Goal: Task Accomplishment & Management: Use online tool/utility

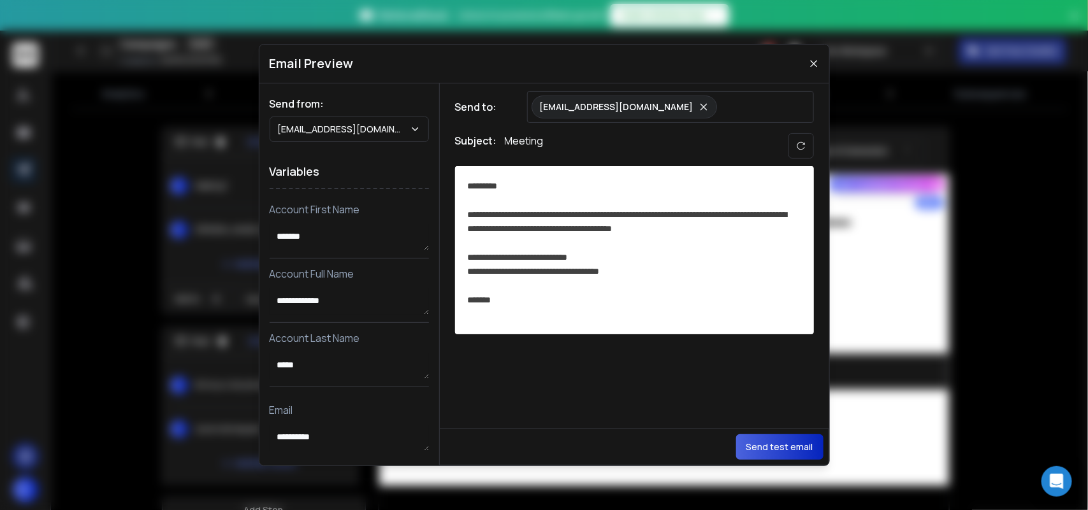
scroll to position [2369, 0]
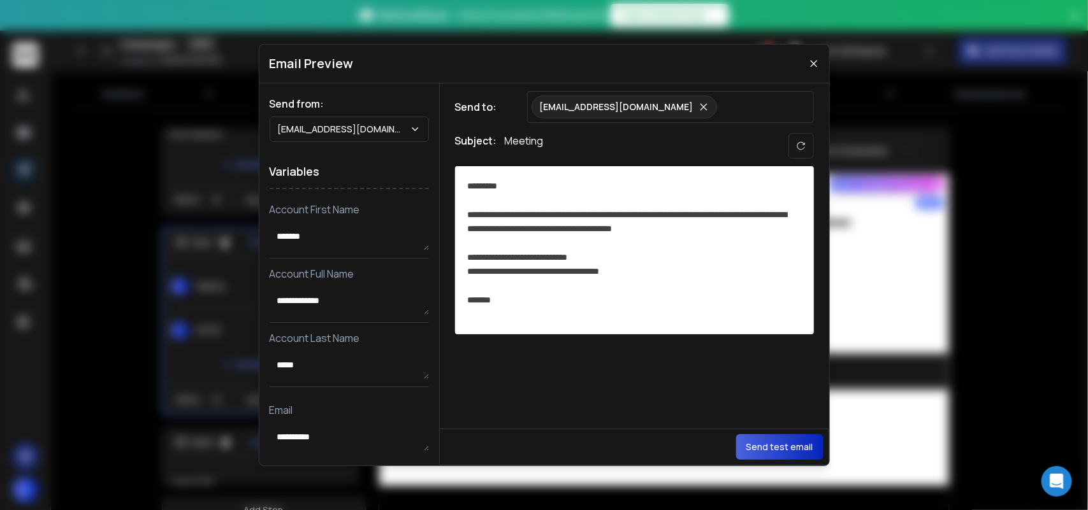
click at [700, 110] on icon at bounding box center [703, 107] width 7 height 7
click at [626, 119] on div at bounding box center [670, 107] width 287 height 32
click at [629, 116] on input at bounding box center [671, 107] width 278 height 23
click at [779, 438] on button "Send test email" at bounding box center [779, 447] width 87 height 25
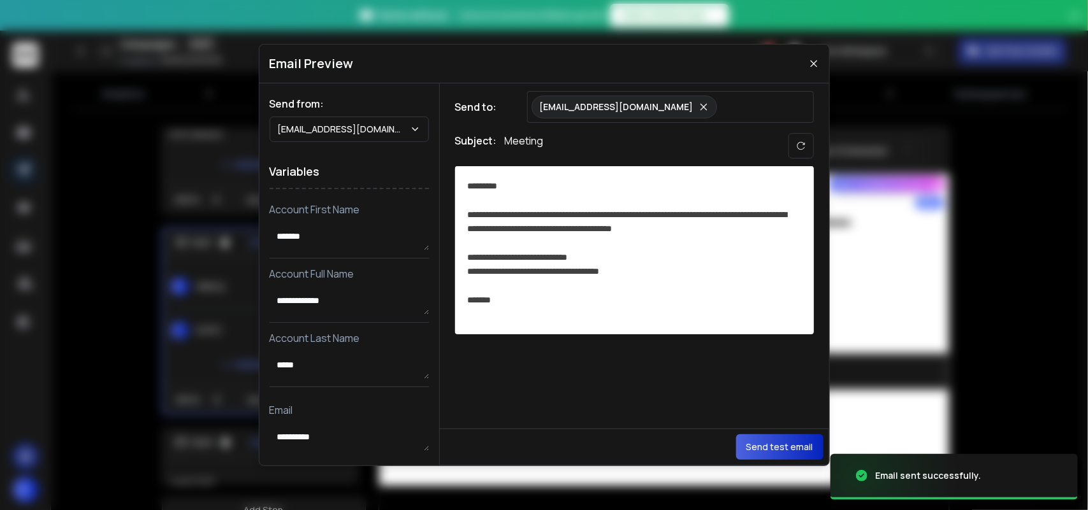
click at [698, 109] on icon at bounding box center [703, 107] width 10 height 10
click at [629, 113] on input at bounding box center [671, 107] width 278 height 23
click at [787, 447] on button "Send test email" at bounding box center [779, 447] width 87 height 25
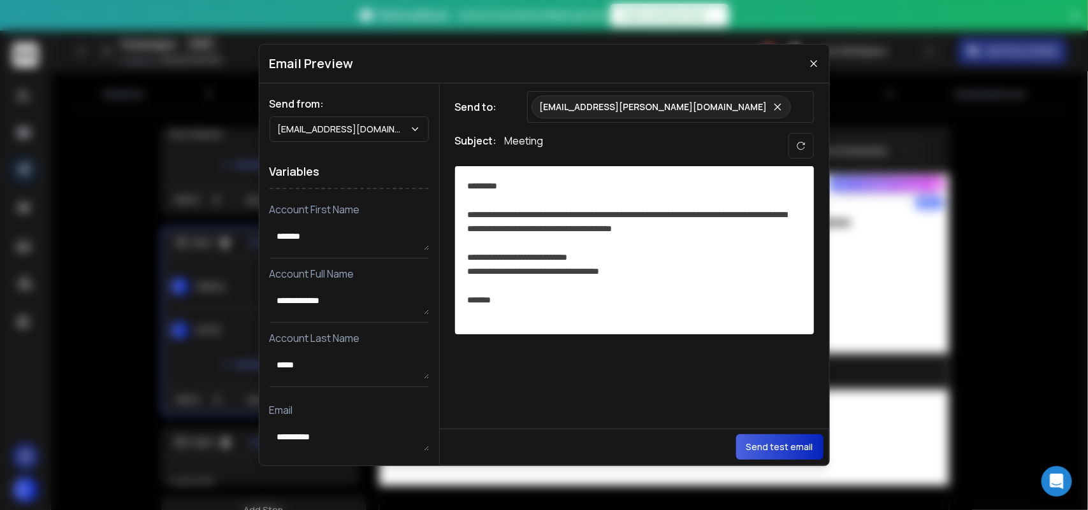
click at [774, 109] on icon at bounding box center [777, 107] width 7 height 7
click at [776, 435] on button "Send test email" at bounding box center [779, 447] width 87 height 25
click at [779, 442] on div "Send test email" at bounding box center [634, 447] width 389 height 37
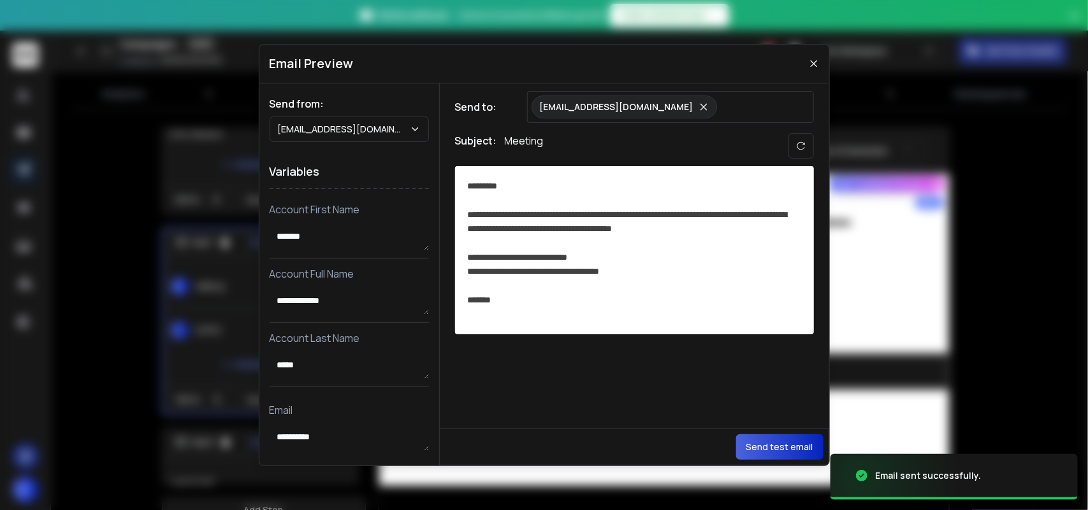
click at [698, 110] on icon at bounding box center [703, 107] width 10 height 10
click at [722, 110] on input at bounding box center [861, 107] width 278 height 23
click at [779, 448] on button "Send test email" at bounding box center [779, 447] width 87 height 25
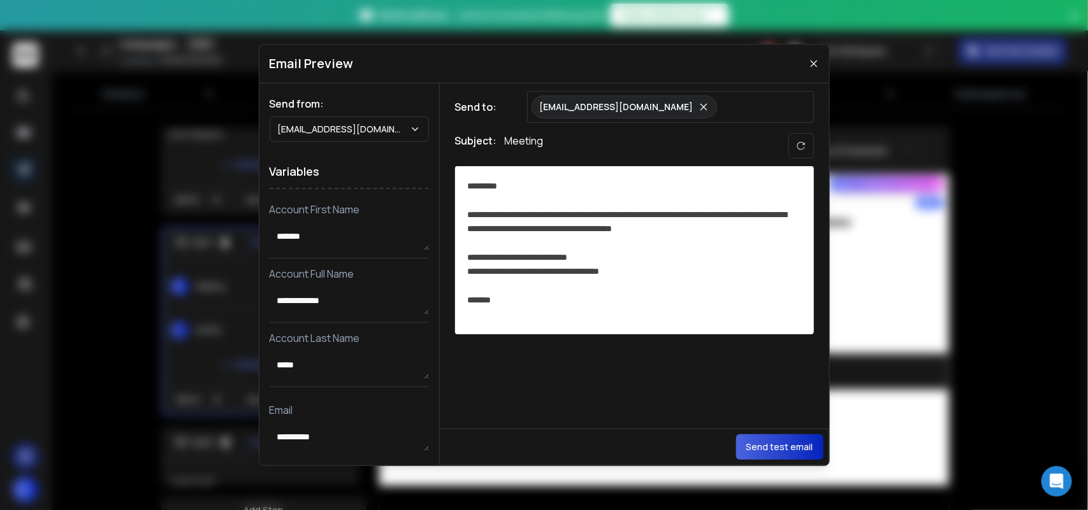
click at [674, 115] on div "[EMAIL_ADDRESS][DOMAIN_NAME]" at bounding box center [624, 107] width 185 height 23
click at [677, 115] on div "[EMAIL_ADDRESS][DOMAIN_NAME]" at bounding box center [624, 107] width 185 height 23
click at [698, 112] on icon at bounding box center [703, 107] width 10 height 10
click at [677, 112] on input at bounding box center [671, 107] width 278 height 23
click at [781, 456] on button "Send test email" at bounding box center [779, 447] width 87 height 25
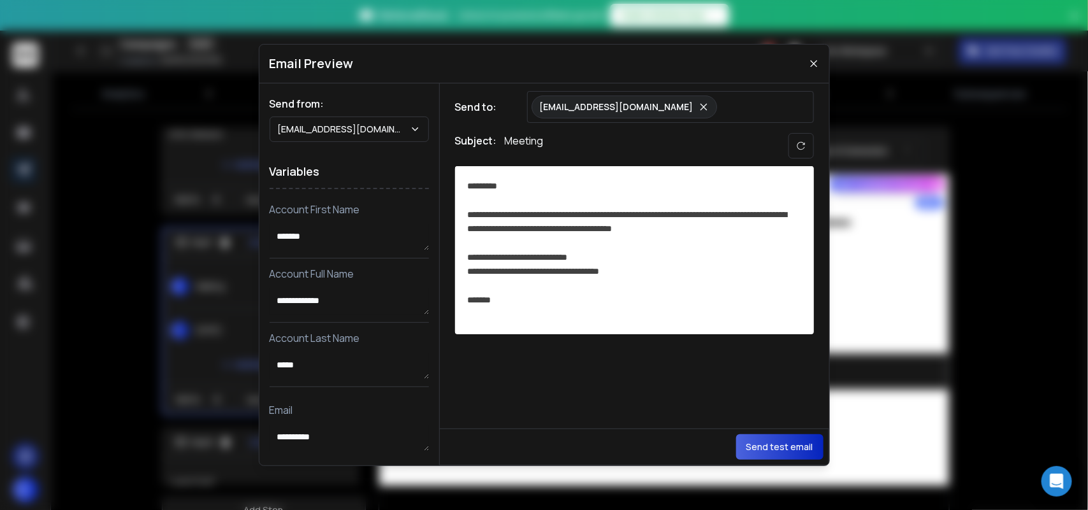
click at [698, 108] on icon at bounding box center [703, 107] width 10 height 10
click at [683, 108] on input at bounding box center [671, 107] width 278 height 23
click at [778, 451] on button "Send test email" at bounding box center [779, 447] width 87 height 25
click at [774, 104] on icon at bounding box center [777, 107] width 7 height 7
click at [637, 104] on input at bounding box center [671, 107] width 278 height 23
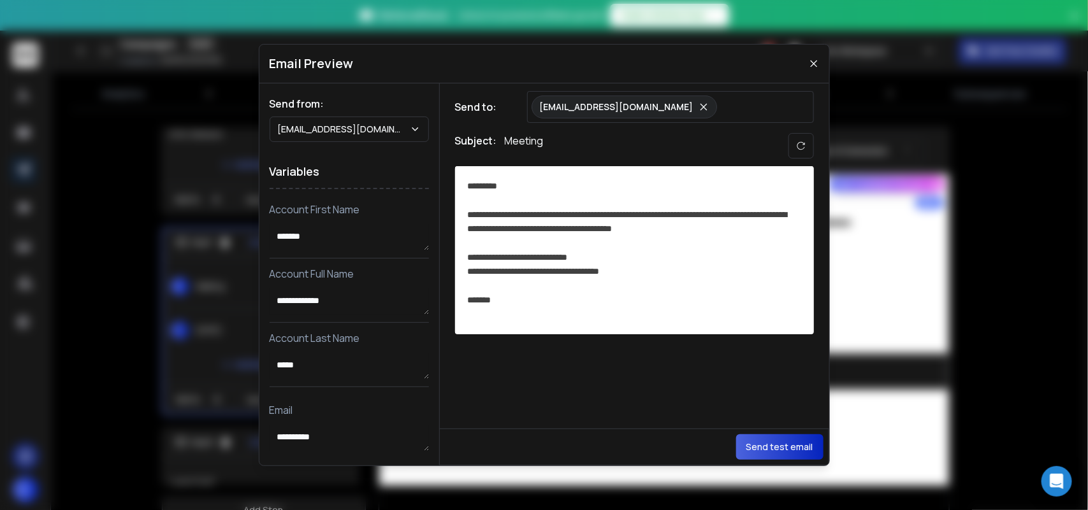
click at [793, 451] on button "Send test email" at bounding box center [779, 447] width 87 height 25
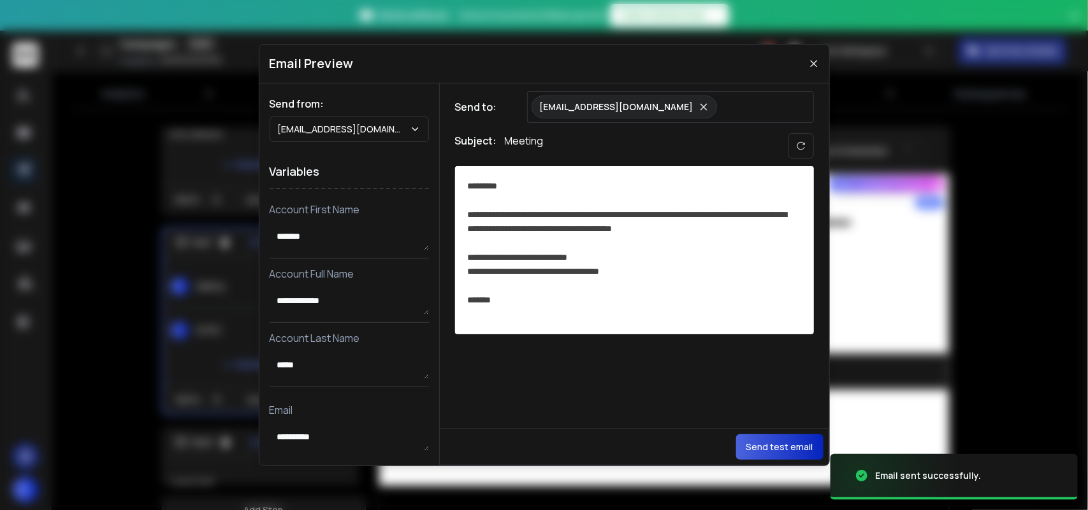
click at [698, 103] on icon at bounding box center [703, 107] width 10 height 10
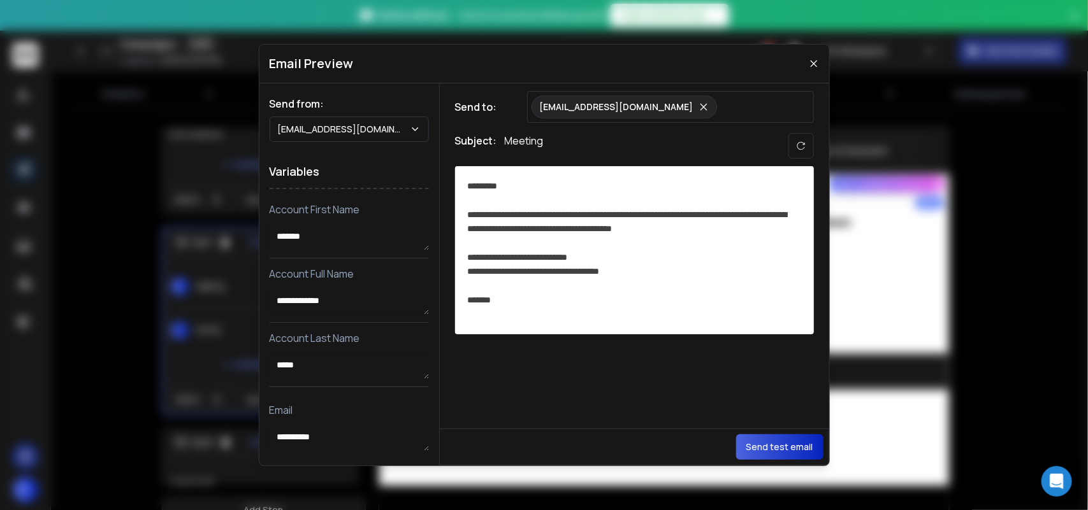
click at [760, 462] on div "Send test email" at bounding box center [634, 447] width 389 height 37
click at [763, 450] on button "Send test email" at bounding box center [779, 447] width 87 height 25
click at [698, 112] on icon at bounding box center [703, 107] width 10 height 10
click at [644, 112] on input at bounding box center [671, 107] width 278 height 23
click at [760, 448] on button "Send test email" at bounding box center [779, 447] width 87 height 25
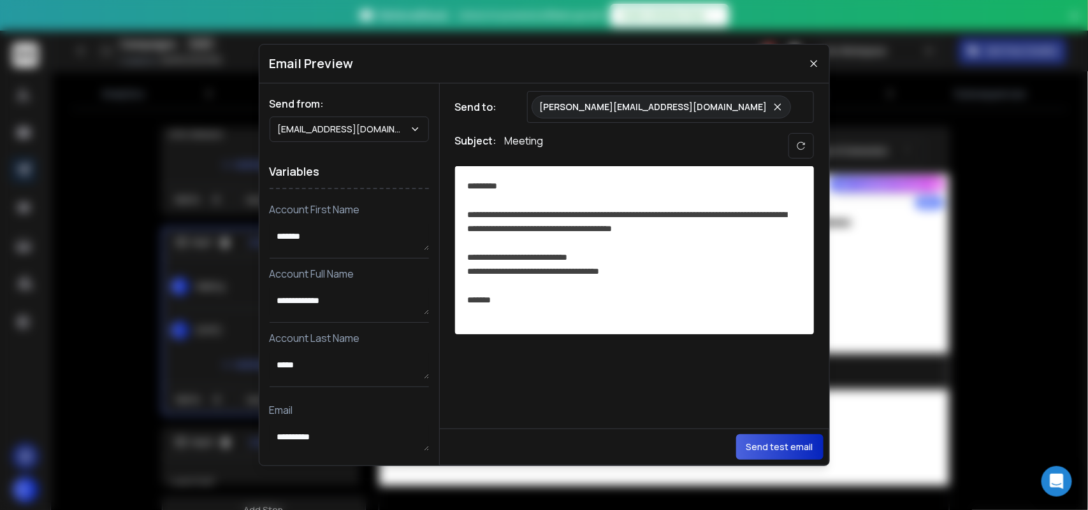
click at [772, 103] on icon at bounding box center [777, 107] width 10 height 10
click at [654, 113] on input at bounding box center [671, 107] width 278 height 23
click at [786, 444] on button "Send test email" at bounding box center [779, 447] width 87 height 25
click at [672, 106] on div "[EMAIL_ADDRESS][DOMAIN_NAME]" at bounding box center [624, 107] width 185 height 23
drag, startPoint x: 673, startPoint y: 104, endPoint x: 660, endPoint y: 106, distance: 12.9
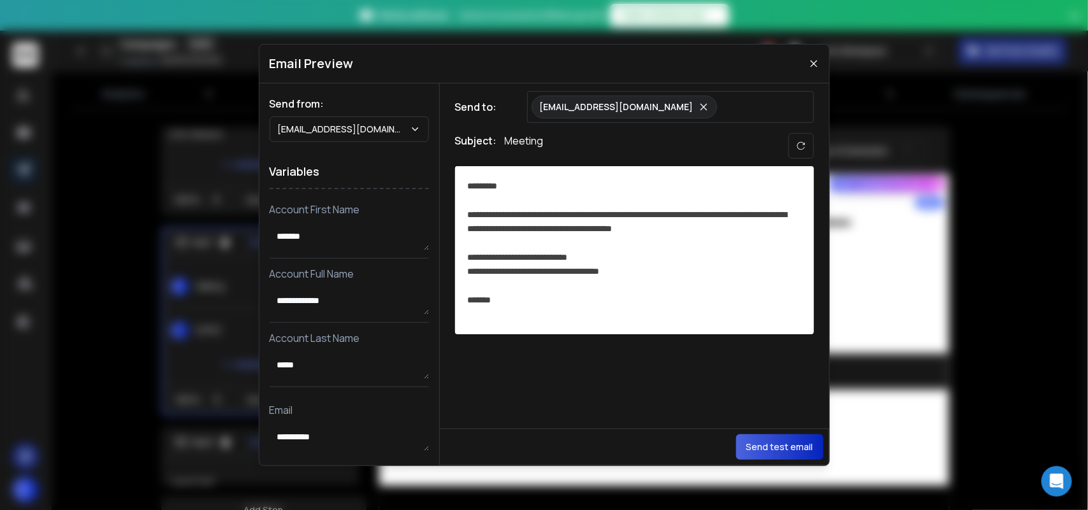
click at [663, 106] on div "[EMAIL_ADDRESS][DOMAIN_NAME]" at bounding box center [624, 107] width 185 height 23
click at [698, 103] on icon at bounding box center [703, 107] width 10 height 10
click at [662, 107] on input at bounding box center [671, 107] width 278 height 23
click at [755, 454] on button "Send test email" at bounding box center [779, 447] width 87 height 25
click at [698, 110] on icon at bounding box center [703, 107] width 10 height 10
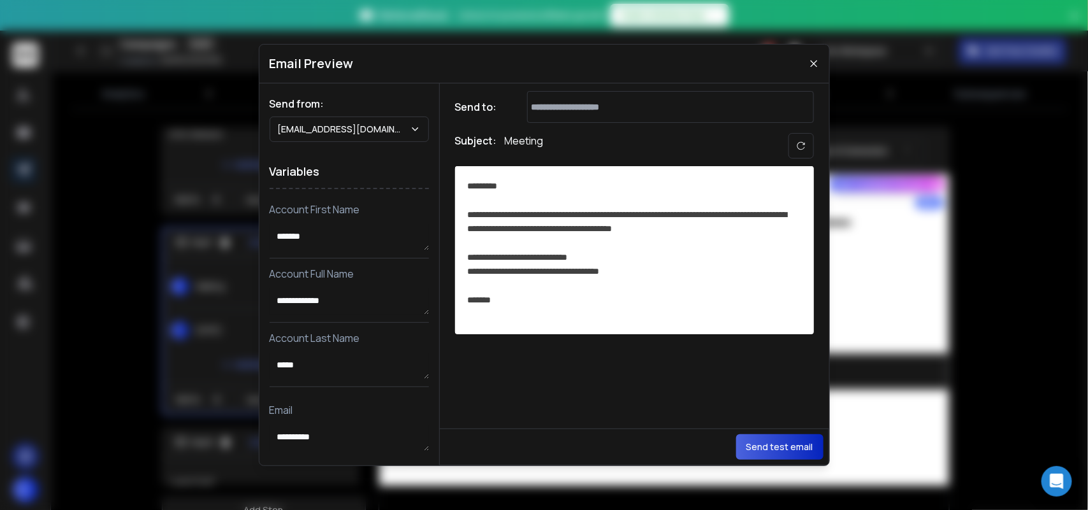
click at [671, 109] on input at bounding box center [671, 107] width 278 height 23
click at [751, 438] on button "Send test email" at bounding box center [779, 447] width 87 height 25
click at [690, 99] on div "[PERSON_NAME][EMAIL_ADDRESS][PERSON_NAME][DOMAIN_NAME]" at bounding box center [698, 107] width 333 height 23
click at [846, 106] on icon at bounding box center [851, 107] width 10 height 10
click at [673, 107] on input at bounding box center [671, 107] width 278 height 23
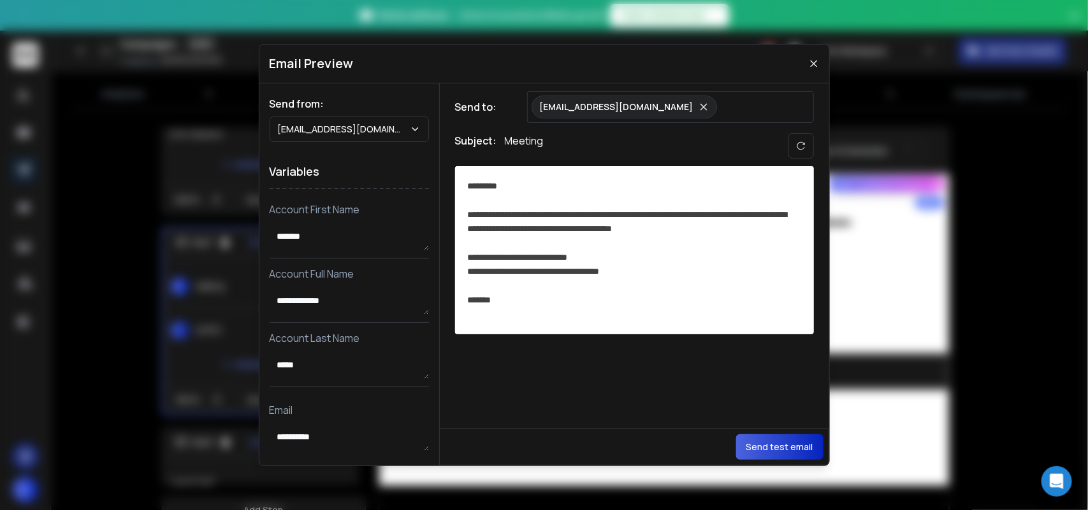
click at [763, 441] on button "Send test email" at bounding box center [779, 447] width 87 height 25
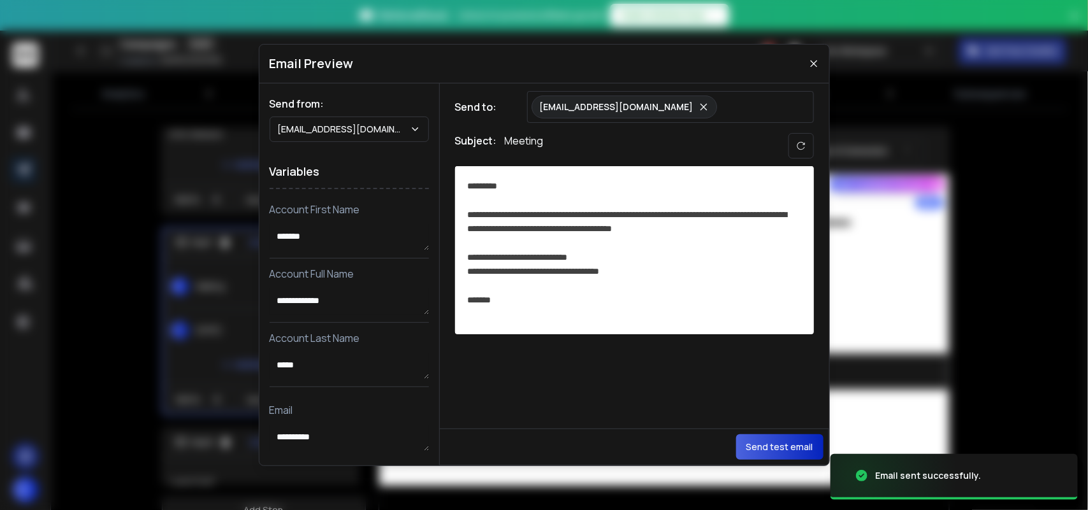
click at [663, 107] on div "[EMAIL_ADDRESS][DOMAIN_NAME]" at bounding box center [624, 107] width 185 height 23
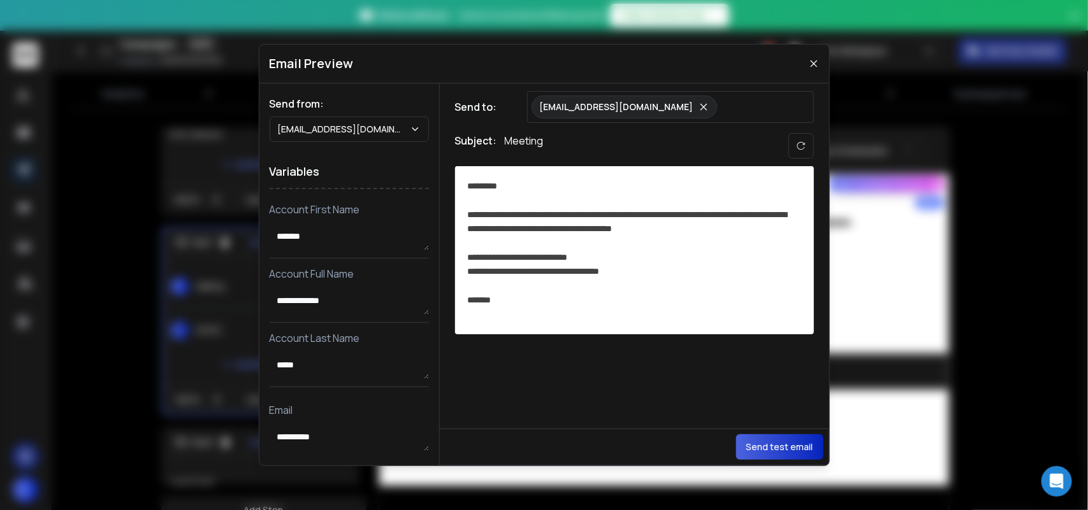
click at [661, 99] on div "[EMAIL_ADDRESS][DOMAIN_NAME]" at bounding box center [624, 107] width 185 height 23
click at [698, 103] on icon at bounding box center [703, 107] width 10 height 10
click at [655, 103] on input at bounding box center [671, 107] width 278 height 23
click at [766, 447] on button "Send test email" at bounding box center [779, 447] width 87 height 25
click at [660, 100] on div "[PERSON_NAME][EMAIL_ADDRESS][DOMAIN_NAME]" at bounding box center [661, 107] width 259 height 23
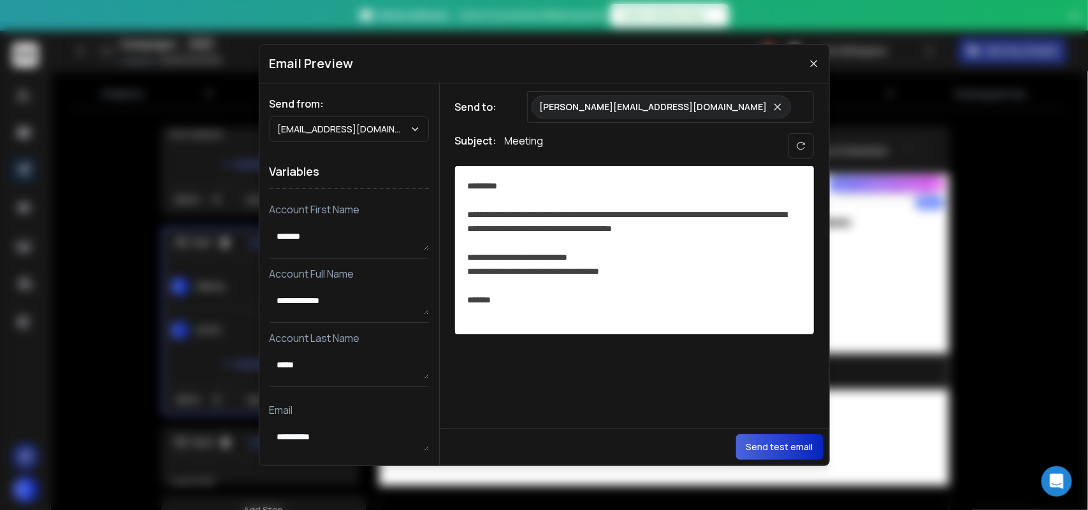
click at [663, 99] on div "[PERSON_NAME][EMAIL_ADDRESS][DOMAIN_NAME]" at bounding box center [661, 107] width 259 height 23
click at [772, 103] on icon at bounding box center [777, 107] width 10 height 10
click at [662, 103] on input at bounding box center [671, 107] width 278 height 23
click at [781, 447] on button "Send test email" at bounding box center [779, 447] width 87 height 25
click at [698, 106] on icon at bounding box center [703, 107] width 10 height 10
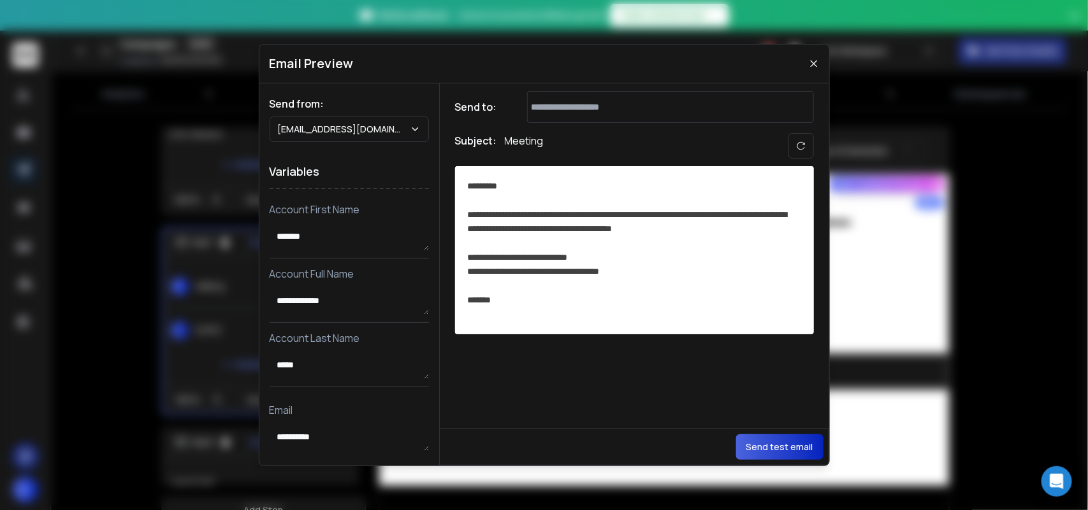
click at [664, 112] on input at bounding box center [671, 107] width 278 height 23
click at [756, 447] on button "Send test email" at bounding box center [779, 447] width 87 height 25
click at [655, 103] on div "[PERSON_NAME][EMAIL_ADDRESS][DOMAIN_NAME]" at bounding box center [661, 107] width 259 height 23
click at [774, 105] on icon at bounding box center [777, 107] width 7 height 7
click at [662, 105] on input at bounding box center [671, 107] width 278 height 23
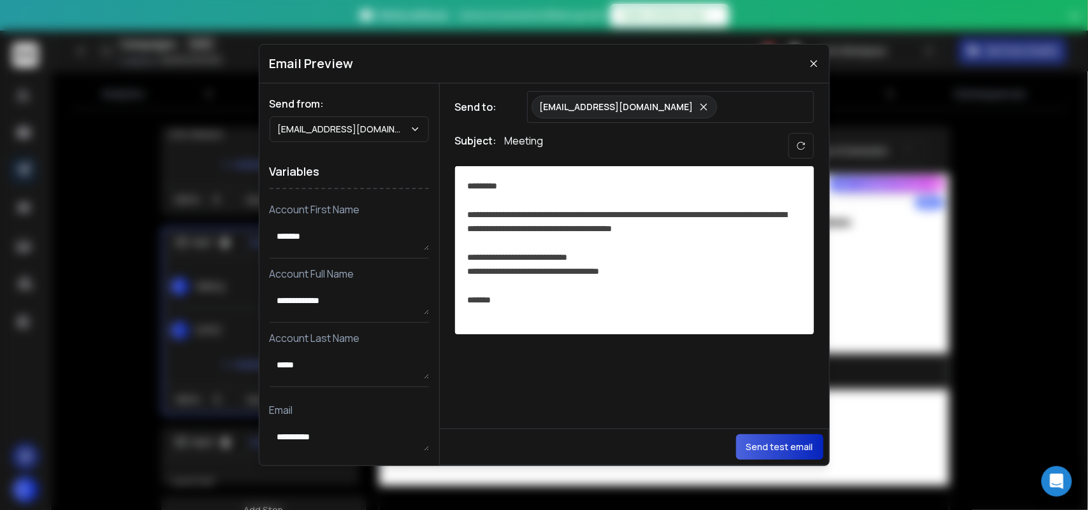
click at [758, 453] on button "Send test email" at bounding box center [779, 447] width 87 height 25
click at [698, 104] on icon at bounding box center [703, 107] width 10 height 10
click at [642, 118] on input at bounding box center [671, 107] width 278 height 23
drag, startPoint x: 752, startPoint y: 444, endPoint x: 733, endPoint y: 268, distance: 177.6
click at [748, 427] on div "**********" at bounding box center [634, 274] width 390 height 382
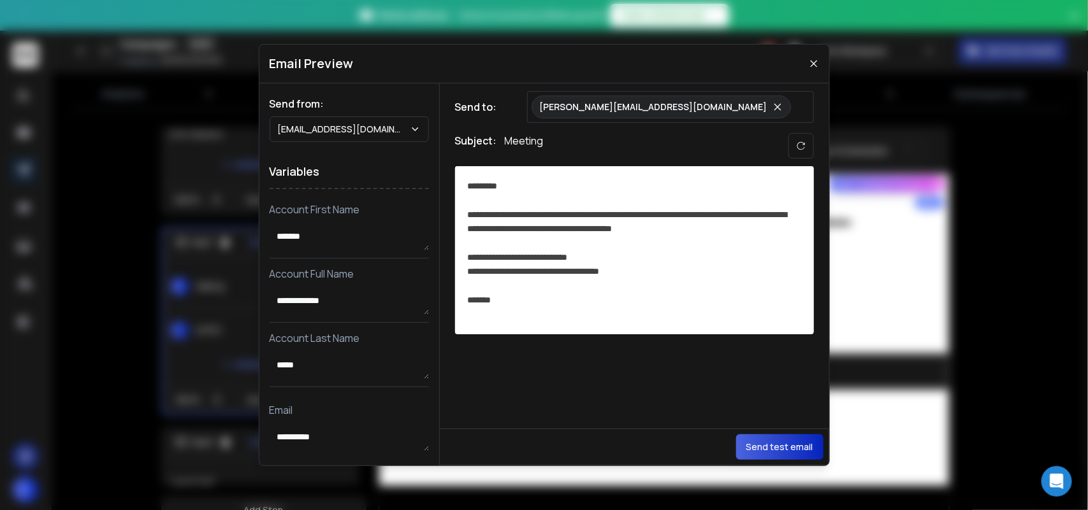
click at [781, 453] on button "Send test email" at bounding box center [779, 447] width 87 height 25
drag, startPoint x: 660, startPoint y: 103, endPoint x: 671, endPoint y: 112, distance: 14.9
click at [772, 106] on icon at bounding box center [777, 107] width 10 height 10
click at [671, 112] on input at bounding box center [671, 107] width 278 height 23
drag, startPoint x: 778, startPoint y: 445, endPoint x: 762, endPoint y: 348, distance: 98.2
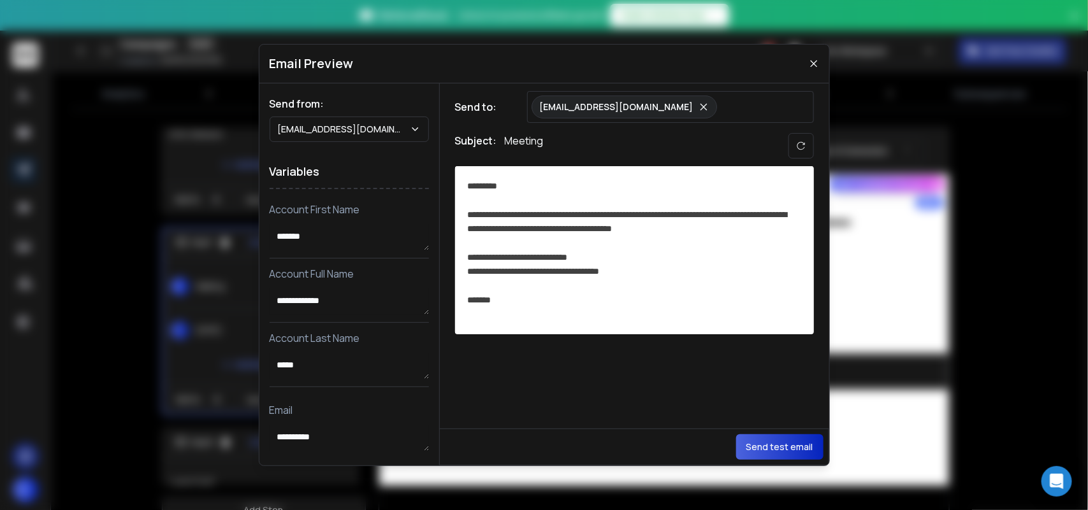
click at [769, 424] on div "**********" at bounding box center [634, 274] width 390 height 382
click at [772, 444] on button "Send test email" at bounding box center [779, 447] width 87 height 25
drag, startPoint x: 772, startPoint y: 444, endPoint x: 742, endPoint y: 77, distance: 367.6
click at [772, 423] on div "**********" at bounding box center [634, 274] width 390 height 382
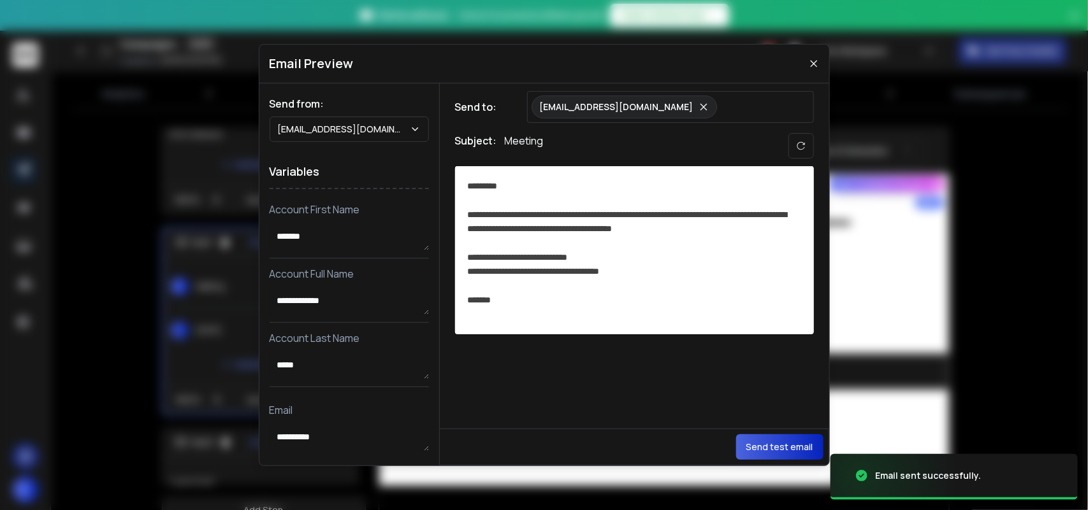
click at [698, 110] on icon at bounding box center [703, 107] width 10 height 10
click at [667, 110] on input at bounding box center [671, 107] width 278 height 23
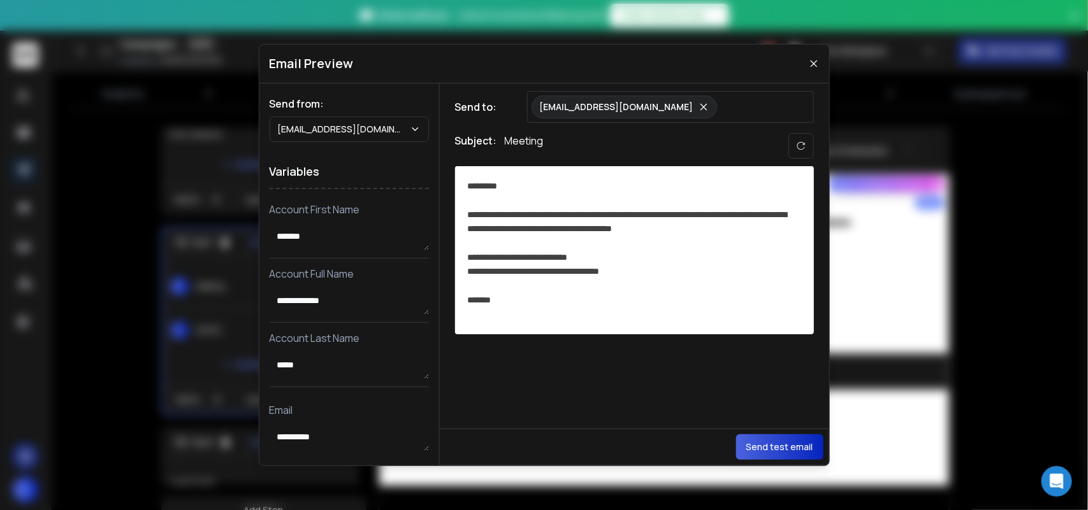
click at [779, 445] on button "Send test email" at bounding box center [779, 447] width 87 height 25
click at [645, 105] on div "[EMAIL_ADDRESS][DOMAIN_NAME]" at bounding box center [624, 107] width 185 height 23
click at [700, 105] on icon at bounding box center [703, 107] width 7 height 7
click at [650, 105] on input at bounding box center [671, 107] width 278 height 23
drag, startPoint x: 760, startPoint y: 444, endPoint x: 752, endPoint y: 444, distance: 7.6
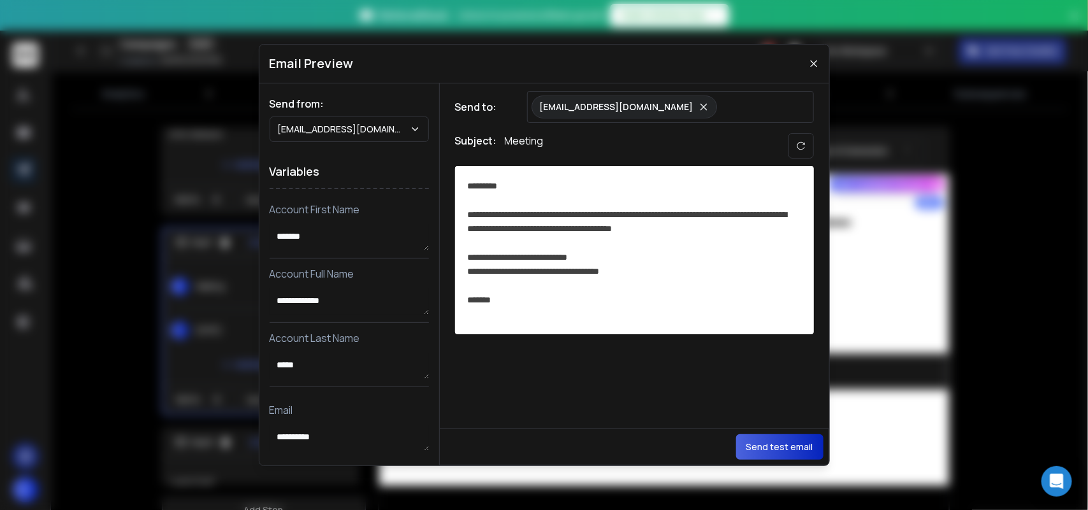
click at [752, 444] on button "Send test email" at bounding box center [779, 447] width 87 height 25
click at [698, 106] on icon at bounding box center [703, 107] width 10 height 10
click at [640, 107] on input at bounding box center [671, 107] width 278 height 23
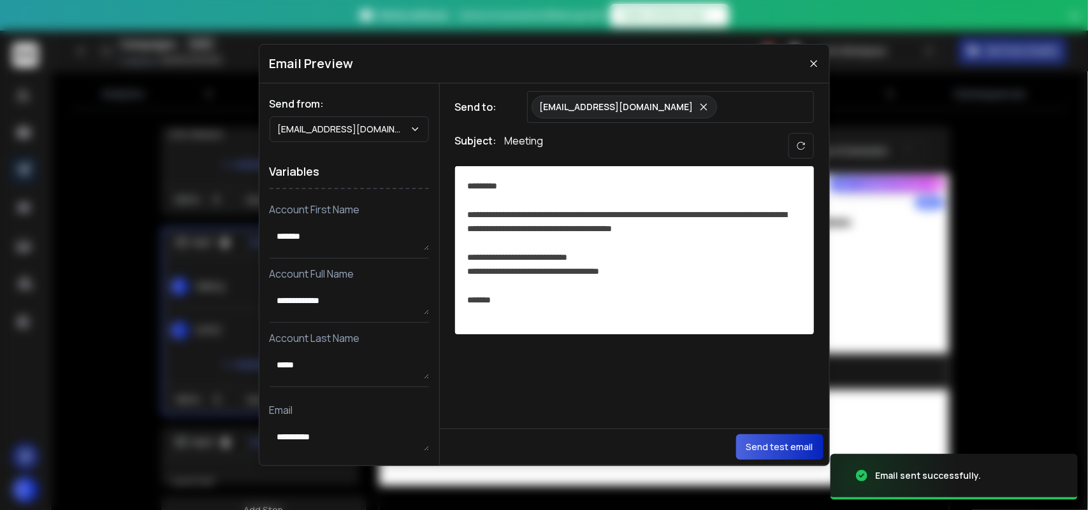
drag, startPoint x: 769, startPoint y: 452, endPoint x: 765, endPoint y: 447, distance: 6.8
click at [765, 450] on button "Send test email" at bounding box center [779, 447] width 87 height 25
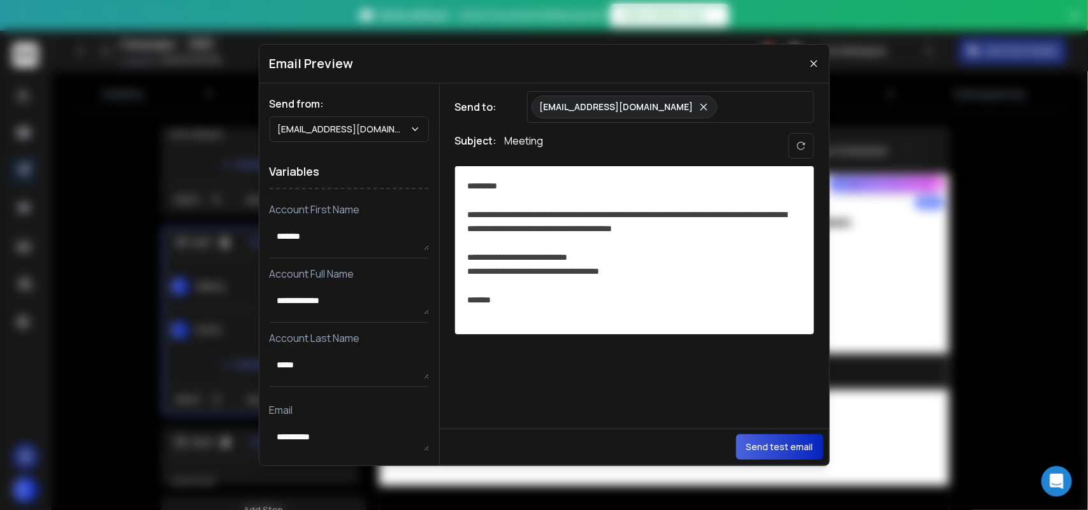
click at [698, 106] on icon at bounding box center [703, 107] width 10 height 10
click at [616, 108] on input at bounding box center [671, 107] width 278 height 23
drag, startPoint x: 763, startPoint y: 447, endPoint x: 765, endPoint y: 438, distance: 8.5
click at [763, 442] on button "Send test email" at bounding box center [779, 447] width 87 height 25
click at [698, 106] on icon at bounding box center [703, 107] width 10 height 10
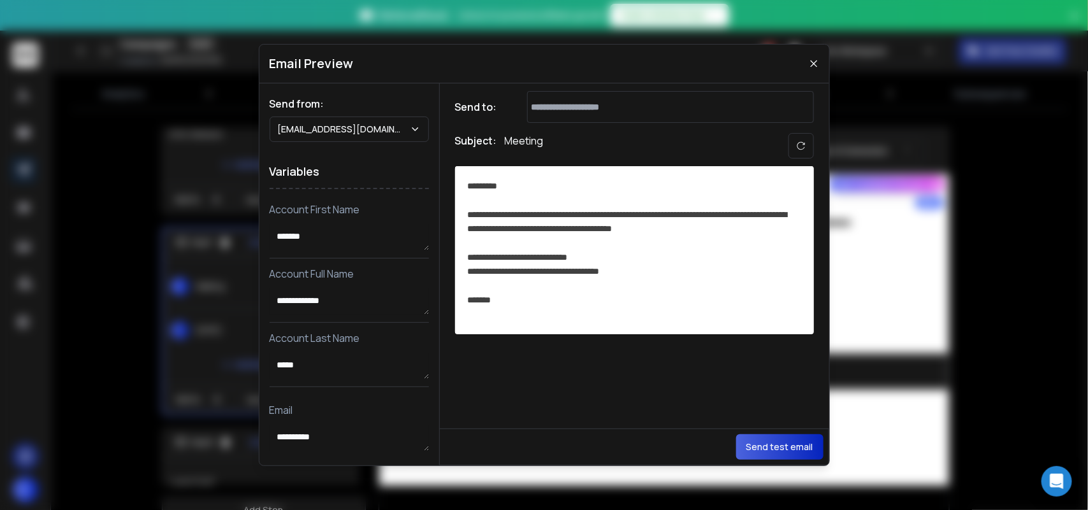
click at [648, 103] on input at bounding box center [671, 107] width 278 height 23
drag, startPoint x: 749, startPoint y: 444, endPoint x: 741, endPoint y: 391, distance: 53.5
click at [740, 438] on button "Send test email" at bounding box center [779, 447] width 87 height 25
click at [772, 104] on icon at bounding box center [777, 107] width 10 height 10
click at [682, 104] on input at bounding box center [671, 107] width 278 height 23
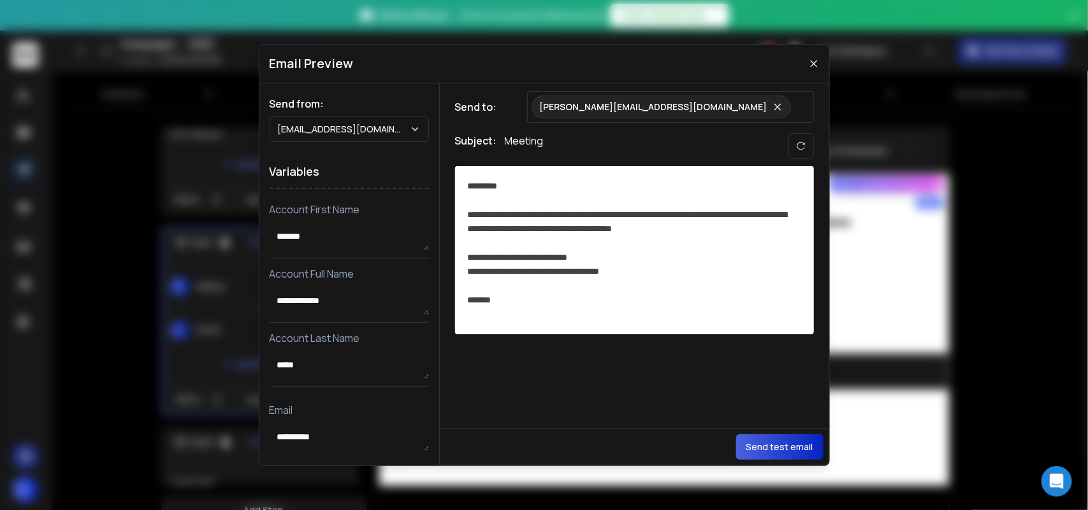
click at [762, 435] on button "Send test email" at bounding box center [779, 447] width 87 height 25
click at [772, 103] on icon at bounding box center [777, 107] width 10 height 10
click at [651, 109] on input at bounding box center [671, 107] width 278 height 23
drag, startPoint x: 791, startPoint y: 454, endPoint x: 775, endPoint y: 421, distance: 36.8
click at [792, 454] on button "Send test email" at bounding box center [779, 447] width 87 height 25
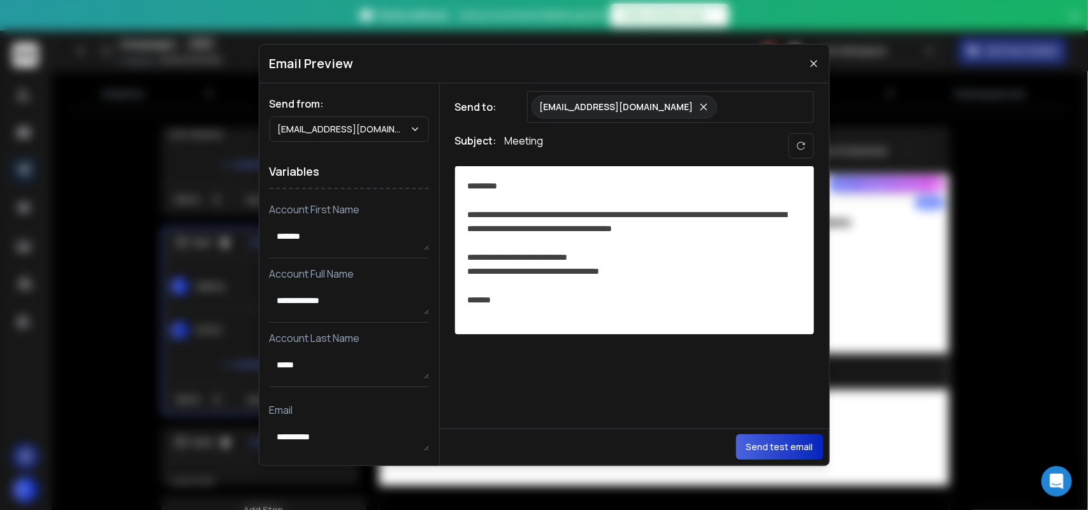
click at [698, 104] on icon at bounding box center [703, 107] width 10 height 10
click at [673, 103] on input at bounding box center [671, 107] width 278 height 23
drag, startPoint x: 756, startPoint y: 437, endPoint x: 810, endPoint y: 326, distance: 123.1
click at [756, 431] on div "Send test email" at bounding box center [634, 447] width 389 height 37
drag, startPoint x: 768, startPoint y: 440, endPoint x: 770, endPoint y: 406, distance: 34.5
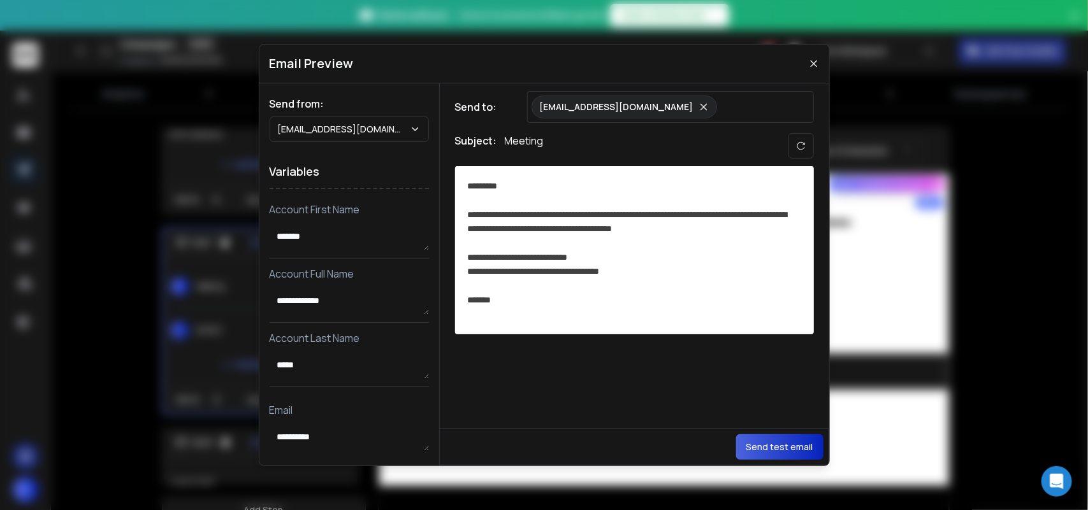
click at [768, 442] on button "Send test email" at bounding box center [779, 447] width 87 height 25
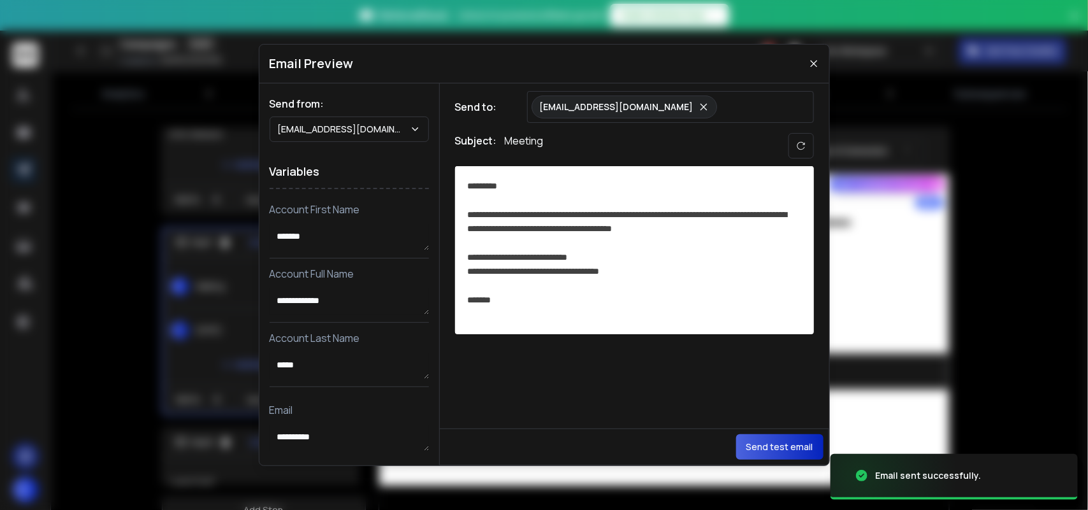
click at [698, 108] on icon at bounding box center [703, 107] width 10 height 10
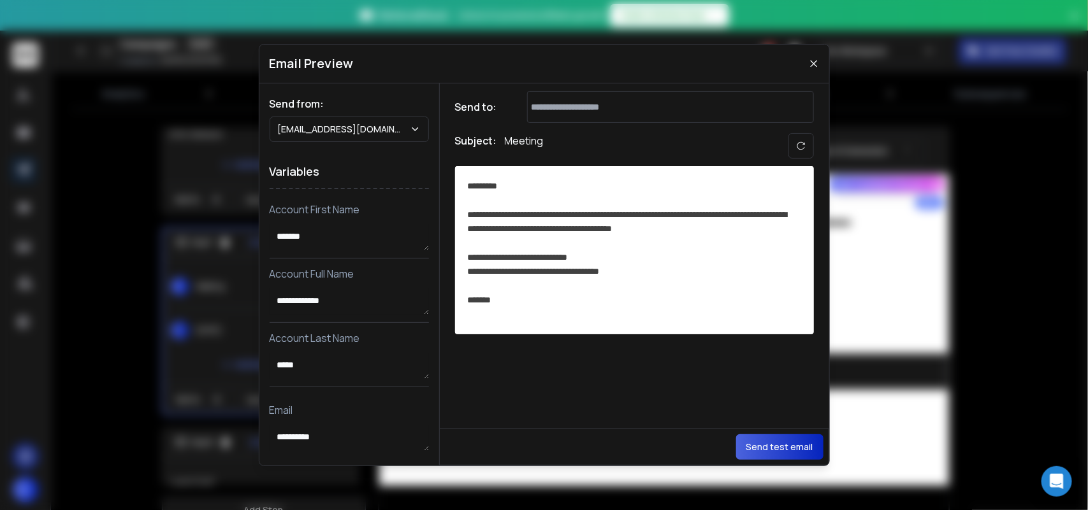
click at [629, 108] on input at bounding box center [671, 107] width 278 height 23
click at [762, 449] on button "Send test email" at bounding box center [779, 447] width 87 height 25
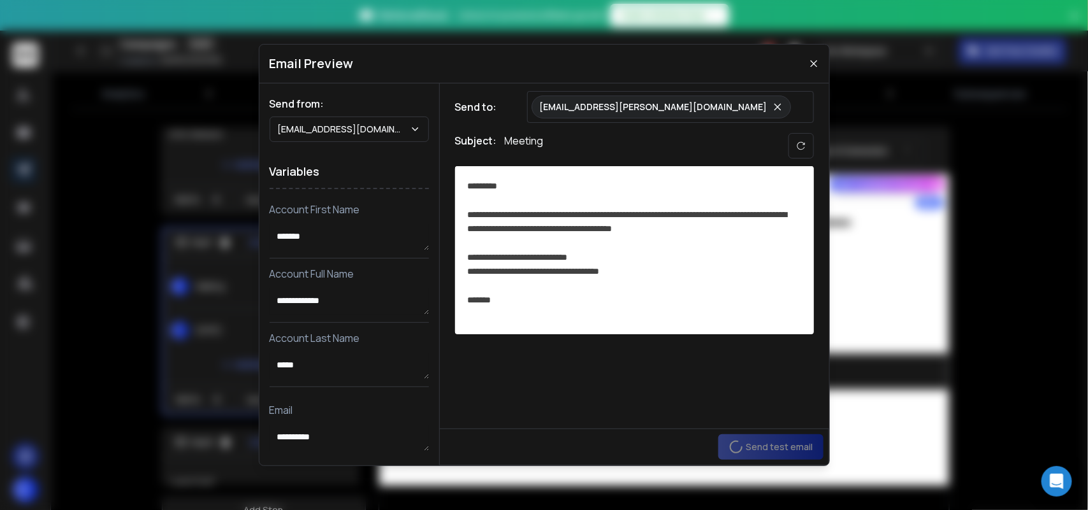
click at [772, 102] on icon at bounding box center [777, 107] width 10 height 10
click at [706, 105] on input at bounding box center [671, 107] width 278 height 23
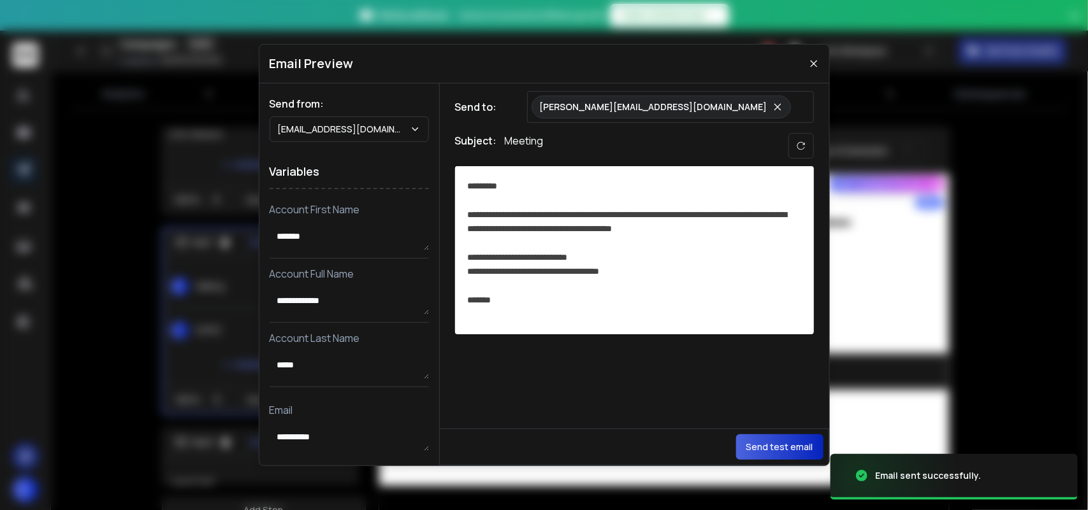
click at [767, 444] on button "Send test email" at bounding box center [779, 447] width 87 height 25
click at [772, 103] on icon at bounding box center [777, 107] width 10 height 10
click at [667, 98] on input at bounding box center [671, 107] width 278 height 23
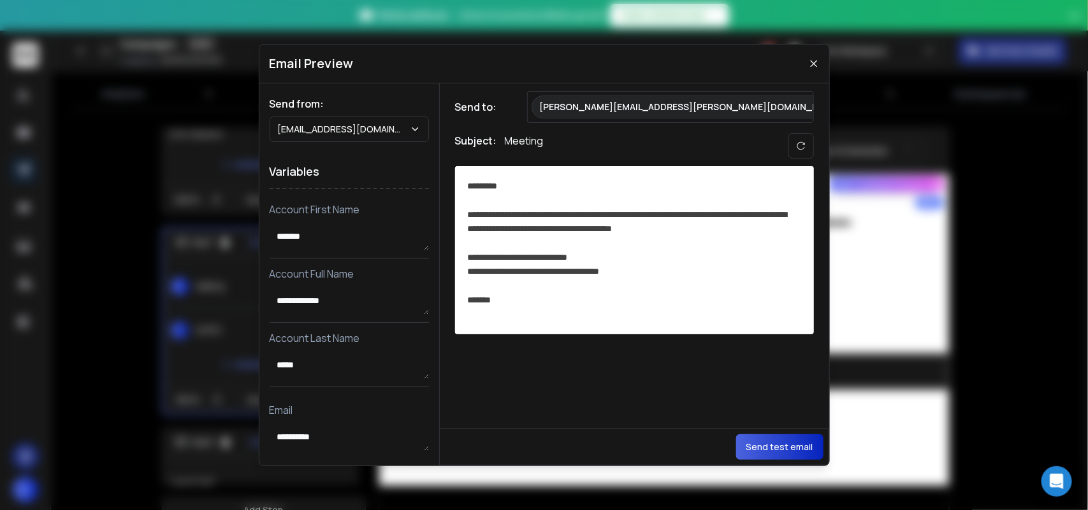
click at [792, 444] on button "Send test email" at bounding box center [779, 447] width 87 height 25
click at [846, 110] on icon at bounding box center [851, 107] width 10 height 10
click at [702, 110] on input at bounding box center [671, 107] width 278 height 23
click at [772, 448] on button "Send test email" at bounding box center [779, 447] width 87 height 25
click at [698, 108] on icon at bounding box center [703, 107] width 10 height 10
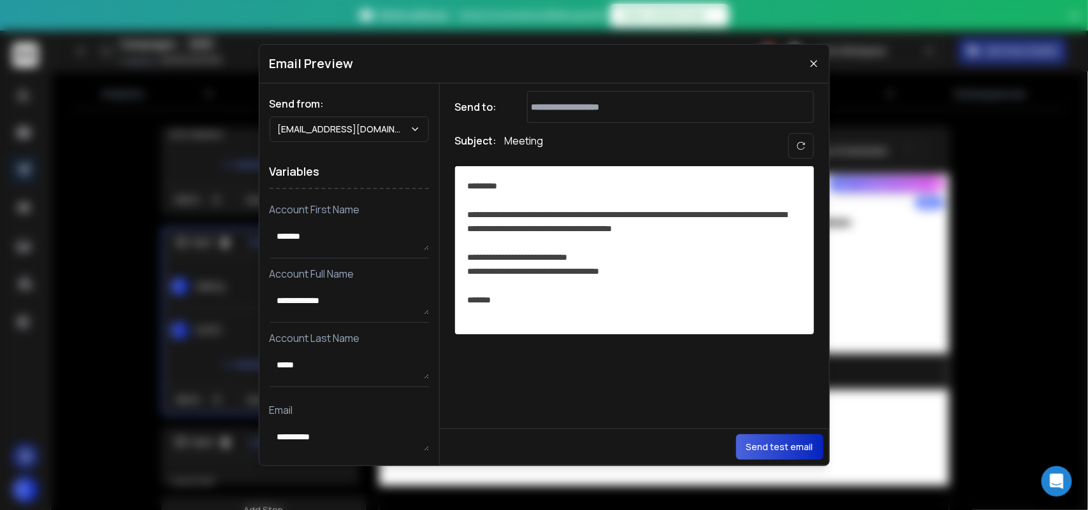
click at [679, 103] on input at bounding box center [671, 107] width 278 height 23
drag, startPoint x: 754, startPoint y: 456, endPoint x: 760, endPoint y: 394, distance: 62.7
click at [756, 435] on button "Send test email" at bounding box center [779, 447] width 87 height 25
click at [677, 102] on div "[PERSON_NAME][EMAIL_ADDRESS][PERSON_NAME][DOMAIN_NAME]" at bounding box center [698, 107] width 333 height 23
click at [848, 105] on icon at bounding box center [851, 107] width 7 height 7
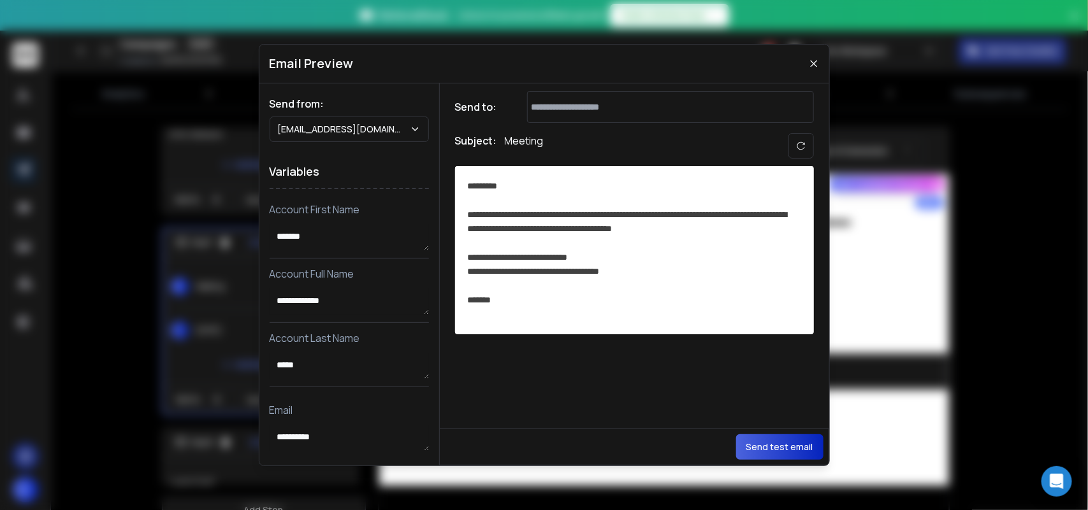
click at [680, 107] on input at bounding box center [671, 107] width 278 height 23
drag, startPoint x: 762, startPoint y: 441, endPoint x: 886, endPoint y: 186, distance: 283.3
click at [762, 384] on div "**********" at bounding box center [634, 274] width 390 height 382
click at [789, 431] on div "Send test email" at bounding box center [634, 447] width 389 height 37
click at [787, 441] on button "Send test email" at bounding box center [779, 447] width 87 height 25
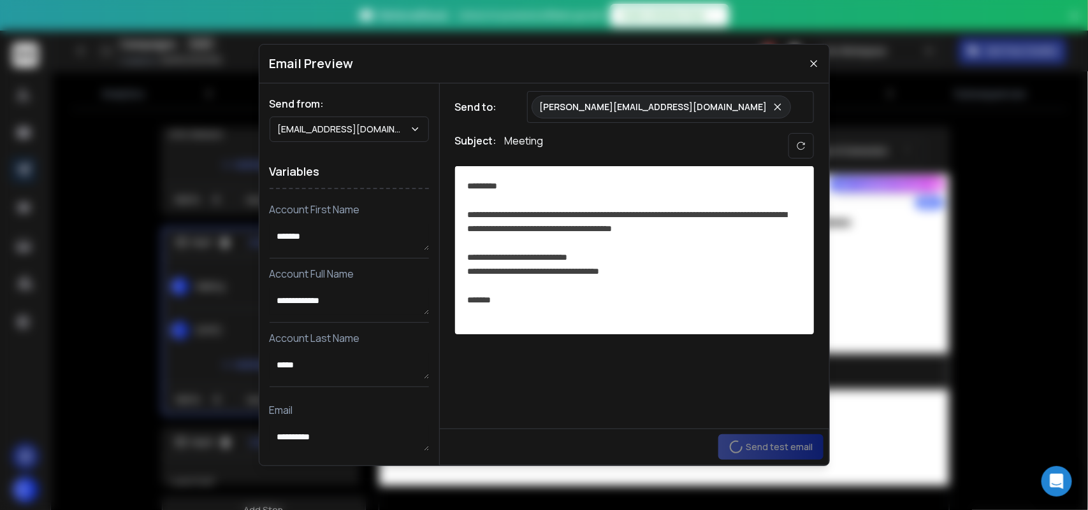
drag, startPoint x: 786, startPoint y: 441, endPoint x: 784, endPoint y: 433, distance: 7.9
click at [784, 438] on div "Send test email" at bounding box center [634, 447] width 389 height 37
drag, startPoint x: 677, startPoint y: 105, endPoint x: 683, endPoint y: 110, distance: 7.7
click at [772, 109] on icon at bounding box center [777, 107] width 10 height 10
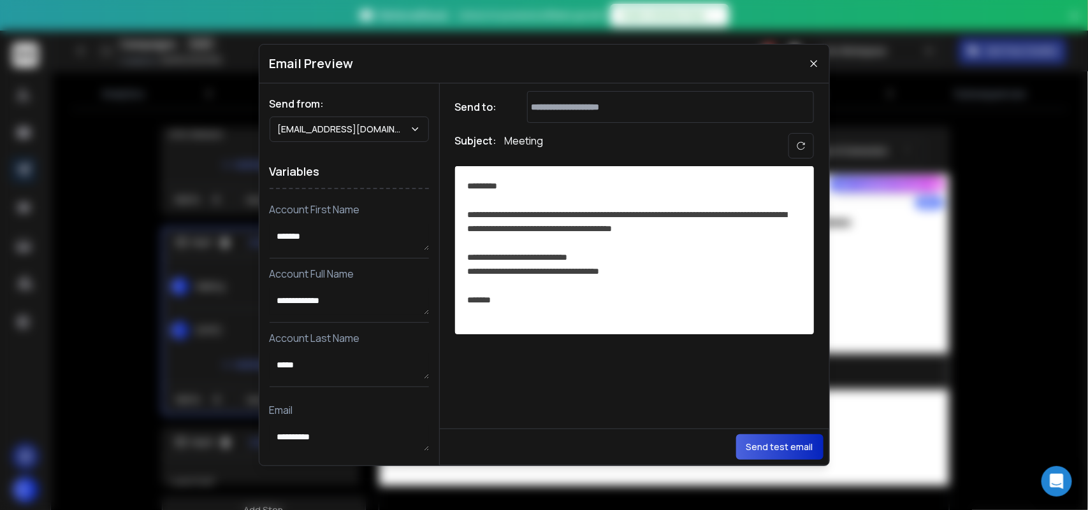
click at [702, 115] on input at bounding box center [671, 107] width 278 height 23
click at [774, 445] on button "Send test email" at bounding box center [779, 447] width 87 height 25
click at [698, 107] on icon at bounding box center [703, 107] width 10 height 10
click at [666, 103] on input at bounding box center [671, 107] width 278 height 23
drag, startPoint x: 774, startPoint y: 450, endPoint x: 772, endPoint y: 443, distance: 7.5
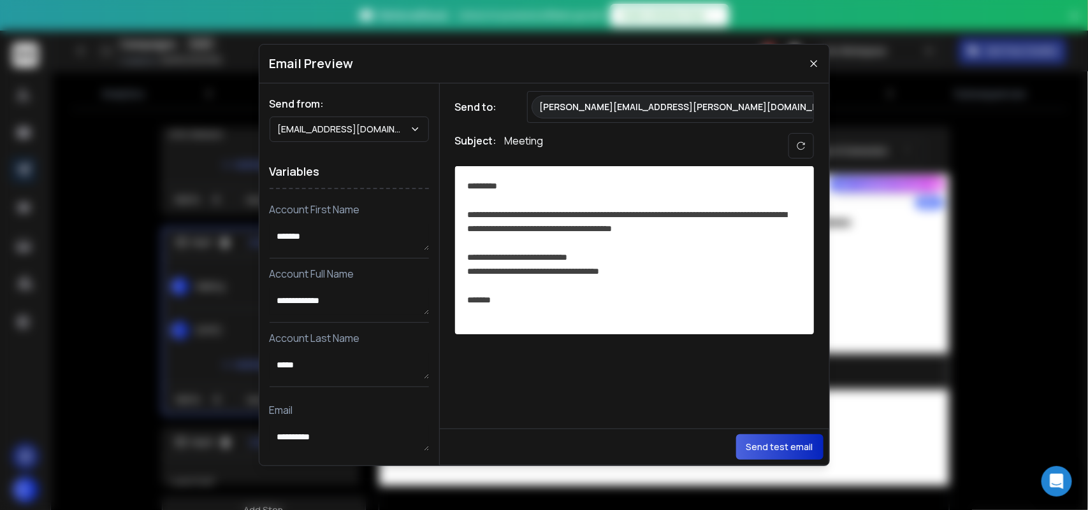
click at [772, 449] on button "Send test email" at bounding box center [779, 447] width 87 height 25
click at [638, 105] on div "[PERSON_NAME][EMAIL_ADDRESS][PERSON_NAME][DOMAIN_NAME]" at bounding box center [698, 107] width 333 height 23
click at [658, 112] on div "[PERSON_NAME][EMAIL_ADDRESS][PERSON_NAME][DOMAIN_NAME]" at bounding box center [670, 107] width 287 height 32
click at [846, 106] on icon at bounding box center [851, 107] width 10 height 10
click at [665, 115] on input at bounding box center [671, 107] width 278 height 23
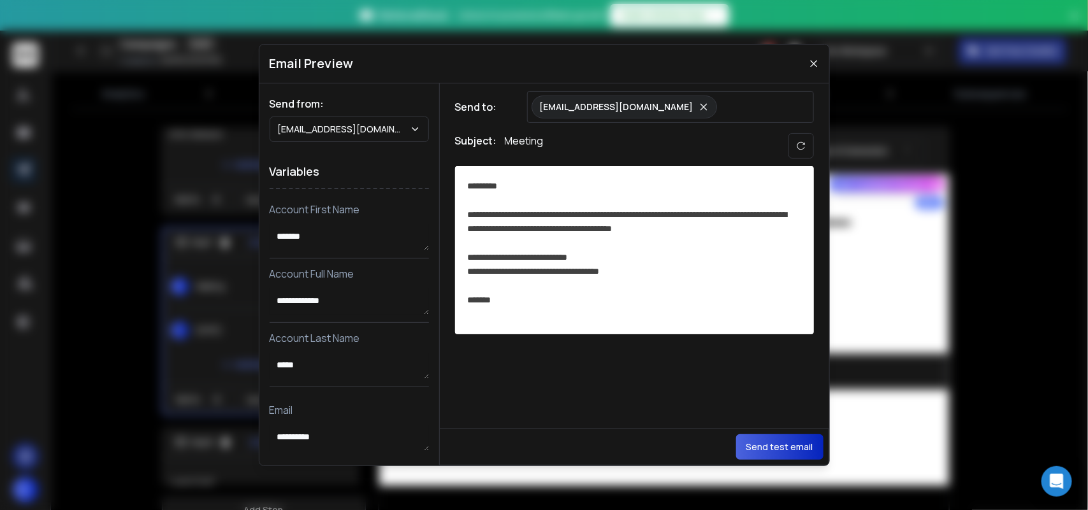
click at [772, 444] on button "Send test email" at bounding box center [779, 447] width 87 height 25
click at [618, 100] on div "[EMAIL_ADDRESS][DOMAIN_NAME]" at bounding box center [624, 107] width 185 height 23
click at [698, 104] on icon at bounding box center [703, 107] width 10 height 10
click at [625, 103] on input at bounding box center [671, 107] width 278 height 23
click at [774, 443] on button "Send test email" at bounding box center [779, 447] width 87 height 25
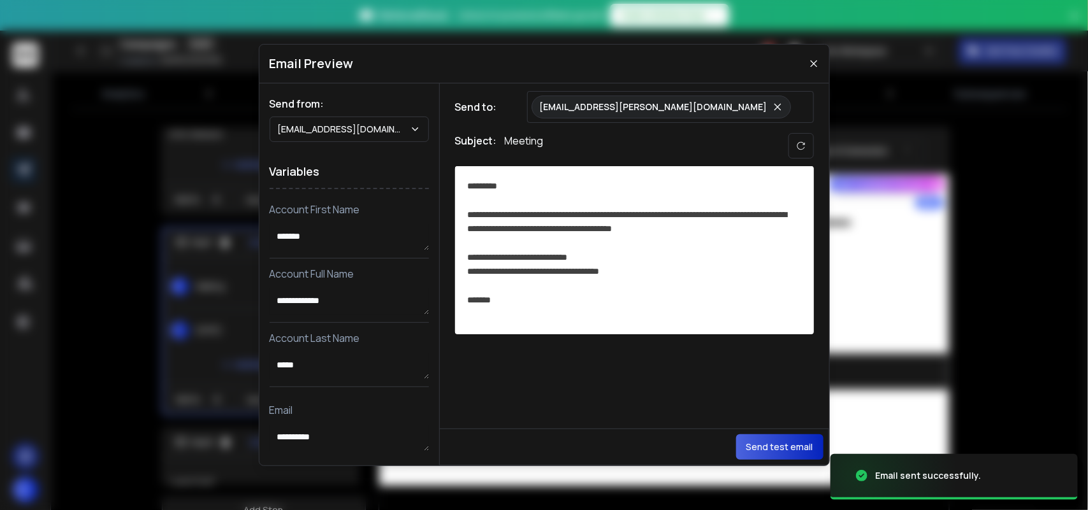
click at [772, 105] on icon at bounding box center [777, 107] width 10 height 10
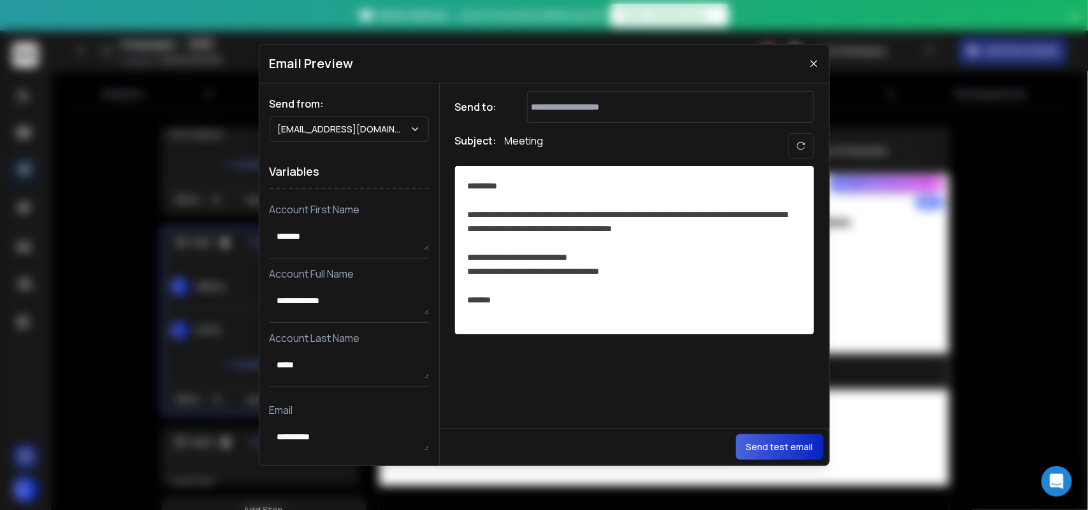
click at [654, 106] on input at bounding box center [671, 107] width 278 height 23
drag, startPoint x: 784, startPoint y: 440, endPoint x: 751, endPoint y: 377, distance: 71.3
click at [782, 440] on button "Send test email" at bounding box center [779, 447] width 87 height 25
click at [698, 106] on icon at bounding box center [703, 107] width 10 height 10
click at [635, 105] on input at bounding box center [671, 107] width 278 height 23
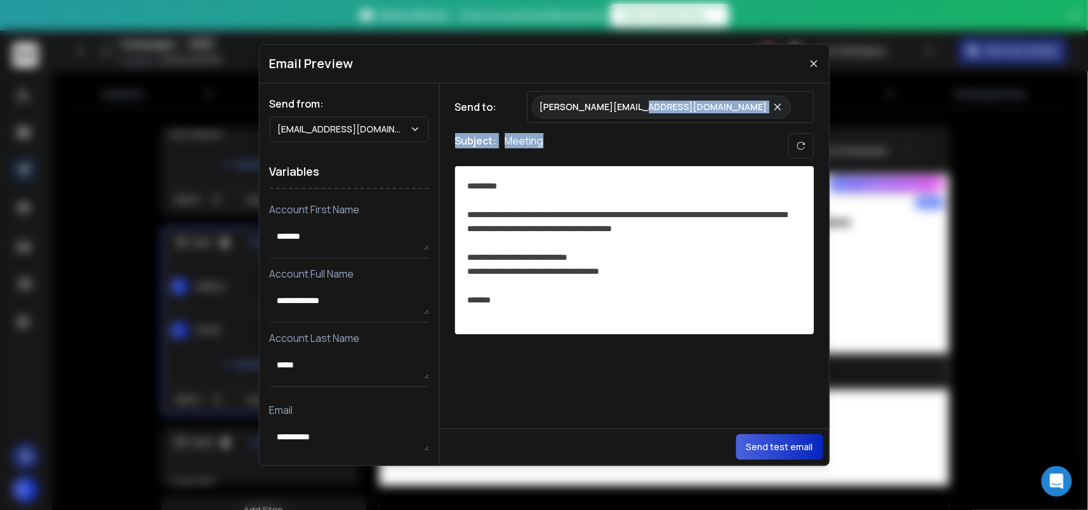
click at [671, 170] on div "**********" at bounding box center [634, 208] width 389 height 250
drag, startPoint x: 782, startPoint y: 444, endPoint x: 772, endPoint y: 410, distance: 35.7
click at [781, 445] on button "Send test email" at bounding box center [779, 447] width 87 height 25
click at [772, 103] on icon at bounding box center [777, 107] width 10 height 10
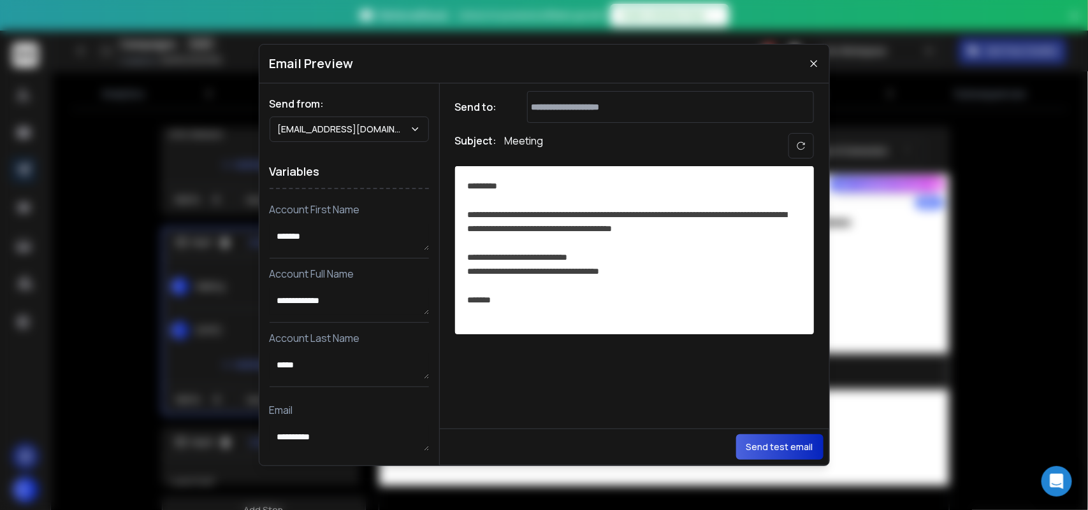
click at [687, 110] on input at bounding box center [671, 107] width 278 height 23
click at [768, 442] on button "Send test email" at bounding box center [779, 447] width 87 height 25
click at [698, 104] on icon at bounding box center [703, 107] width 10 height 10
click at [670, 103] on input at bounding box center [671, 107] width 278 height 23
type input "*"
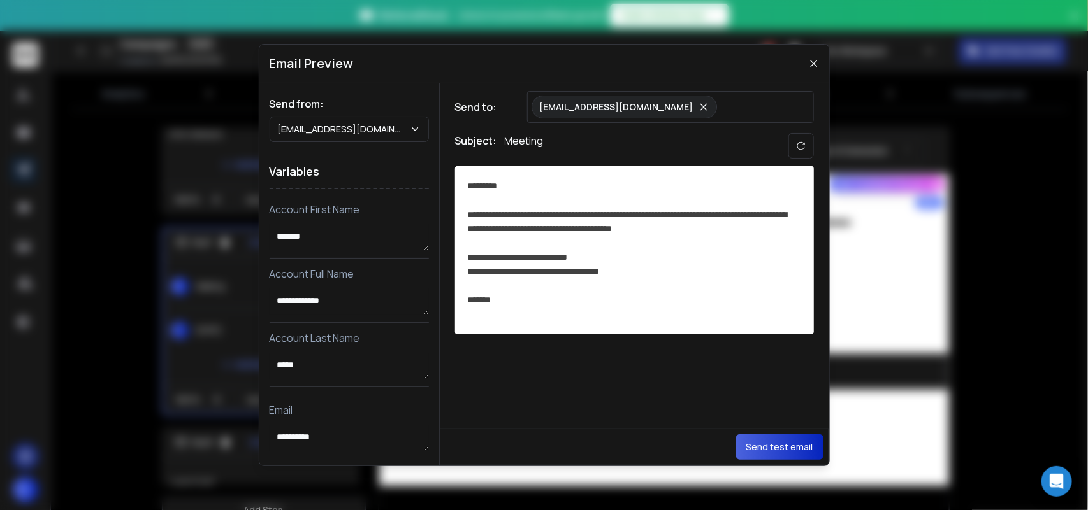
click at [765, 456] on button "Send test email" at bounding box center [779, 447] width 87 height 25
click at [698, 108] on icon at bounding box center [703, 107] width 10 height 10
click at [681, 106] on input at bounding box center [671, 107] width 278 height 23
click at [792, 445] on button "Send test email" at bounding box center [779, 447] width 87 height 25
click at [772, 104] on icon at bounding box center [777, 107] width 10 height 10
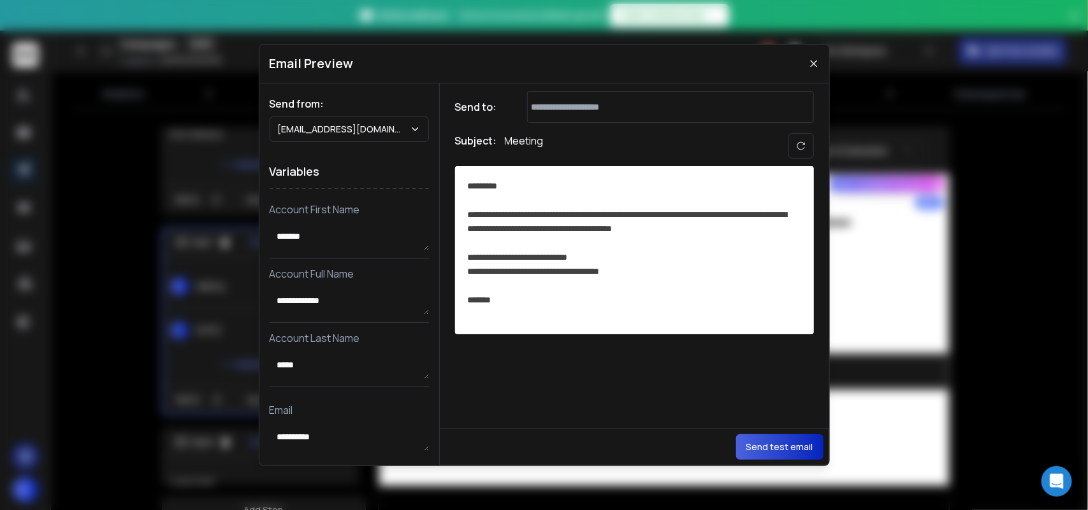
click at [667, 104] on input at bounding box center [671, 107] width 278 height 23
drag, startPoint x: 774, startPoint y: 453, endPoint x: 762, endPoint y: 451, distance: 12.4
click at [766, 453] on button "Send test email" at bounding box center [779, 447] width 87 height 25
click at [848, 106] on icon at bounding box center [851, 107] width 7 height 7
click at [670, 106] on input at bounding box center [671, 107] width 278 height 23
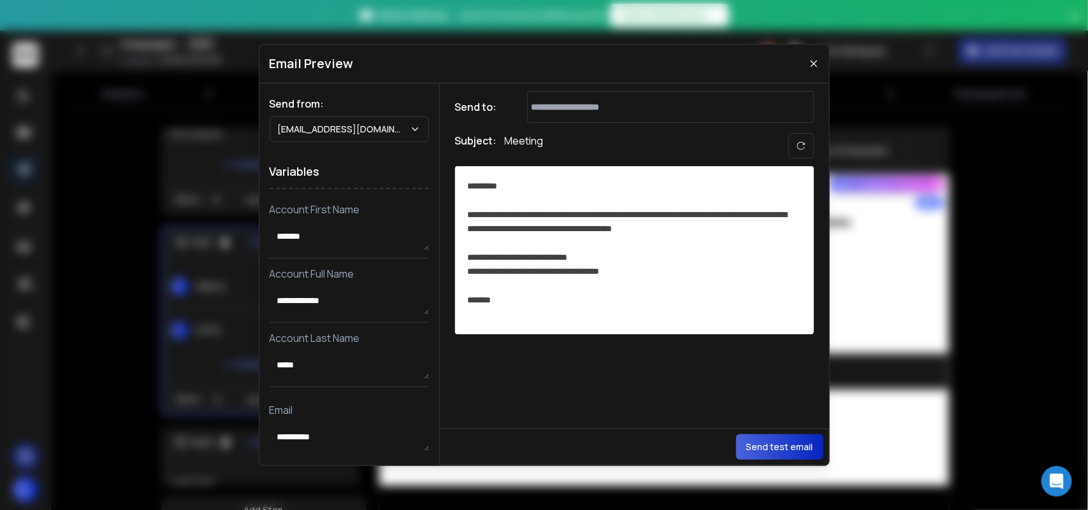
type input "*"
click at [753, 447] on button "Send test email" at bounding box center [779, 447] width 87 height 25
click at [772, 104] on icon at bounding box center [777, 107] width 10 height 10
click at [670, 103] on input at bounding box center [671, 107] width 278 height 23
click at [795, 456] on button "Send test email" at bounding box center [779, 447] width 87 height 25
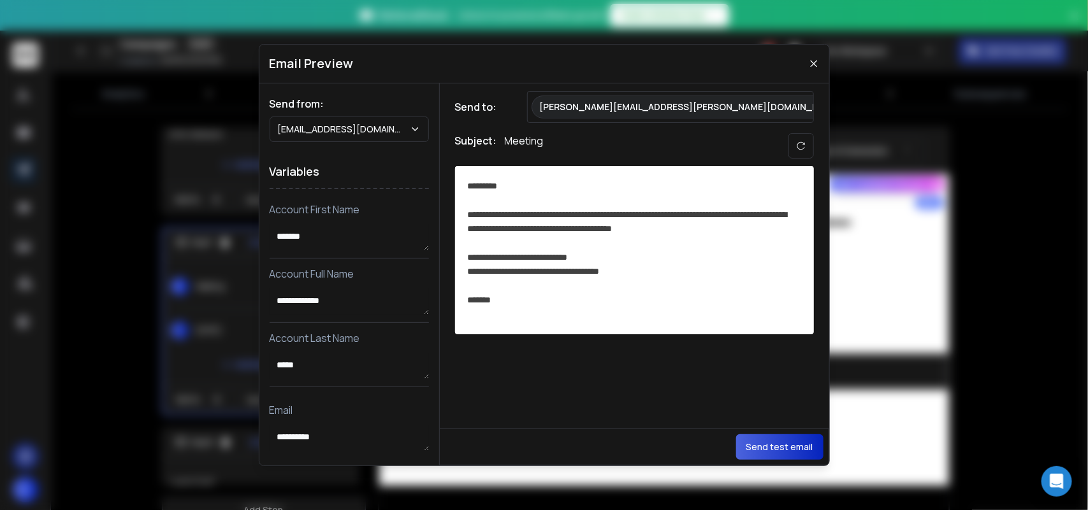
click at [709, 99] on div "[PERSON_NAME][EMAIL_ADDRESS][PERSON_NAME][DOMAIN_NAME]" at bounding box center [698, 107] width 333 height 23
click at [721, 105] on div "[PERSON_NAME][EMAIL_ADDRESS][PERSON_NAME][DOMAIN_NAME]" at bounding box center [698, 107] width 333 height 23
click at [846, 102] on icon at bounding box center [851, 107] width 10 height 10
click at [711, 102] on input at bounding box center [671, 107] width 278 height 23
drag, startPoint x: 788, startPoint y: 441, endPoint x: 782, endPoint y: 431, distance: 11.1
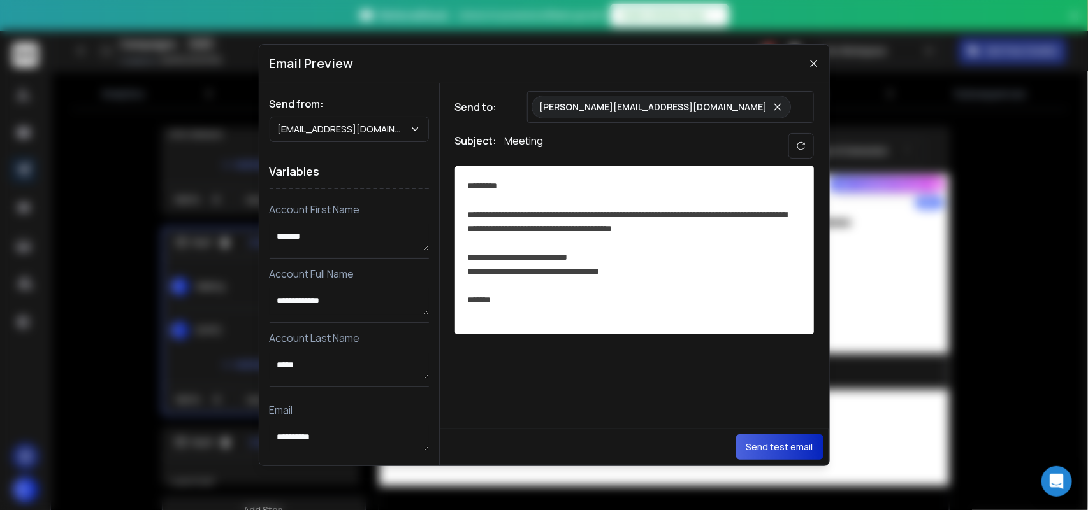
click at [787, 443] on button "Send test email" at bounding box center [779, 447] width 87 height 25
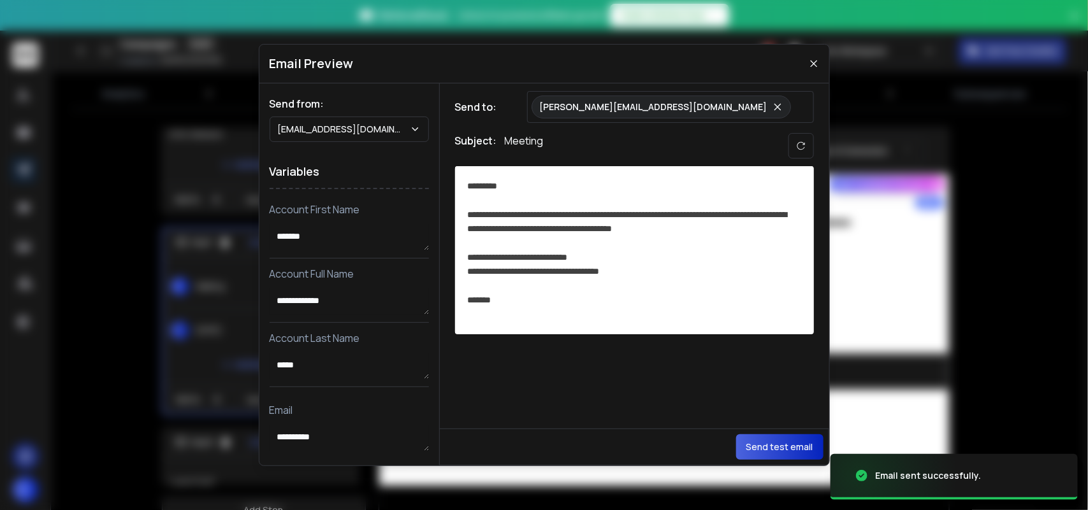
click at [772, 104] on icon at bounding box center [777, 107] width 10 height 10
click at [667, 103] on input at bounding box center [671, 107] width 278 height 23
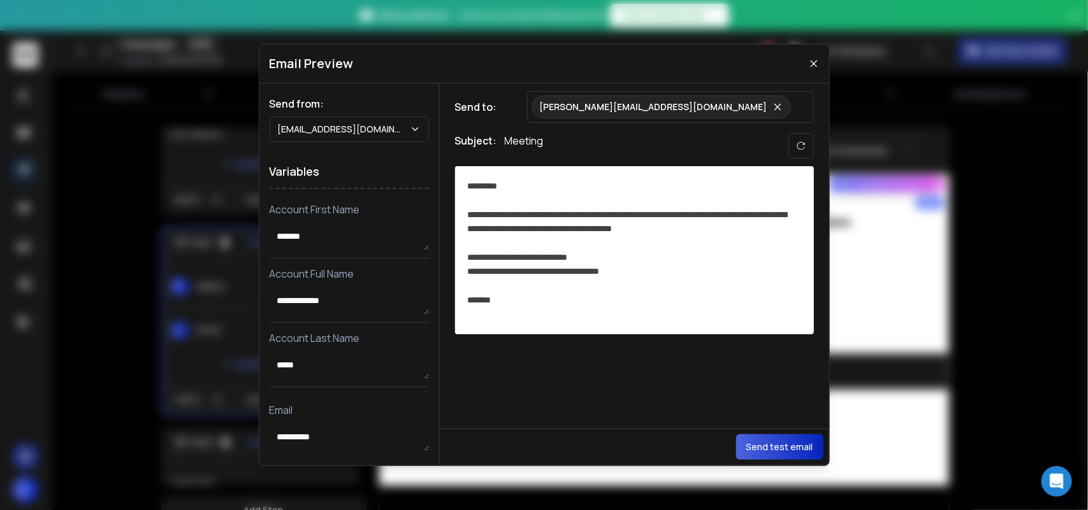
click at [778, 443] on button "Send test email" at bounding box center [779, 447] width 87 height 25
click at [772, 107] on icon at bounding box center [777, 107] width 10 height 10
click at [681, 107] on input at bounding box center [671, 107] width 278 height 23
type input "*"
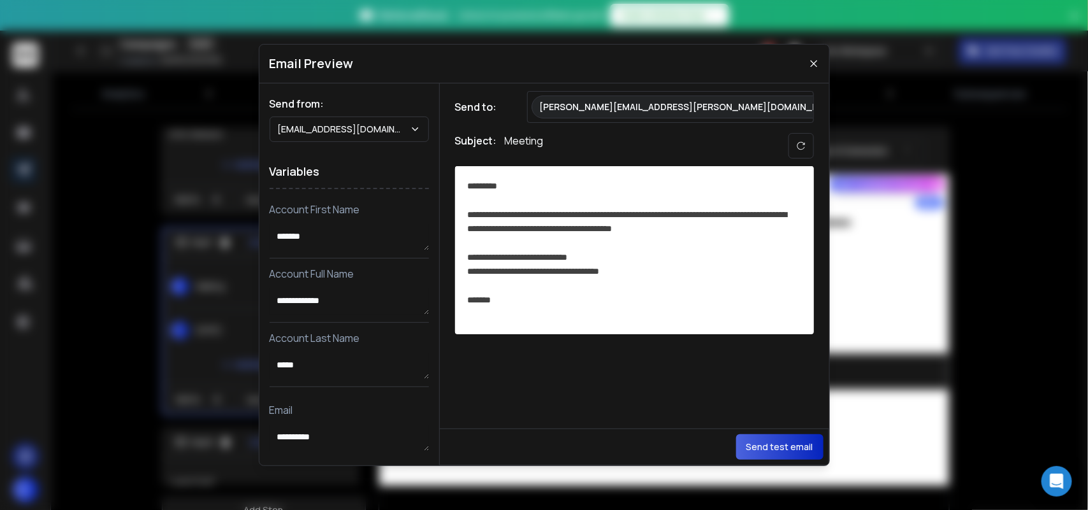
click at [781, 456] on button "Send test email" at bounding box center [779, 447] width 87 height 25
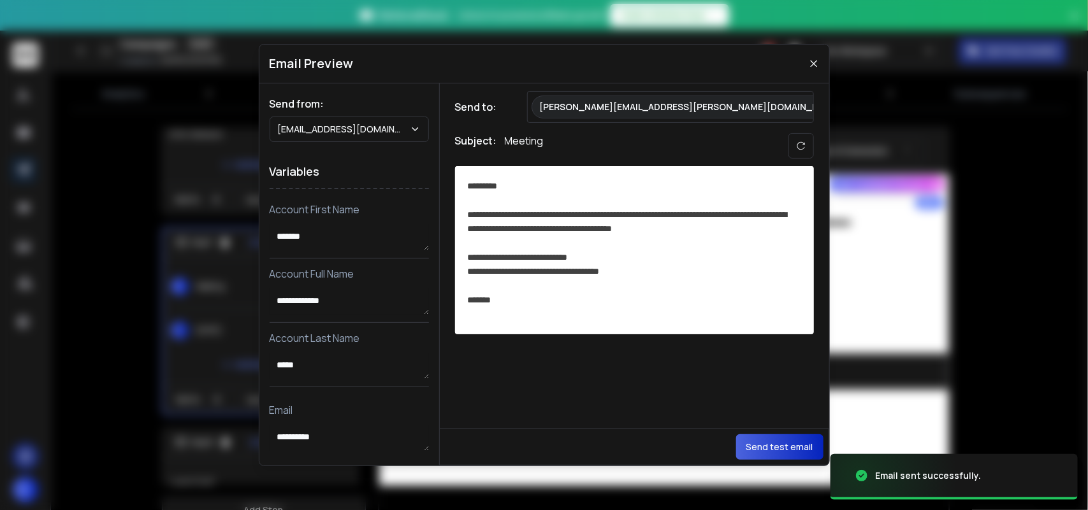
click at [774, 444] on button "Send test email" at bounding box center [779, 447] width 87 height 25
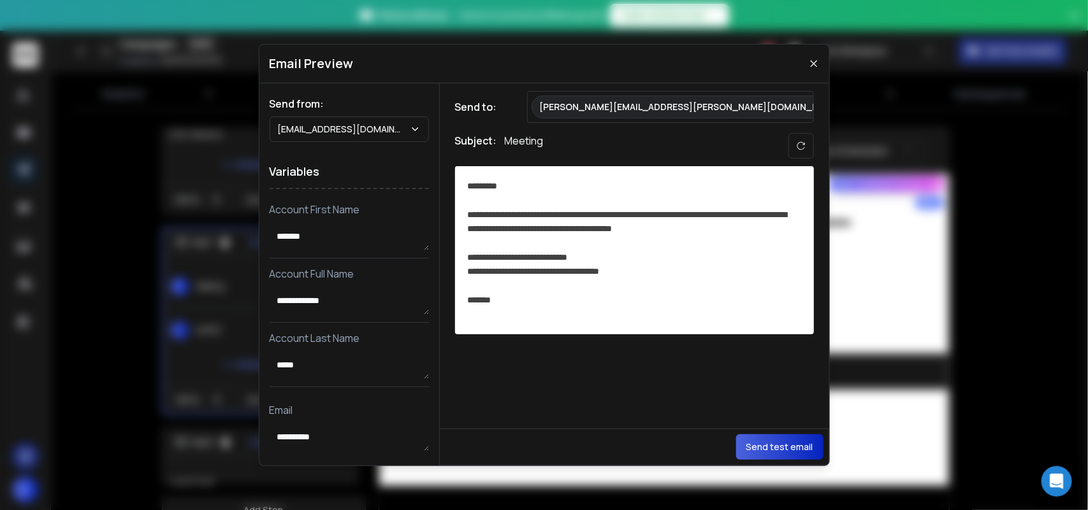
click at [846, 107] on icon at bounding box center [851, 107] width 10 height 10
click at [721, 107] on input at bounding box center [671, 107] width 278 height 23
click at [765, 456] on button "Send test email" at bounding box center [779, 447] width 87 height 25
click at [709, 105] on icon at bounding box center [703, 107] width 10 height 10
click at [741, 105] on input at bounding box center [861, 107] width 278 height 23
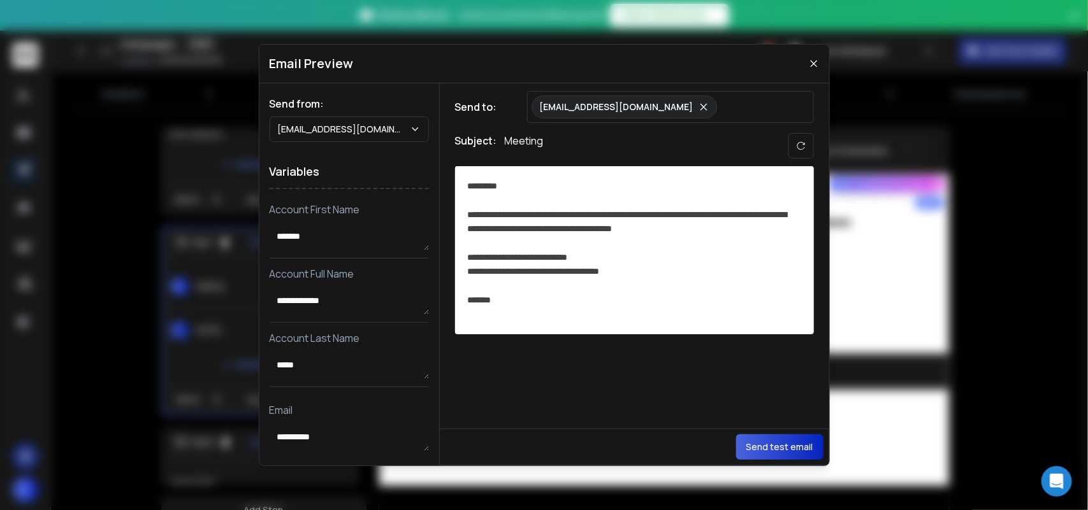
click at [770, 444] on button "Send test email" at bounding box center [779, 447] width 87 height 25
click at [698, 105] on icon at bounding box center [703, 107] width 10 height 10
click at [635, 108] on input at bounding box center [671, 107] width 278 height 23
drag, startPoint x: 792, startPoint y: 442, endPoint x: 769, endPoint y: 263, distance: 180.5
click at [790, 435] on button "Send test email" at bounding box center [779, 447] width 87 height 25
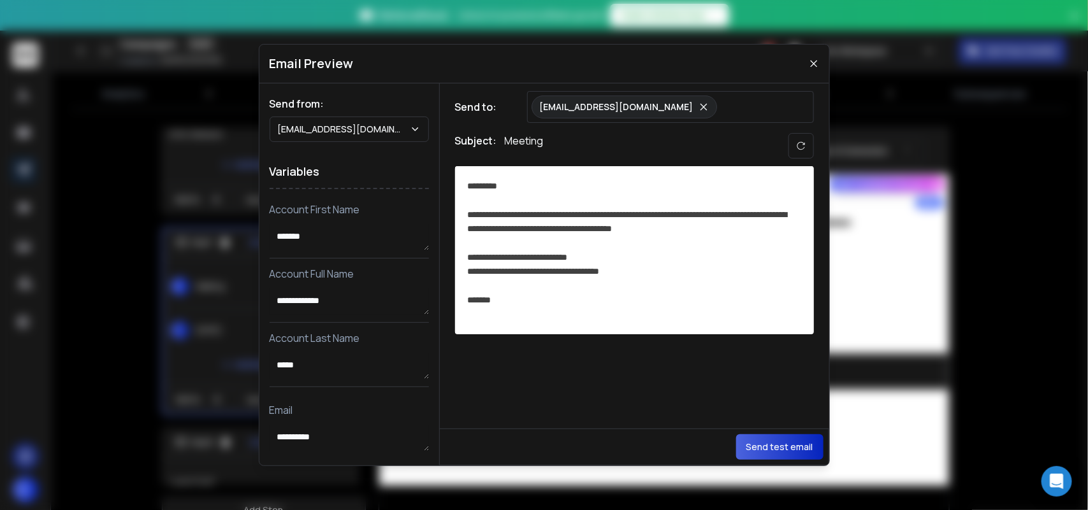
click at [667, 105] on div "[EMAIL_ADDRESS][DOMAIN_NAME]" at bounding box center [624, 107] width 185 height 23
click at [700, 105] on icon at bounding box center [703, 107] width 7 height 7
click at [671, 105] on input at bounding box center [671, 107] width 278 height 23
drag, startPoint x: 778, startPoint y: 443, endPoint x: 770, endPoint y: 430, distance: 15.2
click at [776, 444] on button "Send test email" at bounding box center [779, 447] width 87 height 25
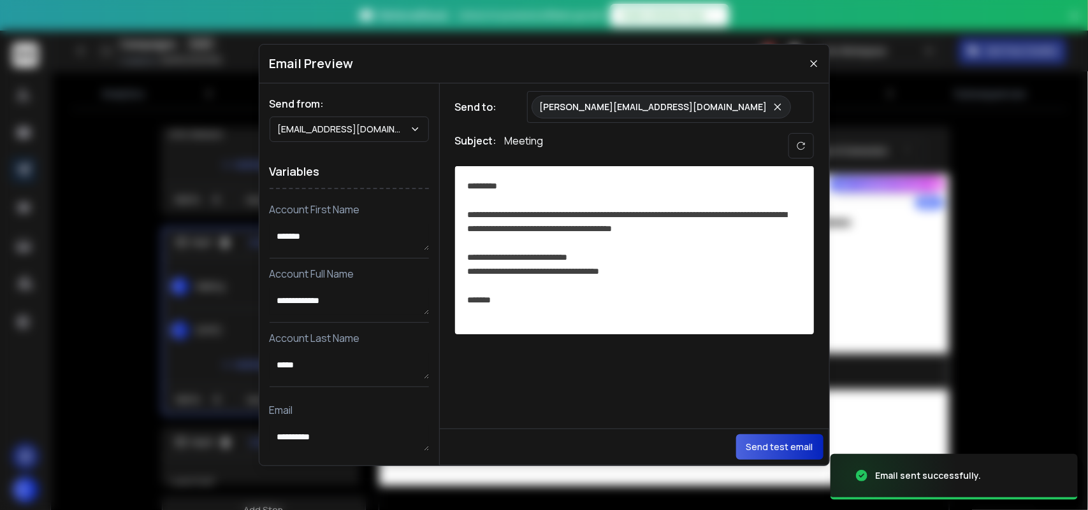
click at [673, 100] on div "[PERSON_NAME][EMAIL_ADDRESS][DOMAIN_NAME]" at bounding box center [661, 107] width 259 height 23
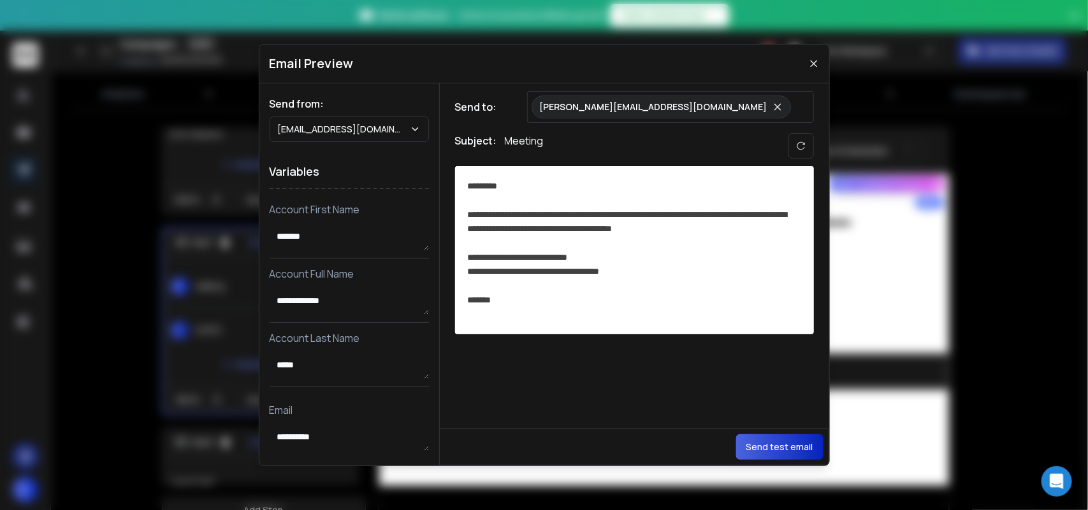
click at [674, 100] on div "[PERSON_NAME][EMAIL_ADDRESS][DOMAIN_NAME]" at bounding box center [661, 107] width 259 height 23
click at [772, 103] on icon at bounding box center [777, 107] width 10 height 10
click at [681, 106] on input at bounding box center [671, 107] width 278 height 23
click at [795, 444] on button "Send test email" at bounding box center [779, 447] width 87 height 25
click at [698, 110] on icon at bounding box center [703, 107] width 10 height 10
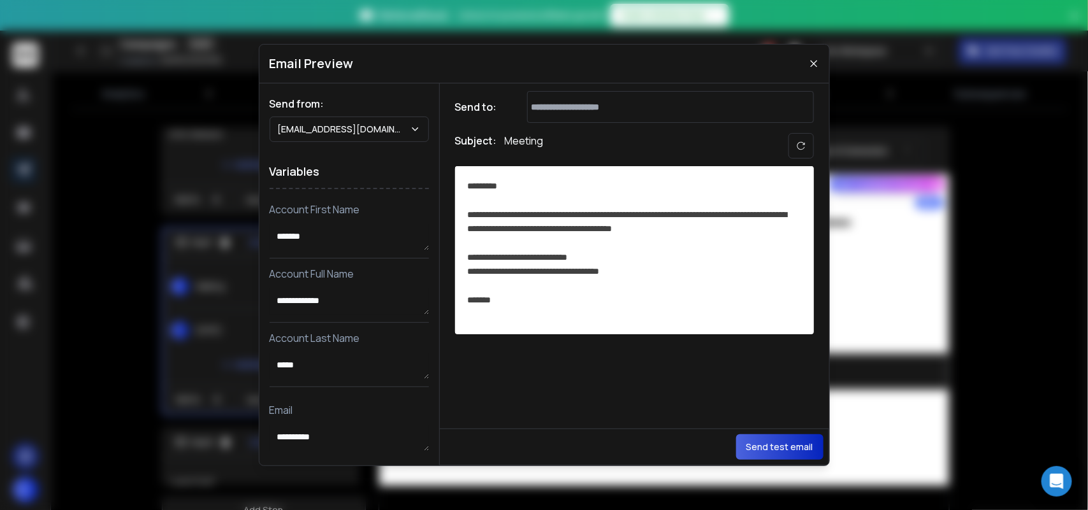
click at [670, 106] on input at bounding box center [671, 107] width 278 height 23
drag, startPoint x: 790, startPoint y: 452, endPoint x: 790, endPoint y: 425, distance: 27.4
click at [790, 451] on button "Send test email" at bounding box center [779, 447] width 87 height 25
click at [651, 107] on div "[EMAIL_ADDRESS][DOMAIN_NAME]" at bounding box center [624, 107] width 185 height 23
click at [698, 106] on icon at bounding box center [703, 107] width 10 height 10
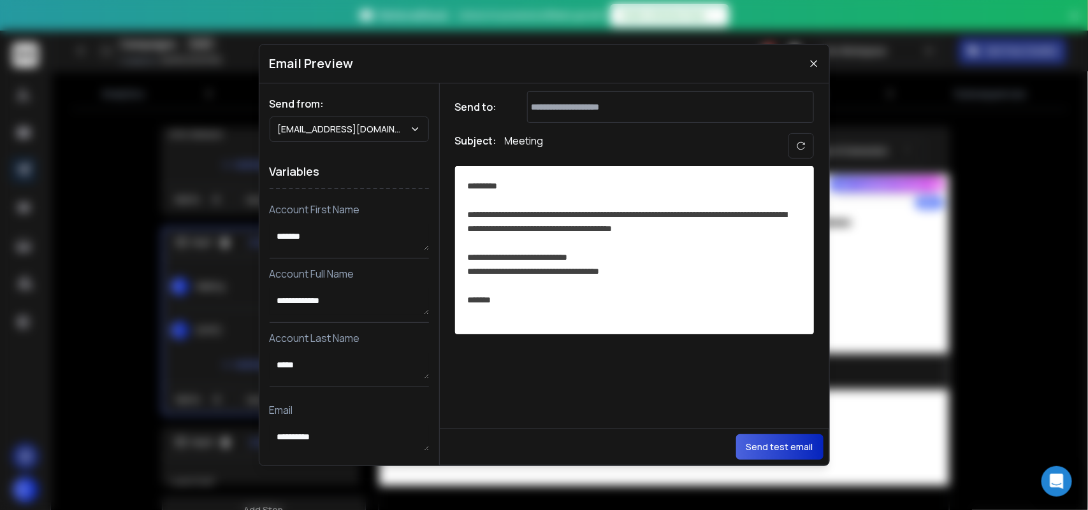
click at [654, 106] on input at bounding box center [671, 107] width 278 height 23
click at [757, 447] on button "Send test email" at bounding box center [779, 447] width 87 height 25
click at [698, 109] on icon at bounding box center [703, 107] width 10 height 10
click at [674, 109] on input at bounding box center [671, 107] width 278 height 23
drag, startPoint x: 781, startPoint y: 444, endPoint x: 771, endPoint y: 348, distance: 96.1
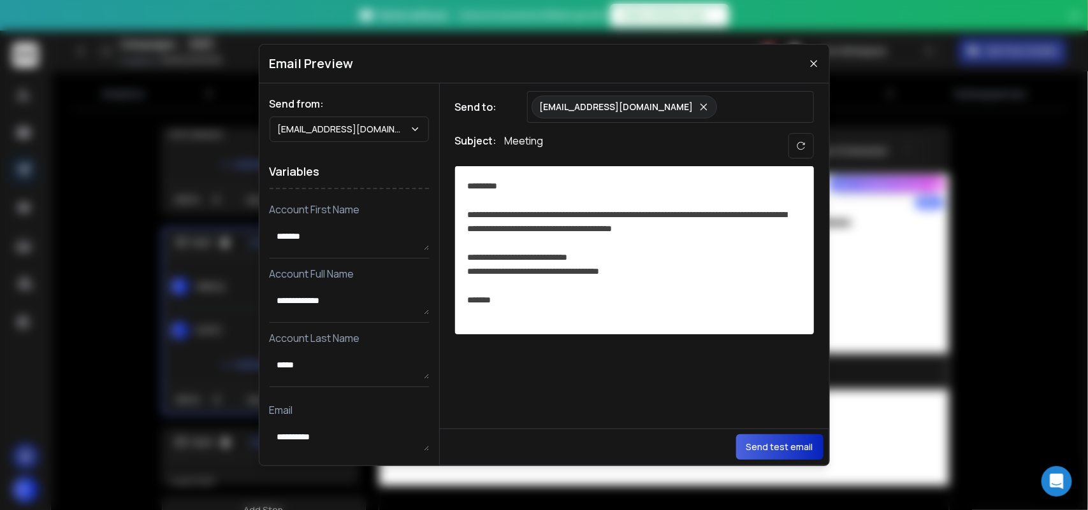
click at [779, 435] on button "Send test email" at bounding box center [779, 447] width 87 height 25
click at [698, 108] on icon at bounding box center [703, 107] width 10 height 10
click at [676, 108] on input at bounding box center [671, 107] width 278 height 23
drag, startPoint x: 781, startPoint y: 443, endPoint x: 776, endPoint y: 428, distance: 16.1
click at [776, 431] on div "Send test email" at bounding box center [634, 447] width 389 height 37
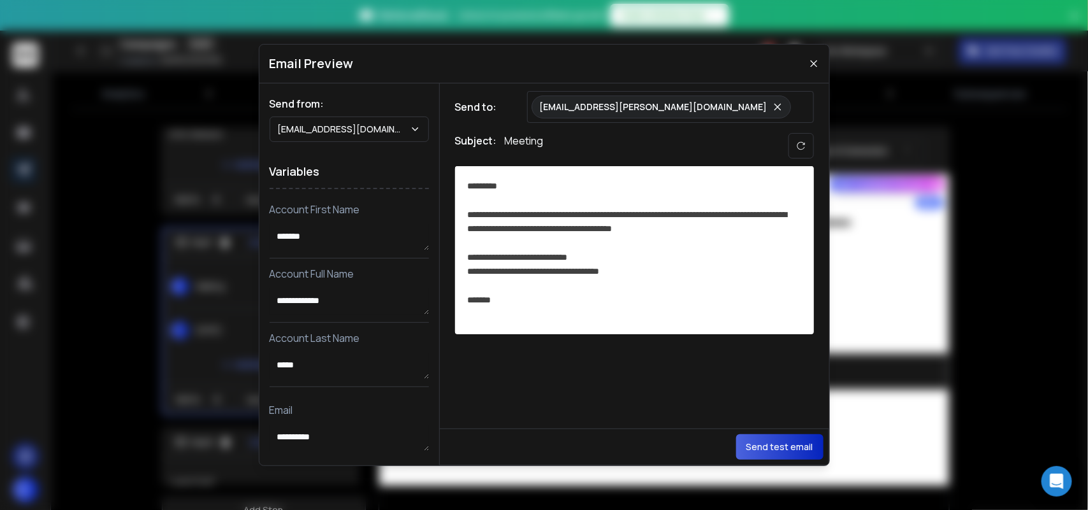
click at [782, 438] on button "Send test email" at bounding box center [779, 447] width 87 height 25
drag, startPoint x: 782, startPoint y: 438, endPoint x: 771, endPoint y: 377, distance: 62.8
click at [779, 440] on div "Send test email" at bounding box center [634, 447] width 389 height 37
click at [772, 102] on icon at bounding box center [777, 107] width 10 height 10
click at [686, 104] on input at bounding box center [671, 107] width 278 height 23
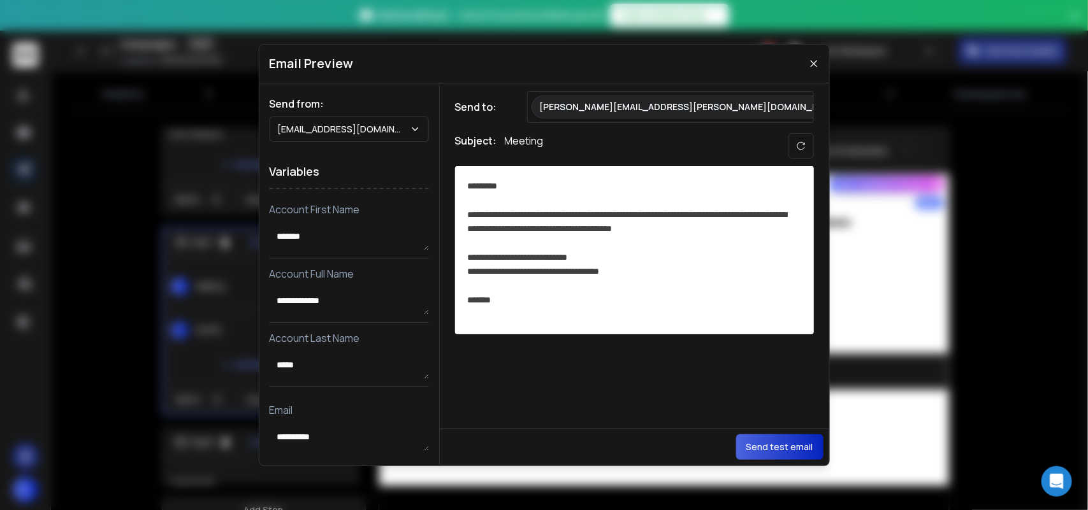
drag, startPoint x: 753, startPoint y: 448, endPoint x: 717, endPoint y: 254, distance: 197.7
click at [741, 424] on div "**********" at bounding box center [634, 274] width 390 height 382
click at [776, 447] on button "Send test email" at bounding box center [779, 447] width 87 height 25
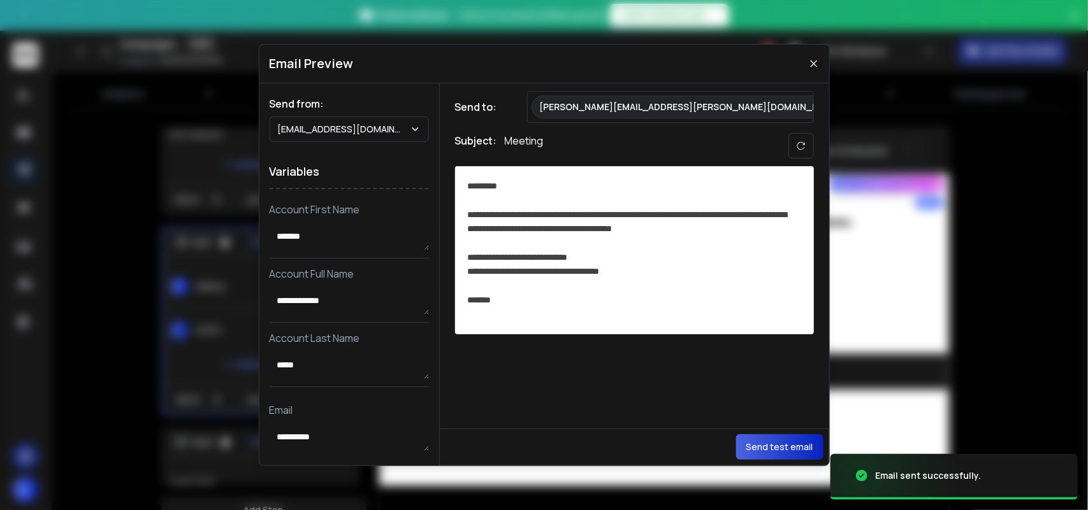
click at [846, 104] on icon at bounding box center [851, 107] width 10 height 10
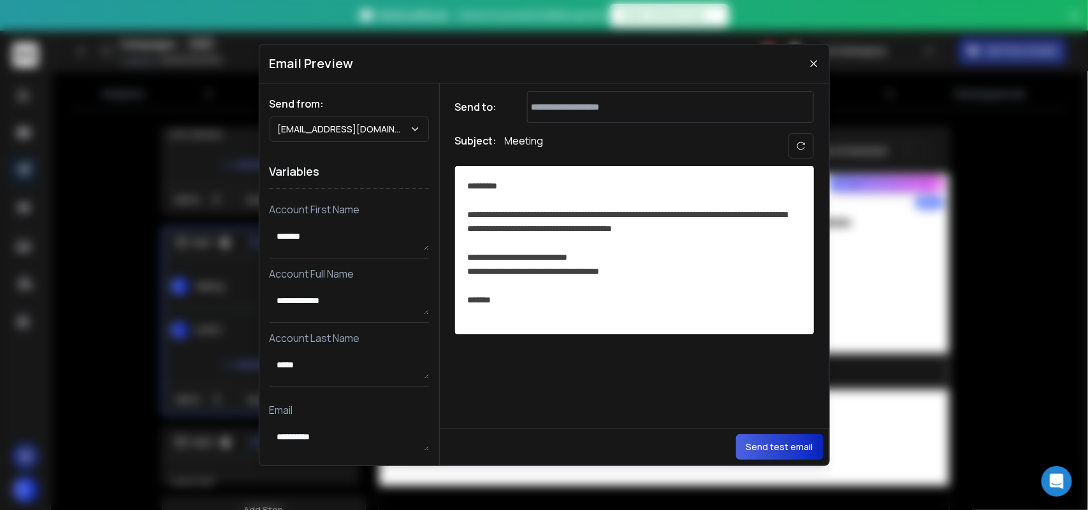
click at [681, 118] on input at bounding box center [671, 107] width 278 height 23
click at [779, 441] on button "Send test email" at bounding box center [779, 447] width 87 height 25
click at [688, 93] on div "[PERSON_NAME][EMAIL_ADDRESS][PERSON_NAME][DOMAIN_NAME]" at bounding box center [670, 107] width 287 height 32
drag, startPoint x: 688, startPoint y: 96, endPoint x: 688, endPoint y: 106, distance: 10.2
click at [688, 106] on div "[PERSON_NAME][EMAIL_ADDRESS][PERSON_NAME][DOMAIN_NAME]" at bounding box center [698, 107] width 333 height 23
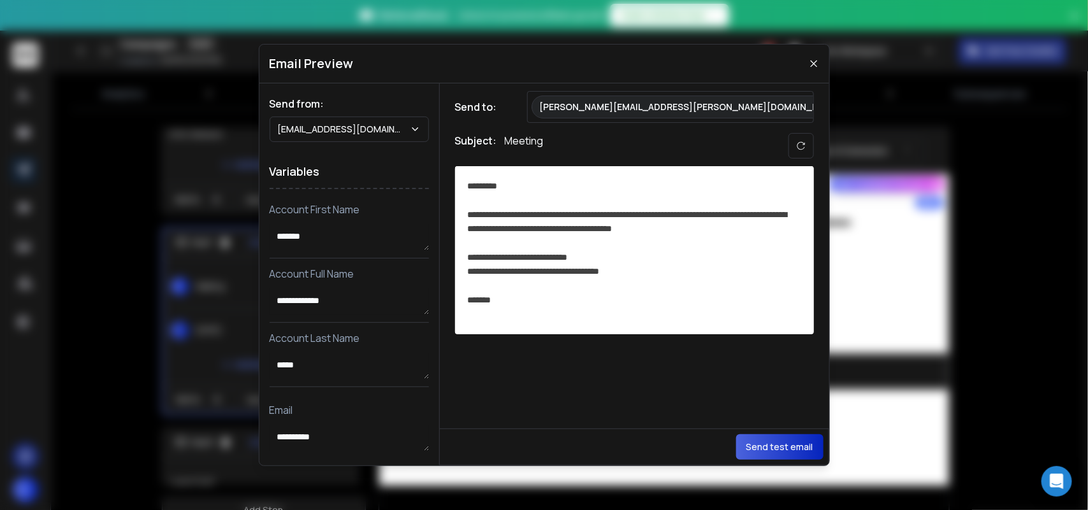
click at [848, 106] on icon at bounding box center [851, 107] width 7 height 7
drag, startPoint x: 775, startPoint y: 454, endPoint x: 783, endPoint y: 400, distance: 54.1
click at [776, 431] on div "Send test email" at bounding box center [634, 447] width 389 height 37
drag, startPoint x: 784, startPoint y: 447, endPoint x: 779, endPoint y: 426, distance: 21.5
click at [781, 445] on button "Send test email" at bounding box center [779, 447] width 87 height 25
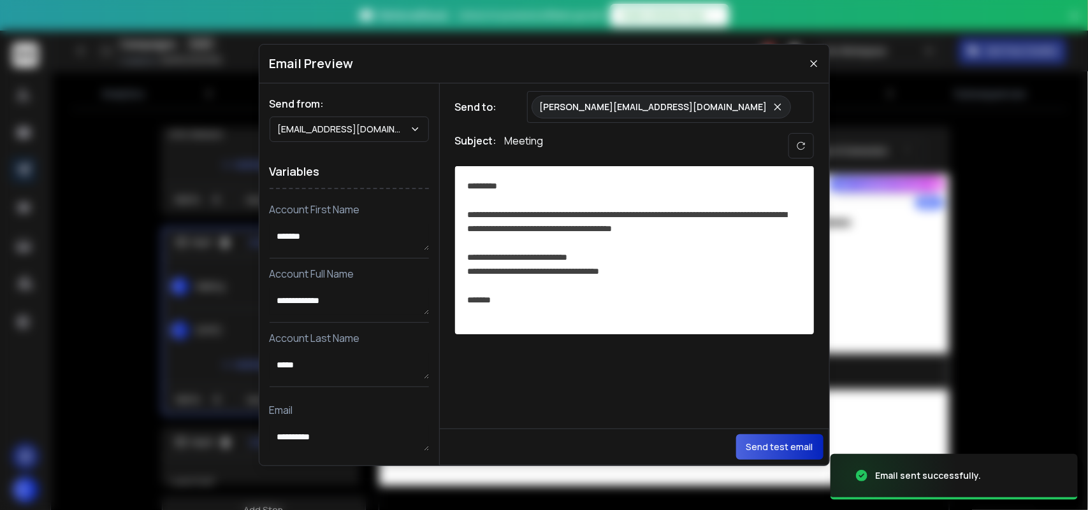
click at [690, 101] on div "[PERSON_NAME][EMAIL_ADDRESS][DOMAIN_NAME]" at bounding box center [661, 107] width 259 height 23
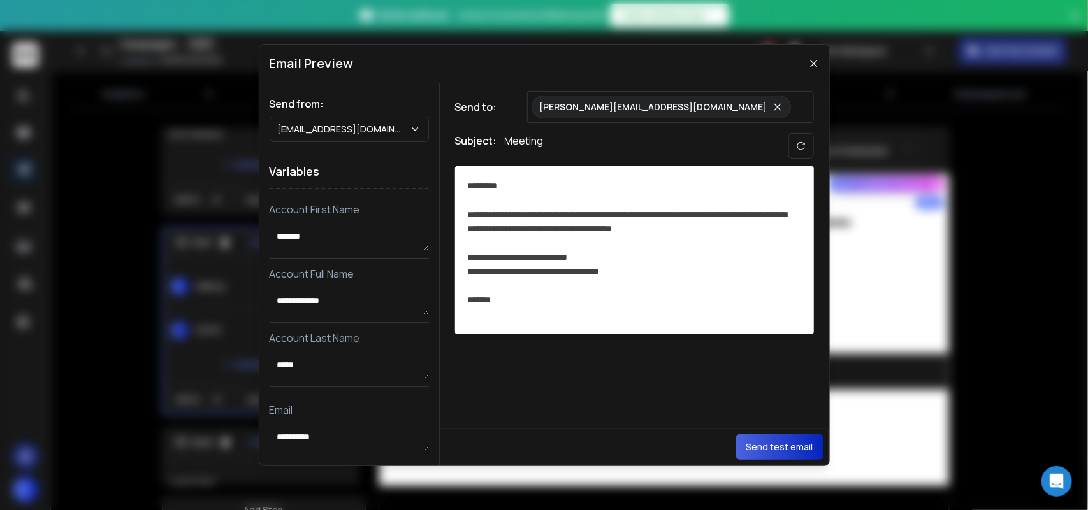
click at [772, 103] on icon at bounding box center [777, 107] width 10 height 10
click at [689, 105] on input at bounding box center [671, 107] width 278 height 23
drag, startPoint x: 804, startPoint y: 429, endPoint x: 800, endPoint y: 438, distance: 10.3
click at [800, 438] on div "Send test email" at bounding box center [634, 447] width 389 height 37
click at [797, 440] on button "Send test email" at bounding box center [779, 447] width 87 height 25
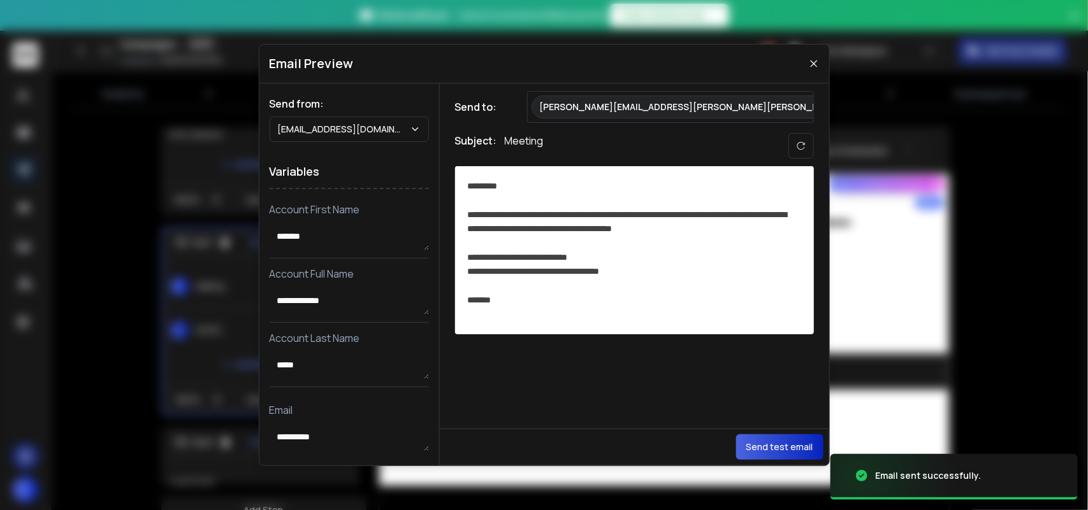
click at [920, 108] on icon at bounding box center [925, 107] width 10 height 10
click at [656, 108] on input at bounding box center [671, 107] width 278 height 23
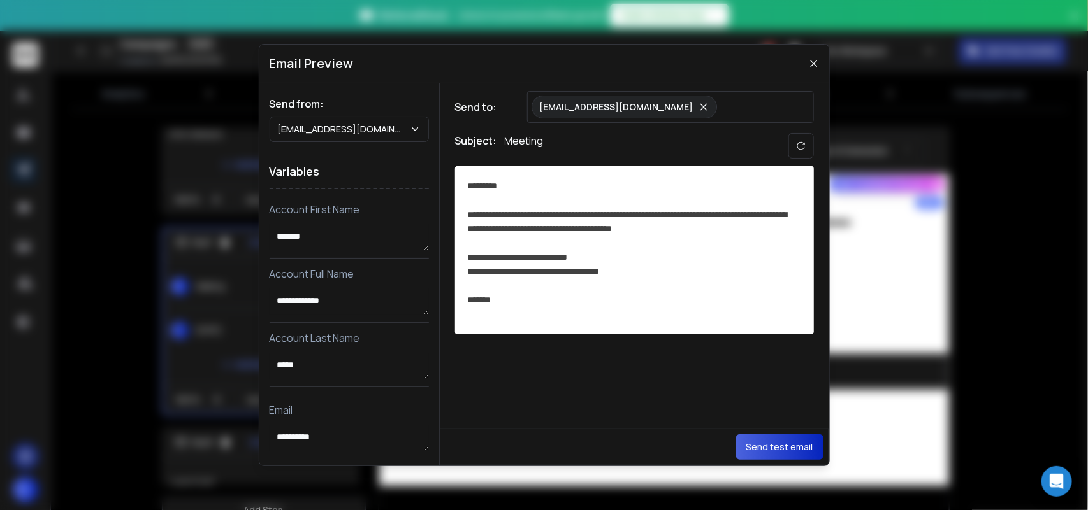
drag, startPoint x: 760, startPoint y: 449, endPoint x: 769, endPoint y: 415, distance: 35.7
click at [760, 450] on button "Send test email" at bounding box center [779, 447] width 87 height 25
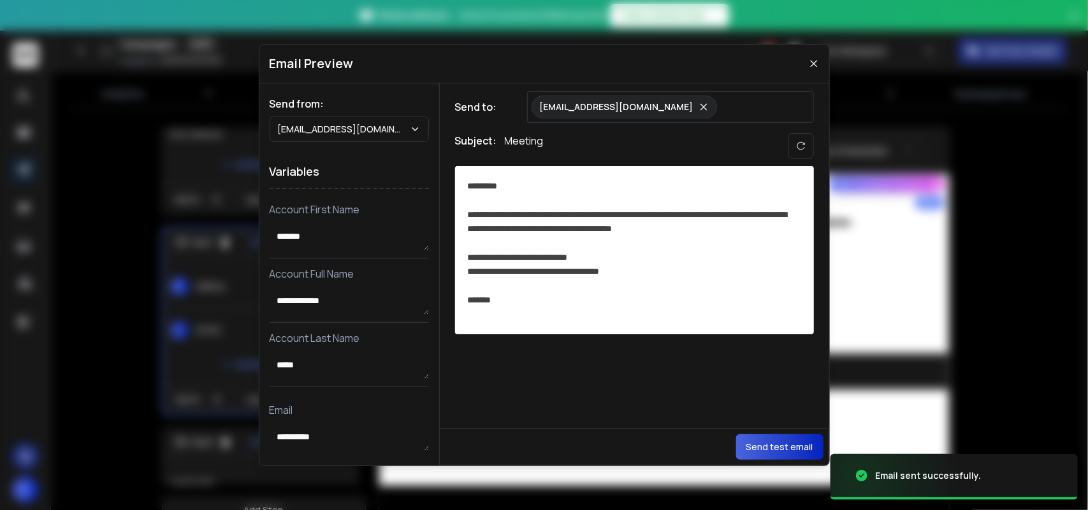
click at [698, 108] on icon at bounding box center [703, 107] width 10 height 10
click at [658, 103] on input at bounding box center [671, 107] width 278 height 23
type input "*"
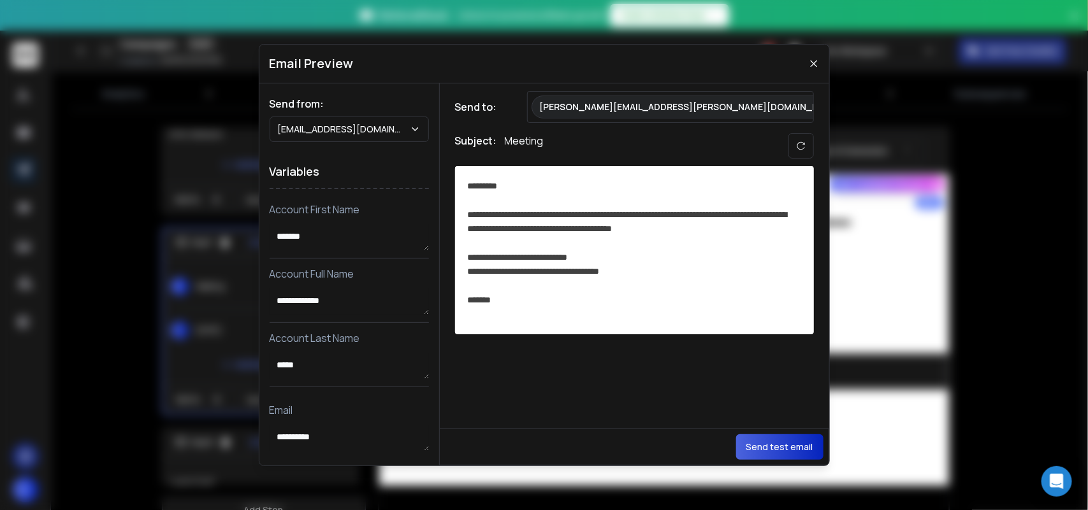
click at [779, 441] on button "Send test email" at bounding box center [779, 447] width 87 height 25
click at [846, 105] on icon at bounding box center [851, 107] width 10 height 10
click at [686, 100] on input at bounding box center [671, 107] width 278 height 23
click at [789, 438] on button "Send test email" at bounding box center [779, 447] width 87 height 25
click at [698, 103] on icon at bounding box center [703, 107] width 10 height 10
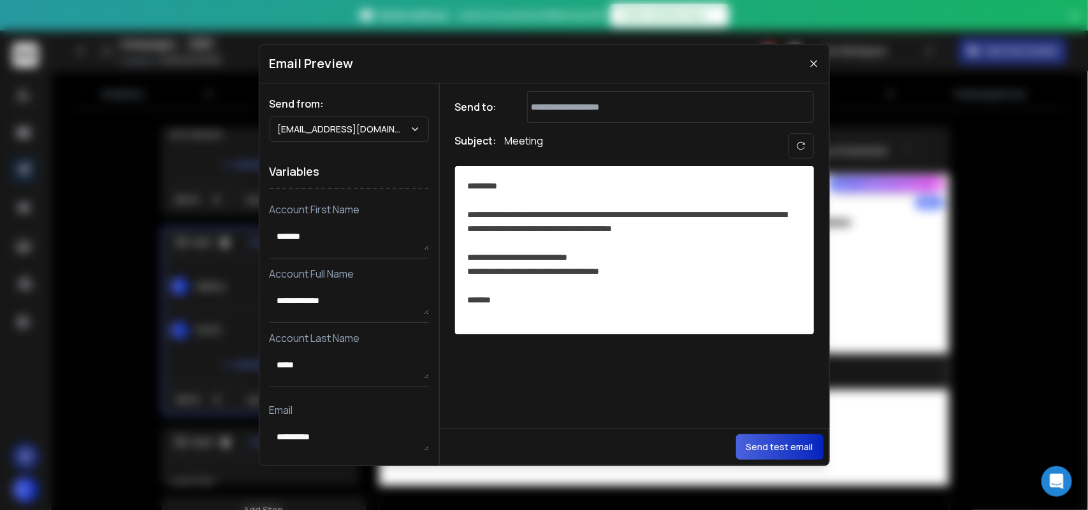
click at [660, 103] on input at bounding box center [671, 107] width 278 height 23
drag, startPoint x: 784, startPoint y: 445, endPoint x: 756, endPoint y: 397, distance: 55.1
click at [772, 435] on button "Send test email" at bounding box center [779, 447] width 87 height 25
click at [698, 109] on icon at bounding box center [703, 107] width 10 height 10
click at [632, 109] on input at bounding box center [671, 107] width 278 height 23
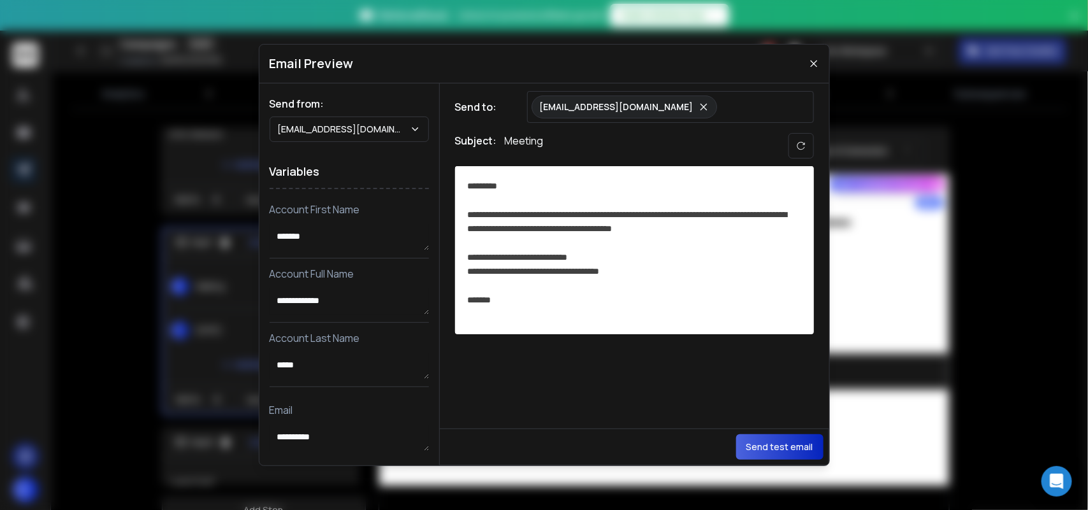
click at [753, 440] on button "Send test email" at bounding box center [779, 447] width 87 height 25
click at [700, 106] on icon at bounding box center [703, 107] width 7 height 7
click at [642, 106] on input at bounding box center [671, 107] width 278 height 23
drag, startPoint x: 783, startPoint y: 440, endPoint x: 773, endPoint y: 438, distance: 9.6
click at [779, 442] on button "Send test email" at bounding box center [779, 447] width 87 height 25
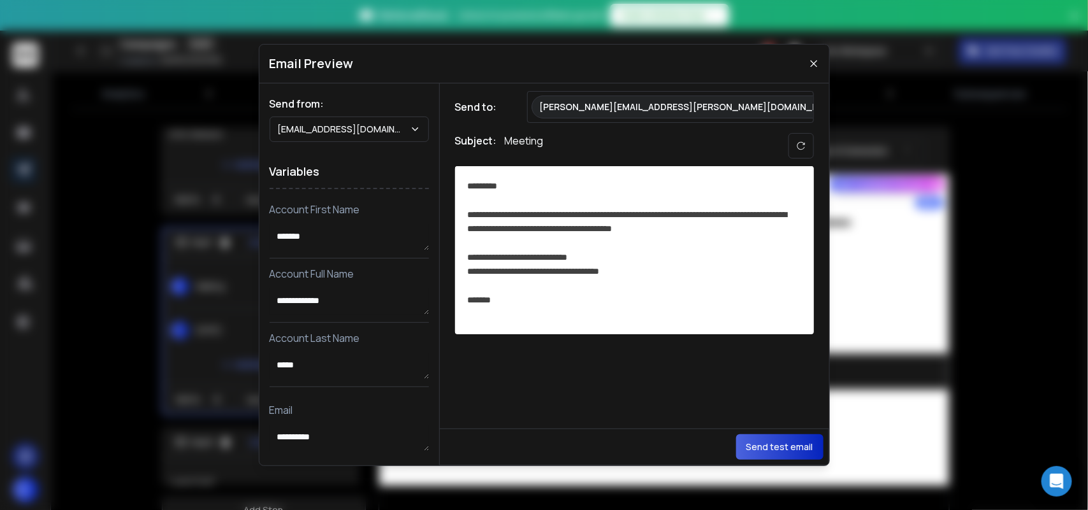
click at [846, 106] on icon at bounding box center [851, 107] width 10 height 10
click at [663, 106] on input at bounding box center [671, 107] width 278 height 23
click at [784, 437] on button "Send test email" at bounding box center [779, 447] width 87 height 25
click at [698, 106] on icon at bounding box center [703, 107] width 10 height 10
click at [651, 113] on input at bounding box center [671, 107] width 278 height 23
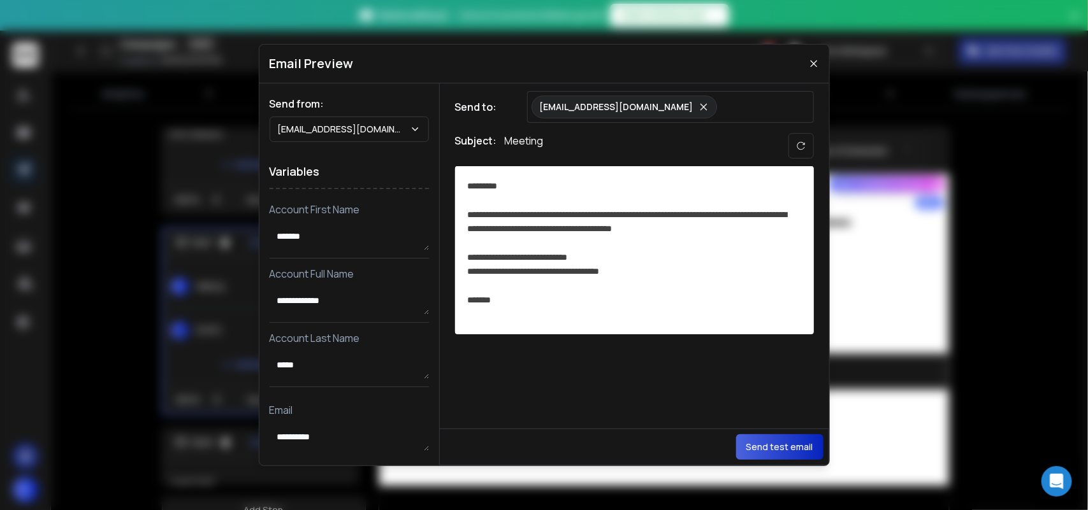
click at [753, 456] on button "Send test email" at bounding box center [779, 447] width 87 height 25
click at [698, 103] on icon at bounding box center [703, 107] width 10 height 10
click at [692, 107] on input at bounding box center [671, 107] width 278 height 23
drag, startPoint x: 760, startPoint y: 438, endPoint x: 744, endPoint y: 336, distance: 102.7
click at [760, 438] on button "Send test email" at bounding box center [779, 447] width 87 height 25
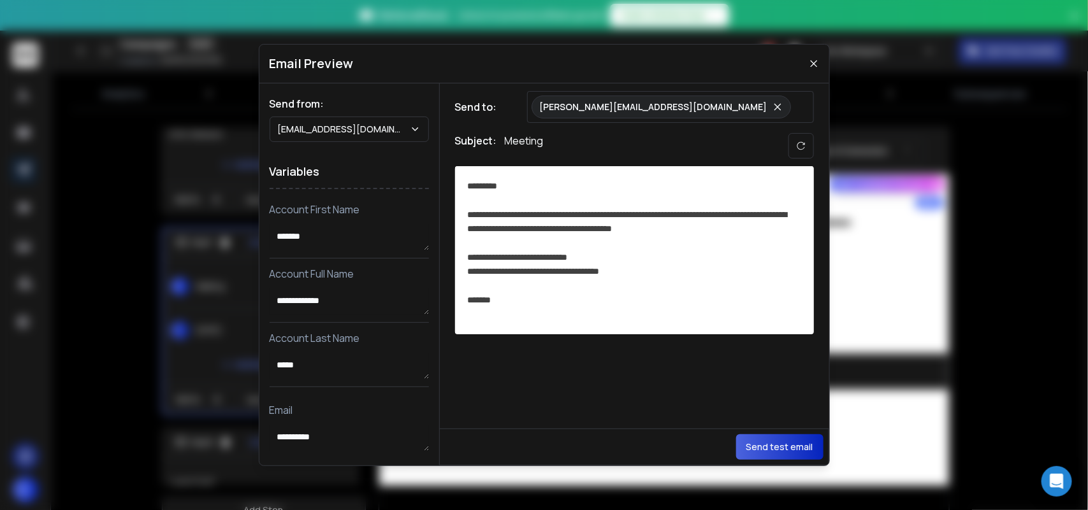
click at [682, 100] on div "[PERSON_NAME][EMAIL_ADDRESS][DOMAIN_NAME]" at bounding box center [661, 107] width 259 height 23
click at [772, 103] on icon at bounding box center [777, 107] width 10 height 10
click at [660, 107] on input at bounding box center [671, 107] width 278 height 23
drag, startPoint x: 795, startPoint y: 451, endPoint x: 787, endPoint y: 428, distance: 24.8
click at [789, 440] on button "Send test email" at bounding box center [779, 447] width 87 height 25
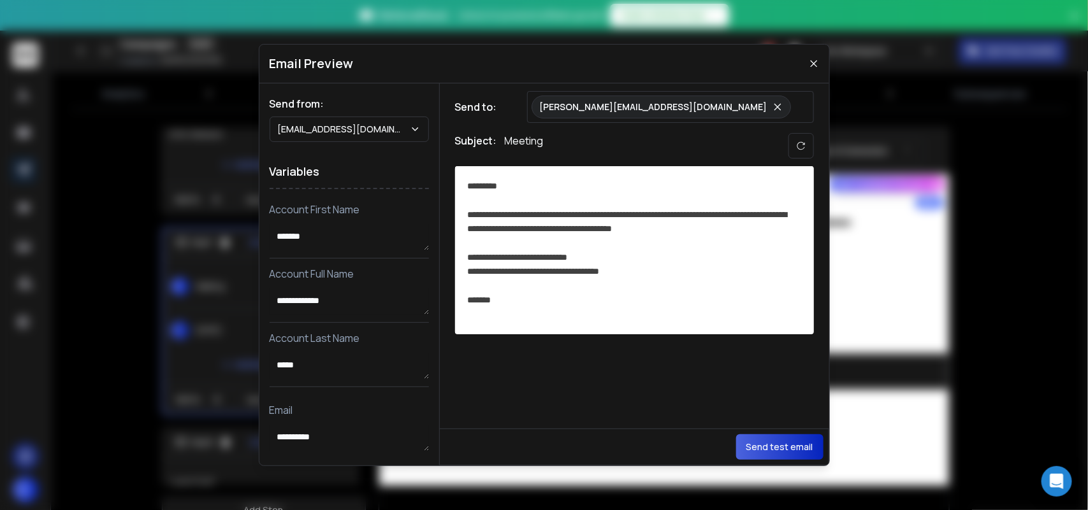
click at [772, 106] on icon at bounding box center [777, 107] width 10 height 10
click at [674, 107] on input at bounding box center [671, 107] width 278 height 23
click at [799, 438] on button "Send test email" at bounding box center [779, 447] width 87 height 25
click at [677, 101] on div "[PERSON_NAME][EMAIL_ADDRESS][DOMAIN_NAME]" at bounding box center [661, 107] width 259 height 23
click at [772, 103] on icon at bounding box center [777, 107] width 10 height 10
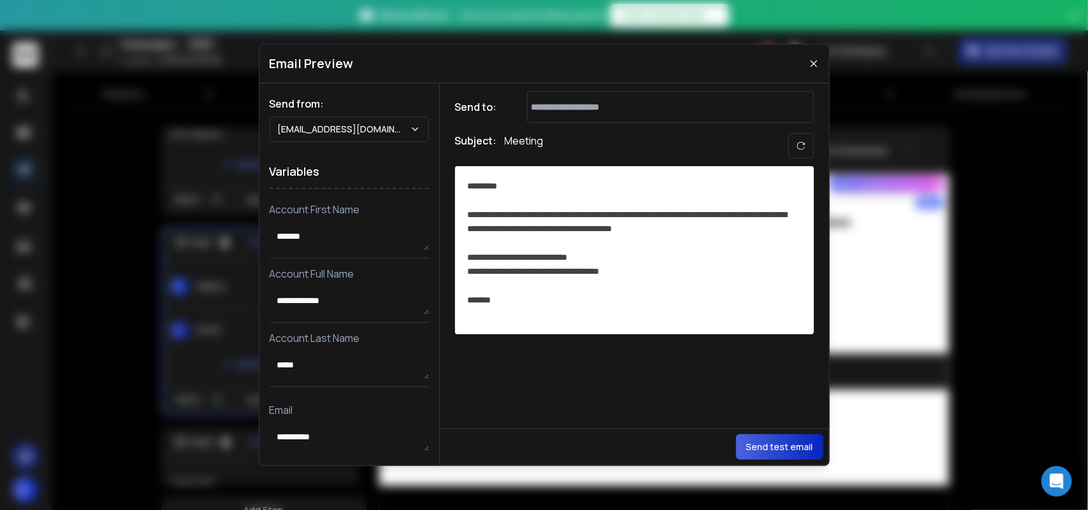
click at [680, 103] on input at bounding box center [671, 107] width 278 height 23
drag, startPoint x: 787, startPoint y: 451, endPoint x: 781, endPoint y: 440, distance: 12.6
click at [781, 450] on button "Send test email" at bounding box center [779, 447] width 87 height 25
click at [698, 103] on icon at bounding box center [703, 107] width 10 height 10
click at [612, 115] on input at bounding box center [671, 107] width 278 height 23
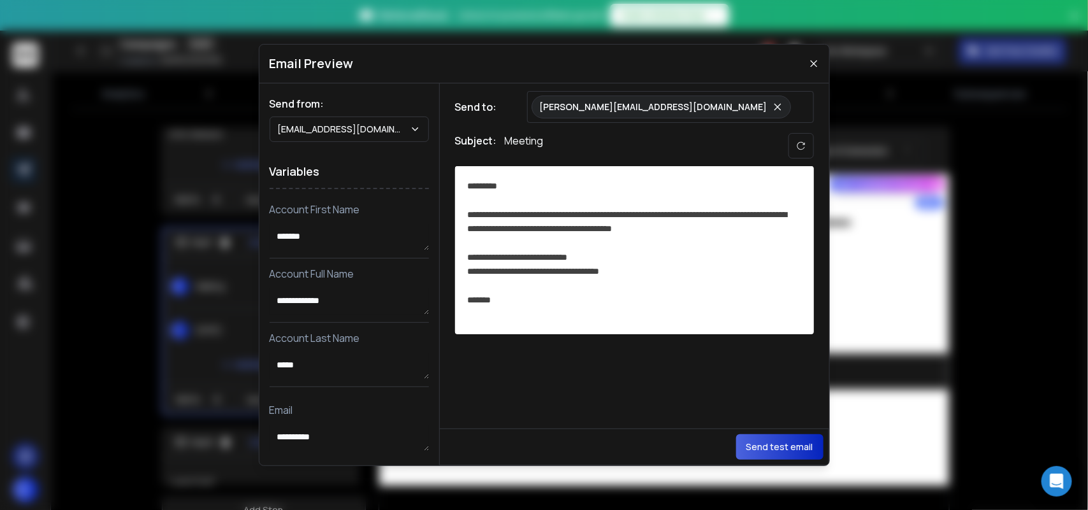
click at [752, 454] on button "Send test email" at bounding box center [779, 447] width 87 height 25
click at [772, 102] on icon at bounding box center [777, 107] width 10 height 10
click at [676, 102] on input at bounding box center [671, 107] width 278 height 23
click at [735, 443] on div "Send test email" at bounding box center [634, 447] width 389 height 37
click at [749, 444] on button "Send test email" at bounding box center [779, 447] width 87 height 25
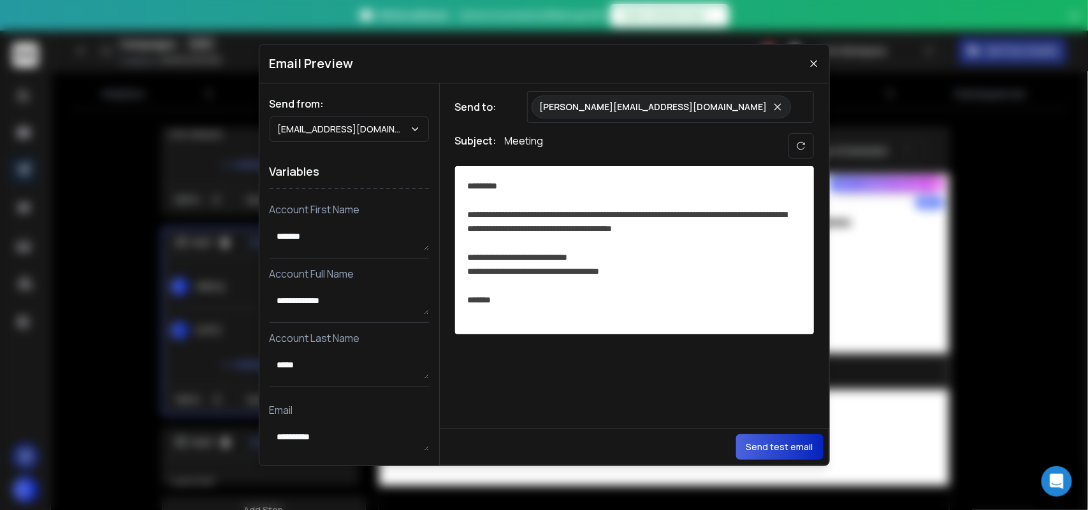
click at [774, 105] on icon at bounding box center [777, 107] width 7 height 7
click at [644, 105] on input at bounding box center [671, 107] width 278 height 23
click at [772, 438] on button "Send test email" at bounding box center [779, 447] width 87 height 25
click at [698, 107] on icon at bounding box center [703, 107] width 10 height 10
click at [693, 107] on input at bounding box center [671, 107] width 278 height 23
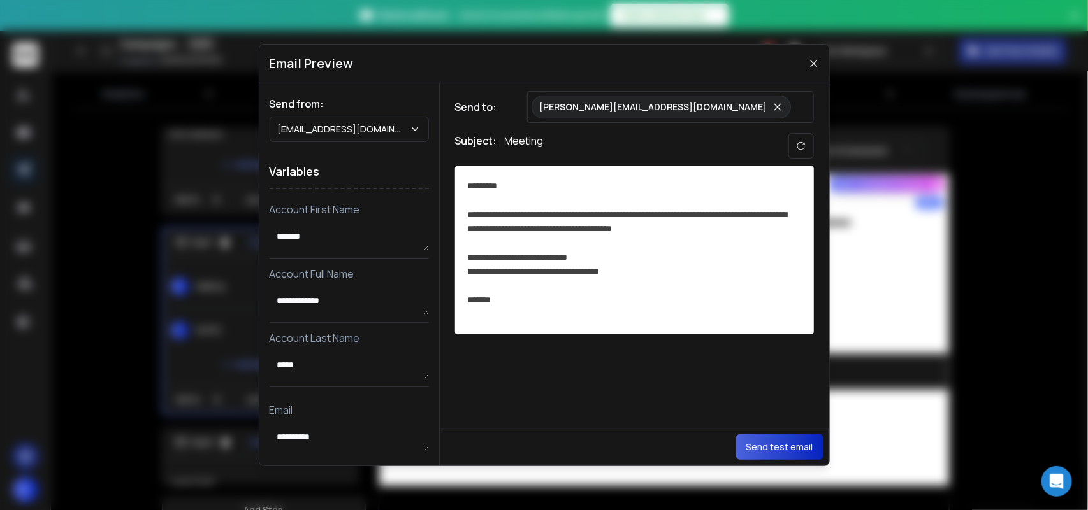
click at [776, 445] on button "Send test email" at bounding box center [779, 447] width 87 height 25
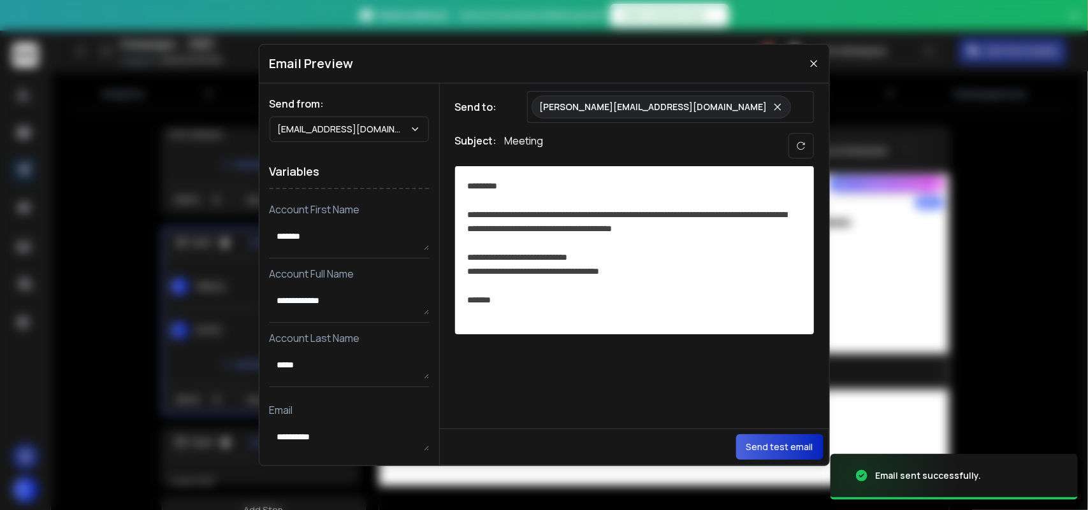
click at [783, 440] on button "Send test email" at bounding box center [779, 447] width 87 height 25
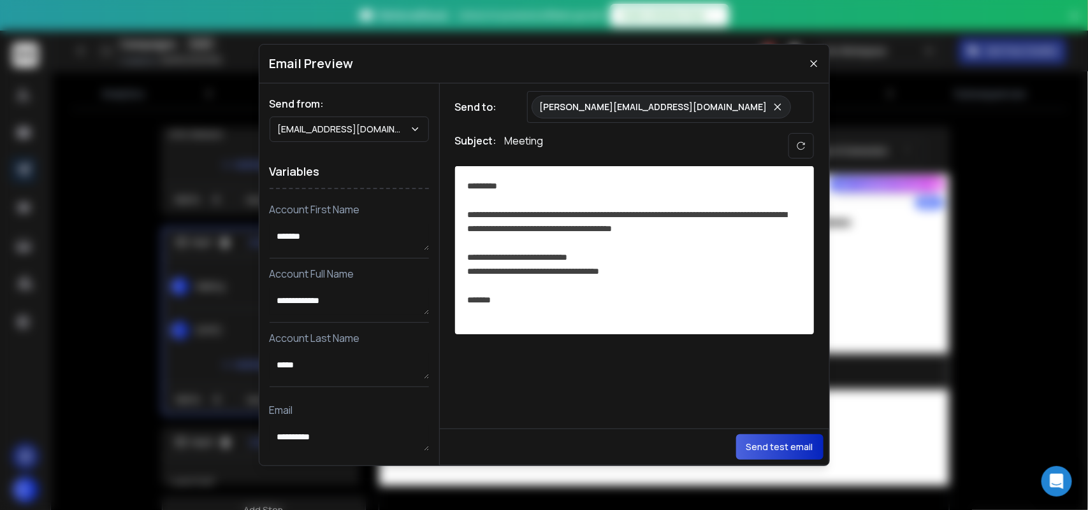
click at [772, 107] on icon at bounding box center [777, 107] width 10 height 10
click at [651, 106] on input at bounding box center [671, 107] width 278 height 23
click at [760, 452] on button "Send test email" at bounding box center [779, 447] width 87 height 25
click at [698, 105] on icon at bounding box center [703, 107] width 10 height 10
click at [674, 106] on input at bounding box center [671, 107] width 278 height 23
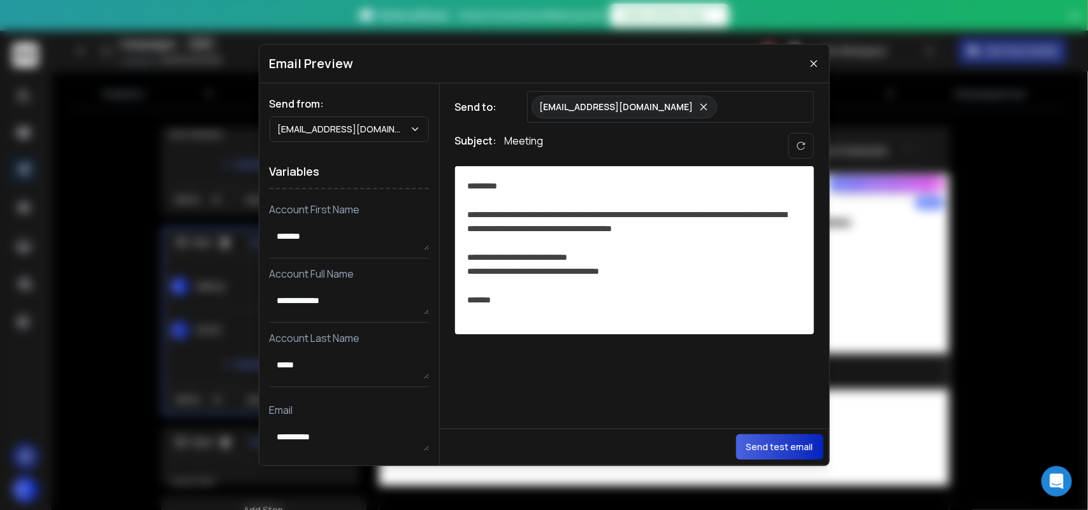
click at [763, 444] on button "Send test email" at bounding box center [779, 447] width 87 height 25
click at [698, 106] on icon at bounding box center [703, 107] width 10 height 10
click at [651, 109] on input at bounding box center [671, 107] width 278 height 23
click at [755, 445] on button "Send test email" at bounding box center [779, 447] width 87 height 25
click at [665, 101] on div "[PERSON_NAME][EMAIL_ADDRESS][DOMAIN_NAME]" at bounding box center [661, 107] width 259 height 23
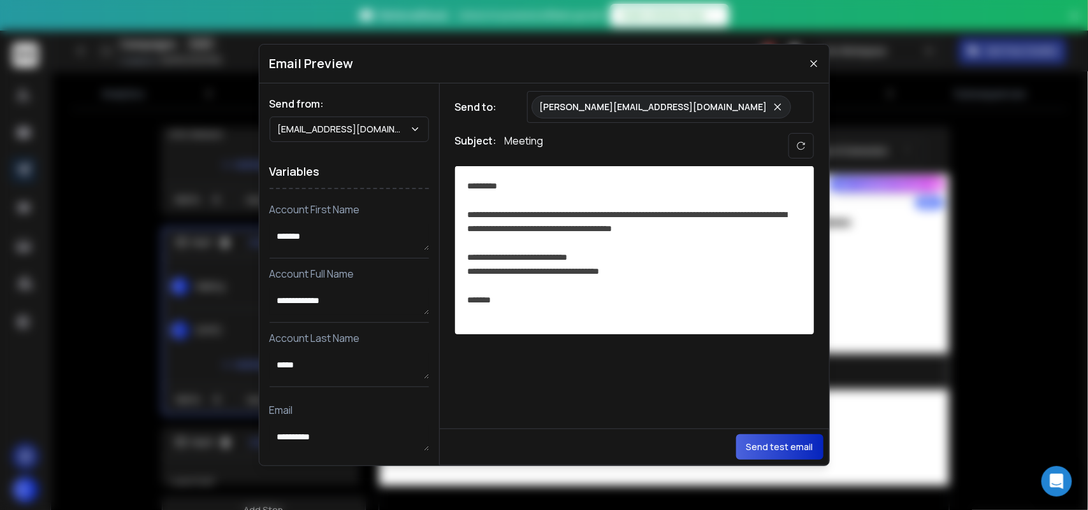
click at [667, 101] on div "[PERSON_NAME][EMAIL_ADDRESS][DOMAIN_NAME]" at bounding box center [661, 107] width 259 height 23
click at [772, 105] on icon at bounding box center [777, 107] width 10 height 10
click at [665, 105] on input at bounding box center [671, 107] width 278 height 23
click at [773, 449] on button "Send test email" at bounding box center [779, 447] width 87 height 25
click at [623, 101] on div "[PERSON_NAME][EMAIL_ADDRESS][PERSON_NAME][DOMAIN_NAME]" at bounding box center [698, 107] width 333 height 23
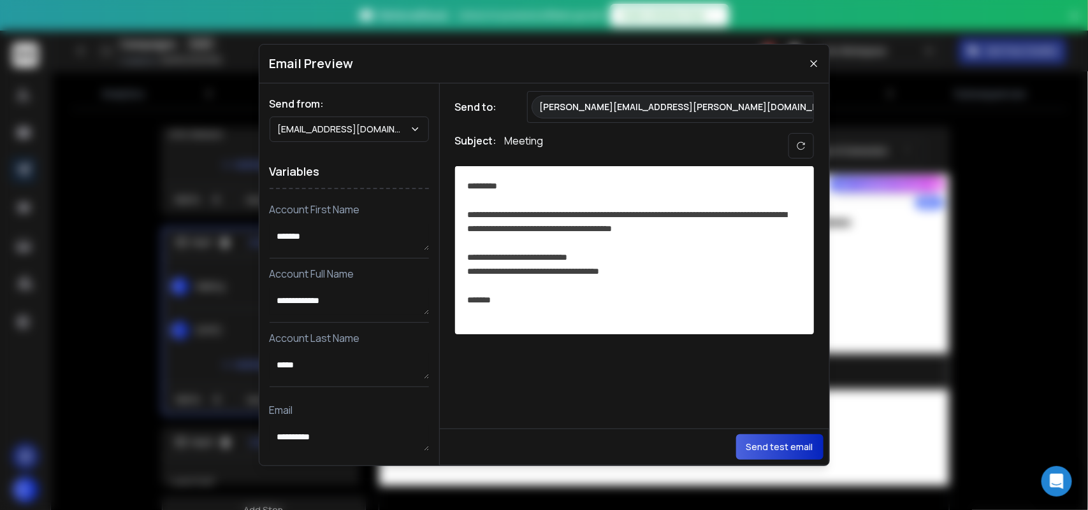
click at [623, 101] on div "[PERSON_NAME][EMAIL_ADDRESS][PERSON_NAME][DOMAIN_NAME]" at bounding box center [698, 107] width 333 height 23
click at [846, 107] on icon at bounding box center [851, 107] width 10 height 10
click at [632, 107] on input at bounding box center [671, 107] width 278 height 23
drag, startPoint x: 770, startPoint y: 440, endPoint x: 763, endPoint y: 431, distance: 11.0
click at [763, 438] on button "Send test email" at bounding box center [779, 447] width 87 height 25
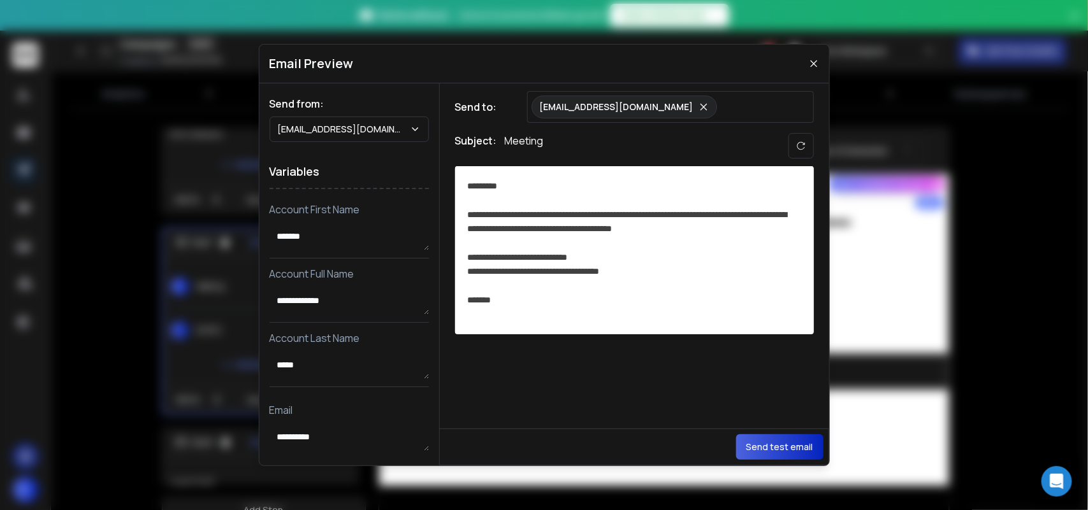
click at [698, 105] on icon at bounding box center [703, 107] width 10 height 10
click at [652, 106] on input at bounding box center [671, 107] width 278 height 23
click at [762, 451] on button "Send test email" at bounding box center [779, 447] width 87 height 25
click at [774, 105] on icon at bounding box center [779, 107] width 10 height 10
click at [655, 109] on input at bounding box center [671, 107] width 278 height 23
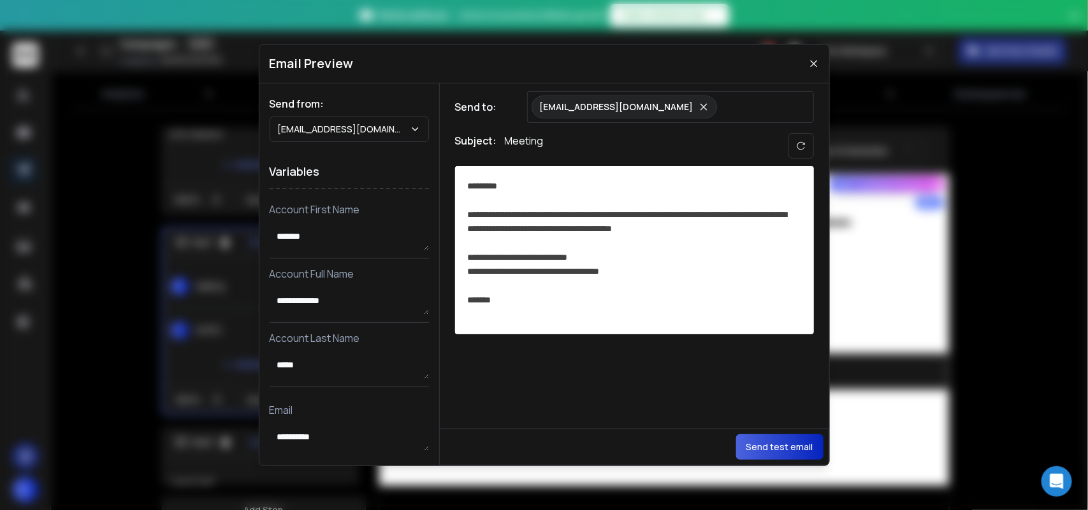
click at [765, 438] on button "Send test email" at bounding box center [779, 447] width 87 height 25
click at [698, 112] on icon at bounding box center [703, 107] width 10 height 10
click at [677, 110] on input at bounding box center [671, 107] width 278 height 23
click at [781, 437] on button "Send test email" at bounding box center [779, 447] width 87 height 25
click at [772, 112] on icon at bounding box center [777, 107] width 10 height 10
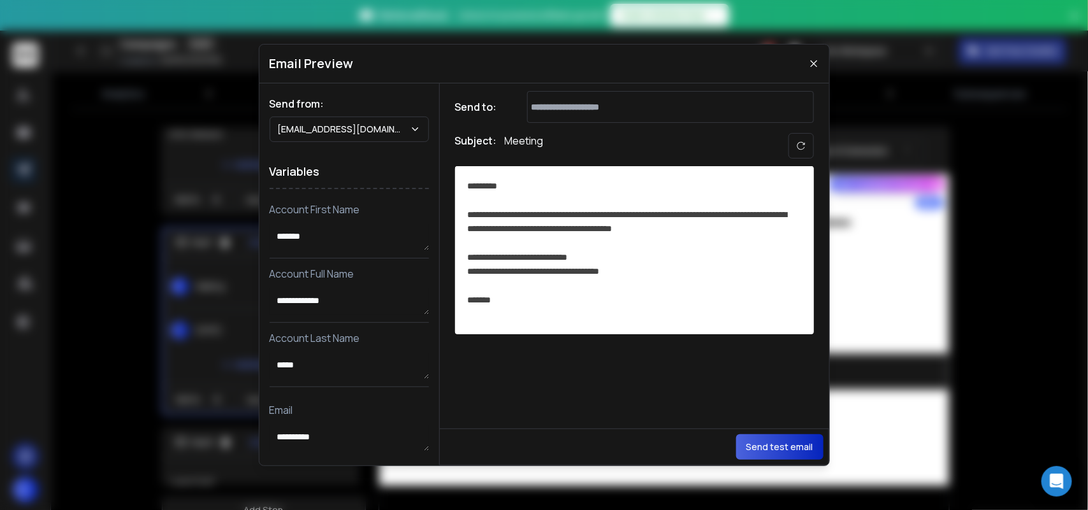
click at [645, 107] on input at bounding box center [671, 107] width 278 height 23
click at [783, 451] on button "Send test email" at bounding box center [779, 447] width 87 height 25
click at [698, 106] on icon at bounding box center [703, 107] width 10 height 10
click at [686, 106] on input at bounding box center [671, 107] width 278 height 23
click at [779, 435] on button "Send test email" at bounding box center [779, 447] width 87 height 25
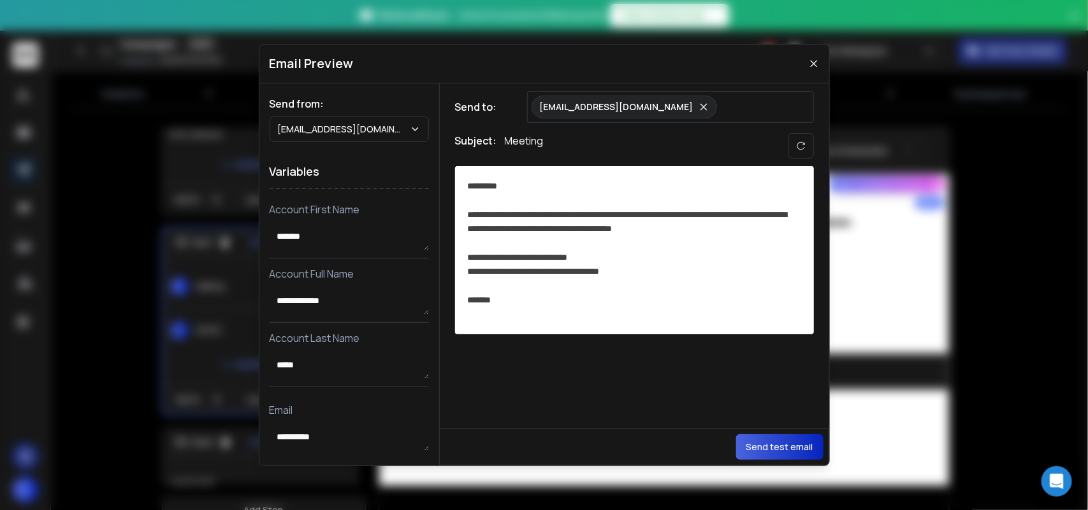
click at [698, 104] on icon at bounding box center [703, 107] width 10 height 10
click at [660, 107] on input at bounding box center [671, 107] width 278 height 23
click at [792, 431] on div "Send test email" at bounding box center [634, 447] width 389 height 37
click at [786, 437] on button "Send test email" at bounding box center [779, 447] width 87 height 25
click at [660, 100] on div "[EMAIL_ADDRESS][DOMAIN_NAME]" at bounding box center [624, 107] width 185 height 23
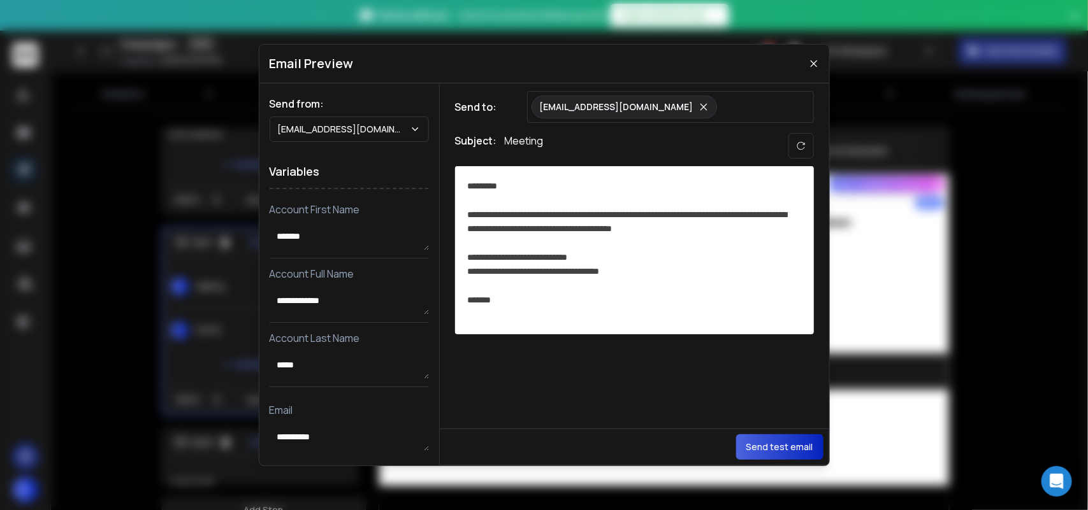
click at [700, 110] on icon at bounding box center [703, 107] width 7 height 7
click at [663, 110] on input at bounding box center [671, 107] width 278 height 23
click at [775, 447] on button "Send test email" at bounding box center [779, 447] width 87 height 25
click at [664, 100] on div "[EMAIL_ADDRESS][DOMAIN_NAME]" at bounding box center [624, 107] width 185 height 23
drag, startPoint x: 669, startPoint y: 103, endPoint x: 664, endPoint y: 110, distance: 8.7
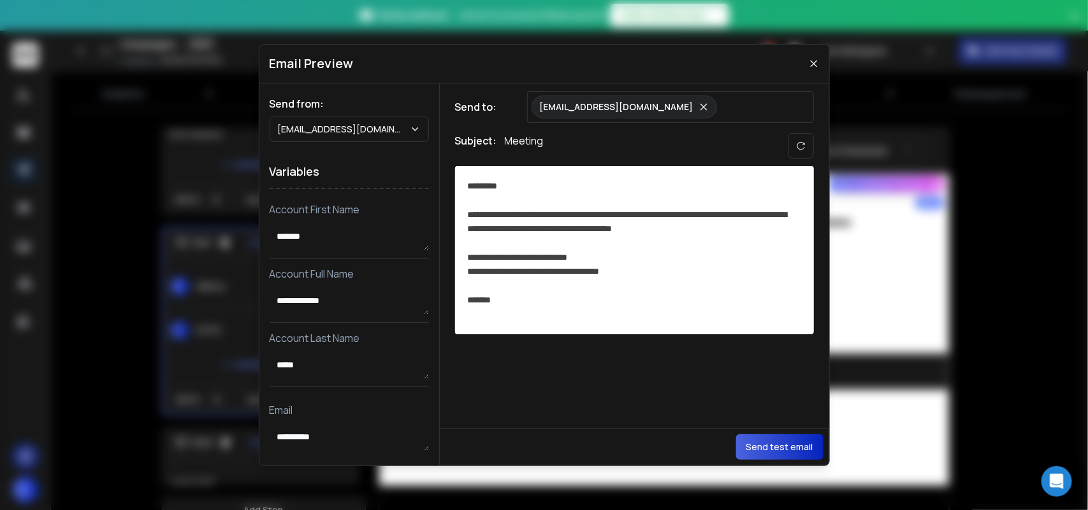
click at [667, 104] on div "[EMAIL_ADDRESS][DOMAIN_NAME]" at bounding box center [624, 107] width 185 height 23
click at [698, 110] on icon at bounding box center [703, 107] width 10 height 10
click at [673, 110] on input at bounding box center [671, 107] width 278 height 23
click at [757, 450] on button "Send test email" at bounding box center [779, 447] width 87 height 25
click at [698, 110] on icon at bounding box center [703, 107] width 10 height 10
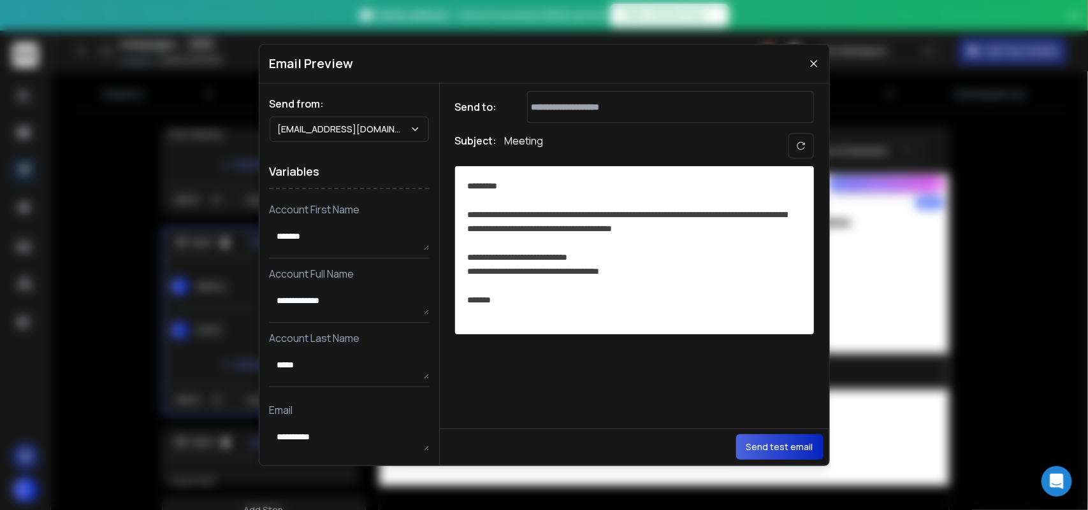
click at [684, 109] on input at bounding box center [671, 107] width 278 height 23
click at [760, 443] on button "Send test email" at bounding box center [779, 447] width 87 height 25
click at [774, 106] on icon at bounding box center [777, 107] width 7 height 7
click at [654, 106] on input at bounding box center [671, 107] width 278 height 23
click at [773, 444] on button "Send test email" at bounding box center [779, 447] width 87 height 25
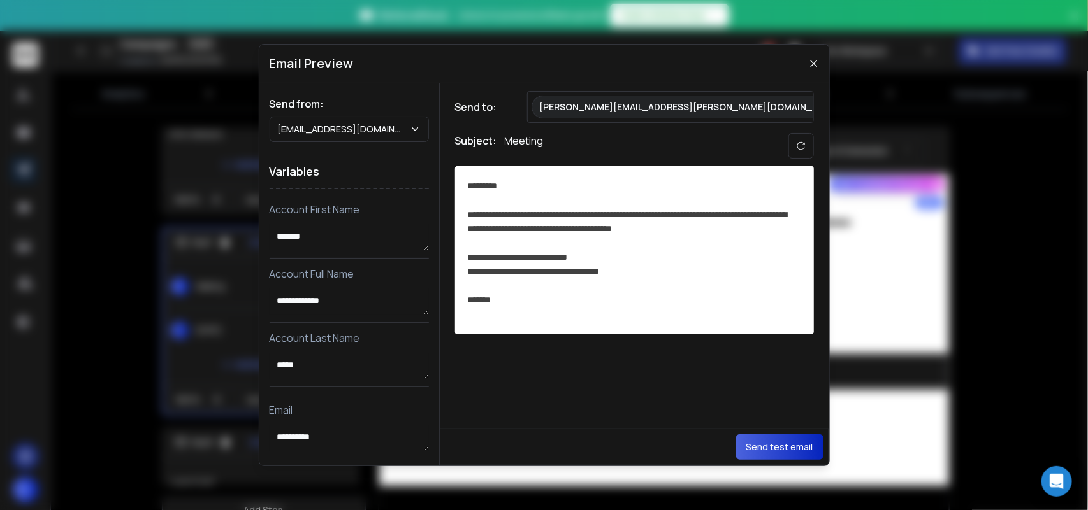
click at [846, 108] on icon at bounding box center [851, 107] width 10 height 10
click at [669, 108] on input at bounding box center [671, 107] width 278 height 23
click at [759, 450] on button "Send test email" at bounding box center [779, 447] width 87 height 25
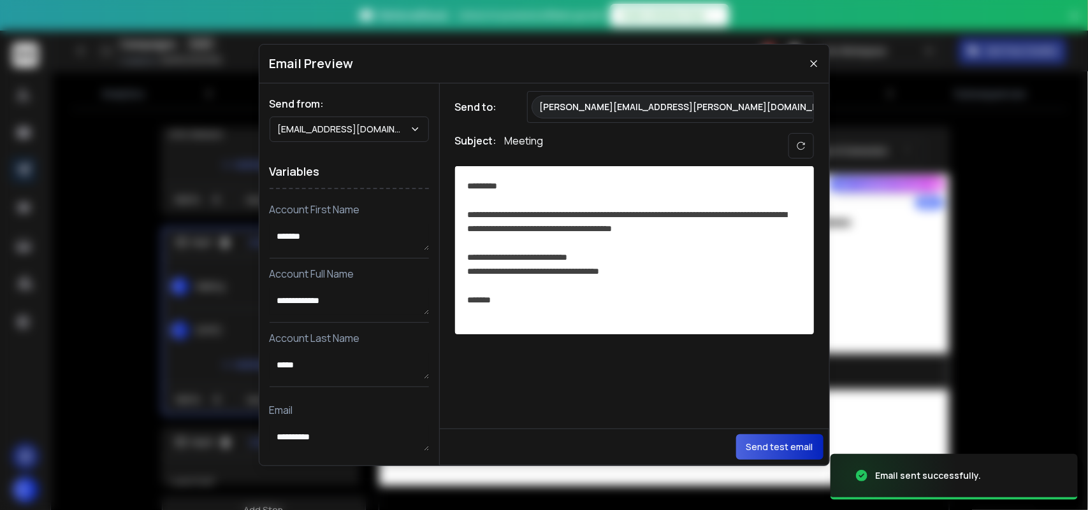
click at [846, 107] on icon at bounding box center [851, 107] width 10 height 10
click at [670, 107] on input at bounding box center [671, 107] width 278 height 23
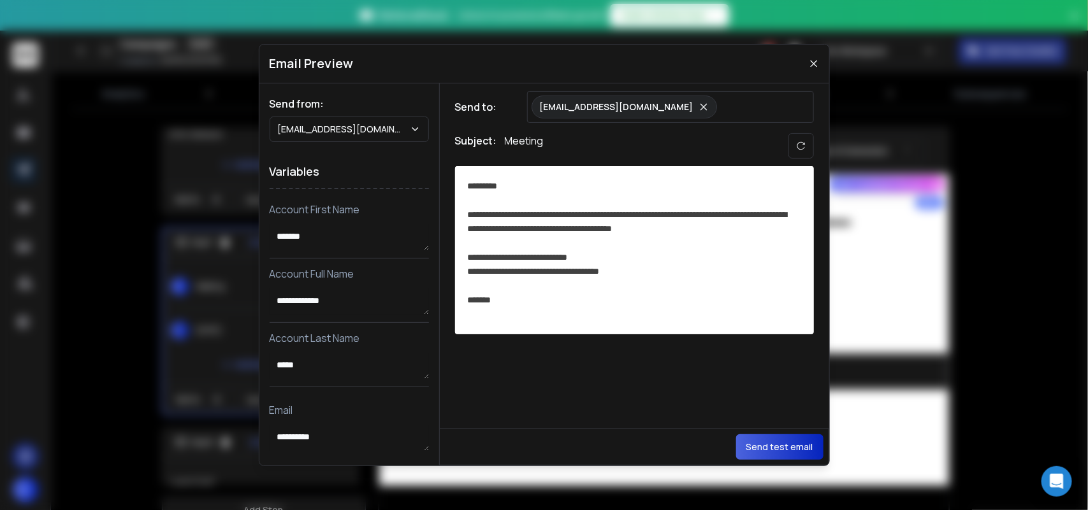
drag, startPoint x: 789, startPoint y: 438, endPoint x: 789, endPoint y: 425, distance: 12.7
click at [789, 438] on button "Send test email" at bounding box center [779, 447] width 87 height 25
click at [698, 108] on icon at bounding box center [703, 107] width 10 height 10
click at [651, 108] on input at bounding box center [671, 107] width 278 height 23
click at [698, 105] on icon at bounding box center [703, 107] width 10 height 10
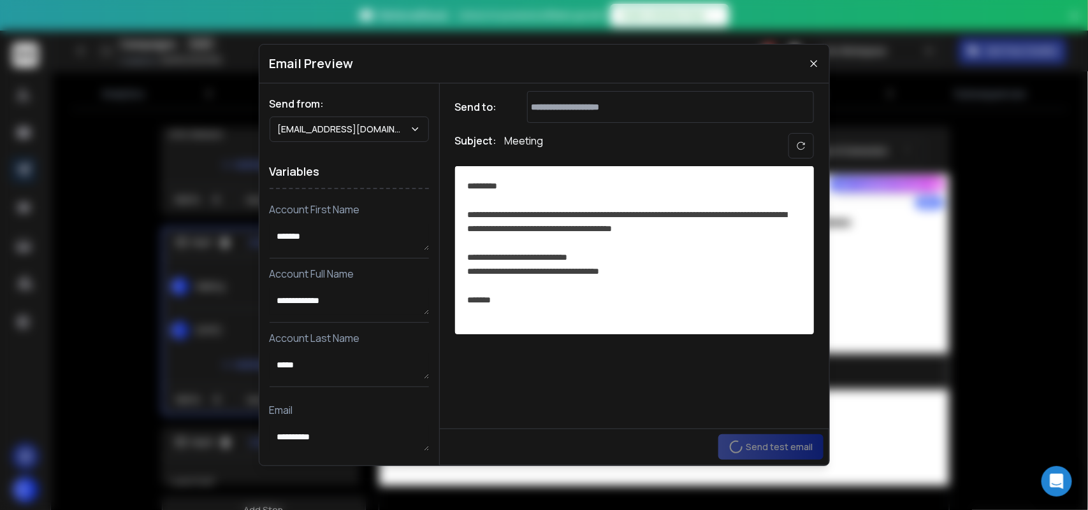
click at [631, 105] on input at bounding box center [671, 107] width 278 height 23
click at [782, 442] on div "Send test email" at bounding box center [634, 447] width 389 height 37
click at [772, 109] on icon at bounding box center [777, 107] width 10 height 10
click at [648, 98] on input at bounding box center [671, 107] width 278 height 23
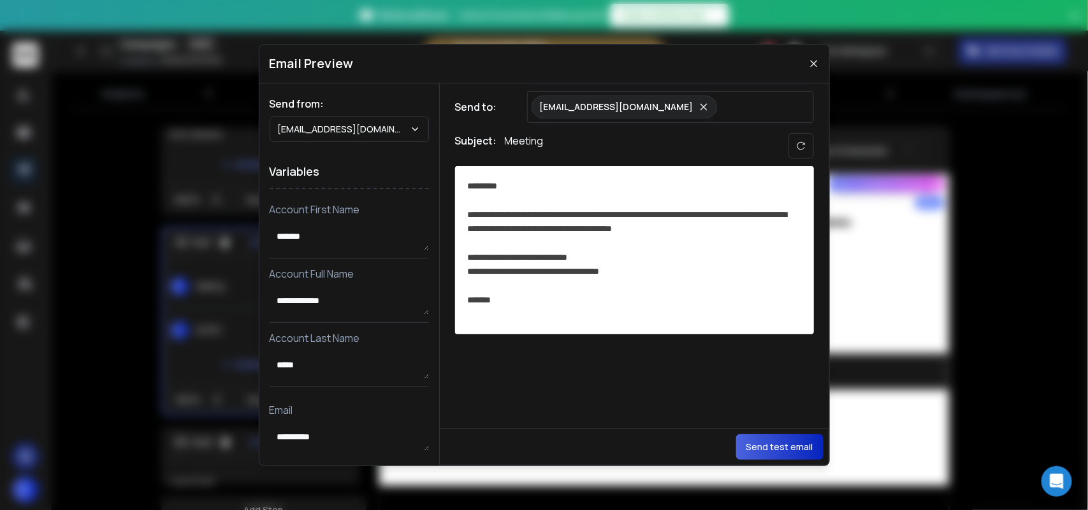
click at [781, 451] on button "Send test email" at bounding box center [779, 447] width 87 height 25
click at [698, 109] on icon at bounding box center [703, 107] width 10 height 10
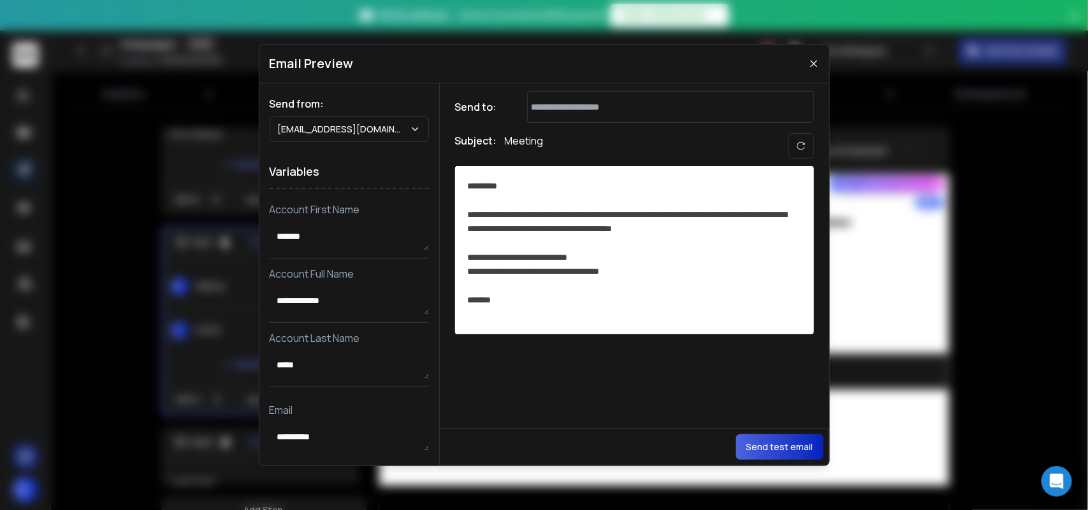
click at [631, 109] on input at bounding box center [671, 107] width 278 height 23
drag, startPoint x: 786, startPoint y: 442, endPoint x: 770, endPoint y: 451, distance: 18.6
click at [781, 446] on button "Send test email" at bounding box center [779, 447] width 87 height 25
click at [698, 103] on icon at bounding box center [703, 107] width 10 height 10
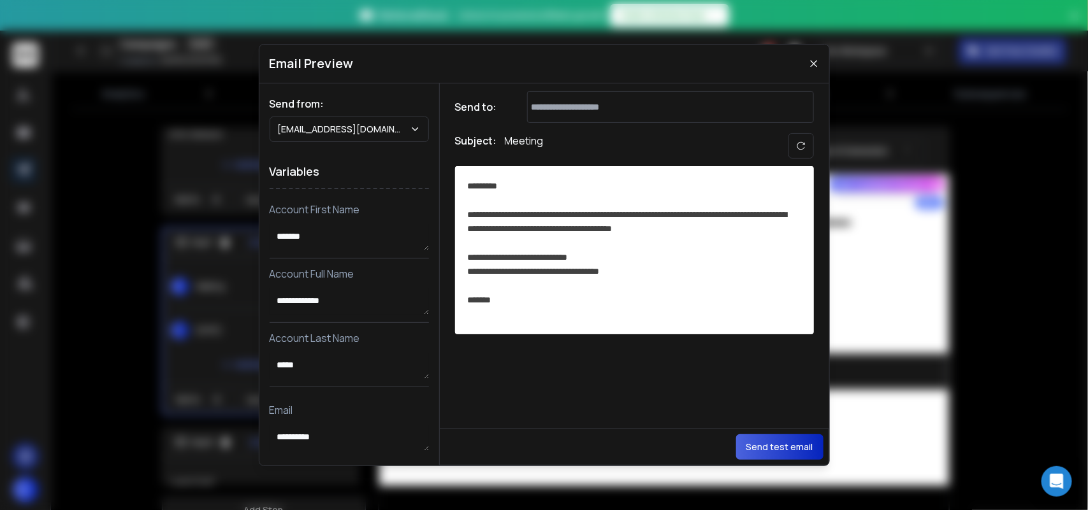
click at [635, 108] on input at bounding box center [671, 107] width 278 height 23
click at [776, 445] on button "Send test email" at bounding box center [779, 447] width 87 height 25
click at [774, 105] on icon at bounding box center [777, 107] width 7 height 7
click at [667, 104] on input at bounding box center [671, 107] width 278 height 23
drag, startPoint x: 784, startPoint y: 438, endPoint x: 746, endPoint y: 414, distance: 44.7
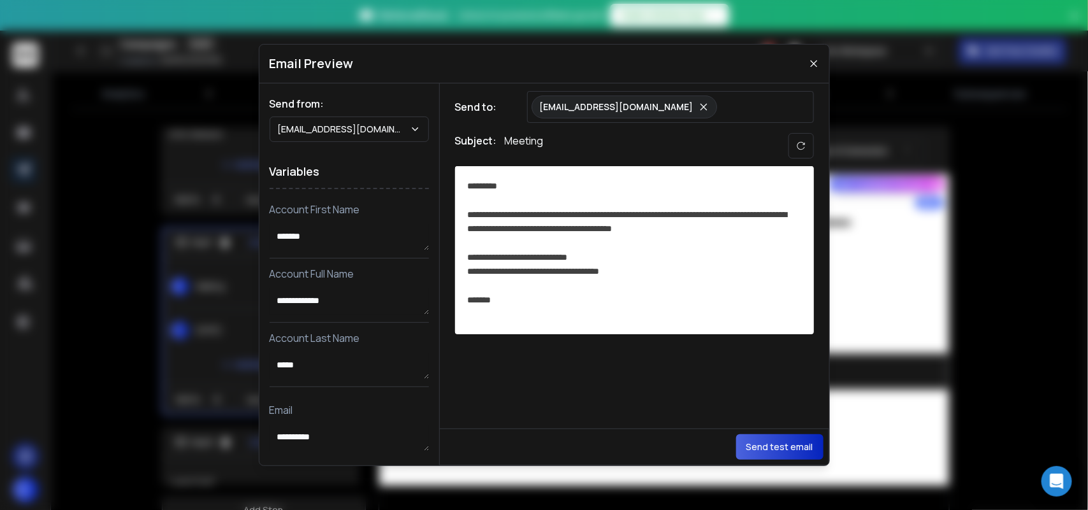
click at [781, 443] on button "Send test email" at bounding box center [779, 447] width 87 height 25
click at [647, 103] on div "[EMAIL_ADDRESS][DOMAIN_NAME]" at bounding box center [624, 107] width 185 height 23
click at [698, 107] on icon at bounding box center [703, 107] width 10 height 10
click at [642, 107] on input at bounding box center [671, 107] width 278 height 23
drag, startPoint x: 789, startPoint y: 451, endPoint x: 787, endPoint y: 393, distance: 58.7
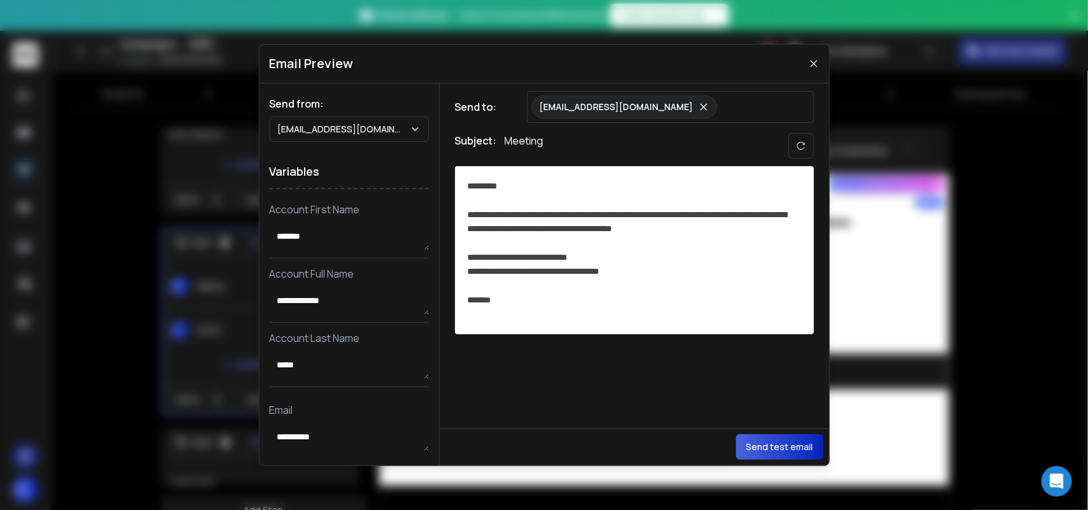
click at [790, 443] on button "Send test email" at bounding box center [779, 447] width 87 height 25
click at [676, 99] on div "[EMAIL_ADDRESS][DOMAIN_NAME]" at bounding box center [624, 107] width 185 height 23
click at [700, 108] on icon at bounding box center [703, 107] width 7 height 7
click at [681, 104] on input at bounding box center [671, 107] width 278 height 23
drag, startPoint x: 758, startPoint y: 444, endPoint x: 749, endPoint y: 389, distance: 55.6
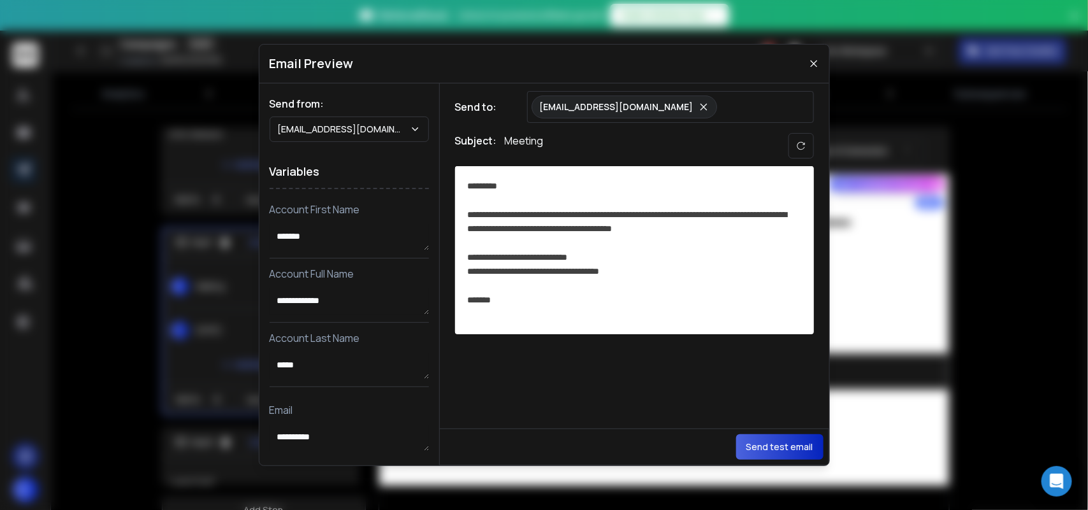
click at [753, 440] on button "Send test email" at bounding box center [779, 447] width 87 height 25
click at [698, 106] on icon at bounding box center [703, 107] width 10 height 10
click at [656, 106] on input at bounding box center [671, 107] width 278 height 23
drag, startPoint x: 778, startPoint y: 447, endPoint x: 769, endPoint y: 413, distance: 34.9
click at [778, 445] on button "Send test email" at bounding box center [779, 447] width 87 height 25
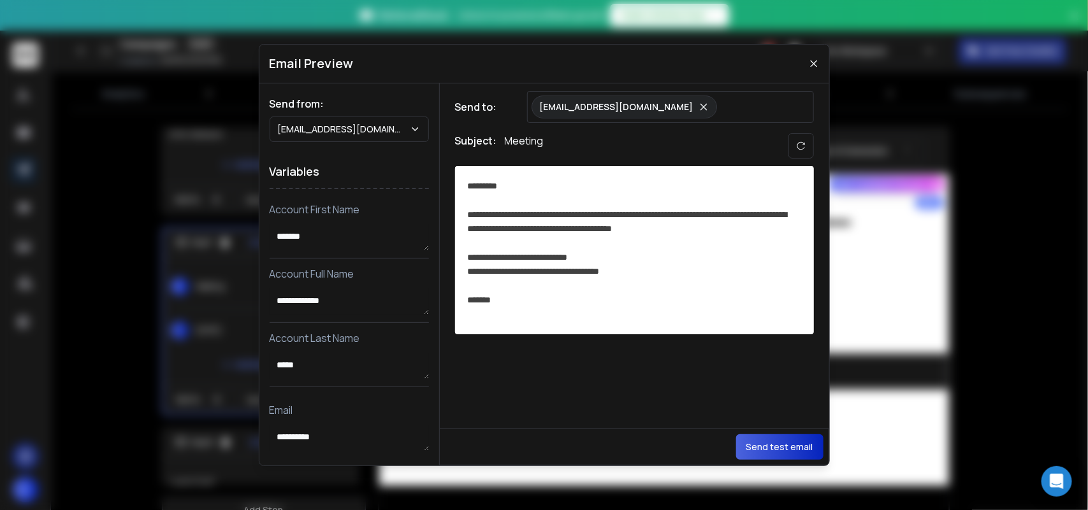
click at [757, 447] on button "Send test email" at bounding box center [779, 447] width 87 height 25
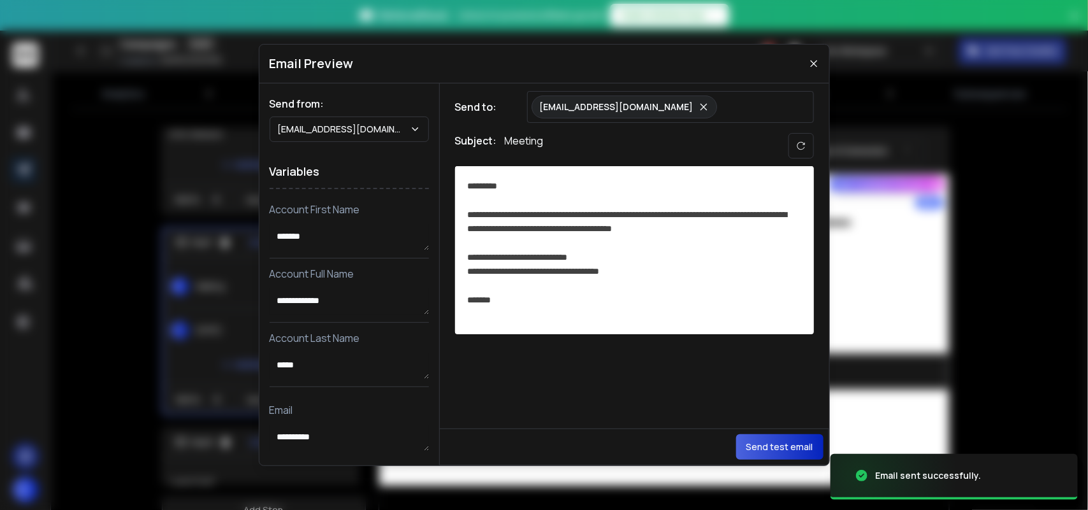
click at [698, 106] on icon at bounding box center [703, 107] width 10 height 10
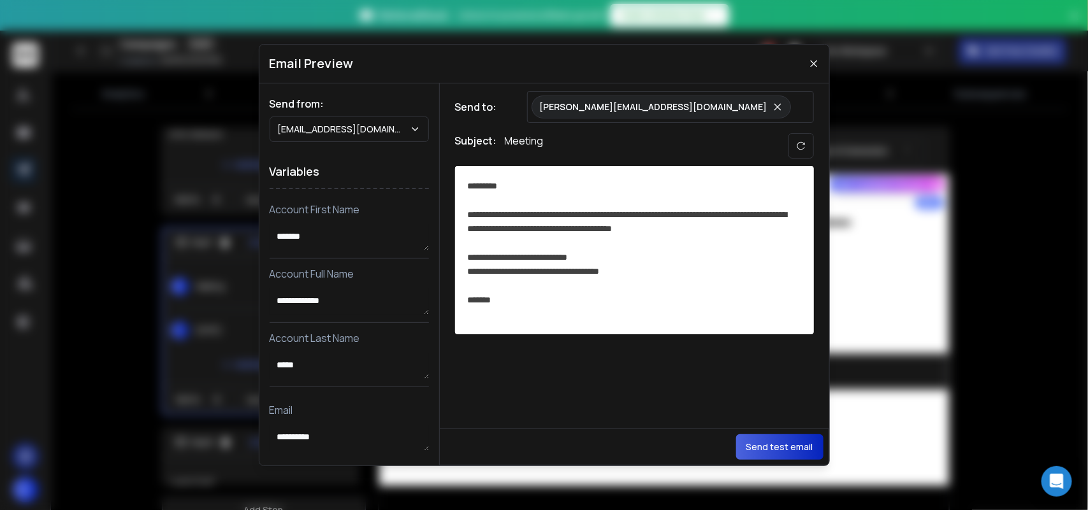
drag, startPoint x: 741, startPoint y: 451, endPoint x: 738, endPoint y: 445, distance: 6.6
click at [741, 452] on button "Send test email" at bounding box center [779, 447] width 87 height 25
click at [781, 438] on button "Send test email" at bounding box center [779, 447] width 87 height 25
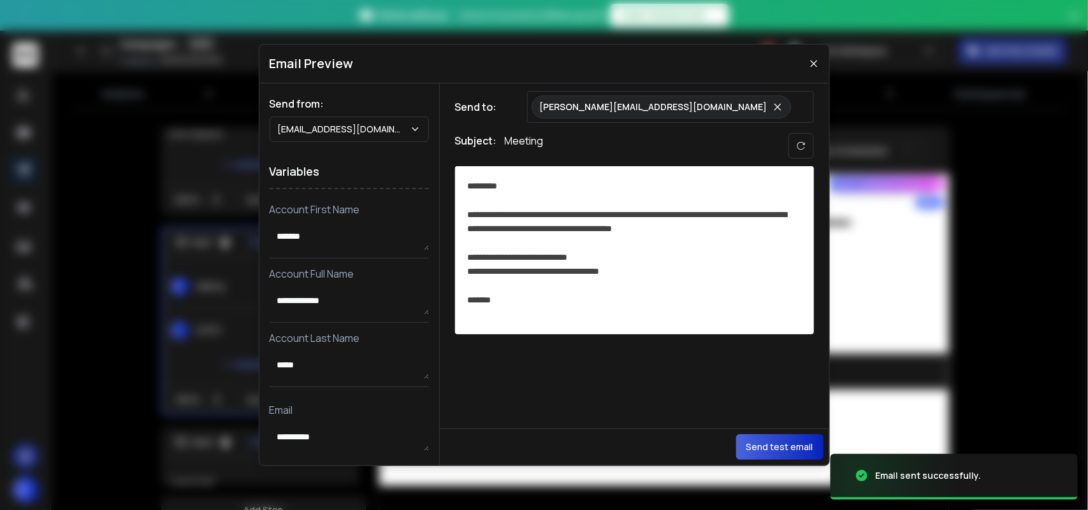
click at [670, 98] on div "[PERSON_NAME][EMAIL_ADDRESS][DOMAIN_NAME]" at bounding box center [661, 107] width 259 height 23
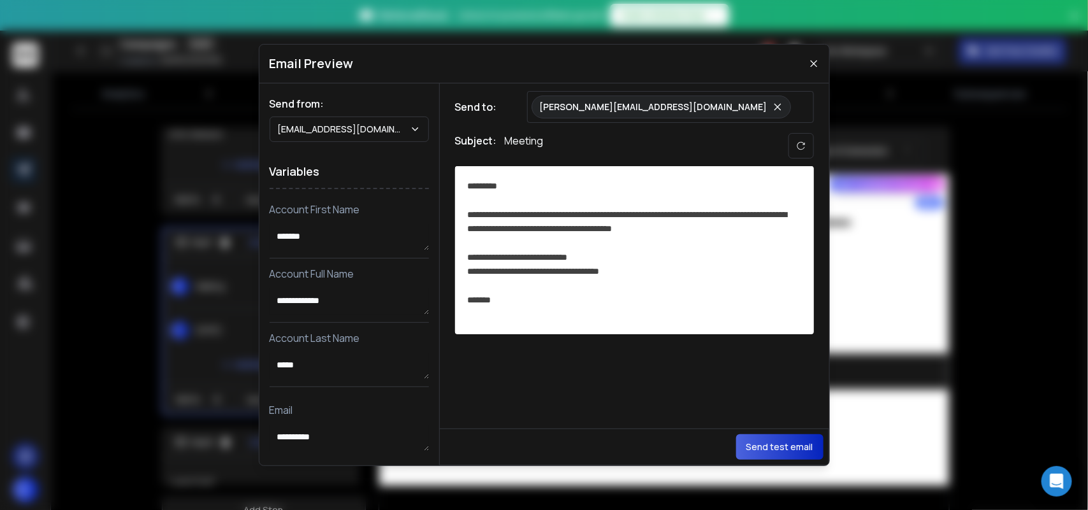
drag, startPoint x: 681, startPoint y: 107, endPoint x: 673, endPoint y: 113, distance: 10.0
click at [676, 112] on div "[PERSON_NAME][EMAIL_ADDRESS][DOMAIN_NAME]" at bounding box center [661, 107] width 259 height 23
click at [772, 106] on icon at bounding box center [777, 107] width 10 height 10
click at [795, 456] on button "Send test email" at bounding box center [779, 447] width 87 height 25
click at [698, 104] on icon at bounding box center [703, 107] width 10 height 10
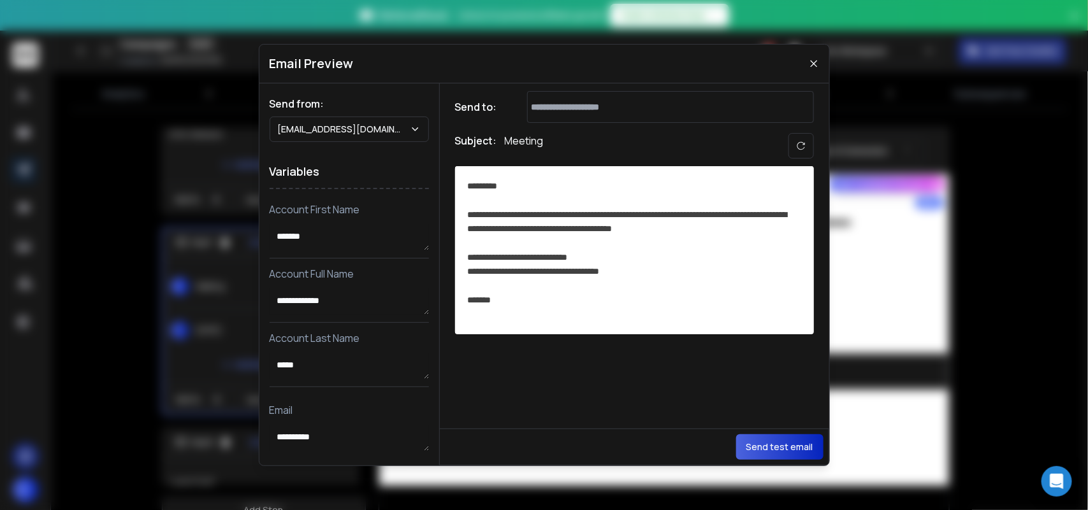
click at [677, 106] on input at bounding box center [671, 107] width 278 height 23
drag, startPoint x: 779, startPoint y: 448, endPoint x: 773, endPoint y: 433, distance: 15.7
click at [779, 448] on button "Send test email" at bounding box center [779, 447] width 87 height 25
click at [698, 109] on icon at bounding box center [703, 107] width 10 height 10
drag, startPoint x: 779, startPoint y: 445, endPoint x: 770, endPoint y: 425, distance: 21.7
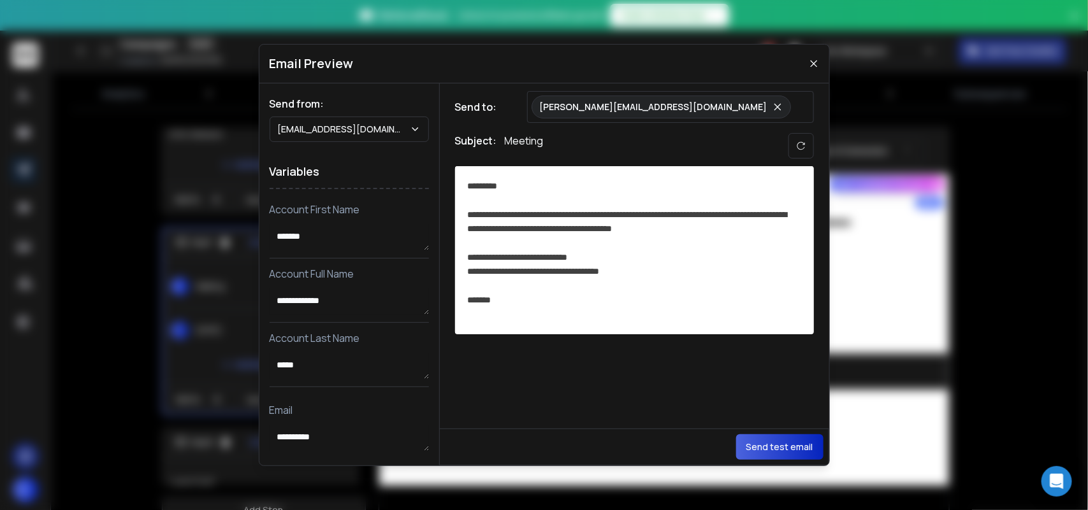
click at [778, 444] on button "Send test email" at bounding box center [779, 447] width 87 height 25
click at [772, 108] on icon at bounding box center [777, 107] width 10 height 10
click at [667, 107] on input at bounding box center [671, 107] width 278 height 23
click at [771, 441] on button "Send test email" at bounding box center [779, 447] width 87 height 25
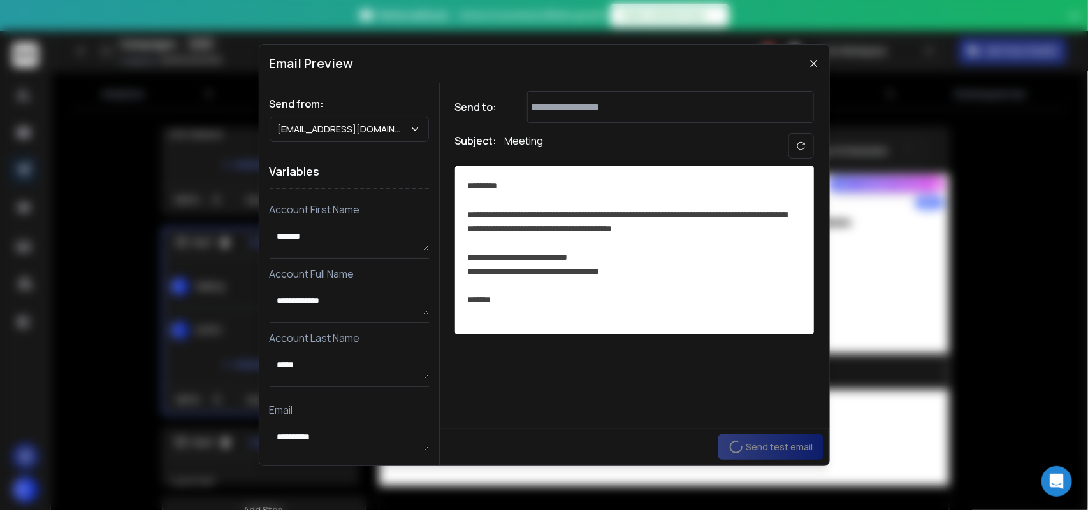
click at [693, 106] on input at bounding box center [671, 107] width 278 height 23
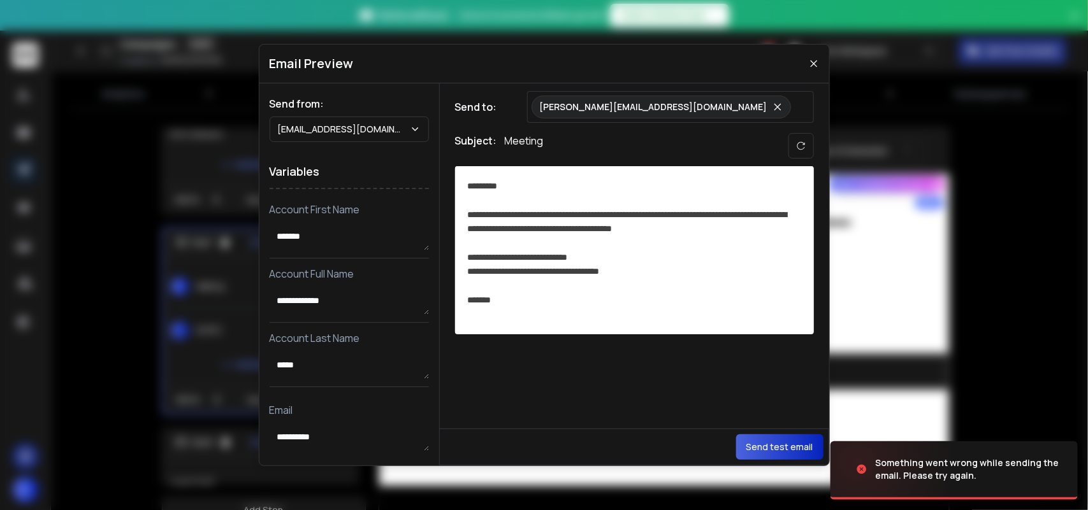
drag, startPoint x: 776, startPoint y: 443, endPoint x: 771, endPoint y: 400, distance: 43.6
click at [776, 442] on button "Send test email" at bounding box center [779, 447] width 87 height 25
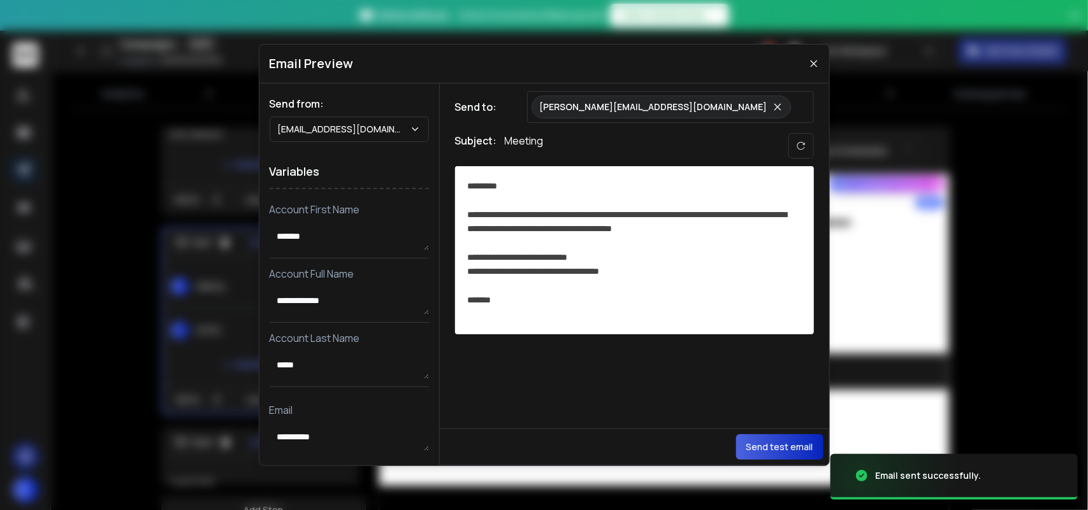
click at [613, 101] on div "[PERSON_NAME][EMAIL_ADDRESS][DOMAIN_NAME]" at bounding box center [661, 107] width 259 height 23
click at [618, 101] on div "[PERSON_NAME][EMAIL_ADDRESS][DOMAIN_NAME]" at bounding box center [661, 107] width 259 height 23
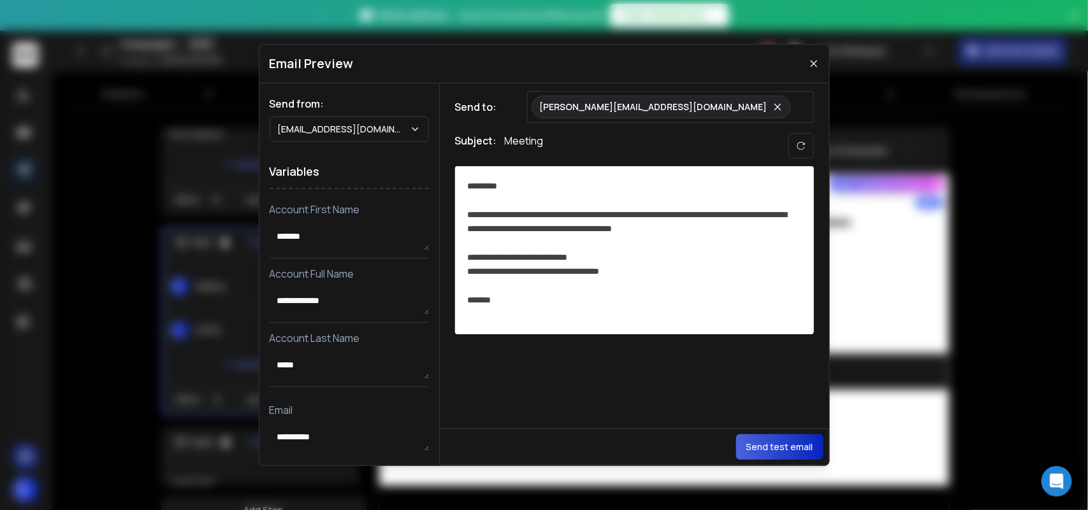
click at [620, 101] on div "[PERSON_NAME][EMAIL_ADDRESS][DOMAIN_NAME]" at bounding box center [661, 107] width 259 height 23
click at [772, 103] on icon at bounding box center [777, 107] width 10 height 10
click at [776, 446] on button "Send test email" at bounding box center [779, 447] width 87 height 25
click at [698, 106] on icon at bounding box center [703, 107] width 10 height 10
click at [642, 106] on input at bounding box center [671, 107] width 278 height 23
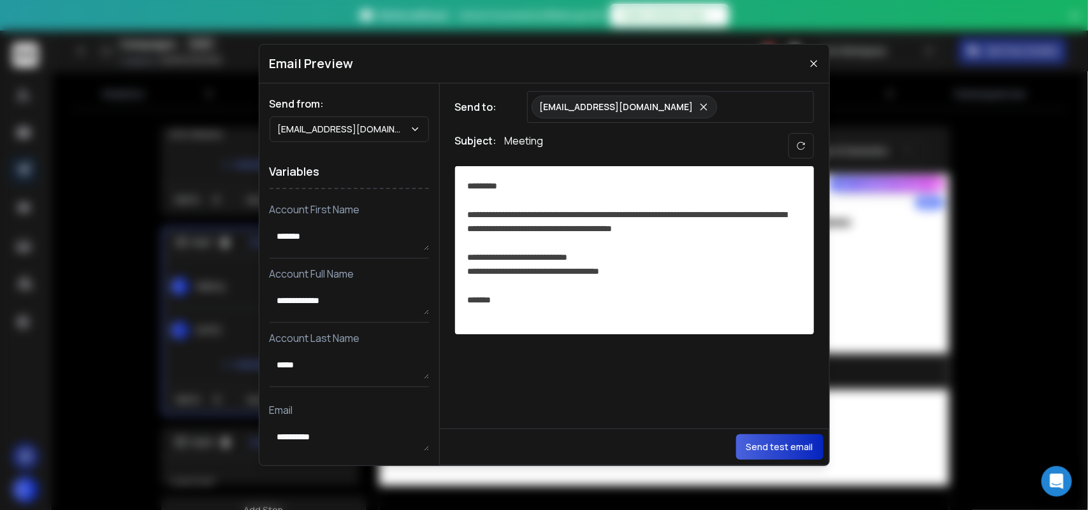
click at [775, 456] on button "Send test email" at bounding box center [779, 447] width 87 height 25
click at [698, 103] on icon at bounding box center [703, 107] width 10 height 10
click at [674, 102] on input at bounding box center [671, 107] width 278 height 23
drag, startPoint x: 801, startPoint y: 445, endPoint x: 791, endPoint y: 442, distance: 10.7
click at [800, 445] on button "Send test email" at bounding box center [779, 447] width 87 height 25
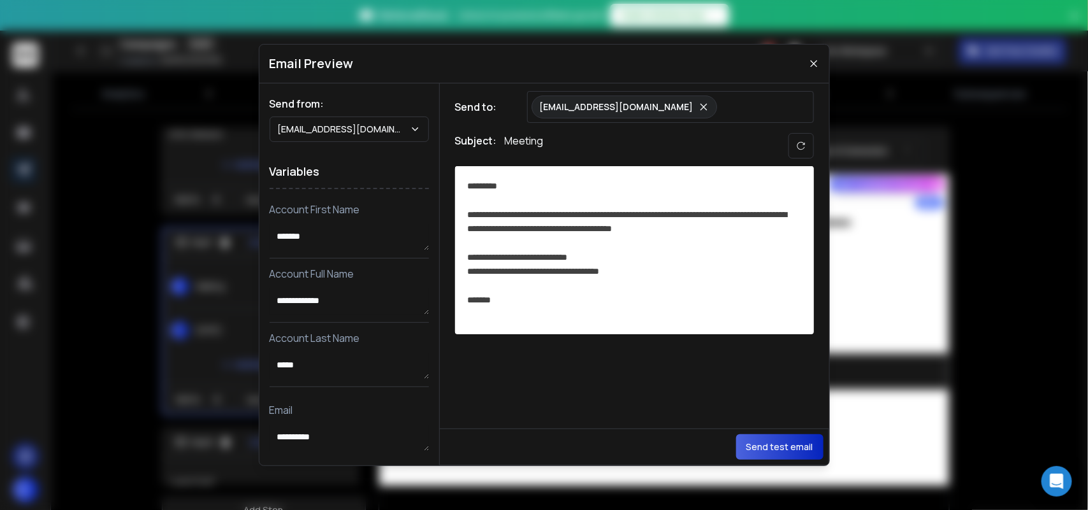
click at [698, 110] on icon at bounding box center [703, 107] width 10 height 10
click at [692, 109] on input at bounding box center [671, 107] width 278 height 23
click at [788, 444] on button "Send test email" at bounding box center [779, 447] width 87 height 25
click at [698, 108] on icon at bounding box center [703, 107] width 10 height 10
click at [622, 118] on input at bounding box center [671, 107] width 278 height 23
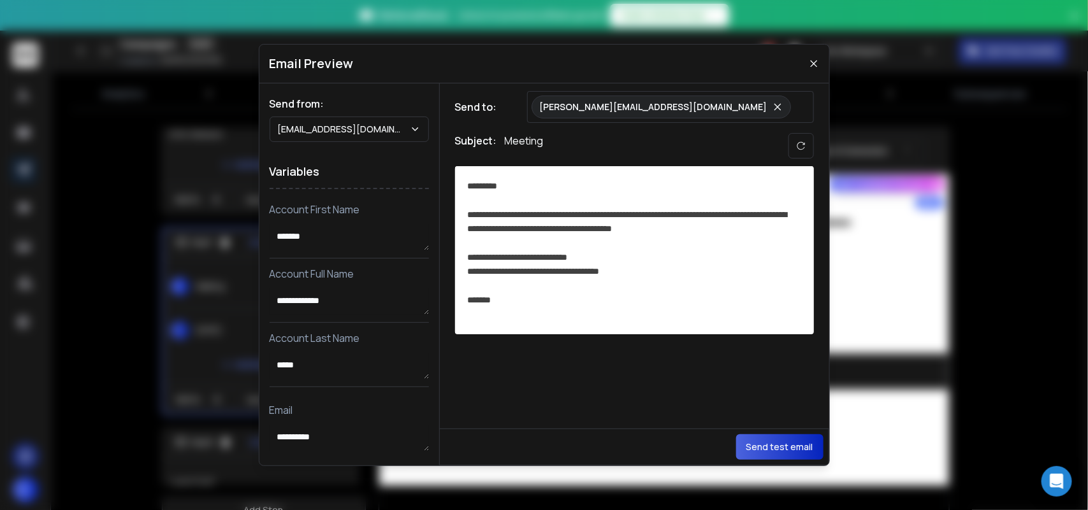
drag, startPoint x: 778, startPoint y: 454, endPoint x: 765, endPoint y: 431, distance: 26.2
click at [771, 447] on button "Send test email" at bounding box center [779, 447] width 87 height 25
click at [660, 101] on div "[PERSON_NAME][EMAIL_ADDRESS][DOMAIN_NAME]" at bounding box center [661, 107] width 259 height 23
click at [772, 105] on icon at bounding box center [777, 107] width 10 height 10
click at [673, 115] on input at bounding box center [671, 107] width 278 height 23
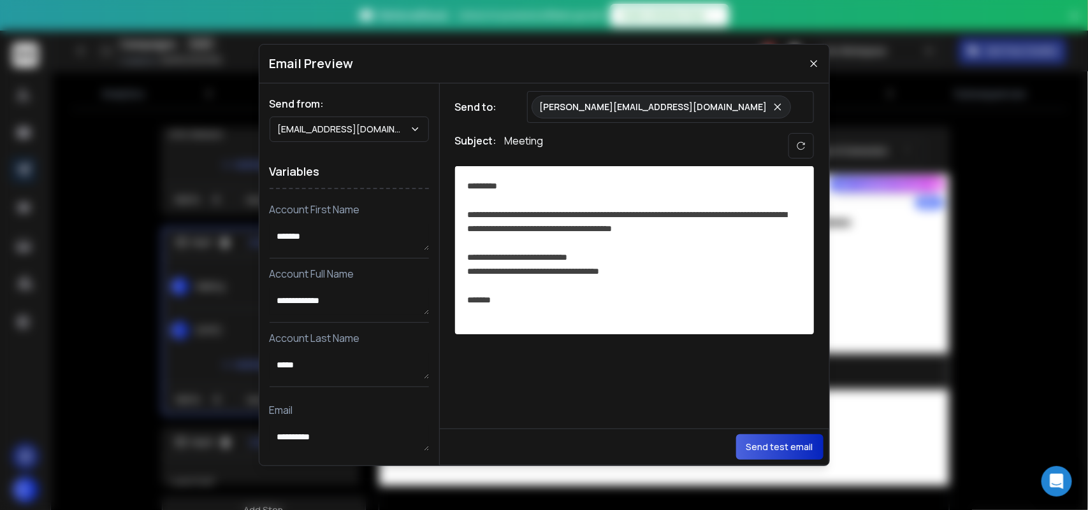
click at [771, 448] on button "Send test email" at bounding box center [779, 447] width 87 height 25
click at [772, 109] on icon at bounding box center [777, 107] width 10 height 10
click at [689, 106] on input at bounding box center [671, 107] width 278 height 23
click at [754, 443] on button "Send test email" at bounding box center [779, 447] width 87 height 25
click at [698, 105] on icon at bounding box center [703, 107] width 10 height 10
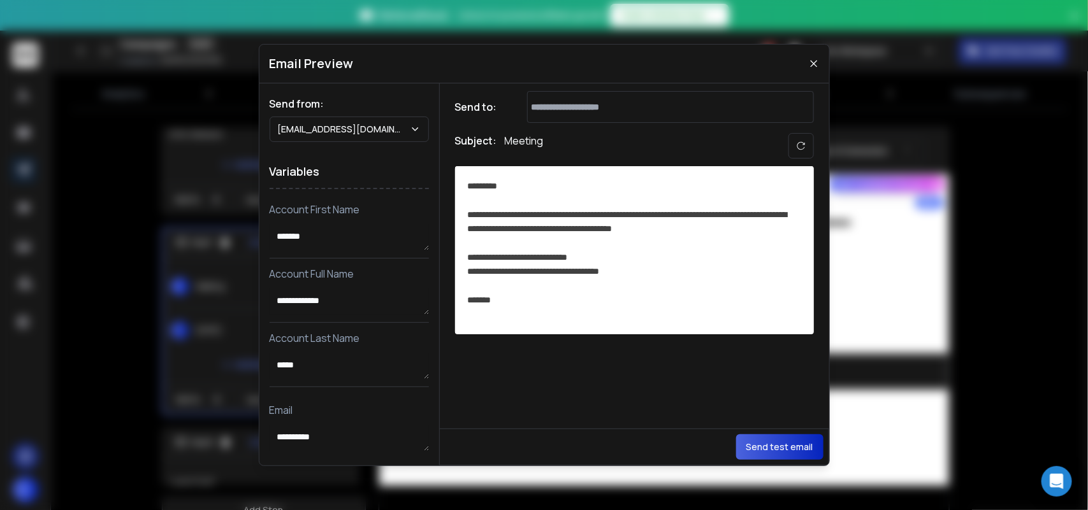
click at [684, 106] on input at bounding box center [671, 107] width 278 height 23
click at [786, 446] on button "Send test email" at bounding box center [779, 447] width 87 height 25
click at [702, 103] on div "[PERSON_NAME][EMAIL_ADDRESS][DOMAIN_NAME]" at bounding box center [661, 107] width 259 height 23
drag, startPoint x: 698, startPoint y: 99, endPoint x: 696, endPoint y: 110, distance: 11.6
click at [698, 100] on div "[PERSON_NAME][EMAIL_ADDRESS][DOMAIN_NAME]" at bounding box center [661, 107] width 259 height 23
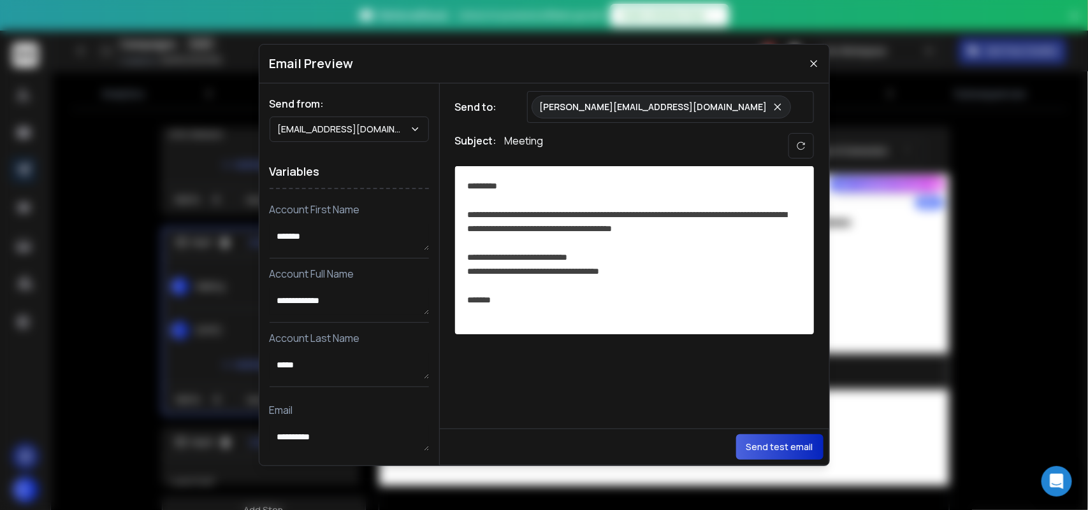
click at [774, 106] on icon at bounding box center [777, 107] width 7 height 7
click at [696, 106] on input at bounding box center [671, 107] width 278 height 23
click at [779, 445] on button "Send test email" at bounding box center [779, 447] width 87 height 25
click at [698, 103] on icon at bounding box center [703, 107] width 10 height 10
click at [665, 103] on input at bounding box center [671, 107] width 278 height 23
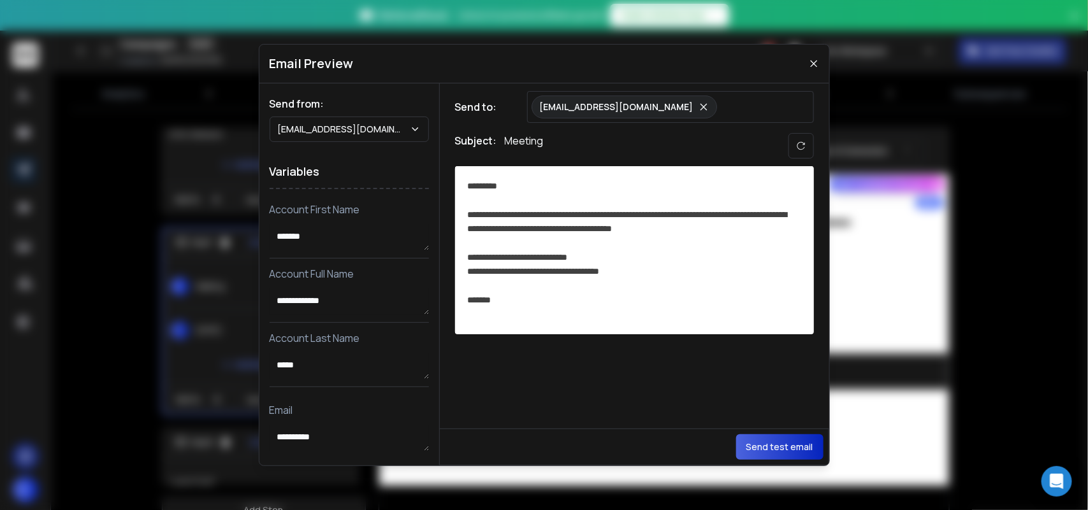
click at [752, 457] on button "Send test email" at bounding box center [779, 447] width 87 height 25
click at [698, 106] on icon at bounding box center [703, 107] width 10 height 10
click at [645, 105] on input at bounding box center [671, 107] width 278 height 23
click at [790, 440] on button "Send test email" at bounding box center [779, 447] width 87 height 25
click at [698, 104] on icon at bounding box center [703, 107] width 10 height 10
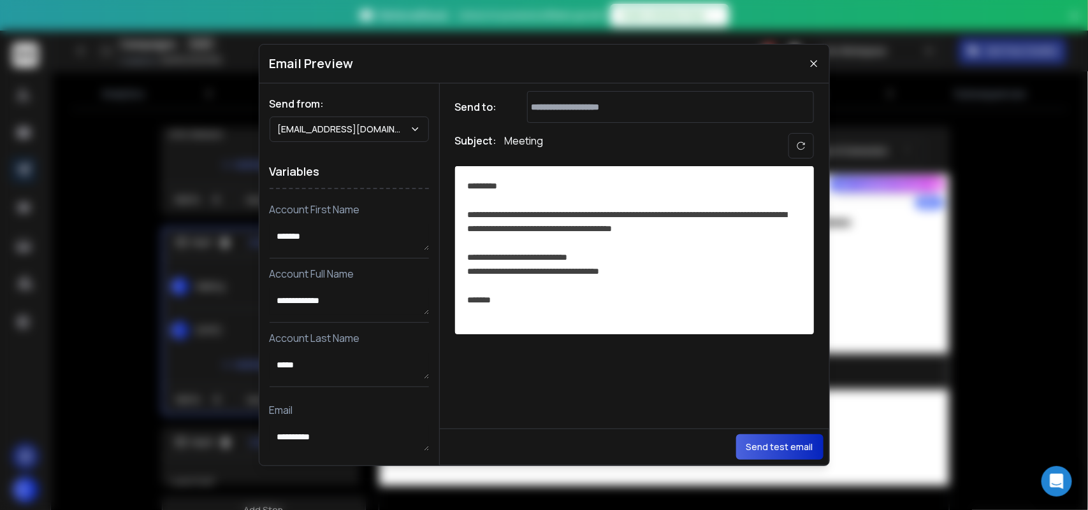
click at [657, 104] on input at bounding box center [671, 107] width 278 height 23
click at [769, 459] on button "Send test email" at bounding box center [779, 447] width 87 height 25
click at [709, 102] on icon at bounding box center [703, 107] width 10 height 10
click at [711, 102] on input at bounding box center [671, 107] width 278 height 23
click at [778, 444] on button "Send test email" at bounding box center [779, 447] width 87 height 25
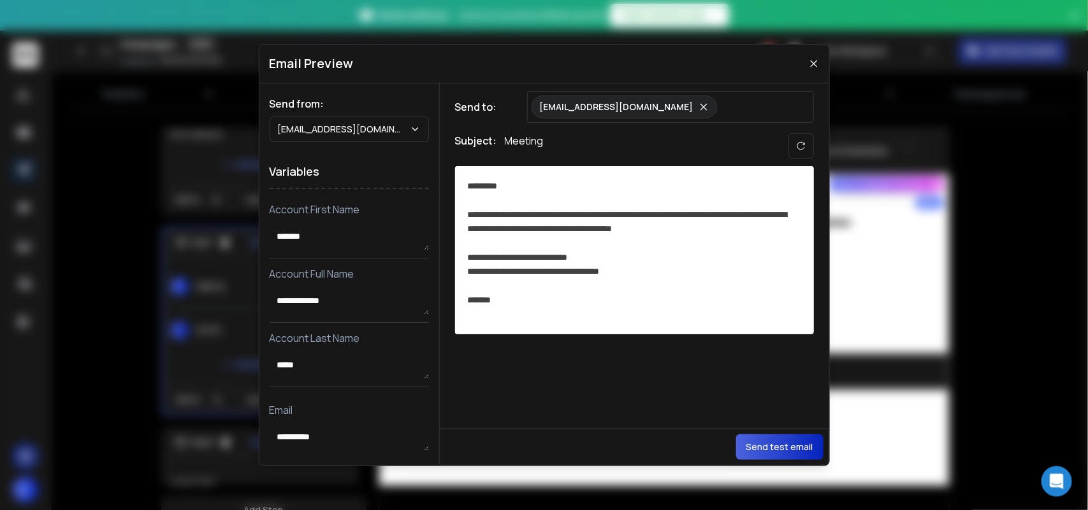
click at [698, 104] on icon at bounding box center [703, 107] width 10 height 10
click at [686, 115] on input at bounding box center [671, 107] width 278 height 23
drag, startPoint x: 795, startPoint y: 438, endPoint x: 765, endPoint y: 414, distance: 38.1
click at [791, 443] on button "Send test email" at bounding box center [779, 447] width 87 height 25
click at [698, 106] on icon at bounding box center [703, 107] width 10 height 10
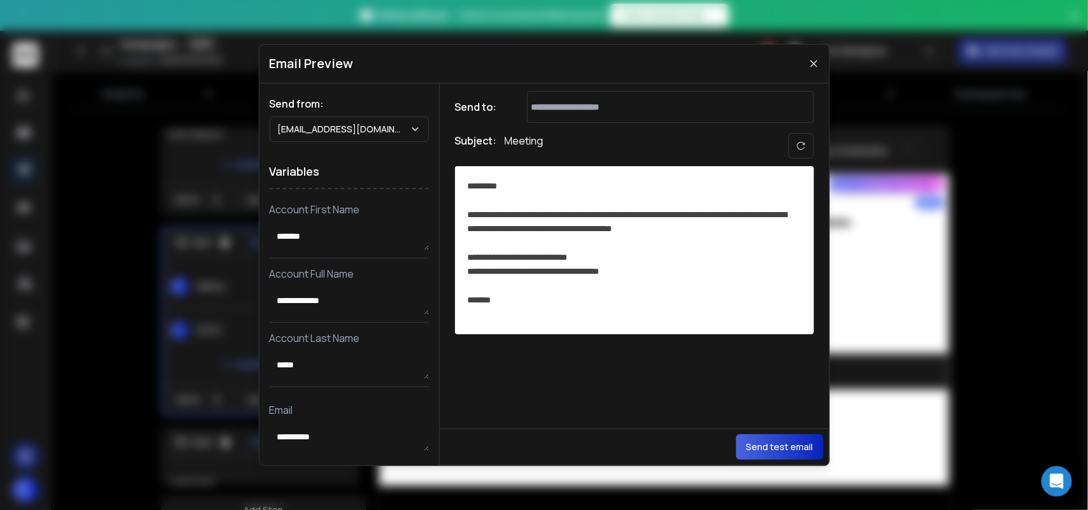
click at [614, 106] on input at bounding box center [671, 107] width 278 height 23
click at [789, 437] on button "Send test email" at bounding box center [779, 447] width 87 height 25
click at [698, 102] on icon at bounding box center [703, 107] width 10 height 10
click at [644, 106] on input at bounding box center [671, 107] width 278 height 23
drag, startPoint x: 778, startPoint y: 446, endPoint x: 756, endPoint y: 351, distance: 97.3
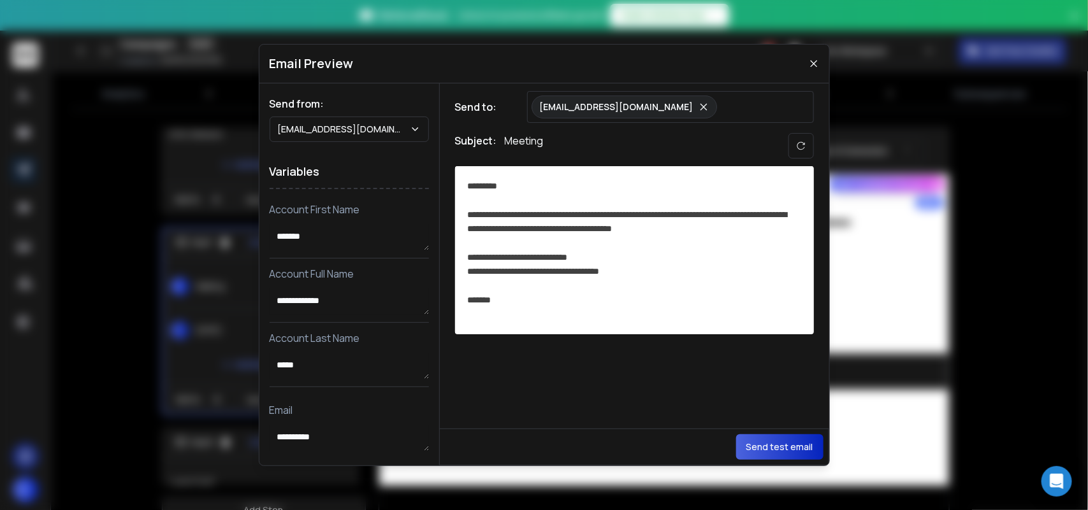
click at [778, 449] on button "Send test email" at bounding box center [779, 447] width 87 height 25
click at [698, 103] on icon at bounding box center [703, 107] width 10 height 10
click at [685, 109] on input at bounding box center [671, 107] width 278 height 23
drag, startPoint x: 776, startPoint y: 444, endPoint x: 773, endPoint y: 363, distance: 81.0
click at [778, 441] on button "Send test email" at bounding box center [779, 447] width 87 height 25
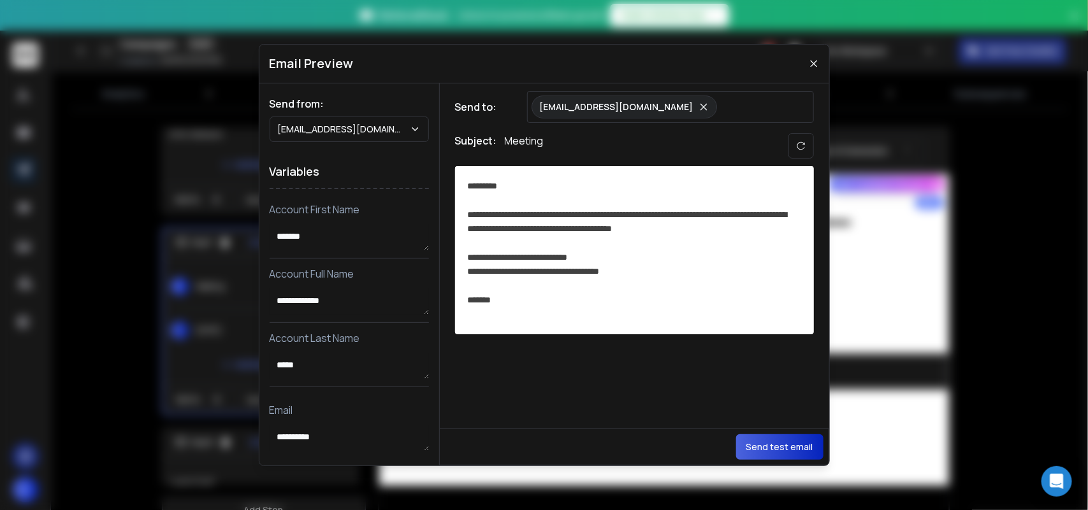
click at [655, 107] on div "[EMAIL_ADDRESS][DOMAIN_NAME]" at bounding box center [624, 107] width 185 height 23
drag, startPoint x: 655, startPoint y: 107, endPoint x: 635, endPoint y: 107, distance: 19.1
click at [644, 107] on div "[EMAIL_ADDRESS][DOMAIN_NAME]" at bounding box center [624, 107] width 185 height 23
click at [700, 104] on icon at bounding box center [703, 107] width 7 height 7
click at [652, 105] on input at bounding box center [671, 107] width 278 height 23
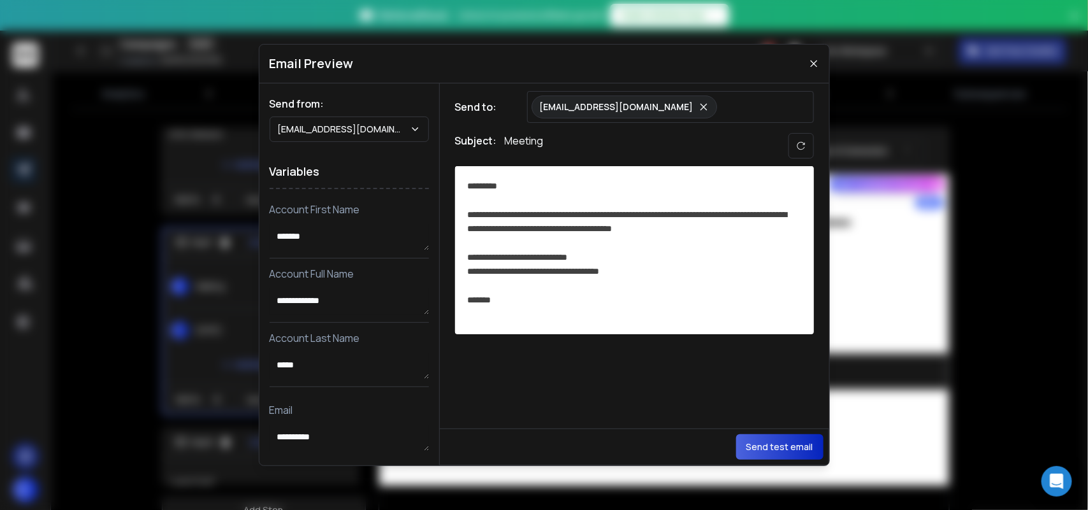
click at [793, 449] on button "Send test email" at bounding box center [779, 447] width 87 height 25
click at [700, 106] on icon at bounding box center [703, 107] width 7 height 7
click at [695, 104] on input at bounding box center [671, 107] width 278 height 23
drag, startPoint x: 785, startPoint y: 447, endPoint x: 778, endPoint y: 446, distance: 7.0
click at [778, 446] on button "Send test email" at bounding box center [779, 447] width 87 height 25
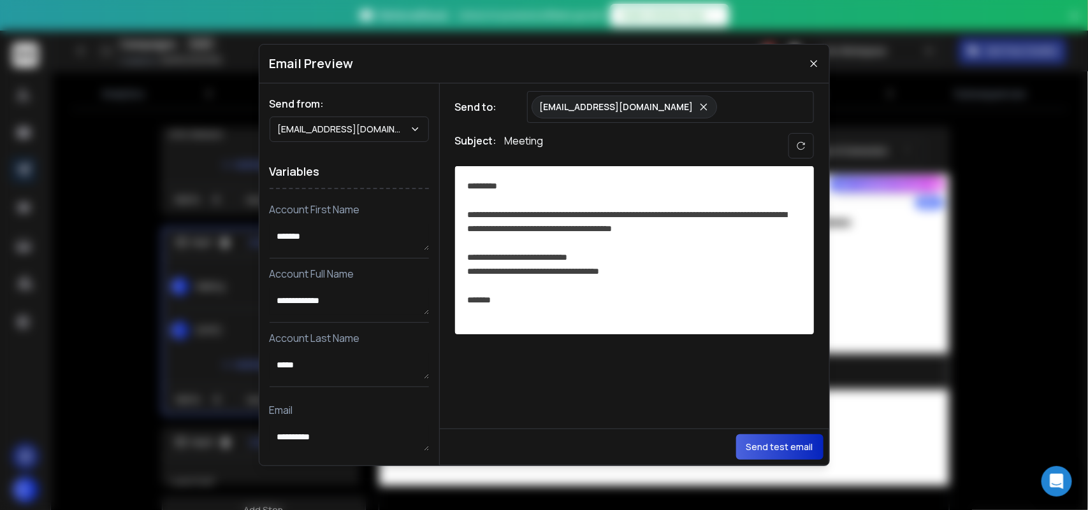
click at [698, 108] on icon at bounding box center [703, 107] width 10 height 10
click at [655, 108] on input at bounding box center [671, 107] width 278 height 23
click at [775, 435] on button "Send test email" at bounding box center [779, 447] width 87 height 25
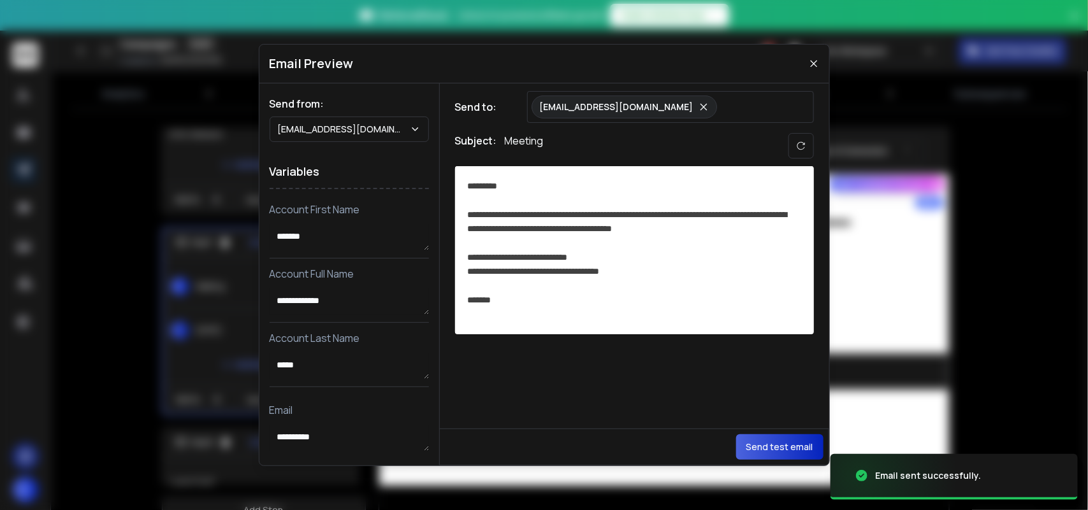
click at [702, 105] on icon at bounding box center [703, 107] width 10 height 10
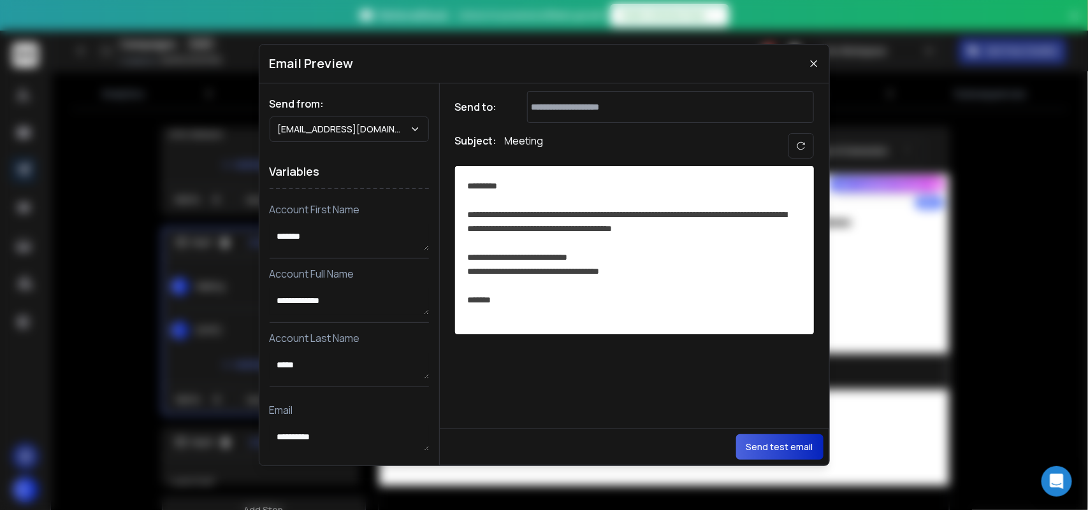
click at [702, 105] on input at bounding box center [671, 107] width 278 height 23
click at [763, 442] on button "Send test email" at bounding box center [779, 447] width 87 height 25
click at [698, 106] on icon at bounding box center [703, 107] width 10 height 10
click at [671, 106] on input at bounding box center [671, 107] width 278 height 23
click at [774, 445] on button "Send test email" at bounding box center [779, 447] width 87 height 25
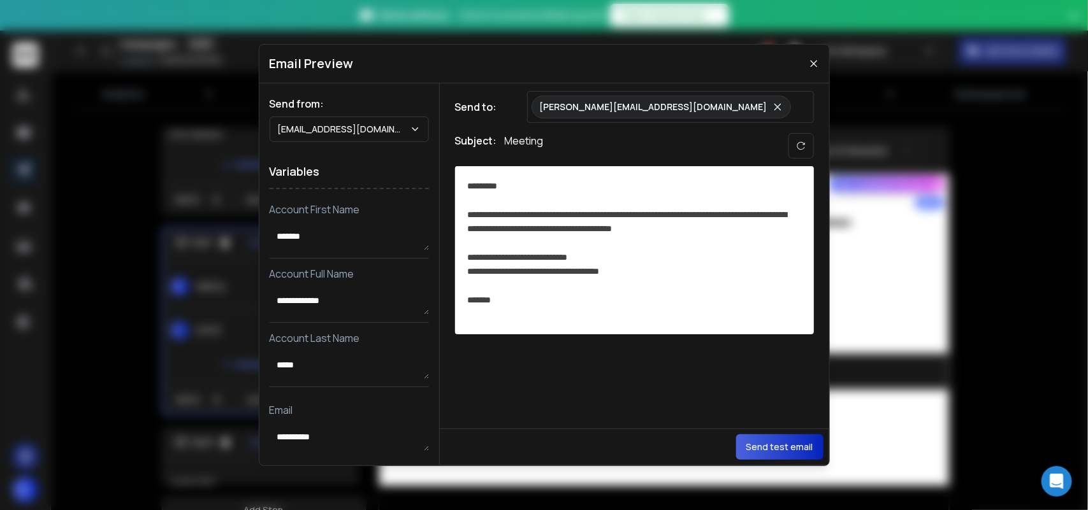
click at [772, 106] on icon at bounding box center [777, 107] width 10 height 10
click at [660, 106] on input at bounding box center [671, 107] width 278 height 23
drag, startPoint x: 768, startPoint y: 451, endPoint x: 774, endPoint y: 395, distance: 55.8
click at [762, 446] on button "Send test email" at bounding box center [779, 447] width 87 height 25
click at [698, 106] on icon at bounding box center [703, 107] width 10 height 10
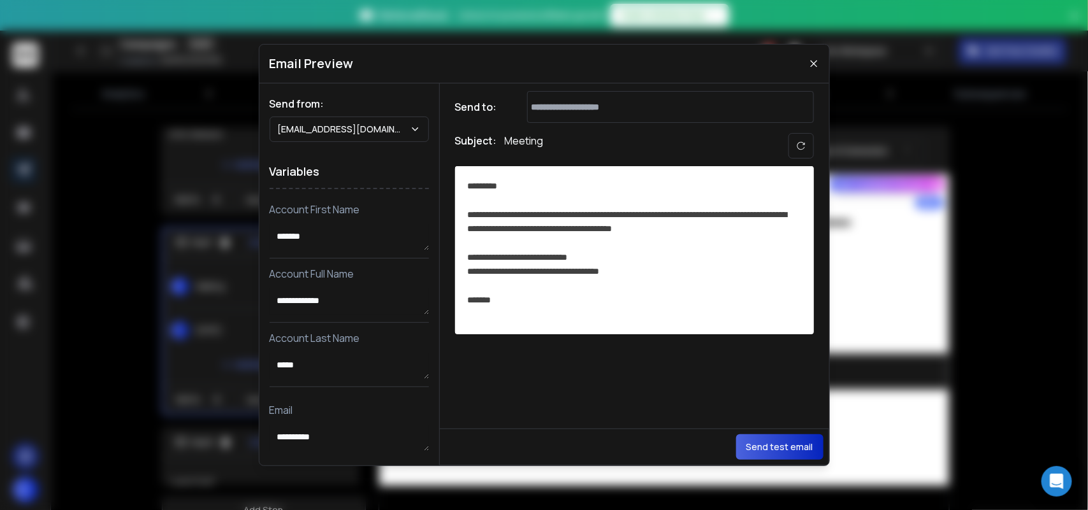
click at [648, 106] on input at bounding box center [671, 107] width 278 height 23
click at [779, 450] on button "Send test email" at bounding box center [779, 447] width 87 height 25
click at [698, 103] on icon at bounding box center [703, 107] width 10 height 10
click at [626, 106] on input at bounding box center [671, 107] width 278 height 23
click at [776, 450] on button "Send test email" at bounding box center [779, 447] width 87 height 25
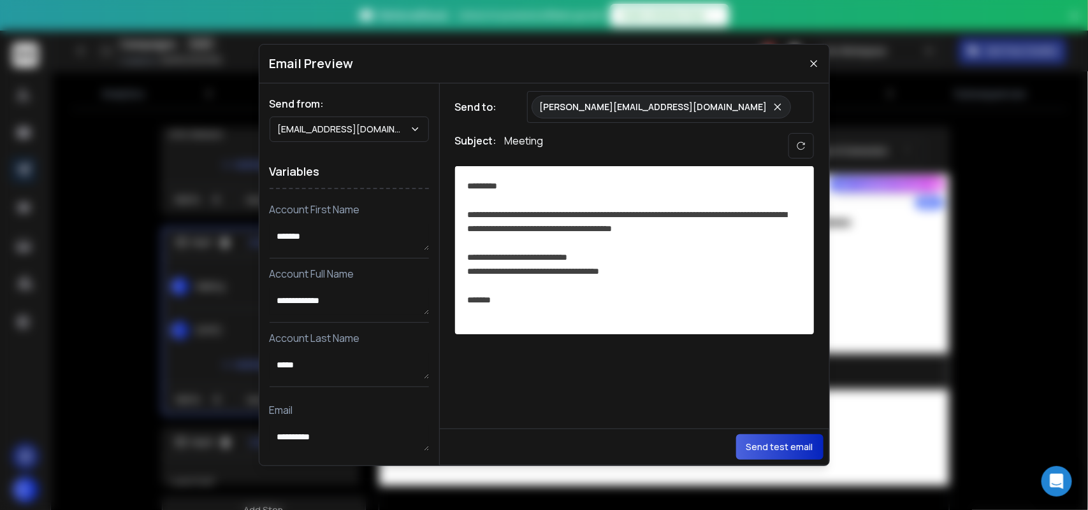
click at [642, 100] on div "[PERSON_NAME][EMAIL_ADDRESS][DOMAIN_NAME]" at bounding box center [661, 107] width 259 height 23
click at [642, 99] on div "[PERSON_NAME][EMAIL_ADDRESS][DOMAIN_NAME]" at bounding box center [661, 107] width 259 height 23
click at [642, 104] on div "[PERSON_NAME][EMAIL_ADDRESS][DOMAIN_NAME]" at bounding box center [661, 107] width 259 height 23
click at [774, 109] on icon at bounding box center [777, 107] width 7 height 7
click at [644, 109] on input at bounding box center [671, 107] width 278 height 23
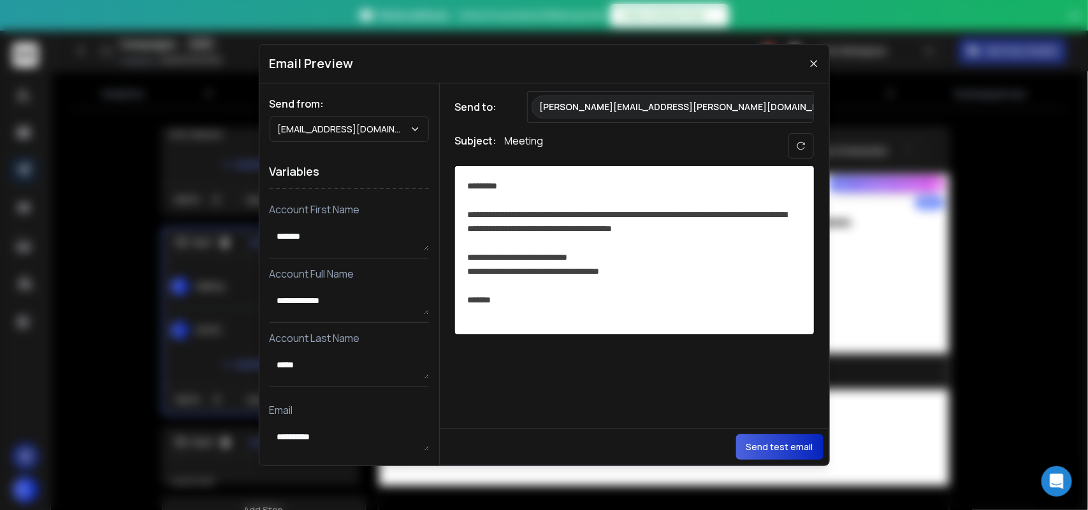
drag, startPoint x: 772, startPoint y: 437, endPoint x: 763, endPoint y: 438, distance: 9.0
click at [763, 438] on button "Send test email" at bounding box center [779, 447] width 87 height 25
click at [846, 104] on icon at bounding box center [851, 107] width 10 height 10
click at [666, 106] on input at bounding box center [671, 107] width 278 height 23
drag, startPoint x: 763, startPoint y: 441, endPoint x: 788, endPoint y: 329, distance: 115.0
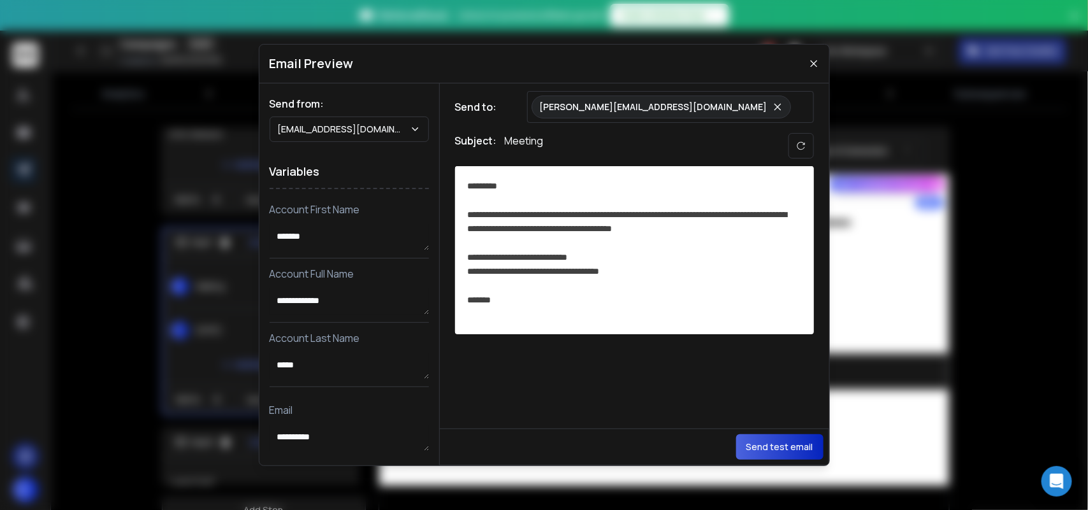
click at [765, 435] on button "Send test email" at bounding box center [779, 447] width 87 height 25
click at [772, 108] on icon at bounding box center [777, 107] width 10 height 10
click at [665, 106] on input at bounding box center [671, 107] width 278 height 23
click at [784, 438] on button "Send test email" at bounding box center [779, 447] width 87 height 25
drag, startPoint x: 644, startPoint y: 100, endPoint x: 657, endPoint y: 105, distance: 14.3
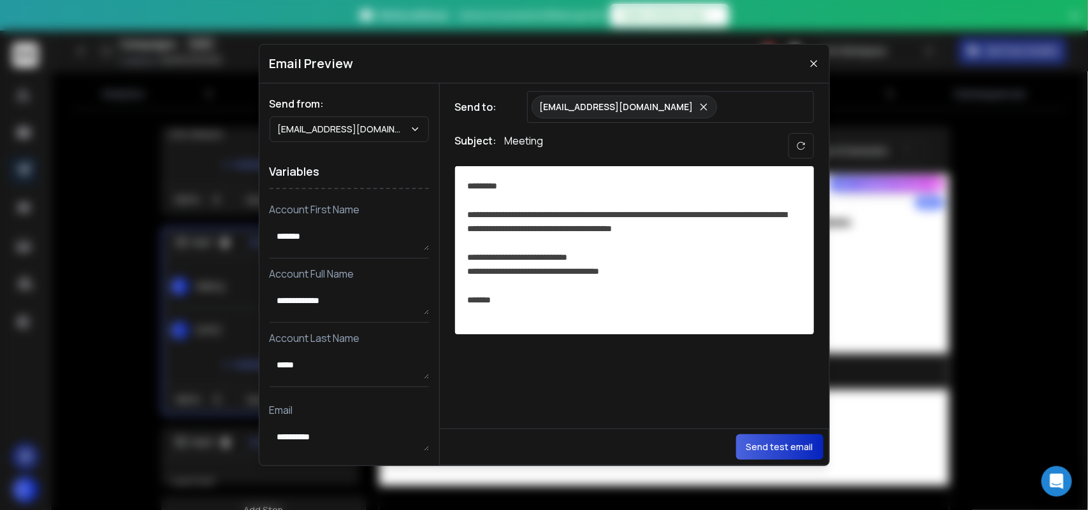
click at [657, 105] on div "[EMAIL_ADDRESS][DOMAIN_NAME]" at bounding box center [624, 107] width 185 height 23
click at [656, 105] on div "[EMAIL_ADDRESS][DOMAIN_NAME]" at bounding box center [624, 107] width 185 height 23
click at [700, 106] on icon at bounding box center [703, 107] width 7 height 7
click at [651, 106] on input at bounding box center [671, 107] width 278 height 23
drag, startPoint x: 762, startPoint y: 443, endPoint x: 770, endPoint y: 319, distance: 124.5
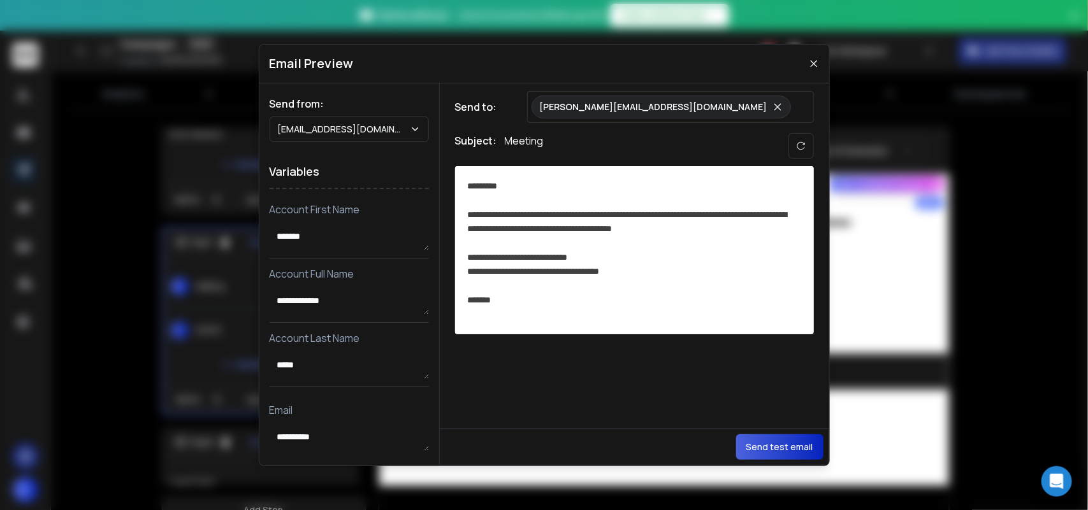
click at [762, 441] on button "Send test email" at bounding box center [779, 447] width 87 height 25
click at [772, 103] on icon at bounding box center [777, 107] width 10 height 10
click at [635, 102] on input at bounding box center [671, 107] width 278 height 23
click at [776, 437] on button "Send test email" at bounding box center [779, 447] width 87 height 25
click at [664, 104] on div "[PERSON_NAME][EMAIL_ADDRESS][DOMAIN_NAME]" at bounding box center [661, 107] width 259 height 23
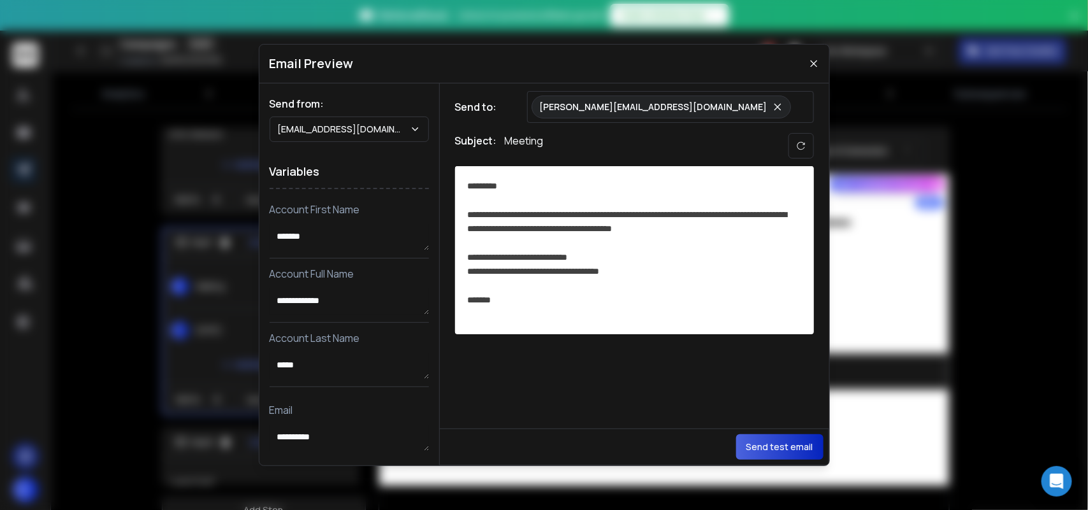
click at [774, 108] on icon at bounding box center [777, 107] width 7 height 7
click at [674, 104] on input at bounding box center [671, 107] width 278 height 23
drag, startPoint x: 797, startPoint y: 446, endPoint x: 760, endPoint y: 393, distance: 64.5
click at [776, 419] on div "**********" at bounding box center [634, 274] width 390 height 382
click at [762, 450] on button "Send test email" at bounding box center [779, 447] width 87 height 25
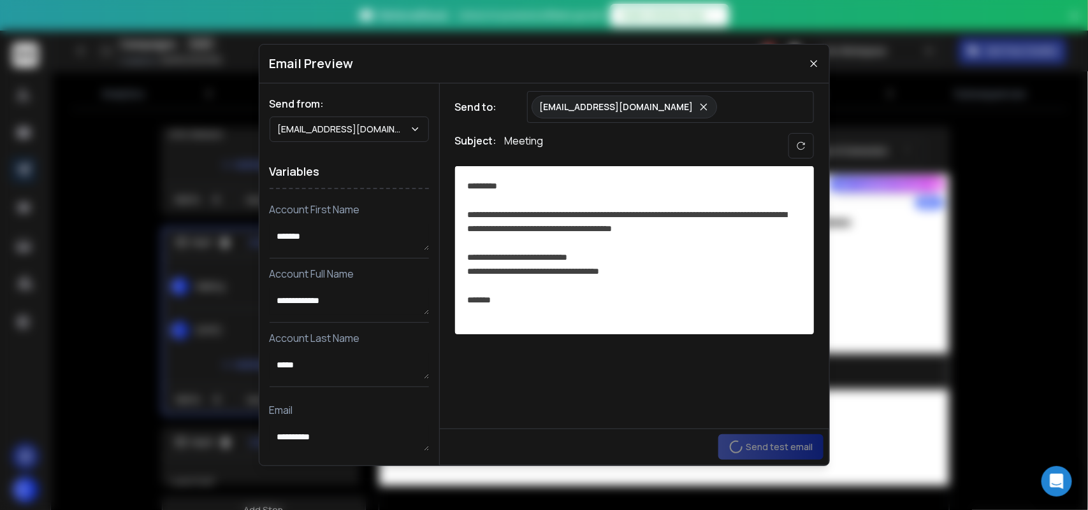
drag, startPoint x: 762, startPoint y: 450, endPoint x: 758, endPoint y: 307, distance: 143.4
click at [760, 449] on div "Send test email" at bounding box center [634, 447] width 389 height 37
click at [646, 109] on div "[EMAIL_ADDRESS][DOMAIN_NAME]" at bounding box center [624, 107] width 185 height 23
click at [700, 109] on icon at bounding box center [703, 107] width 7 height 7
click at [657, 108] on input at bounding box center [671, 107] width 278 height 23
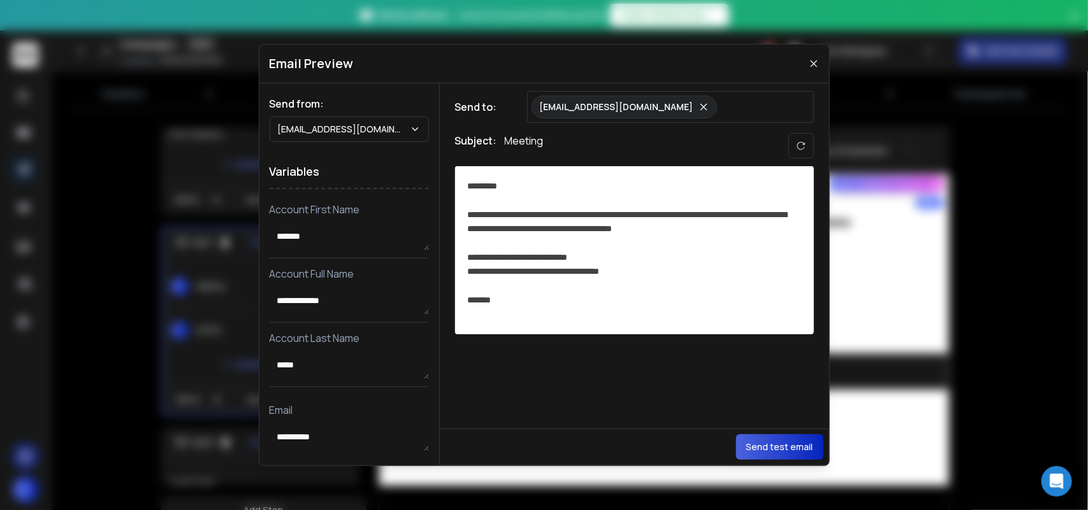
drag, startPoint x: 804, startPoint y: 438, endPoint x: 784, endPoint y: 393, distance: 48.8
click at [795, 435] on button "Send test email" at bounding box center [779, 447] width 87 height 25
click at [698, 107] on icon at bounding box center [703, 107] width 10 height 10
click at [655, 106] on input at bounding box center [671, 107] width 278 height 23
click at [762, 445] on button "Send test email" at bounding box center [779, 447] width 87 height 25
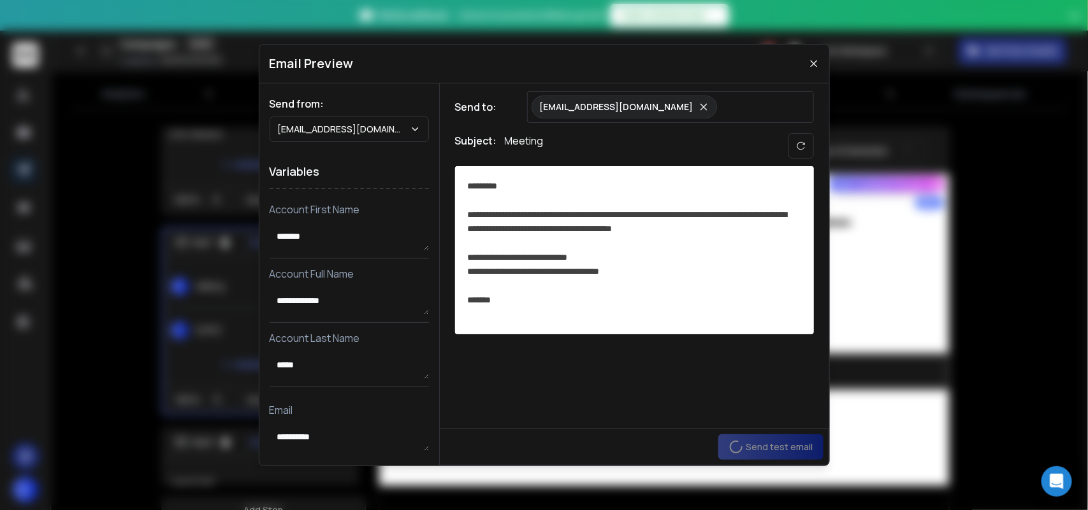
click at [586, 112] on p "[EMAIL_ADDRESS][DOMAIN_NAME]" at bounding box center [617, 107] width 154 height 13
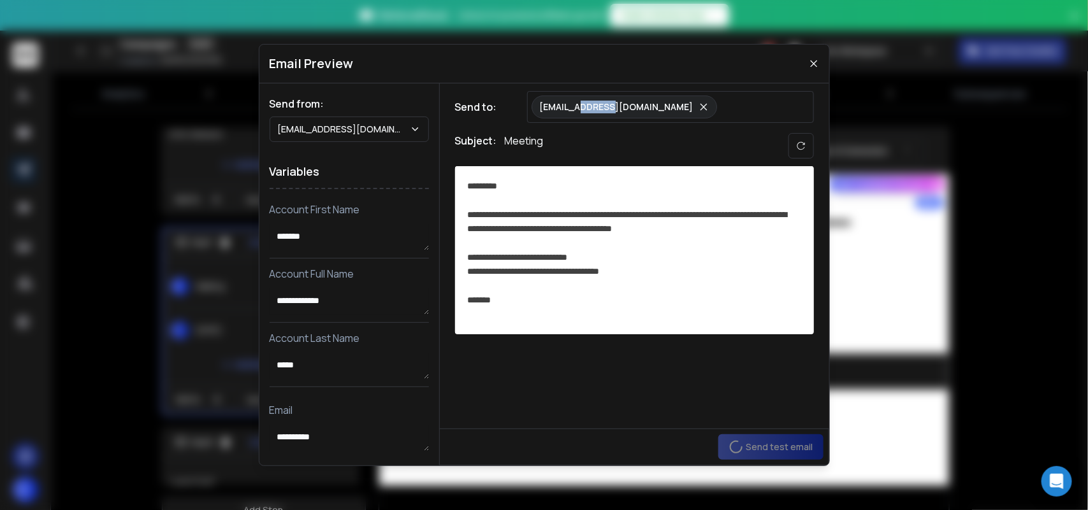
click at [586, 112] on p "[EMAIL_ADDRESS][DOMAIN_NAME]" at bounding box center [617, 107] width 154 height 13
copy p
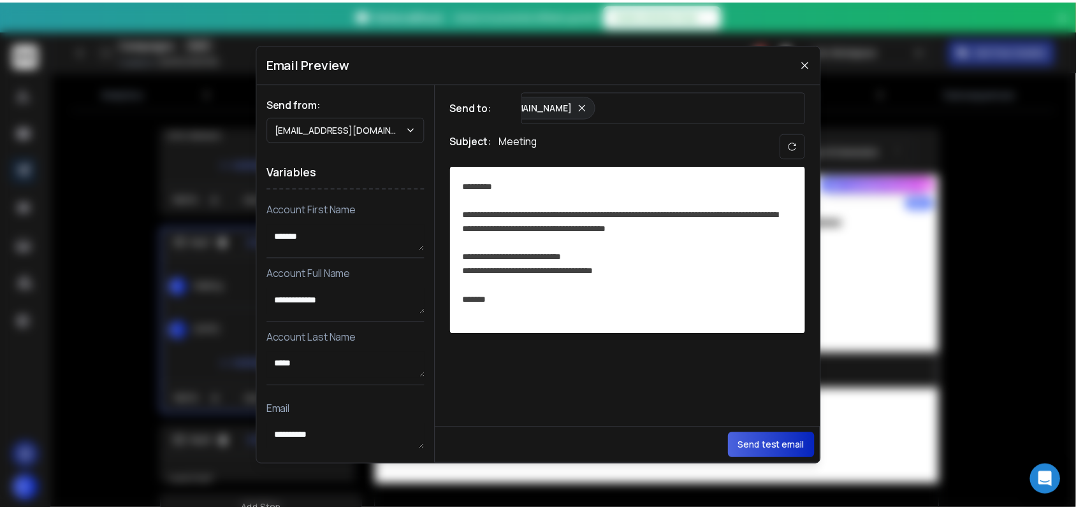
scroll to position [0, 0]
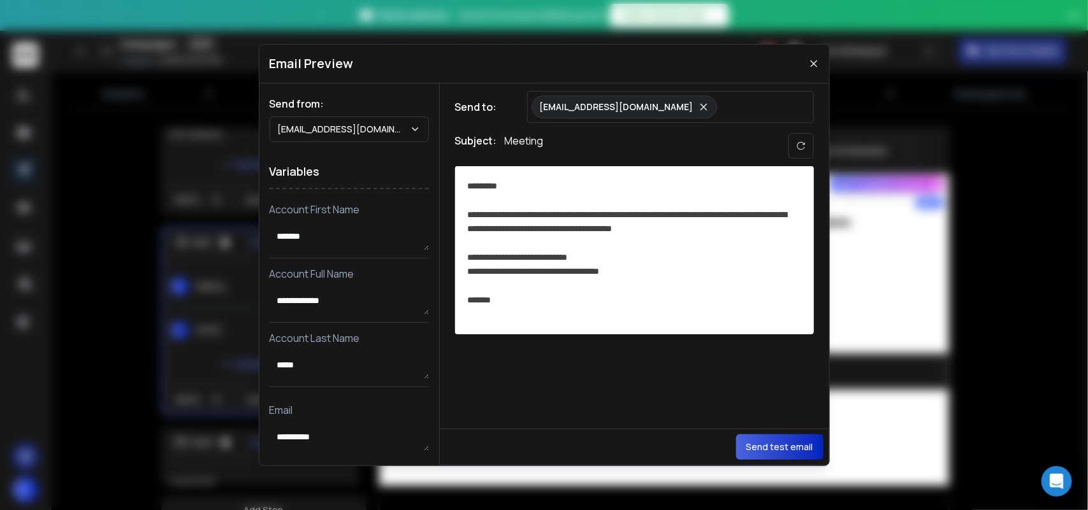
drag, startPoint x: 630, startPoint y: 102, endPoint x: 623, endPoint y: 108, distance: 9.5
click at [698, 103] on icon at bounding box center [703, 107] width 10 height 10
drag, startPoint x: 778, startPoint y: 449, endPoint x: 733, endPoint y: 335, distance: 122.7
click at [765, 435] on button "Send test email" at bounding box center [779, 447] width 87 height 25
click at [772, 106] on icon at bounding box center [777, 107] width 10 height 10
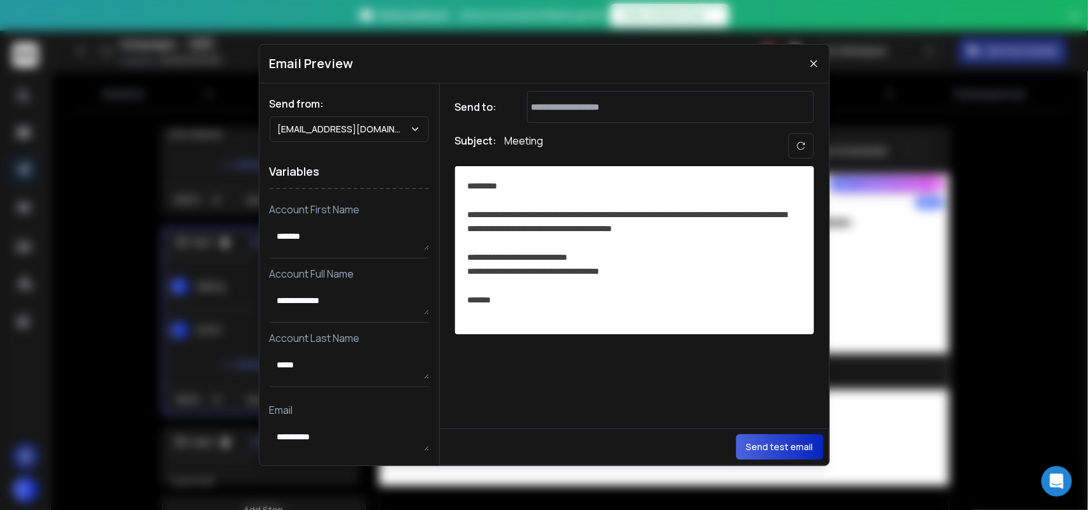
click at [674, 105] on input at bounding box center [671, 107] width 278 height 23
click at [765, 450] on button "Send test email" at bounding box center [779, 447] width 87 height 25
click at [698, 105] on icon at bounding box center [703, 107] width 10 height 10
click at [677, 103] on input at bounding box center [671, 107] width 278 height 23
drag, startPoint x: 771, startPoint y: 454, endPoint x: 772, endPoint y: 447, distance: 7.0
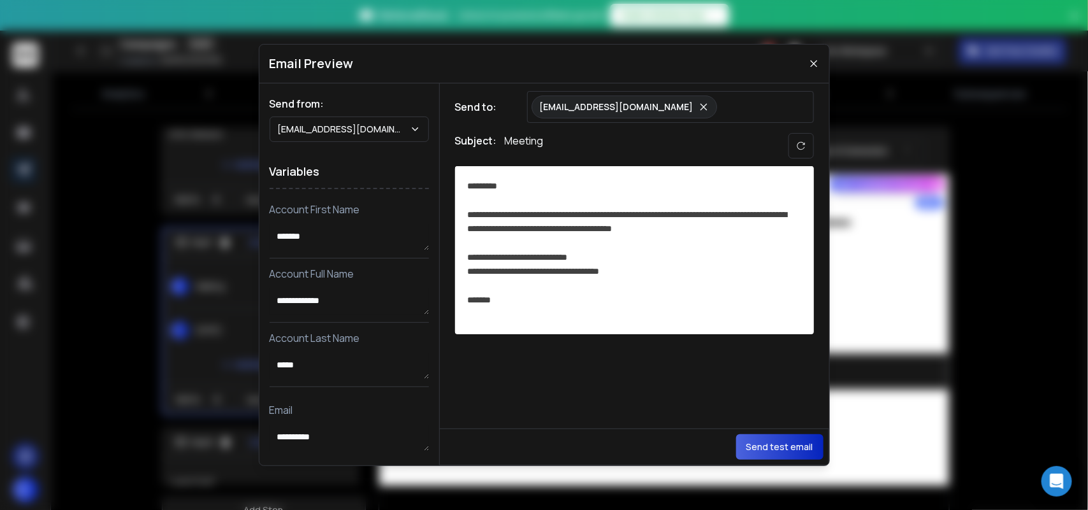
click at [772, 447] on button "Send test email" at bounding box center [779, 447] width 87 height 25
click at [698, 103] on icon at bounding box center [703, 107] width 10 height 10
click at [670, 103] on input at bounding box center [671, 107] width 278 height 23
drag, startPoint x: 762, startPoint y: 429, endPoint x: 758, endPoint y: 444, distance: 15.8
click at [758, 444] on div "**********" at bounding box center [634, 274] width 390 height 382
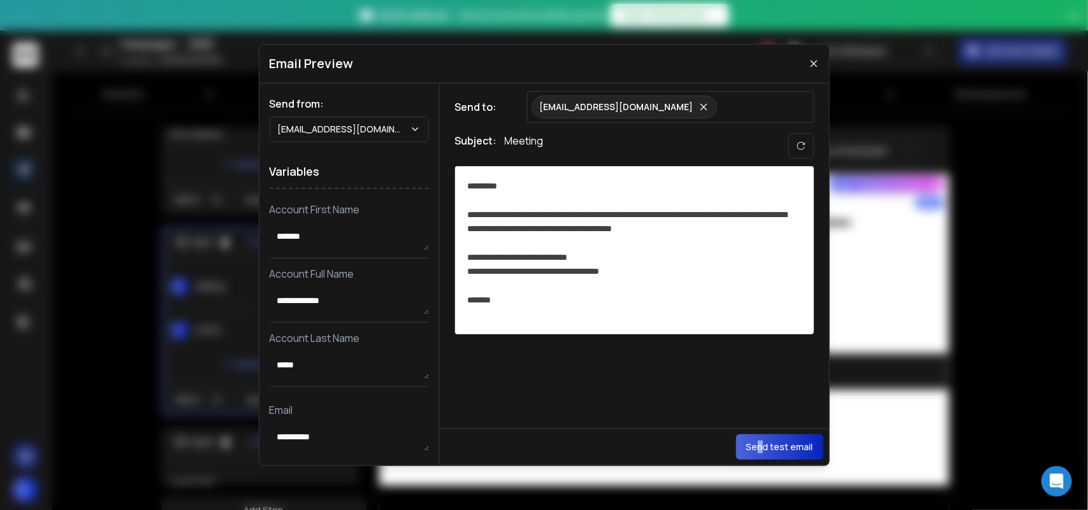
drag, startPoint x: 758, startPoint y: 444, endPoint x: 756, endPoint y: 409, distance: 35.8
click at [756, 443] on button "Send test email" at bounding box center [779, 447] width 87 height 25
click at [698, 106] on icon at bounding box center [703, 107] width 10 height 10
click at [674, 106] on input at bounding box center [671, 107] width 278 height 23
drag, startPoint x: 781, startPoint y: 437, endPoint x: 782, endPoint y: 418, distance: 19.1
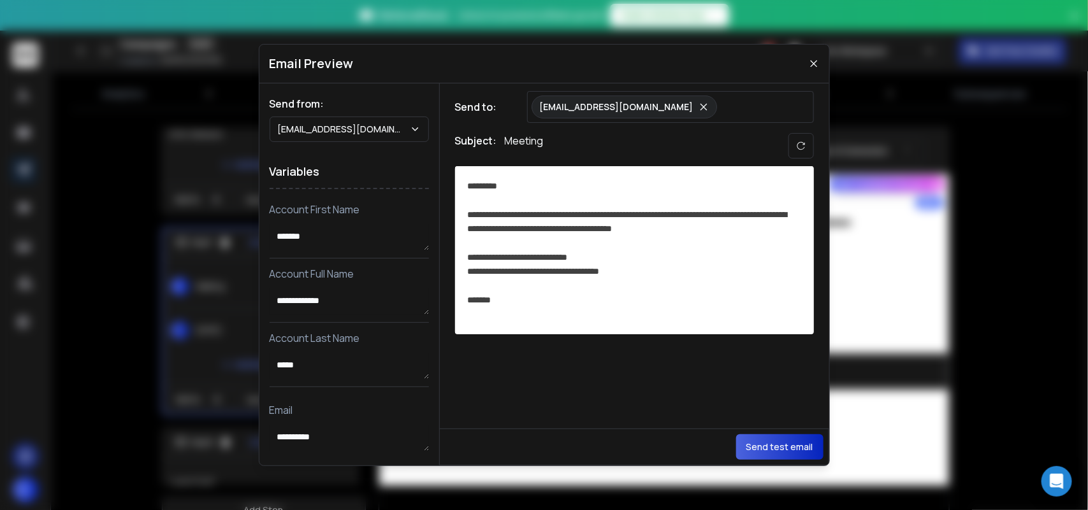
click at [782, 437] on button "Send test email" at bounding box center [779, 447] width 87 height 25
click at [655, 103] on div "[EMAIL_ADDRESS][DOMAIN_NAME]" at bounding box center [624, 107] width 185 height 23
click at [698, 104] on icon at bounding box center [703, 107] width 10 height 10
click at [645, 104] on input at bounding box center [671, 107] width 278 height 23
click at [792, 438] on button "Send test email" at bounding box center [779, 447] width 87 height 25
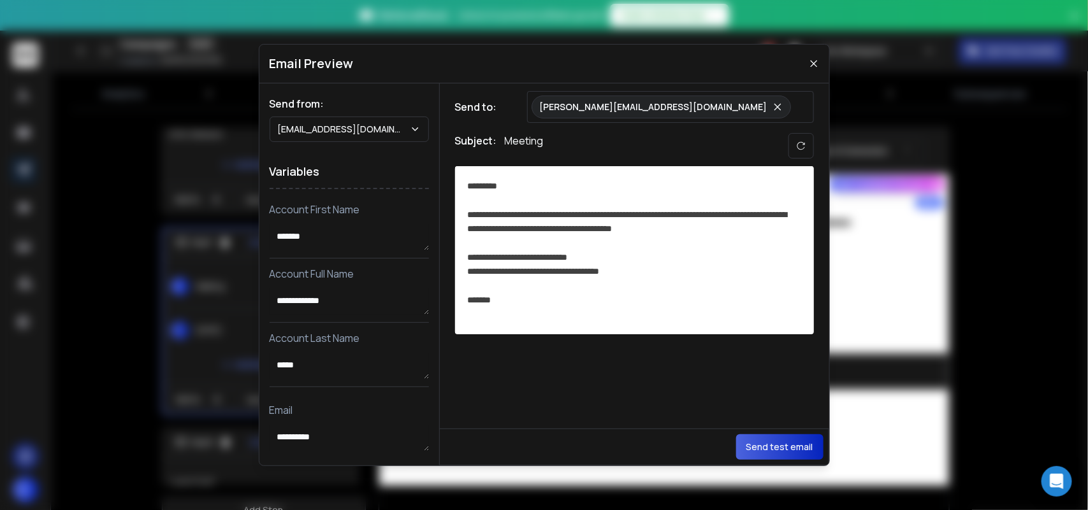
click at [772, 106] on icon at bounding box center [777, 107] width 10 height 10
drag, startPoint x: 645, startPoint y: 106, endPoint x: 635, endPoint y: 108, distance: 10.4
click at [644, 106] on input at bounding box center [671, 107] width 278 height 23
drag, startPoint x: 771, startPoint y: 440, endPoint x: 749, endPoint y: 363, distance: 79.5
click at [767, 429] on div "Send test email" at bounding box center [634, 447] width 389 height 37
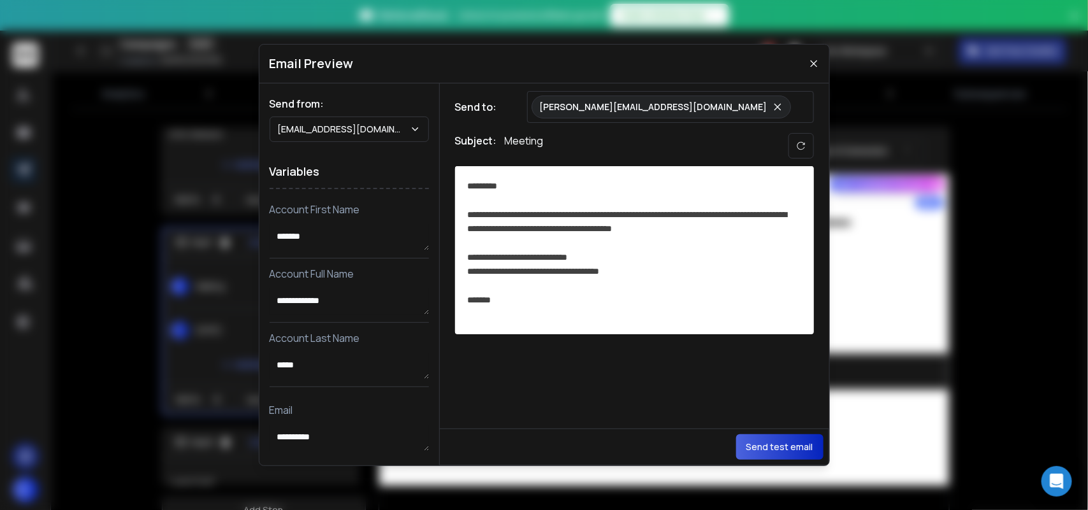
click at [811, 450] on button "Send test email" at bounding box center [779, 447] width 87 height 25
click at [663, 96] on div "[PERSON_NAME][EMAIL_ADDRESS][DOMAIN_NAME]" at bounding box center [661, 107] width 259 height 23
click at [772, 108] on icon at bounding box center [777, 107] width 10 height 10
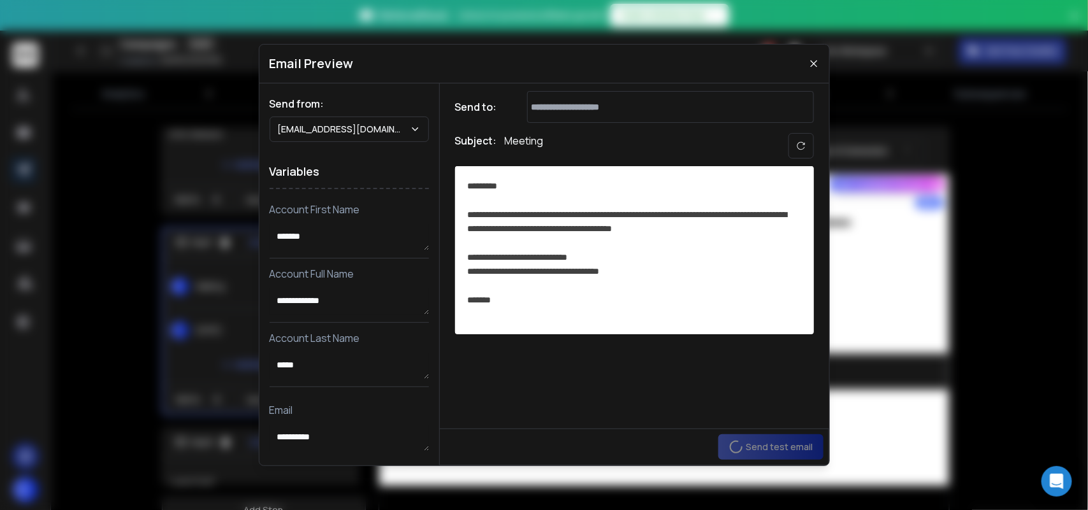
click at [673, 108] on input at bounding box center [671, 107] width 278 height 23
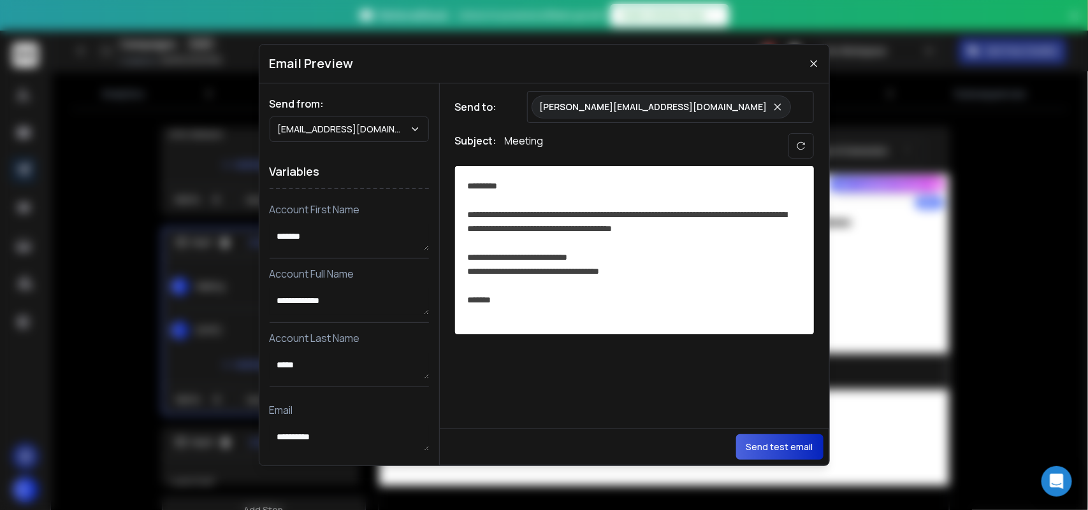
drag, startPoint x: 779, startPoint y: 447, endPoint x: 744, endPoint y: 447, distance: 35.1
click at [769, 447] on button "Send test email" at bounding box center [779, 447] width 87 height 25
click at [772, 103] on icon at bounding box center [777, 107] width 10 height 10
drag, startPoint x: 664, startPoint y: 103, endPoint x: 655, endPoint y: 103, distance: 9.6
click at [661, 103] on input at bounding box center [671, 107] width 278 height 23
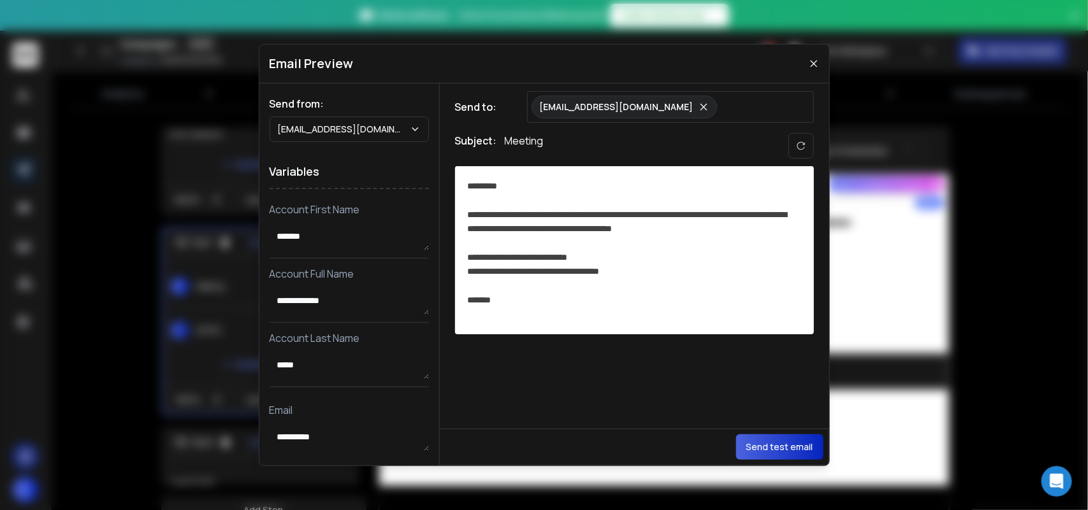
drag, startPoint x: 753, startPoint y: 446, endPoint x: 748, endPoint y: 438, distance: 9.2
click at [751, 444] on button "Send test email" at bounding box center [779, 447] width 87 height 25
drag, startPoint x: 765, startPoint y: 444, endPoint x: 762, endPoint y: 434, distance: 9.9
click at [765, 440] on button "Send test email" at bounding box center [779, 447] width 87 height 25
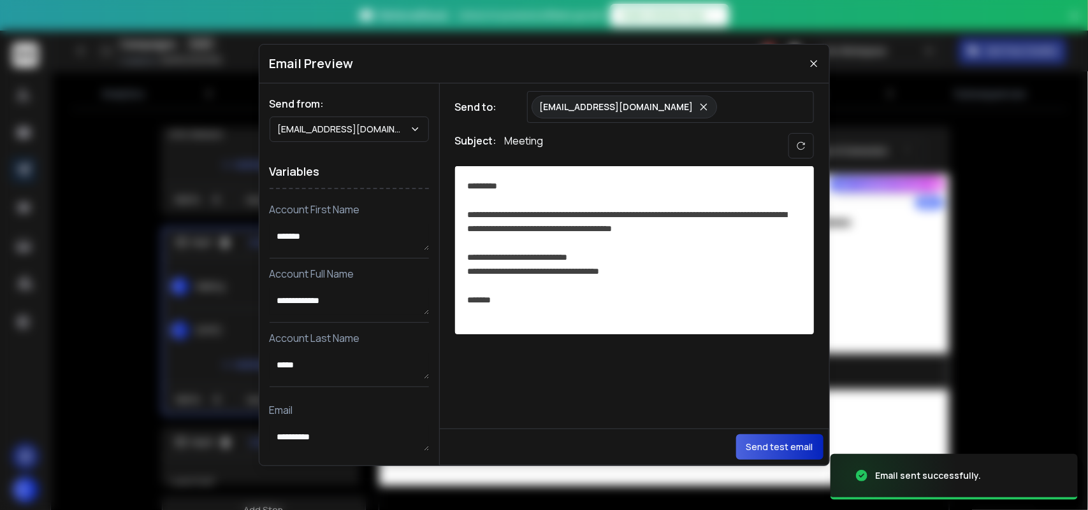
click at [674, 101] on div "[EMAIL_ADDRESS][DOMAIN_NAME]" at bounding box center [624, 107] width 185 height 23
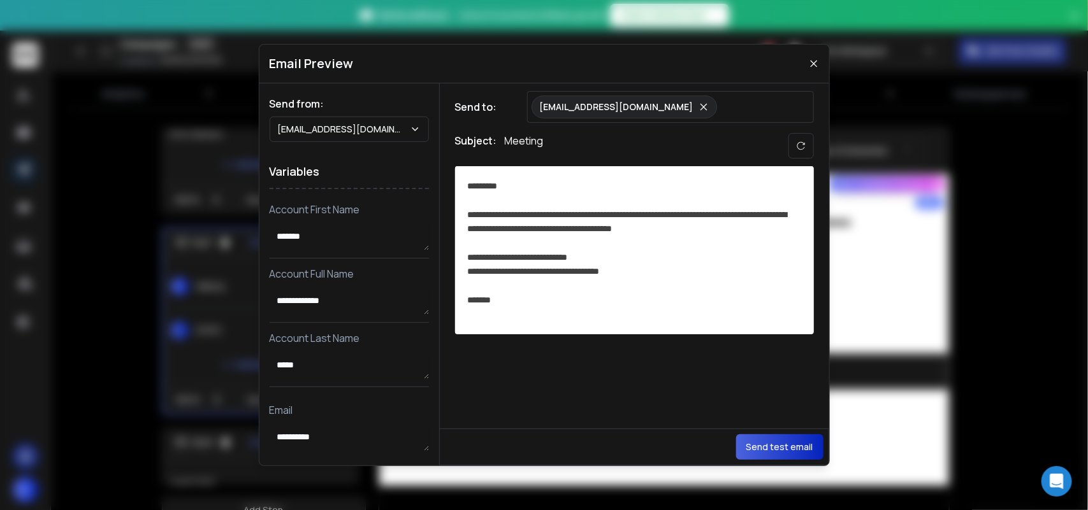
click at [676, 101] on div "[EMAIL_ADDRESS][DOMAIN_NAME]" at bounding box center [624, 107] width 185 height 23
click at [677, 105] on div "[EMAIL_ADDRESS][DOMAIN_NAME]" at bounding box center [624, 107] width 185 height 23
click at [700, 106] on icon at bounding box center [703, 107] width 7 height 7
click at [677, 106] on input at bounding box center [671, 107] width 278 height 23
click at [670, 115] on input at bounding box center [671, 107] width 278 height 23
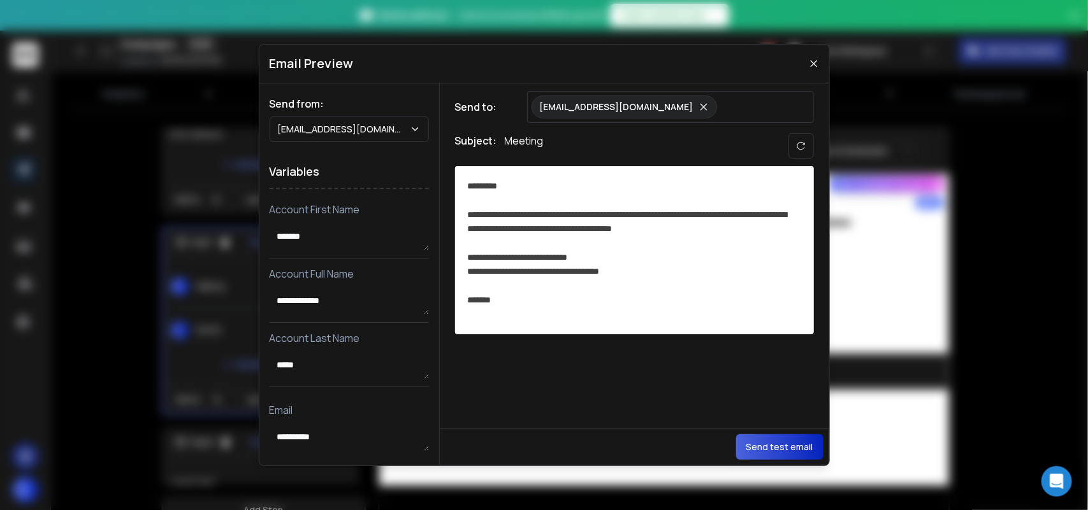
drag, startPoint x: 767, startPoint y: 443, endPoint x: 757, endPoint y: 393, distance: 51.2
click at [759, 421] on div "**********" at bounding box center [634, 274] width 390 height 382
click at [772, 444] on button "Send test email" at bounding box center [779, 447] width 87 height 25
click at [773, 442] on div "Send test email" at bounding box center [634, 447] width 389 height 37
click at [698, 112] on icon at bounding box center [703, 107] width 10 height 10
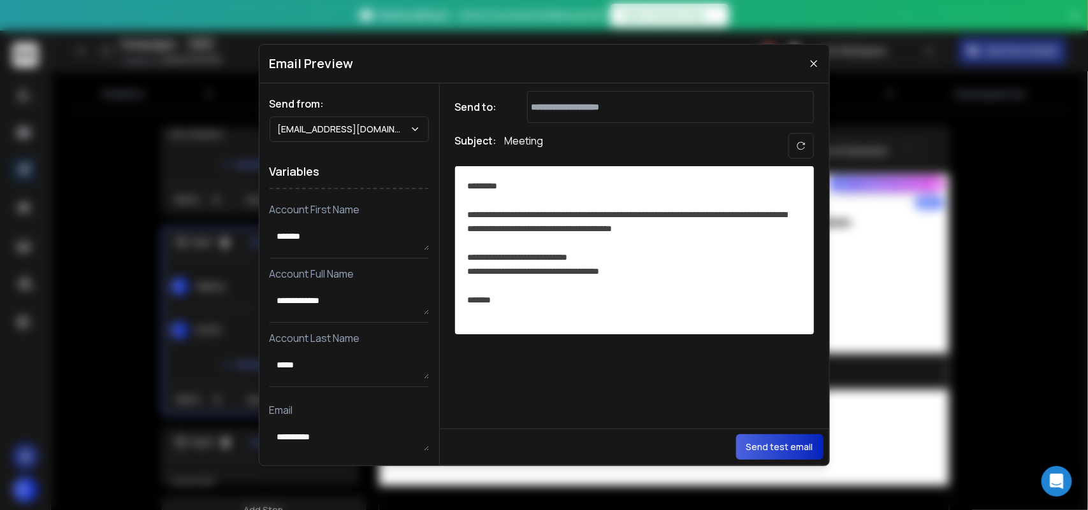
click at [682, 112] on input at bounding box center [671, 107] width 278 height 23
drag, startPoint x: 783, startPoint y: 435, endPoint x: 770, endPoint y: 437, distance: 12.9
click at [783, 437] on button "Send test email" at bounding box center [779, 447] width 87 height 25
click at [846, 110] on icon at bounding box center [851, 107] width 10 height 10
click at [664, 110] on input at bounding box center [671, 107] width 278 height 23
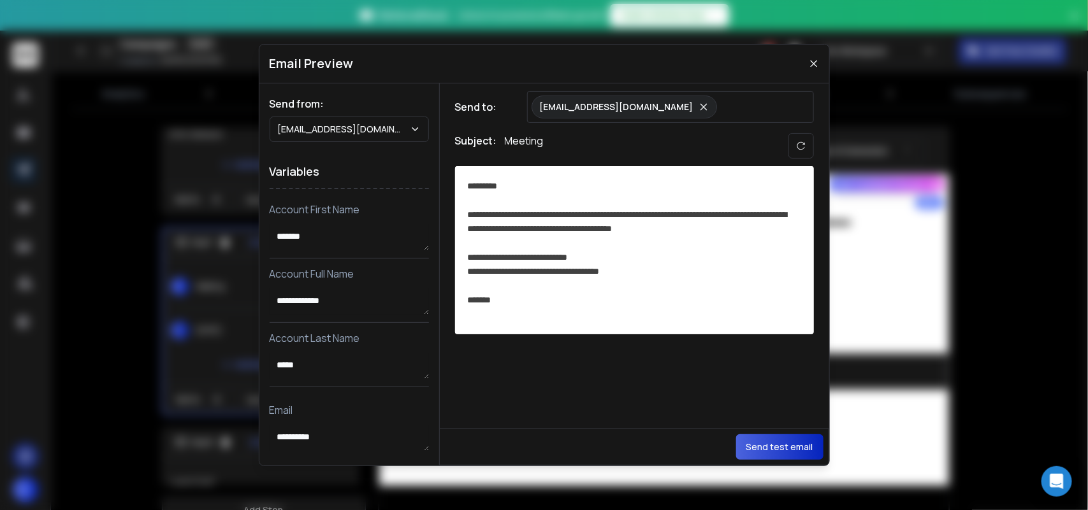
click at [760, 451] on button "Send test email" at bounding box center [779, 447] width 87 height 25
click at [657, 100] on div "[EMAIL_ADDRESS][DOMAIN_NAME]" at bounding box center [624, 107] width 185 height 23
click at [653, 99] on div "[EMAIL_ADDRESS][DOMAIN_NAME]" at bounding box center [624, 107] width 185 height 23
click at [654, 99] on div "[EMAIL_ADDRESS][DOMAIN_NAME]" at bounding box center [624, 107] width 185 height 23
click at [655, 101] on div "[EMAIL_ADDRESS][DOMAIN_NAME]" at bounding box center [624, 107] width 185 height 23
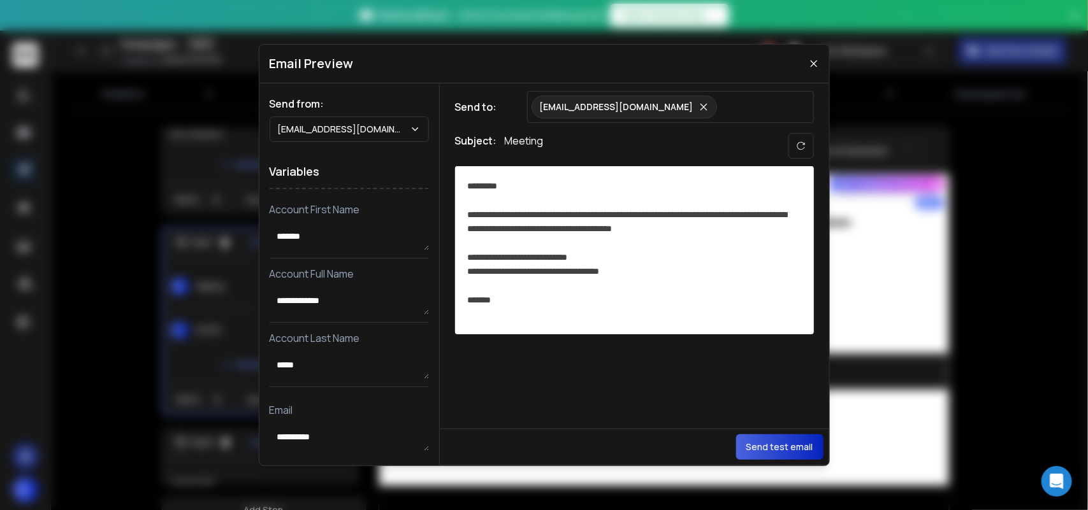
click at [700, 109] on icon at bounding box center [703, 107] width 7 height 7
click at [660, 110] on input at bounding box center [671, 107] width 278 height 23
click at [768, 457] on button "Send test email" at bounding box center [779, 447] width 87 height 25
click at [769, 457] on div "Send test email" at bounding box center [634, 447] width 389 height 37
click at [698, 108] on icon at bounding box center [703, 107] width 10 height 10
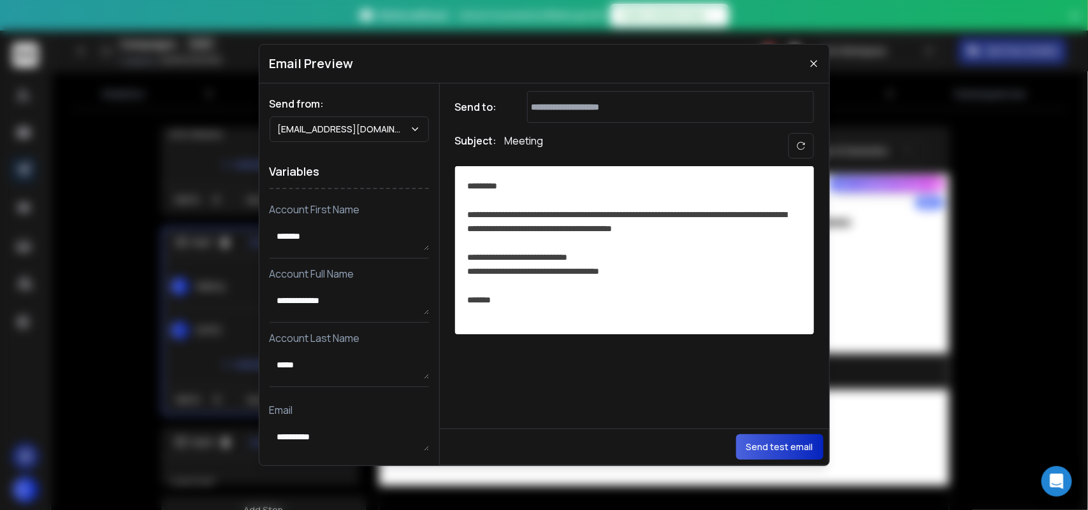
click at [685, 108] on input at bounding box center [671, 107] width 278 height 23
click at [772, 454] on button "Send test email" at bounding box center [779, 447] width 87 height 25
click at [660, 110] on div "[PERSON_NAME][EMAIL_ADDRESS][DOMAIN_NAME]" at bounding box center [661, 107] width 259 height 23
click at [772, 103] on icon at bounding box center [777, 107] width 10 height 10
click at [658, 96] on input at bounding box center [671, 107] width 278 height 23
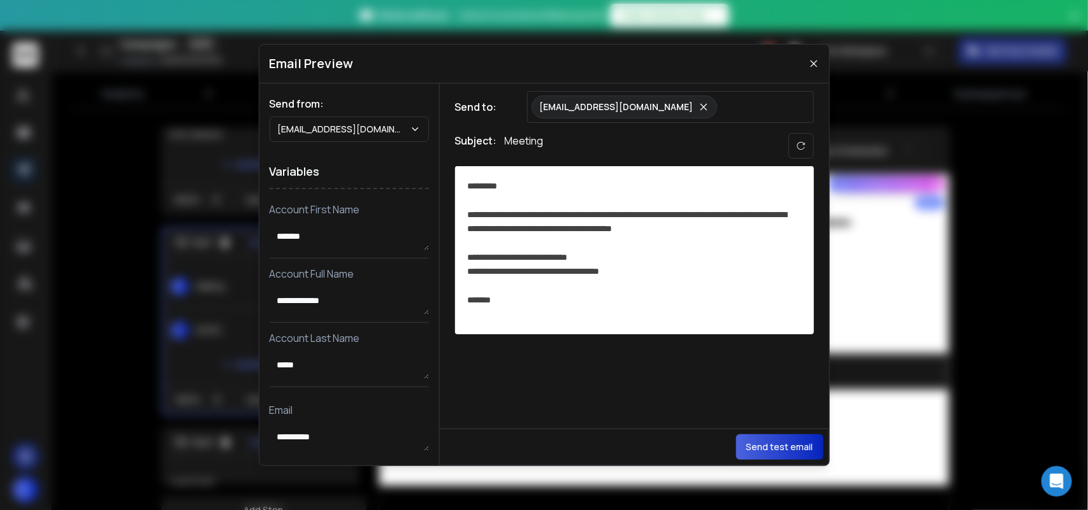
click at [748, 442] on button "Send test email" at bounding box center [779, 447] width 87 height 25
click at [700, 104] on icon at bounding box center [703, 107] width 7 height 7
click at [651, 104] on input at bounding box center [671, 107] width 278 height 23
drag, startPoint x: 785, startPoint y: 438, endPoint x: 776, endPoint y: 432, distance: 11.1
click at [786, 437] on button "Send test email" at bounding box center [779, 447] width 87 height 25
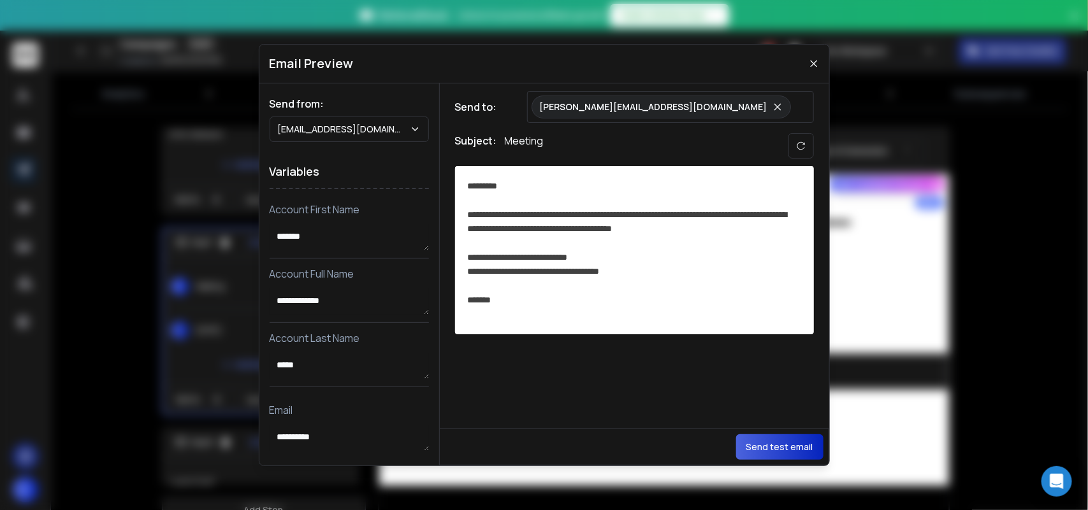
click at [772, 102] on icon at bounding box center [777, 107] width 10 height 10
click at [661, 102] on input at bounding box center [671, 107] width 278 height 23
drag, startPoint x: 749, startPoint y: 440, endPoint x: 751, endPoint y: 429, distance: 10.9
click at [750, 440] on button "Send test email" at bounding box center [779, 447] width 87 height 25
click at [774, 105] on icon at bounding box center [777, 107] width 7 height 7
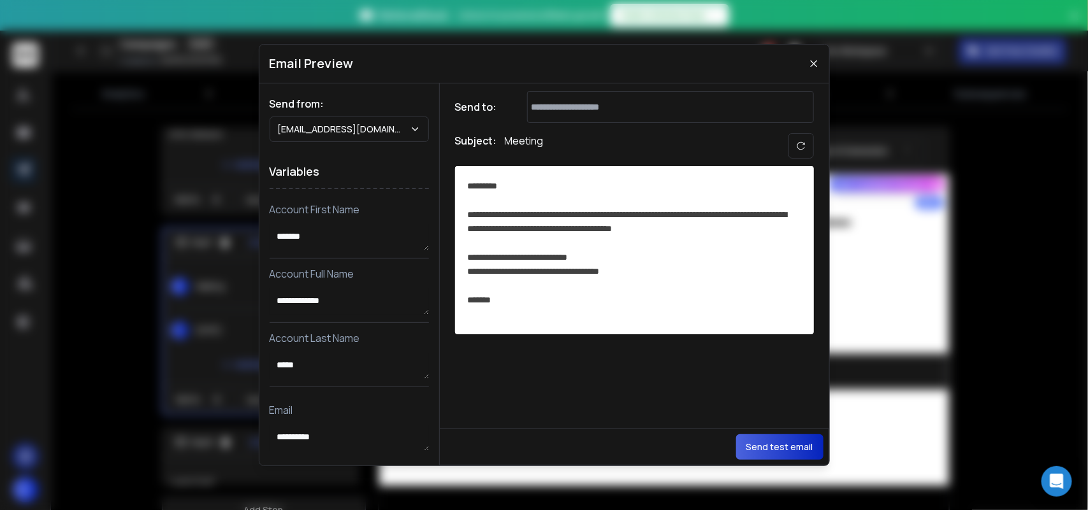
click at [674, 105] on input at bounding box center [671, 107] width 278 height 23
click at [750, 433] on div "Send test email" at bounding box center [634, 447] width 389 height 37
click at [770, 448] on button "Send test email" at bounding box center [779, 447] width 87 height 25
click at [700, 108] on icon at bounding box center [703, 107] width 7 height 7
drag, startPoint x: 747, startPoint y: 443, endPoint x: 742, endPoint y: 433, distance: 10.5
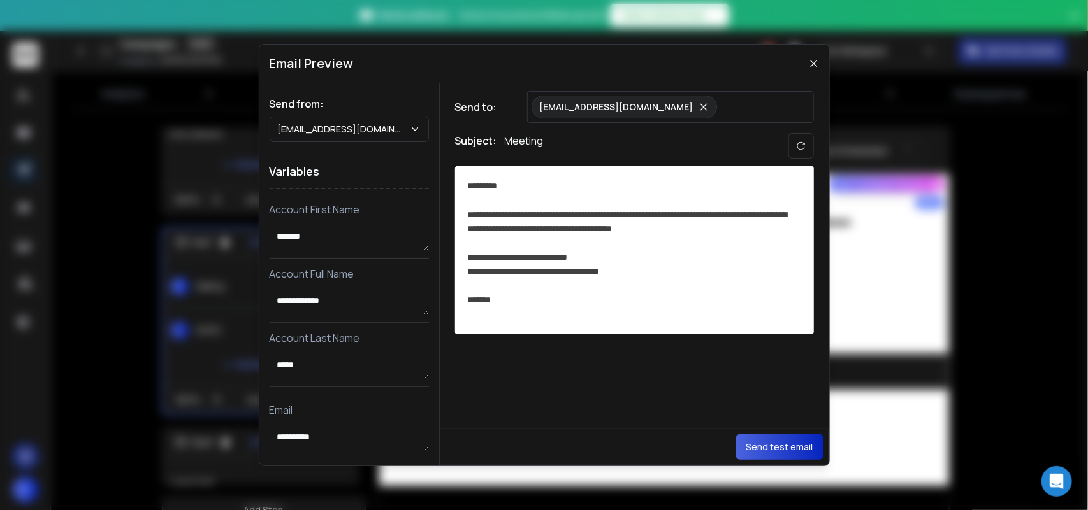
click at [747, 444] on button "Send test email" at bounding box center [779, 447] width 87 height 25
click at [670, 99] on div "[EMAIL_ADDRESS][DOMAIN_NAME]" at bounding box center [624, 107] width 185 height 23
click at [698, 103] on icon at bounding box center [703, 107] width 10 height 10
click at [677, 103] on input at bounding box center [671, 107] width 278 height 23
click at [751, 451] on button "Send test email" at bounding box center [779, 447] width 87 height 25
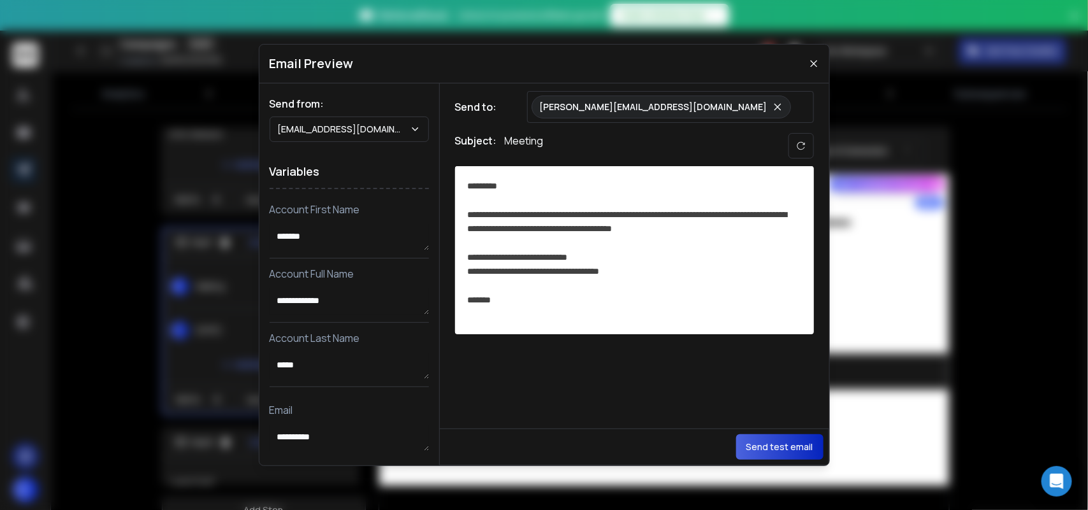
click at [639, 100] on div "[PERSON_NAME][EMAIL_ADDRESS][DOMAIN_NAME]" at bounding box center [661, 107] width 259 height 23
click at [772, 112] on icon at bounding box center [777, 107] width 10 height 10
click at [636, 112] on input at bounding box center [671, 107] width 278 height 23
drag, startPoint x: 776, startPoint y: 442, endPoint x: 747, endPoint y: 402, distance: 49.3
click at [774, 444] on button "Send test email" at bounding box center [779, 447] width 87 height 25
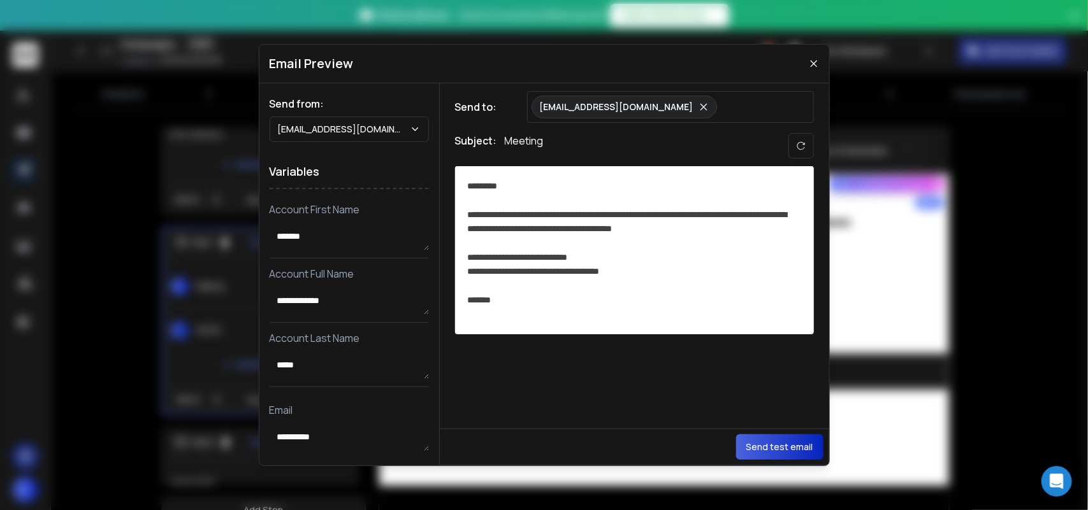
click at [670, 106] on div "[EMAIL_ADDRESS][DOMAIN_NAME]" at bounding box center [624, 107] width 185 height 23
click at [698, 106] on icon at bounding box center [703, 107] width 10 height 10
click at [674, 106] on input at bounding box center [671, 107] width 278 height 23
click at [753, 448] on button "Send test email" at bounding box center [779, 447] width 87 height 25
drag, startPoint x: 672, startPoint y: 96, endPoint x: 676, endPoint y: 108, distance: 12.7
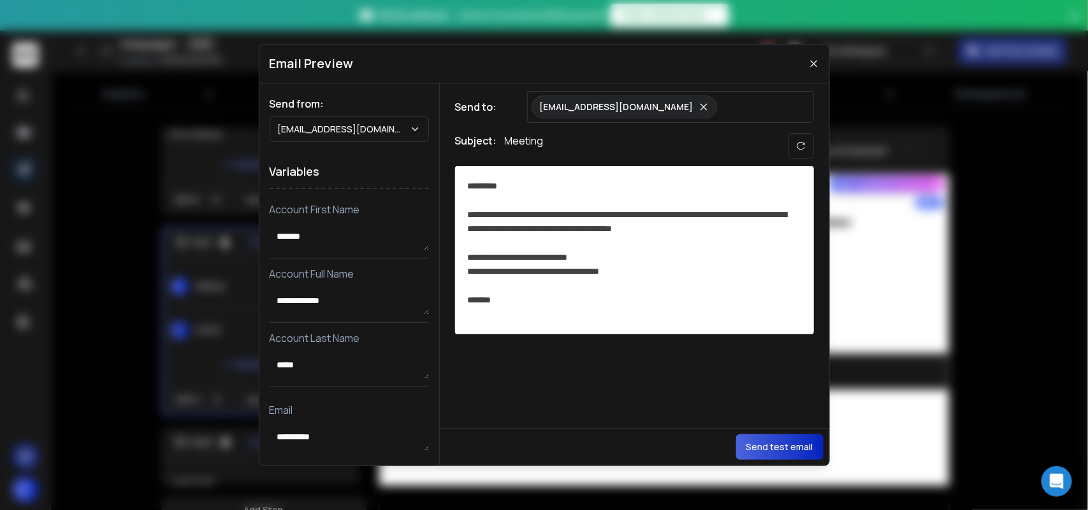
click at [673, 105] on div "[EMAIL_ADDRESS][DOMAIN_NAME]" at bounding box center [624, 107] width 185 height 23
drag, startPoint x: 676, startPoint y: 98, endPoint x: 674, endPoint y: 106, distance: 8.4
click at [674, 100] on div "[EMAIL_ADDRESS][DOMAIN_NAME]" at bounding box center [624, 107] width 185 height 23
click at [700, 106] on icon at bounding box center [703, 107] width 7 height 7
click at [674, 106] on input at bounding box center [671, 107] width 278 height 23
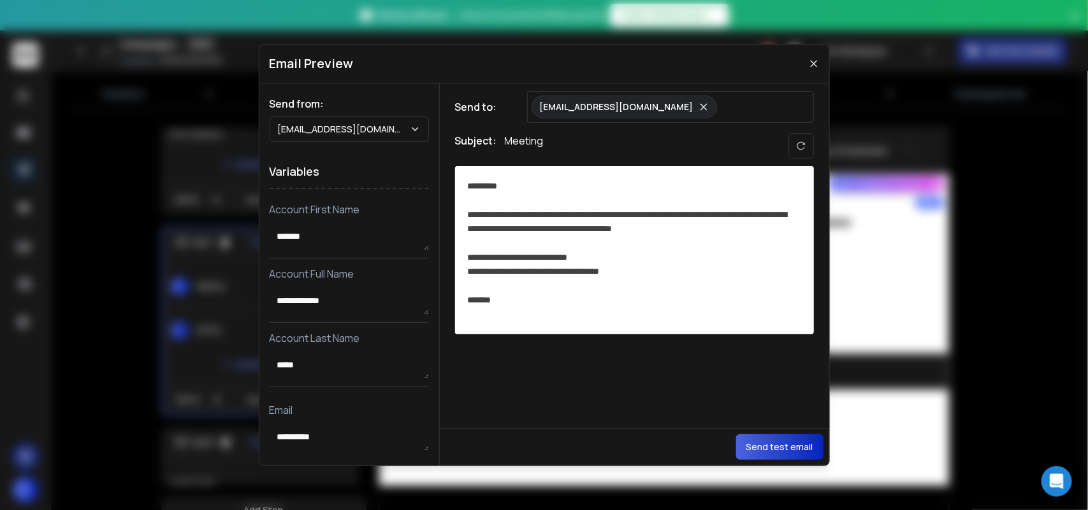
drag, startPoint x: 771, startPoint y: 440, endPoint x: 753, endPoint y: 373, distance: 69.9
click at [760, 435] on button "Send test email" at bounding box center [779, 447] width 87 height 25
click at [711, 99] on div "[EMAIL_ADDRESS][DOMAIN_NAME]" at bounding box center [624, 107] width 185 height 23
click at [707, 103] on icon at bounding box center [703, 107] width 10 height 10
click at [705, 107] on input at bounding box center [671, 107] width 278 height 23
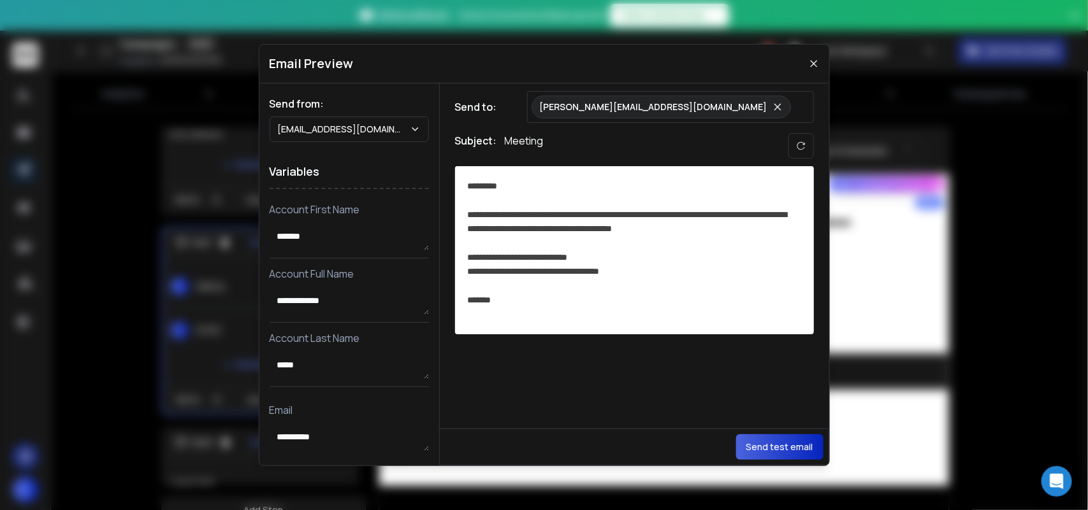
drag, startPoint x: 756, startPoint y: 448, endPoint x: 755, endPoint y: 428, distance: 19.8
click at [753, 446] on button "Send test email" at bounding box center [779, 447] width 87 height 25
click at [772, 103] on icon at bounding box center [777, 107] width 10 height 10
click at [671, 106] on input at bounding box center [671, 107] width 278 height 23
click at [778, 444] on button "Send test email" at bounding box center [779, 447] width 87 height 25
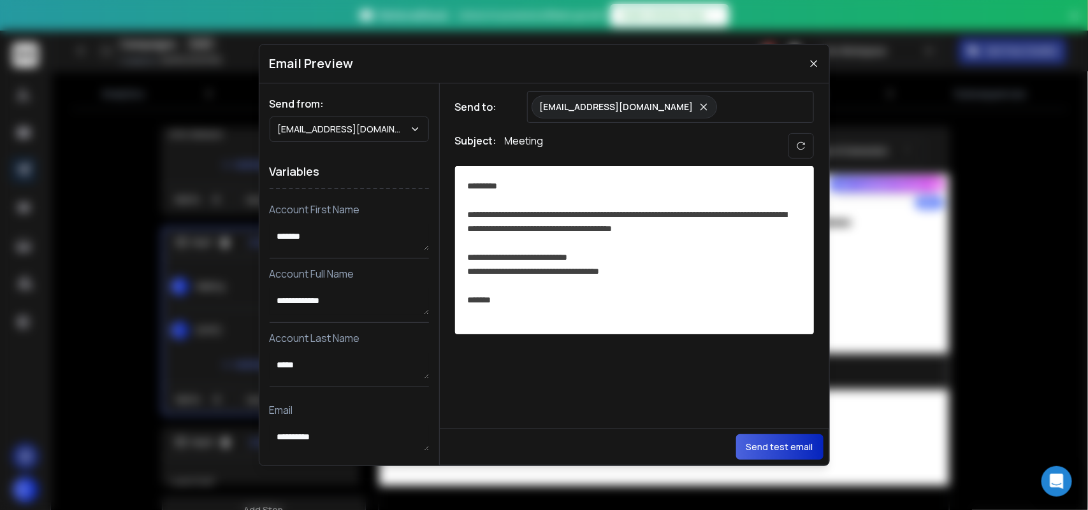
click at [698, 106] on icon at bounding box center [703, 107] width 10 height 10
click at [658, 106] on input at bounding box center [671, 107] width 278 height 23
drag, startPoint x: 749, startPoint y: 451, endPoint x: 749, endPoint y: 433, distance: 17.8
click at [749, 449] on button "Send test email" at bounding box center [779, 447] width 87 height 25
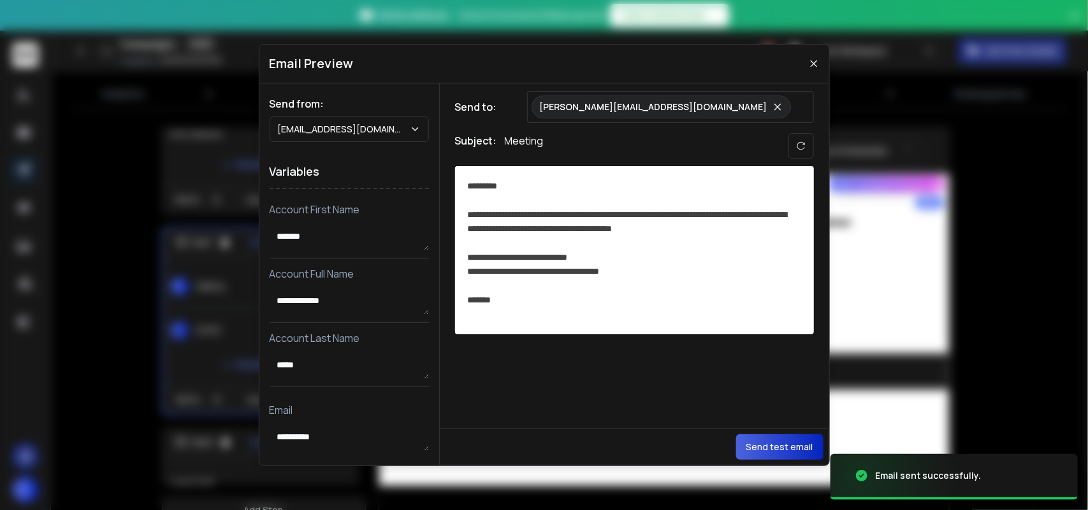
click at [672, 100] on div "[PERSON_NAME][EMAIL_ADDRESS][DOMAIN_NAME]" at bounding box center [661, 107] width 259 height 23
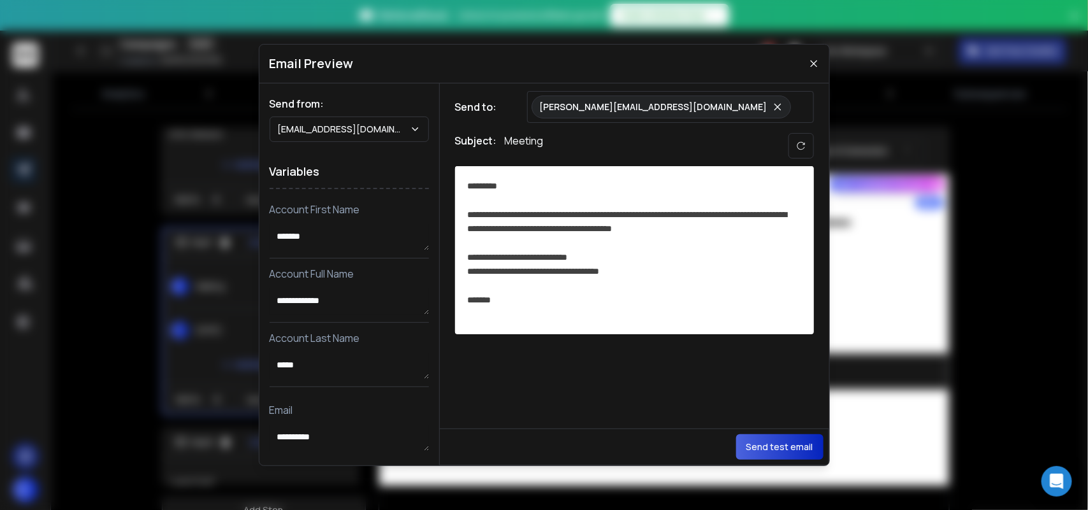
click at [774, 106] on icon at bounding box center [777, 107] width 7 height 7
drag, startPoint x: 757, startPoint y: 451, endPoint x: 757, endPoint y: 437, distance: 14.0
click at [757, 447] on button "Send test email" at bounding box center [779, 447] width 87 height 25
click at [772, 106] on icon at bounding box center [777, 107] width 10 height 10
click at [644, 106] on input at bounding box center [671, 107] width 278 height 23
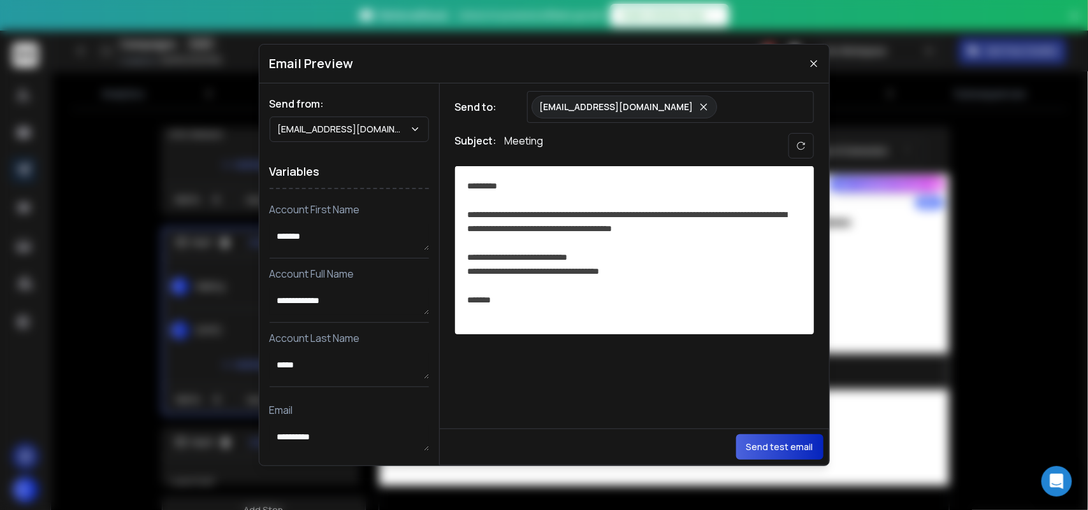
drag, startPoint x: 768, startPoint y: 444, endPoint x: 765, endPoint y: 398, distance: 45.3
click at [771, 426] on div "**********" at bounding box center [634, 274] width 390 height 382
click at [771, 445] on button "Send test email" at bounding box center [779, 447] width 87 height 25
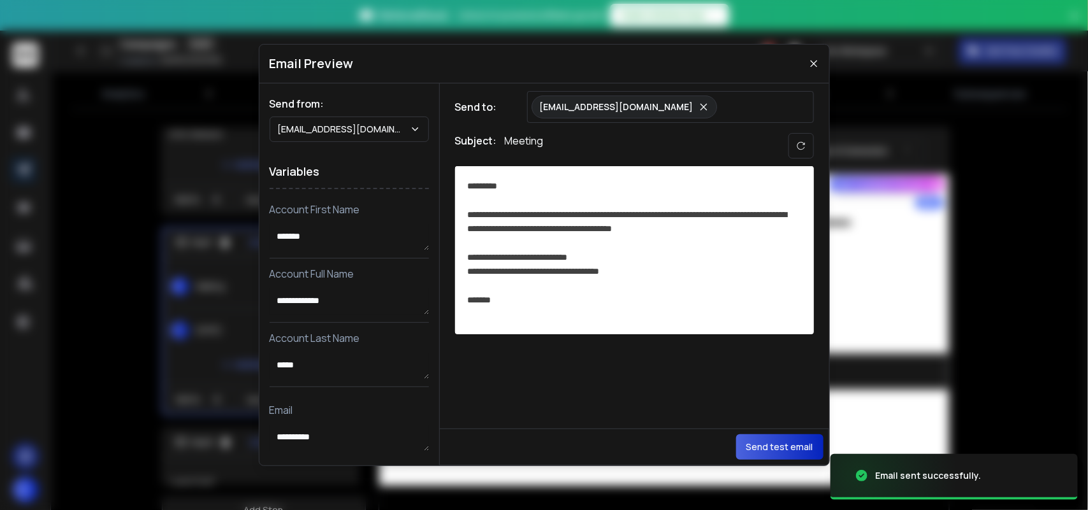
click at [700, 107] on icon at bounding box center [703, 107] width 7 height 7
click at [632, 107] on input at bounding box center [671, 107] width 278 height 23
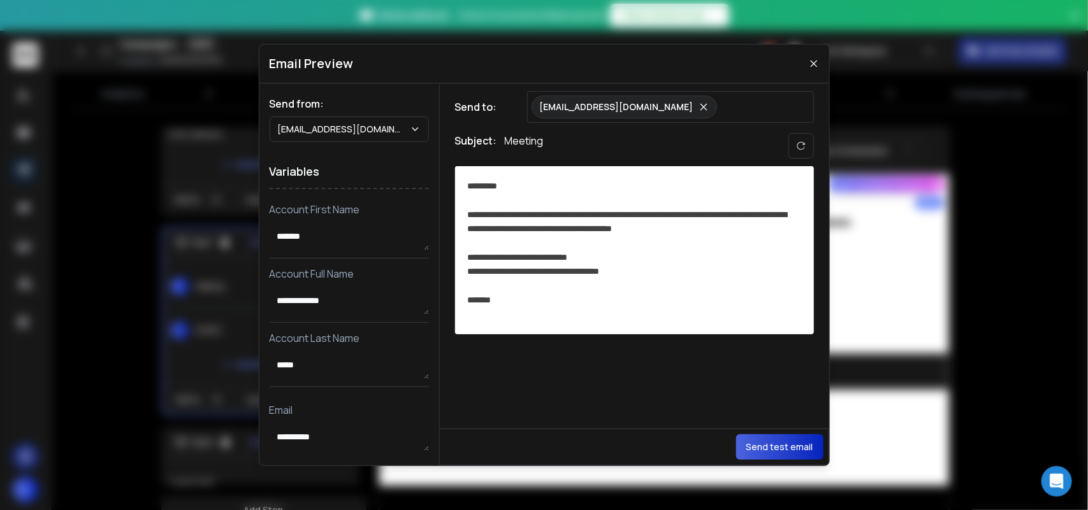
drag, startPoint x: 795, startPoint y: 452, endPoint x: 779, endPoint y: 424, distance: 31.9
click at [782, 429] on div "Send test email" at bounding box center [634, 447] width 389 height 37
drag, startPoint x: 788, startPoint y: 444, endPoint x: 772, endPoint y: 415, distance: 33.1
click at [782, 438] on button "Send test email" at bounding box center [779, 447] width 87 height 25
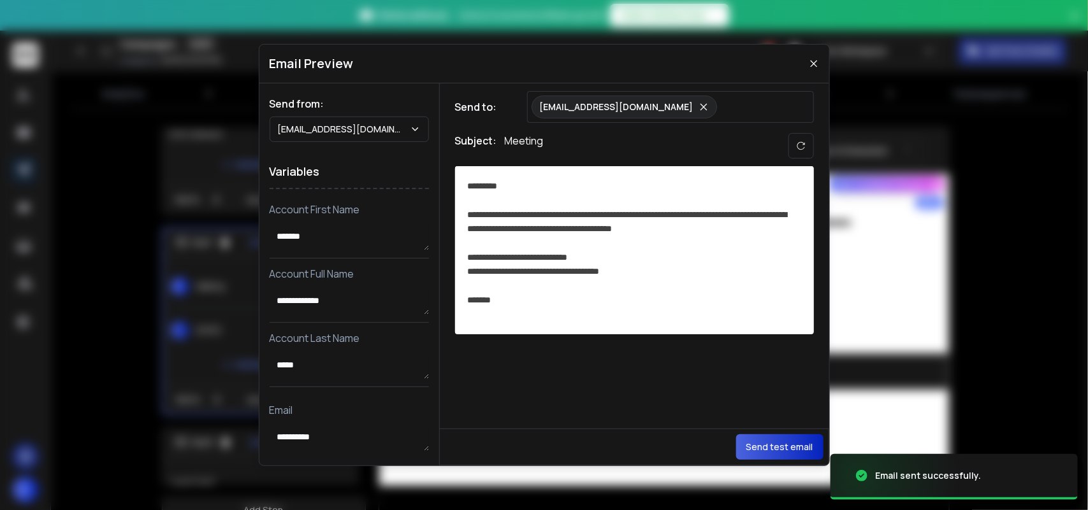
click at [698, 105] on icon at bounding box center [703, 107] width 10 height 10
click at [642, 115] on input at bounding box center [671, 107] width 278 height 23
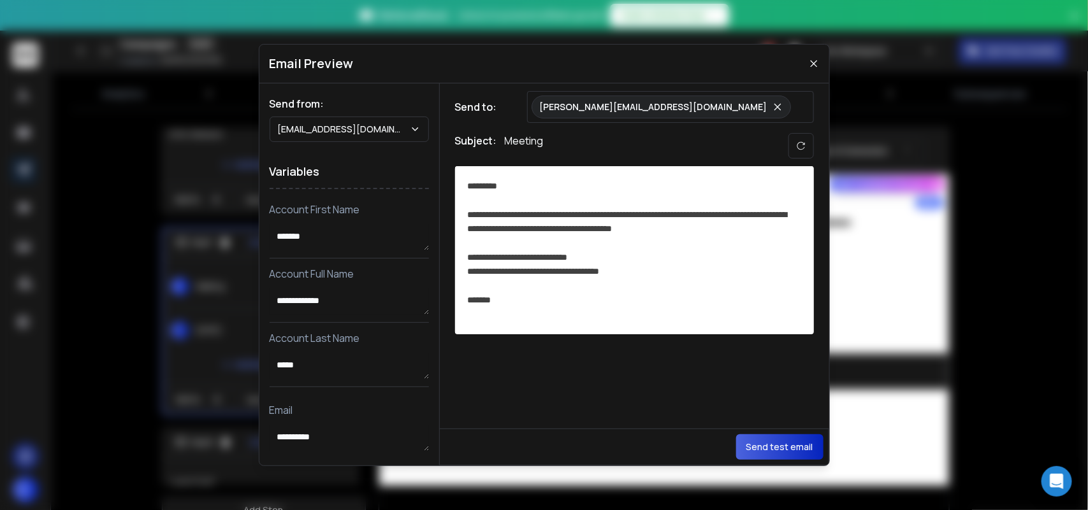
drag, startPoint x: 755, startPoint y: 449, endPoint x: 756, endPoint y: 440, distance: 8.9
click at [756, 448] on button "Send test email" at bounding box center [779, 447] width 87 height 25
click at [774, 105] on icon at bounding box center [777, 107] width 7 height 7
click at [660, 105] on input at bounding box center [671, 107] width 278 height 23
drag, startPoint x: 771, startPoint y: 449, endPoint x: 763, endPoint y: 444, distance: 10.1
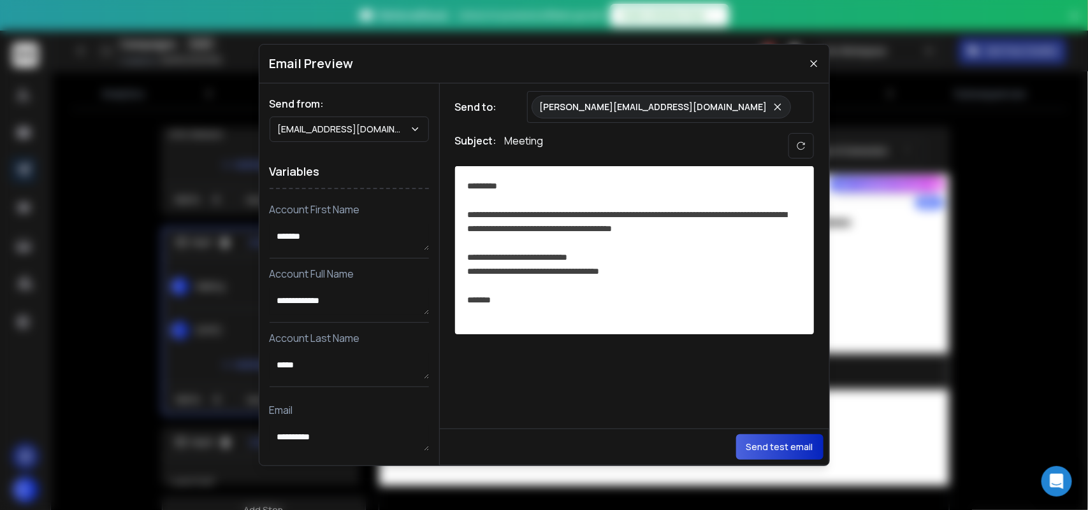
click at [771, 448] on button "Send test email" at bounding box center [779, 447] width 87 height 25
click at [772, 105] on icon at bounding box center [777, 107] width 10 height 10
click at [656, 105] on input at bounding box center [671, 107] width 278 height 23
click at [771, 444] on button "Send test email" at bounding box center [779, 447] width 87 height 25
click at [650, 101] on div "[PERSON_NAME][EMAIL_ADDRESS][DOMAIN_NAME]" at bounding box center [661, 107] width 259 height 23
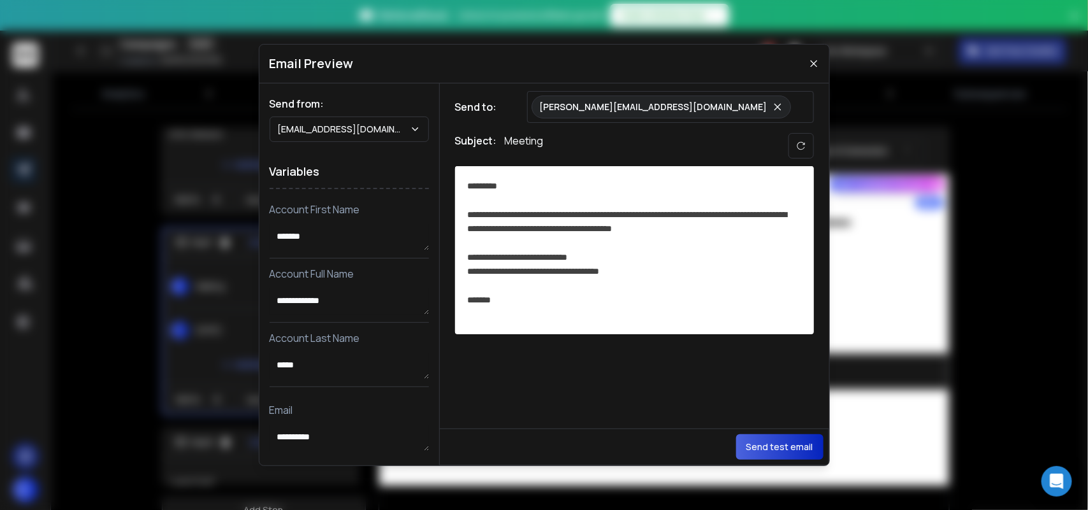
click at [772, 108] on icon at bounding box center [777, 107] width 10 height 10
click at [681, 101] on input at bounding box center [671, 107] width 278 height 23
drag, startPoint x: 784, startPoint y: 446, endPoint x: 776, endPoint y: 427, distance: 20.6
click at [782, 447] on button "Send test email" at bounding box center [779, 447] width 87 height 25
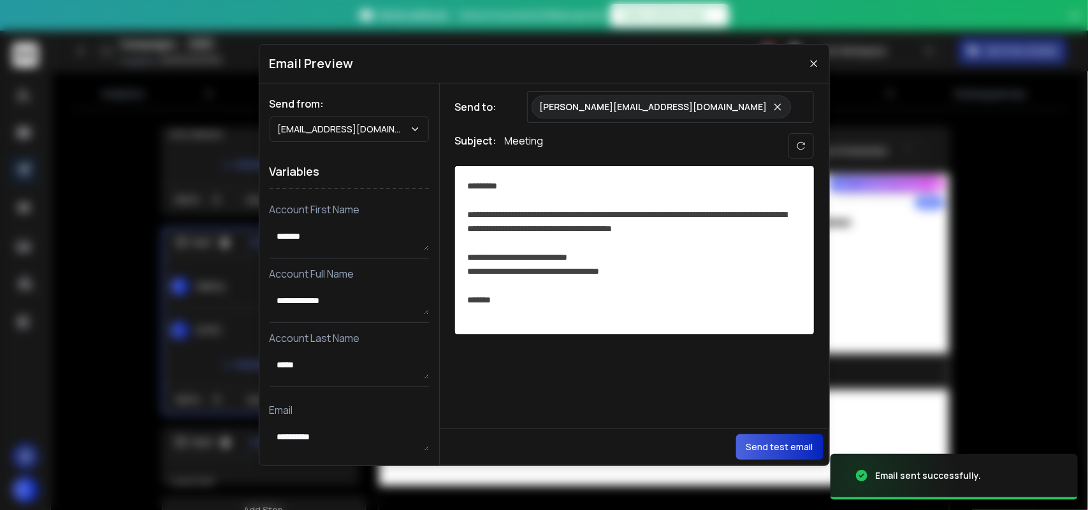
click at [772, 103] on icon at bounding box center [777, 107] width 10 height 10
click at [634, 106] on input at bounding box center [671, 107] width 278 height 23
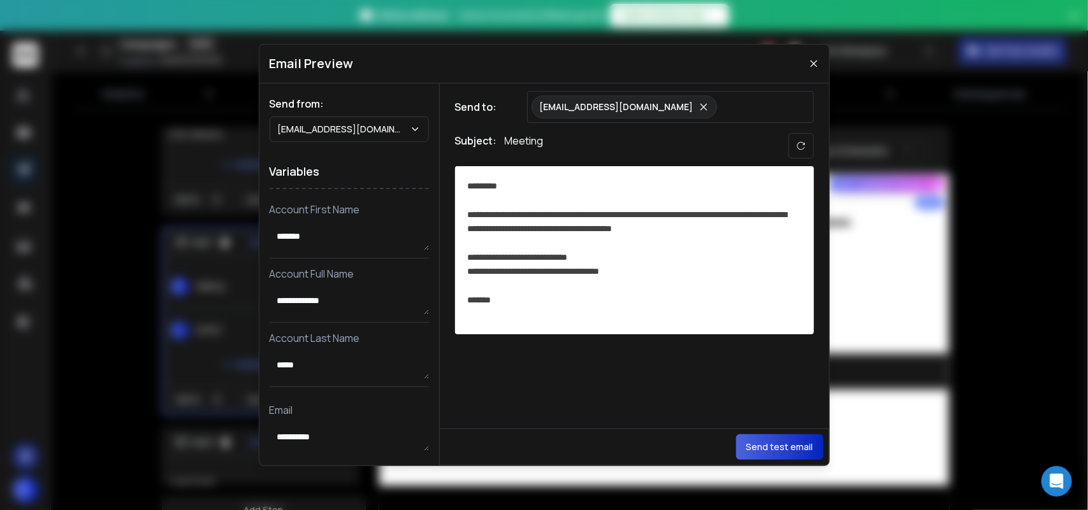
drag, startPoint x: 766, startPoint y: 451, endPoint x: 769, endPoint y: 368, distance: 83.5
click at [769, 391] on div "**********" at bounding box center [634, 274] width 390 height 382
click at [778, 445] on button "Send test email" at bounding box center [779, 447] width 87 height 25
click at [676, 104] on div "[EMAIL_ADDRESS][DOMAIN_NAME]" at bounding box center [624, 107] width 185 height 23
click at [674, 104] on div "[EMAIL_ADDRESS][DOMAIN_NAME]" at bounding box center [624, 107] width 185 height 23
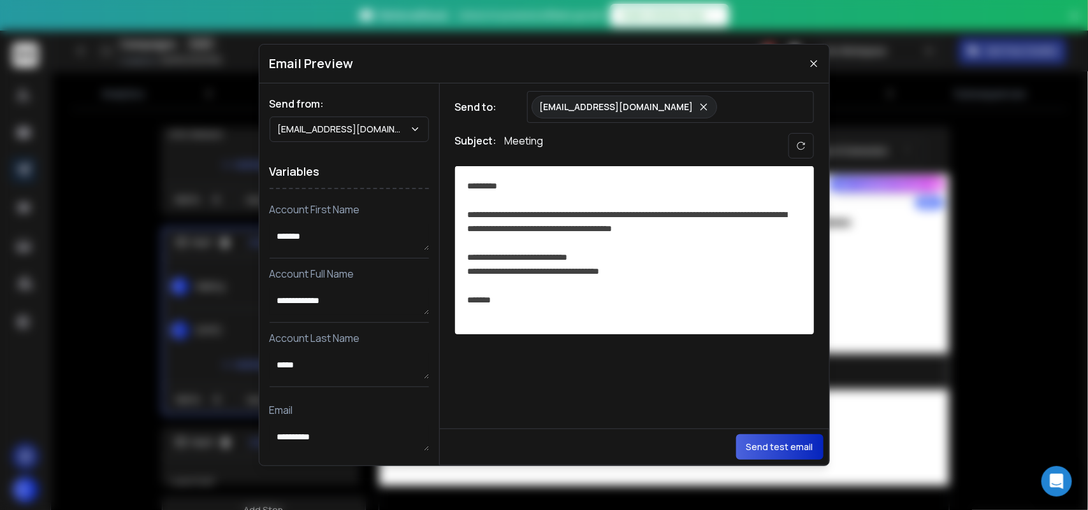
click at [698, 107] on icon at bounding box center [703, 107] width 10 height 10
click at [679, 106] on input at bounding box center [671, 107] width 278 height 23
click at [765, 451] on button "Send test email" at bounding box center [779, 447] width 87 height 25
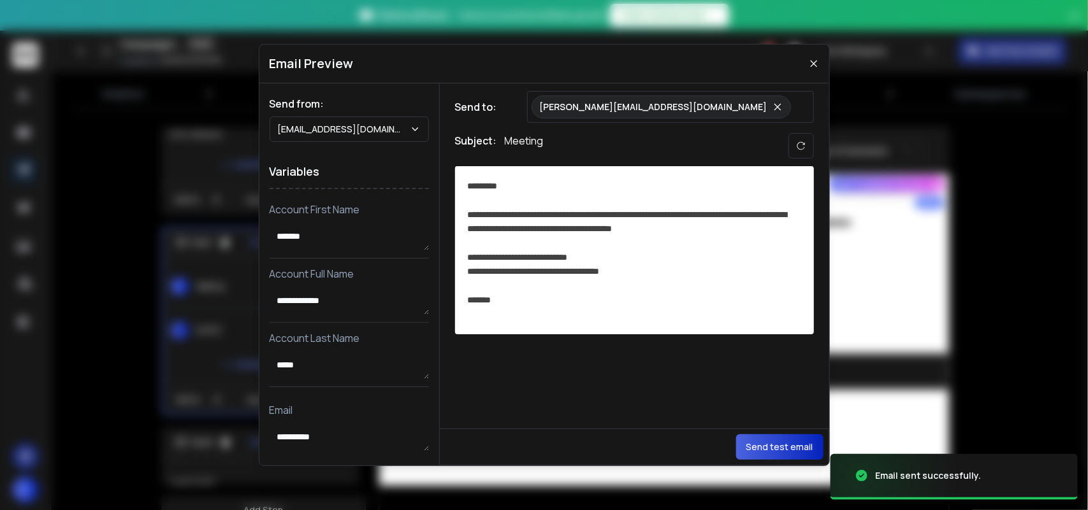
click at [772, 106] on icon at bounding box center [777, 107] width 10 height 10
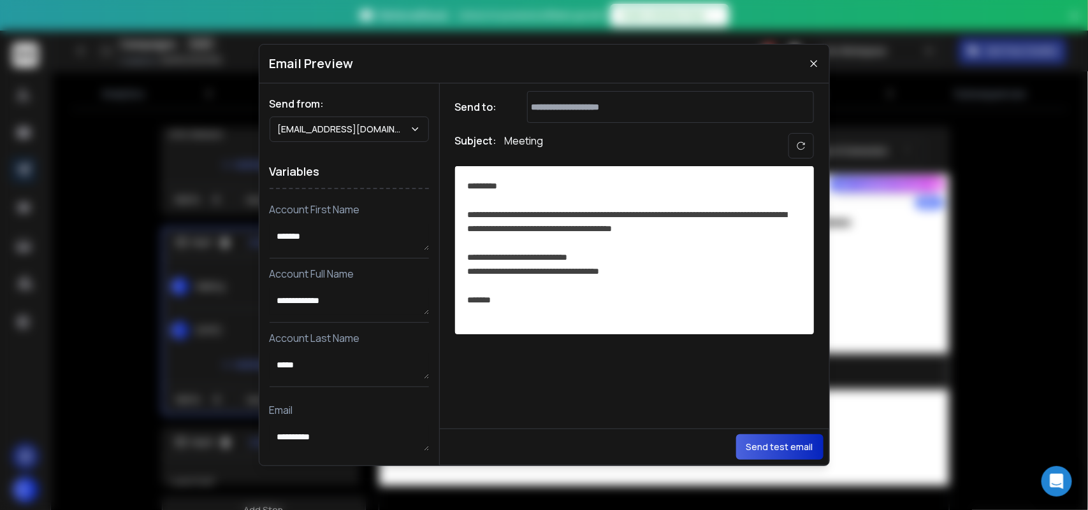
click at [623, 106] on input at bounding box center [671, 107] width 278 height 23
click at [767, 437] on button "Send test email" at bounding box center [779, 447] width 87 height 25
click at [621, 113] on div "[EMAIL_ADDRESS][DOMAIN_NAME]" at bounding box center [624, 107] width 185 height 23
click at [698, 105] on icon at bounding box center [703, 107] width 10 height 10
click at [620, 105] on input at bounding box center [671, 107] width 278 height 23
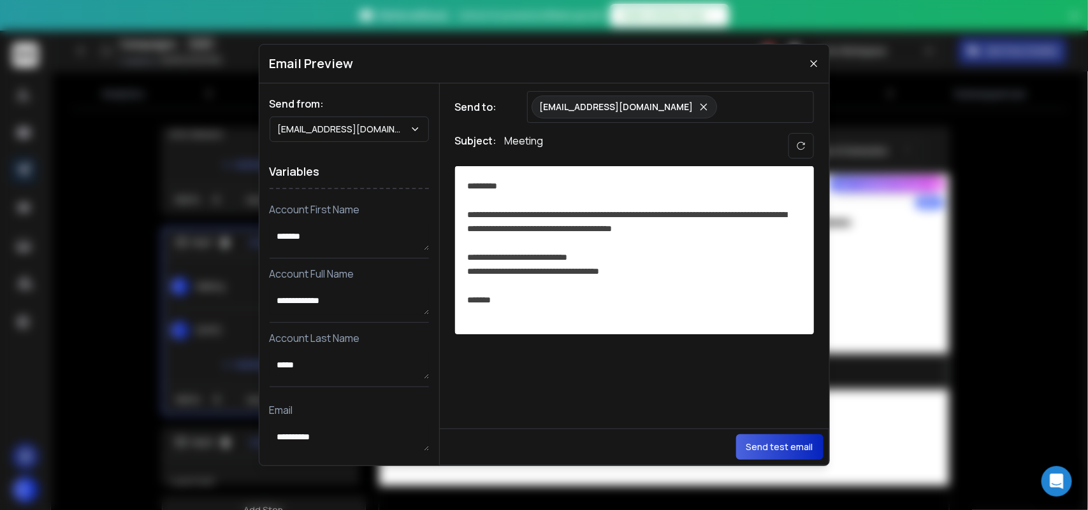
drag, startPoint x: 759, startPoint y: 446, endPoint x: 765, endPoint y: 437, distance: 11.5
click at [760, 445] on button "Send test email" at bounding box center [779, 447] width 87 height 25
click at [663, 104] on div "[EMAIL_ADDRESS][DOMAIN_NAME]" at bounding box center [624, 107] width 185 height 23
click at [698, 103] on icon at bounding box center [703, 107] width 10 height 10
click at [655, 112] on input at bounding box center [671, 107] width 278 height 23
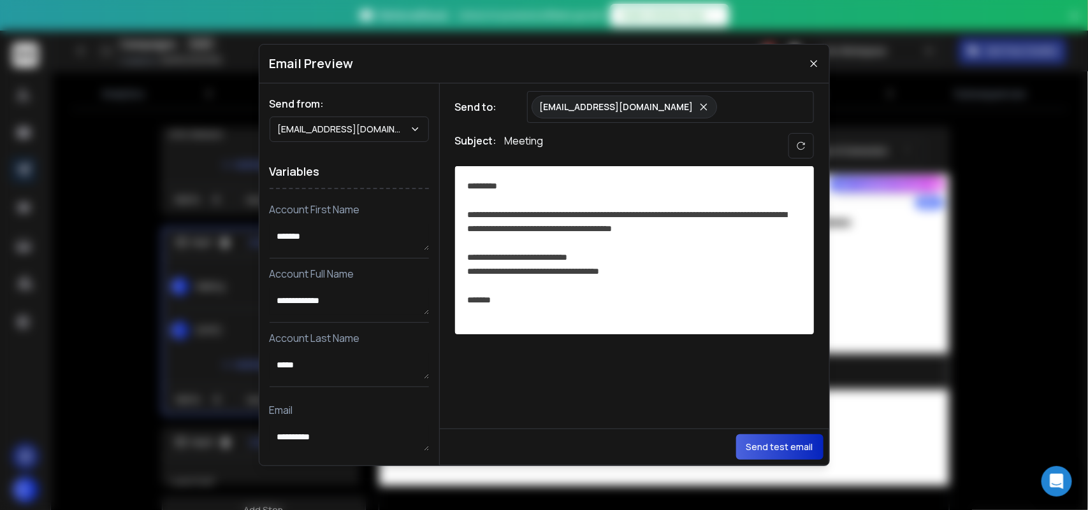
drag, startPoint x: 814, startPoint y: 447, endPoint x: 804, endPoint y: 440, distance: 12.0
click at [806, 445] on button "Send test email" at bounding box center [779, 447] width 87 height 25
click at [698, 106] on icon at bounding box center [703, 107] width 10 height 10
click at [676, 109] on input at bounding box center [671, 107] width 278 height 23
drag, startPoint x: 763, startPoint y: 447, endPoint x: 749, endPoint y: 373, distance: 75.1
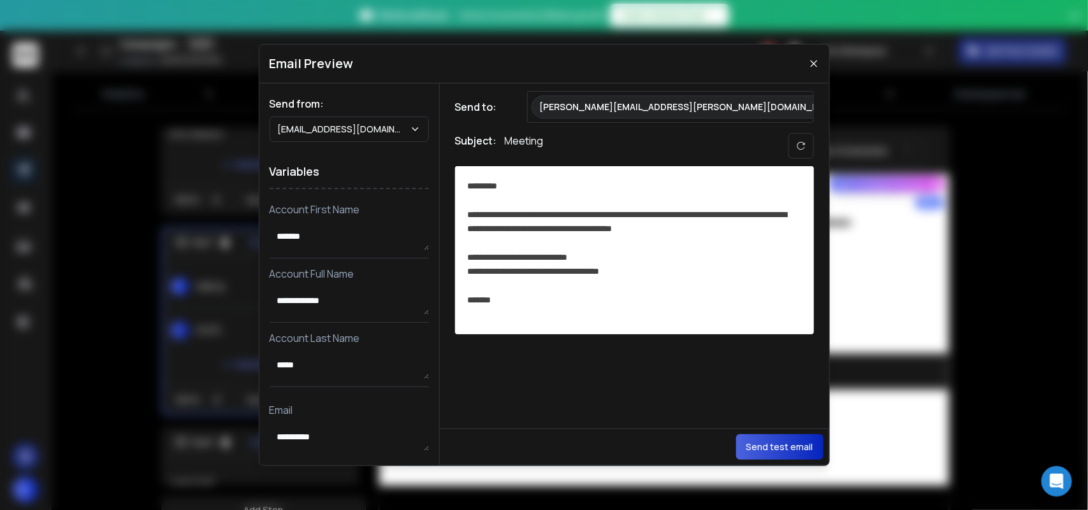
click at [760, 431] on div "Send test email" at bounding box center [634, 447] width 389 height 37
click at [753, 445] on button "Send test email" at bounding box center [779, 447] width 87 height 25
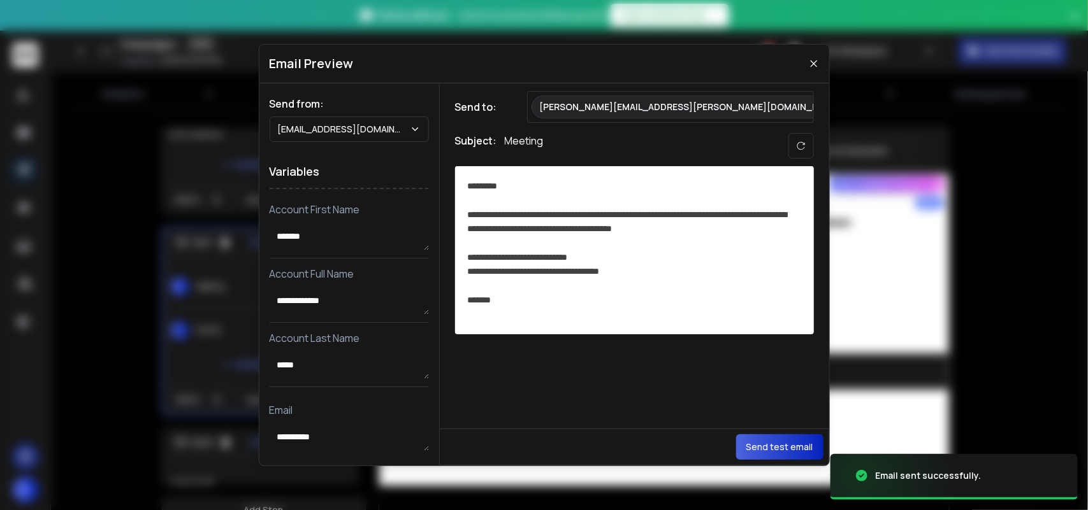
click at [846, 106] on icon at bounding box center [851, 107] width 10 height 10
click at [693, 106] on input at bounding box center [671, 107] width 278 height 23
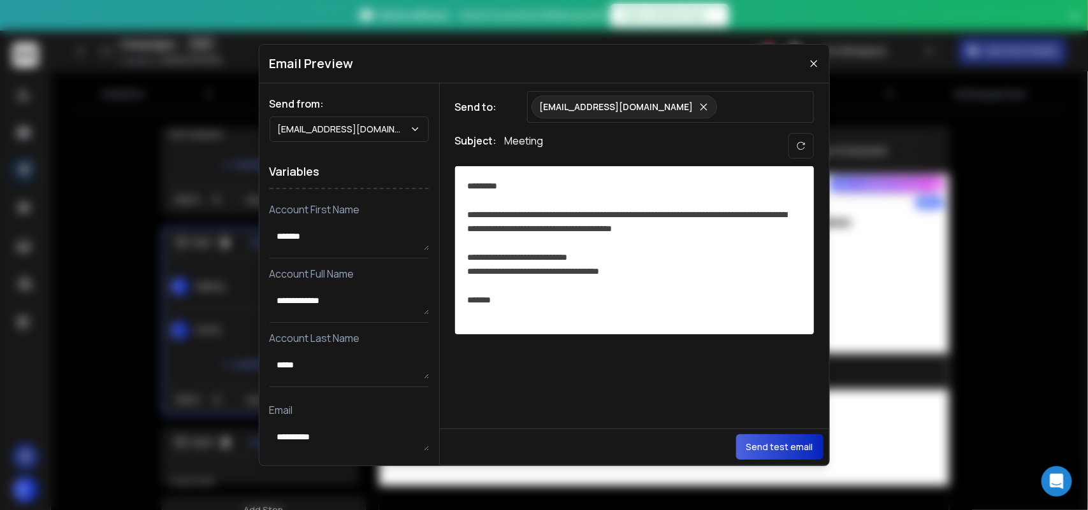
drag, startPoint x: 762, startPoint y: 449, endPoint x: 762, endPoint y: 435, distance: 14.0
click at [762, 447] on button "Send test email" at bounding box center [779, 447] width 87 height 25
click at [698, 112] on icon at bounding box center [703, 107] width 10 height 10
click at [666, 112] on input at bounding box center [671, 107] width 278 height 23
click at [774, 462] on div "Send test email" at bounding box center [634, 447] width 389 height 37
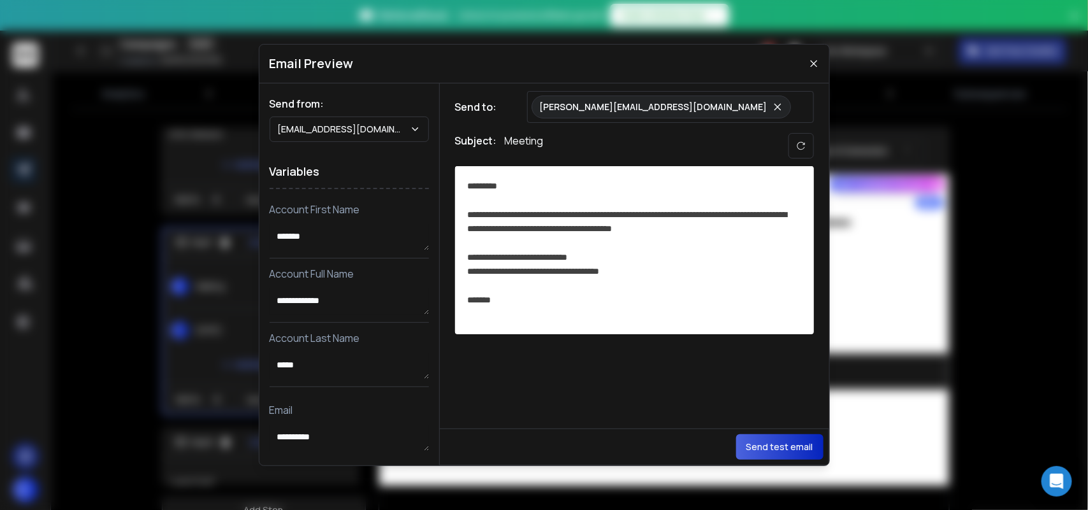
click at [773, 454] on button "Send test email" at bounding box center [779, 447] width 87 height 25
click at [772, 104] on icon at bounding box center [777, 107] width 10 height 10
click at [662, 104] on input at bounding box center [671, 107] width 278 height 23
click at [759, 442] on button "Send test email" at bounding box center [779, 447] width 87 height 25
click at [700, 100] on div "[EMAIL_ADDRESS][DOMAIN_NAME]" at bounding box center [624, 107] width 185 height 23
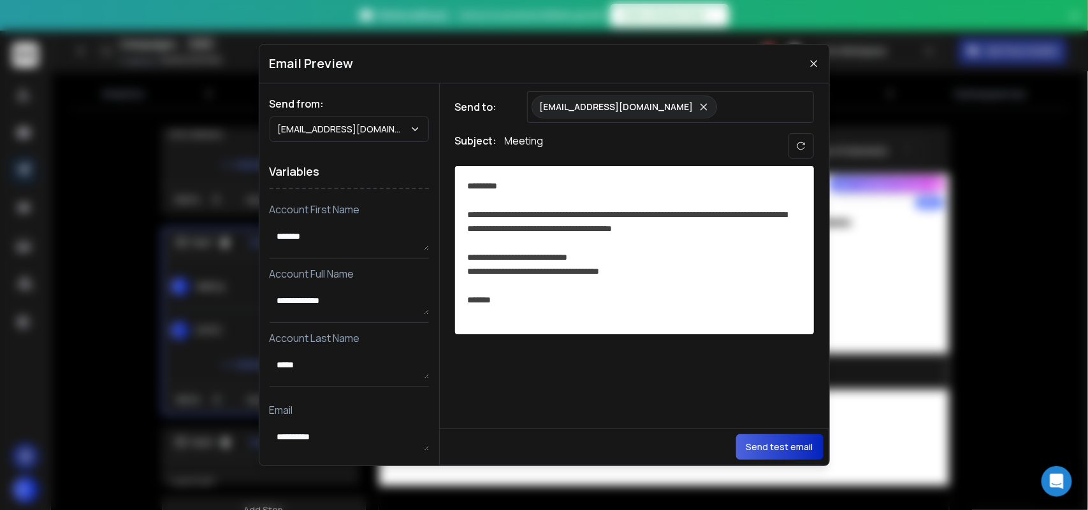
click at [700, 100] on div "[EMAIL_ADDRESS][DOMAIN_NAME]" at bounding box center [624, 107] width 185 height 23
click at [700, 102] on icon at bounding box center [703, 107] width 10 height 10
click at [700, 102] on input at bounding box center [671, 107] width 278 height 23
click at [768, 438] on button "Send test email" at bounding box center [779, 447] width 87 height 25
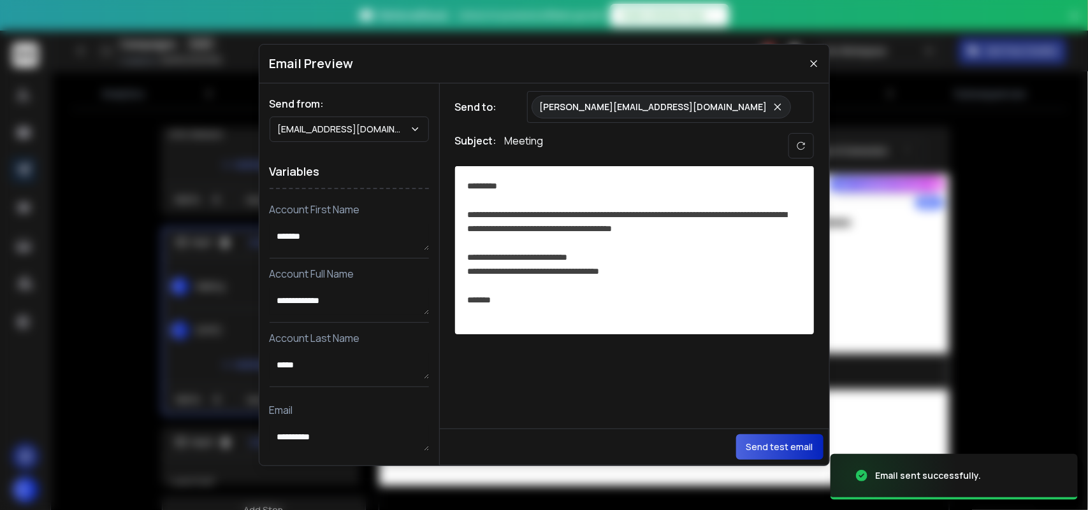
click at [772, 103] on icon at bounding box center [777, 107] width 10 height 10
drag, startPoint x: 645, startPoint y: 104, endPoint x: 653, endPoint y: 108, distance: 9.4
click at [653, 108] on input at bounding box center [671, 107] width 278 height 23
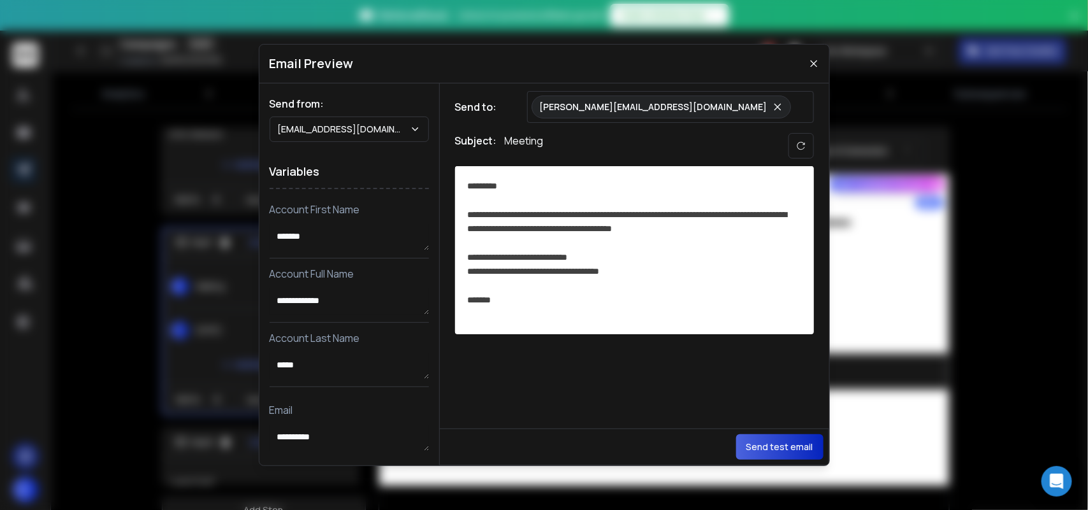
drag, startPoint x: 790, startPoint y: 444, endPoint x: 744, endPoint y: 412, distance: 56.8
click at [762, 437] on button "Send test email" at bounding box center [779, 447] width 87 height 25
click at [671, 99] on div "[PERSON_NAME][EMAIL_ADDRESS][DOMAIN_NAME]" at bounding box center [661, 107] width 259 height 23
click at [772, 105] on icon at bounding box center [777, 107] width 10 height 10
click at [677, 105] on input at bounding box center [671, 107] width 278 height 23
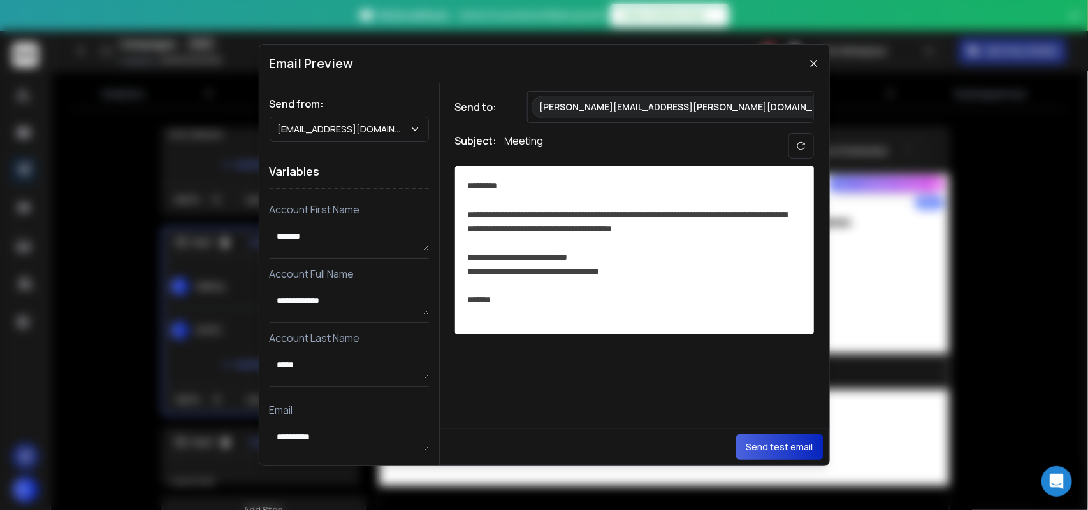
click at [782, 443] on button "Send test email" at bounding box center [779, 447] width 87 height 25
click at [848, 106] on icon at bounding box center [851, 107] width 7 height 7
click at [648, 106] on input at bounding box center [671, 107] width 278 height 23
drag, startPoint x: 763, startPoint y: 451, endPoint x: 742, endPoint y: 342, distance: 111.5
click at [763, 444] on button "Send test email" at bounding box center [779, 447] width 87 height 25
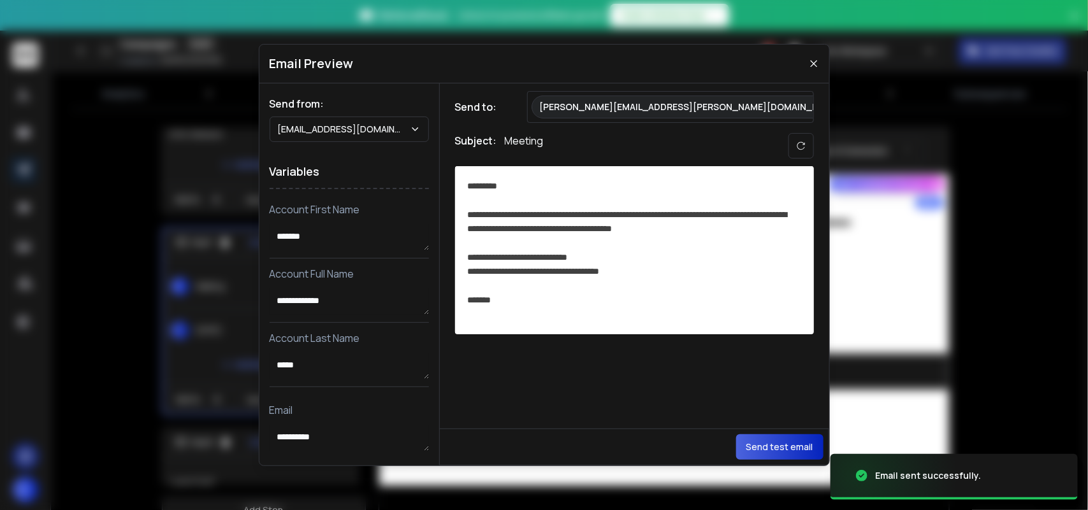
click at [655, 99] on div "[PERSON_NAME][EMAIL_ADDRESS][PERSON_NAME][DOMAIN_NAME]" at bounding box center [698, 107] width 333 height 23
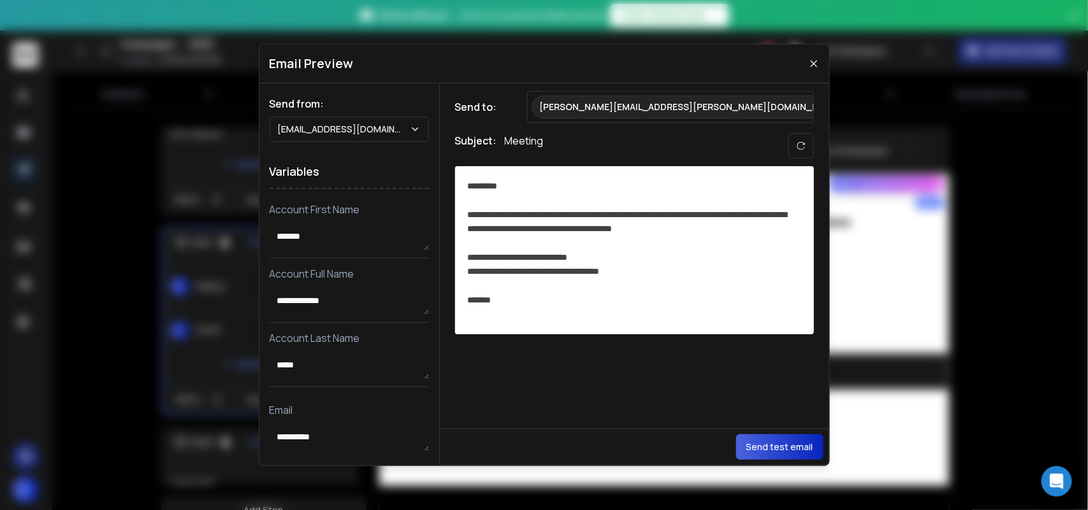
click at [846, 105] on icon at bounding box center [851, 107] width 10 height 10
click at [655, 105] on input at bounding box center [671, 107] width 278 height 23
click at [774, 435] on button "Send test email" at bounding box center [779, 447] width 87 height 25
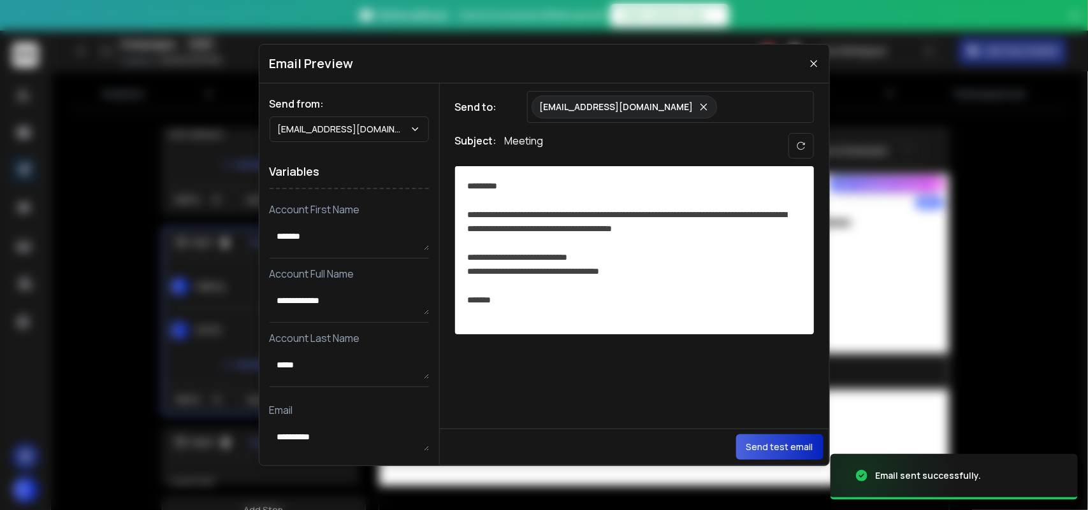
click at [698, 110] on icon at bounding box center [703, 107] width 10 height 10
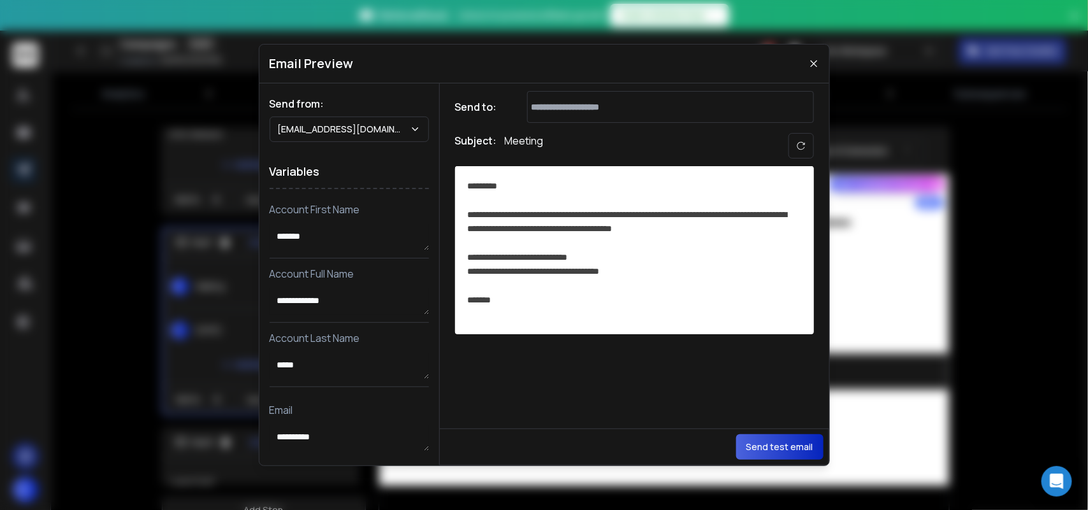
click at [639, 110] on input at bounding box center [671, 107] width 278 height 23
drag, startPoint x: 733, startPoint y: 431, endPoint x: 744, endPoint y: 437, distance: 13.1
click at [740, 435] on div "Send test email" at bounding box center [634, 447] width 389 height 37
click at [749, 444] on button "Send test email" at bounding box center [779, 447] width 87 height 25
click at [772, 104] on icon at bounding box center [777, 107] width 10 height 10
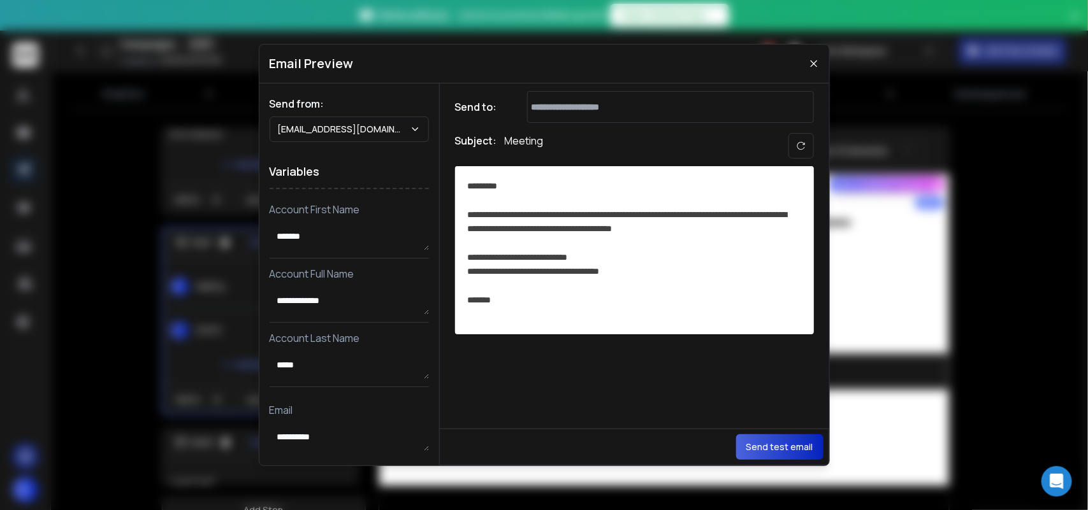
click at [665, 104] on input at bounding box center [671, 107] width 278 height 23
click at [757, 446] on button "Send test email" at bounding box center [779, 447] width 87 height 25
click at [672, 112] on div "[PERSON_NAME][EMAIL_ADDRESS][DOMAIN_NAME]" at bounding box center [661, 107] width 259 height 23
click at [772, 103] on icon at bounding box center [777, 107] width 10 height 10
click at [665, 103] on input at bounding box center [671, 107] width 278 height 23
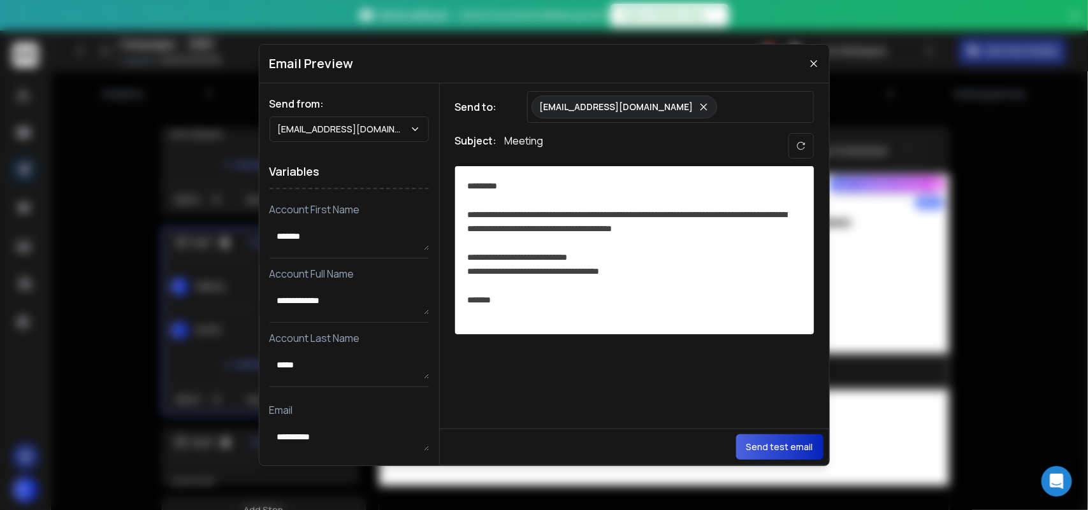
click at [806, 444] on button "Send test email" at bounding box center [779, 447] width 87 height 25
click at [709, 110] on icon at bounding box center [703, 107] width 10 height 10
click at [718, 110] on input at bounding box center [671, 107] width 278 height 23
click at [781, 449] on button "Send test email" at bounding box center [779, 447] width 87 height 25
click at [645, 101] on div "[PERSON_NAME][EMAIL_ADDRESS][DOMAIN_NAME]" at bounding box center [661, 107] width 259 height 23
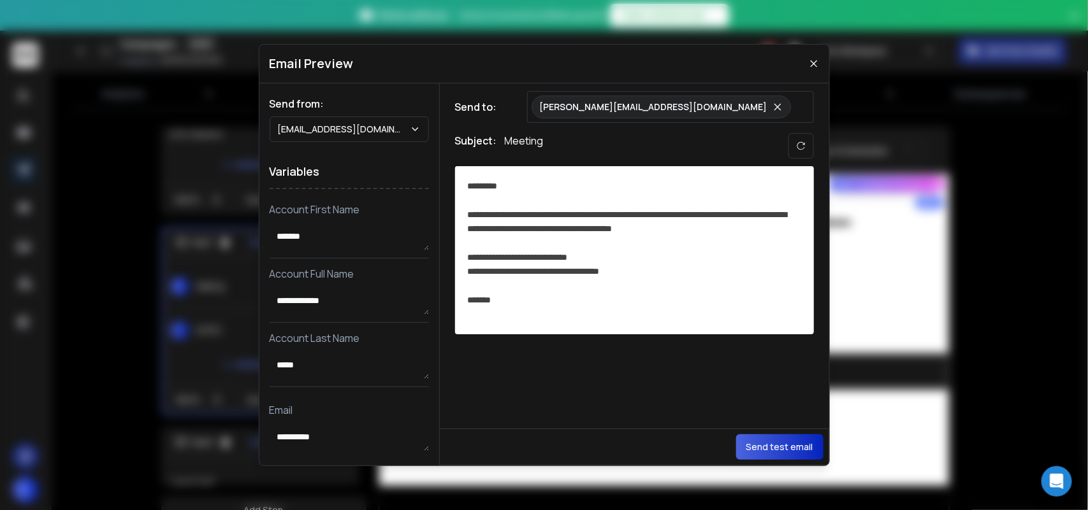
click at [772, 103] on icon at bounding box center [777, 107] width 10 height 10
click at [648, 104] on input at bounding box center [671, 107] width 278 height 23
drag, startPoint x: 779, startPoint y: 460, endPoint x: 778, endPoint y: 452, distance: 7.3
click at [779, 458] on button "Send test email" at bounding box center [779, 447] width 87 height 25
click at [773, 447] on div "Send test email" at bounding box center [634, 447] width 389 height 37
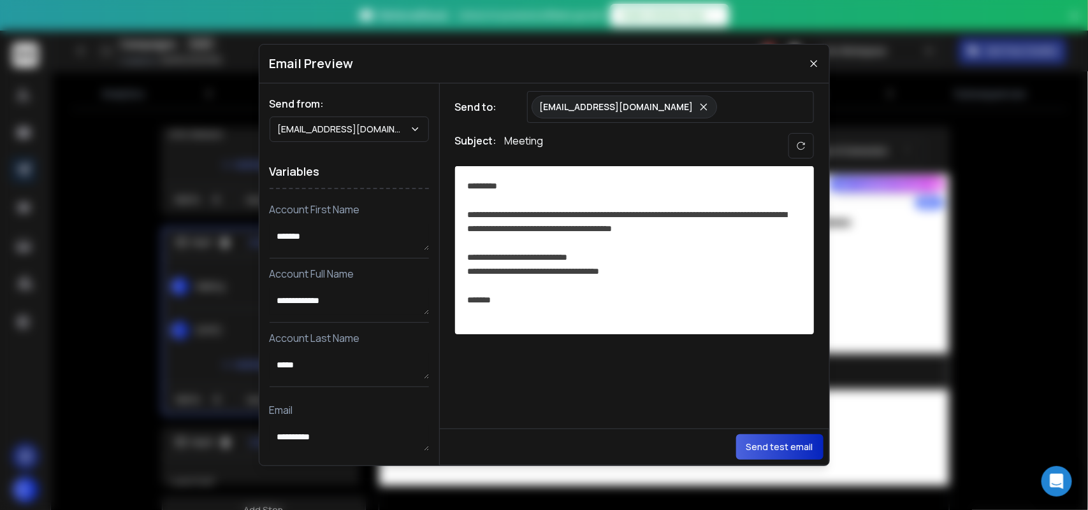
click at [698, 104] on icon at bounding box center [703, 107] width 10 height 10
click at [690, 104] on input at bounding box center [671, 107] width 278 height 23
click at [762, 435] on button "Send test email" at bounding box center [779, 447] width 87 height 25
click at [698, 102] on icon at bounding box center [703, 107] width 10 height 10
click at [648, 102] on input at bounding box center [671, 107] width 278 height 23
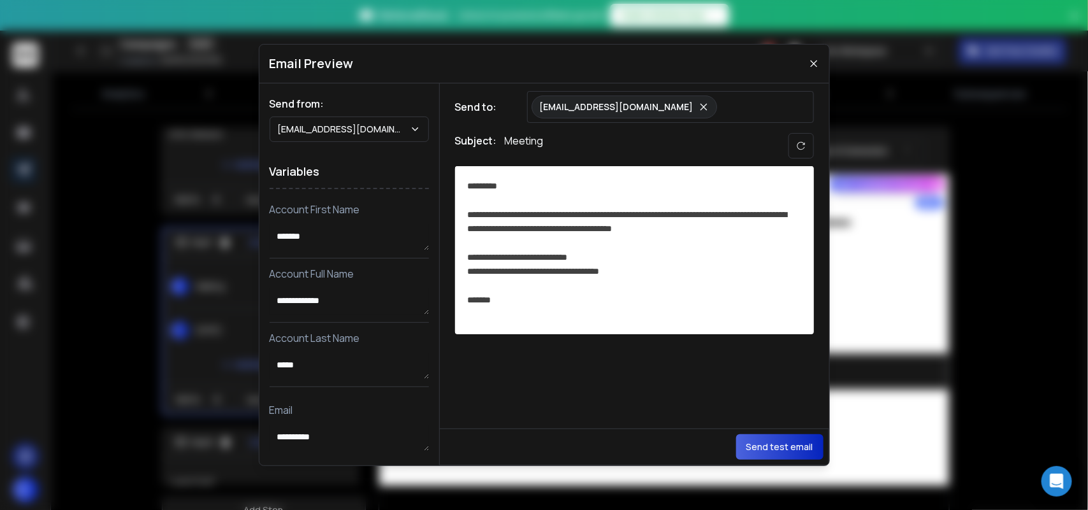
click at [773, 451] on button "Send test email" at bounding box center [779, 447] width 87 height 25
click at [679, 105] on div "[EMAIL_ADDRESS][DOMAIN_NAME]" at bounding box center [624, 107] width 185 height 23
click at [698, 109] on icon at bounding box center [703, 107] width 10 height 10
click at [670, 109] on input at bounding box center [671, 107] width 278 height 23
drag, startPoint x: 769, startPoint y: 447, endPoint x: 747, endPoint y: 399, distance: 53.3
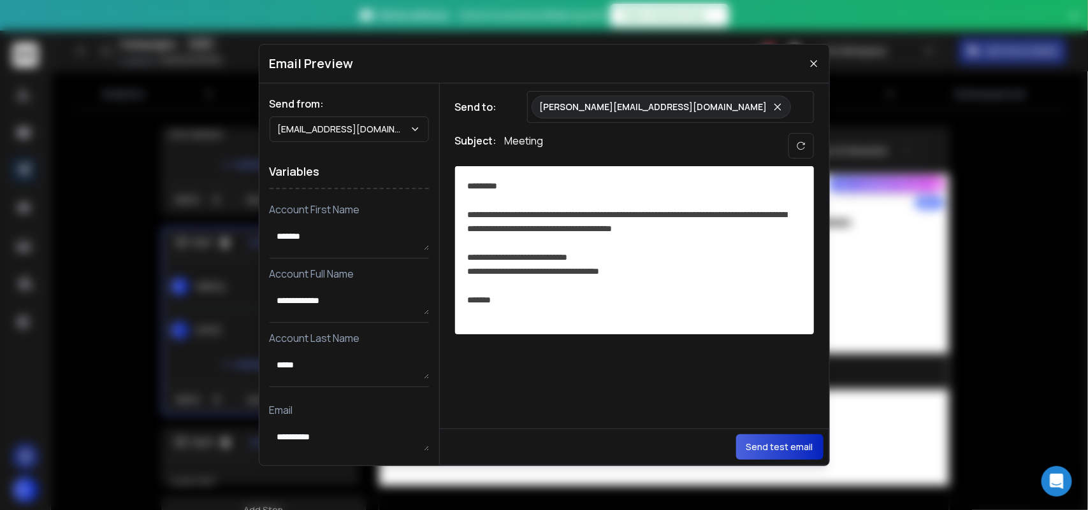
click at [769, 445] on button "Send test email" at bounding box center [779, 447] width 87 height 25
click at [772, 103] on icon at bounding box center [777, 107] width 10 height 10
click at [682, 105] on input at bounding box center [671, 107] width 278 height 23
drag, startPoint x: 760, startPoint y: 442, endPoint x: 765, endPoint y: 434, distance: 9.2
click at [763, 443] on button "Send test email" at bounding box center [779, 447] width 87 height 25
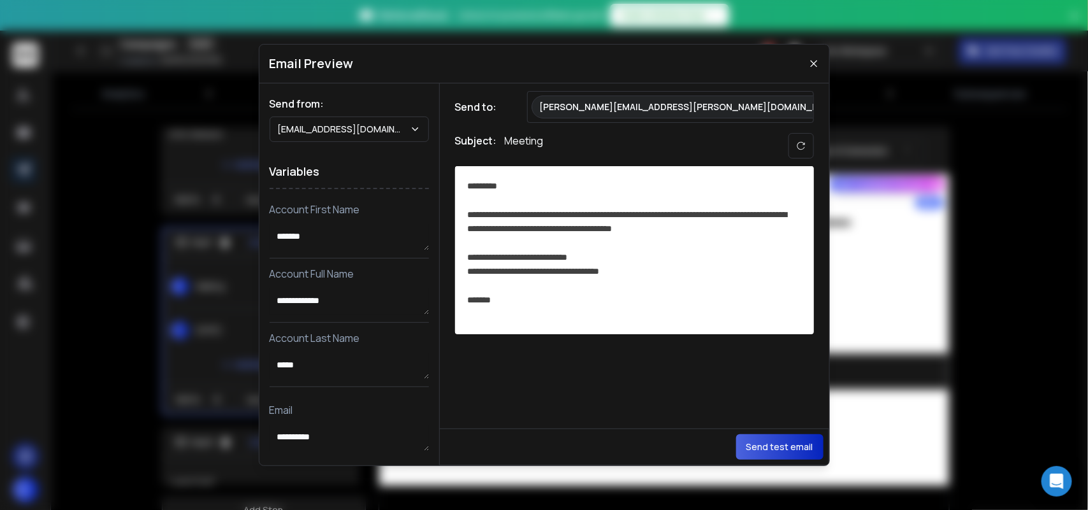
click at [785, 454] on button "Send test email" at bounding box center [779, 447] width 87 height 25
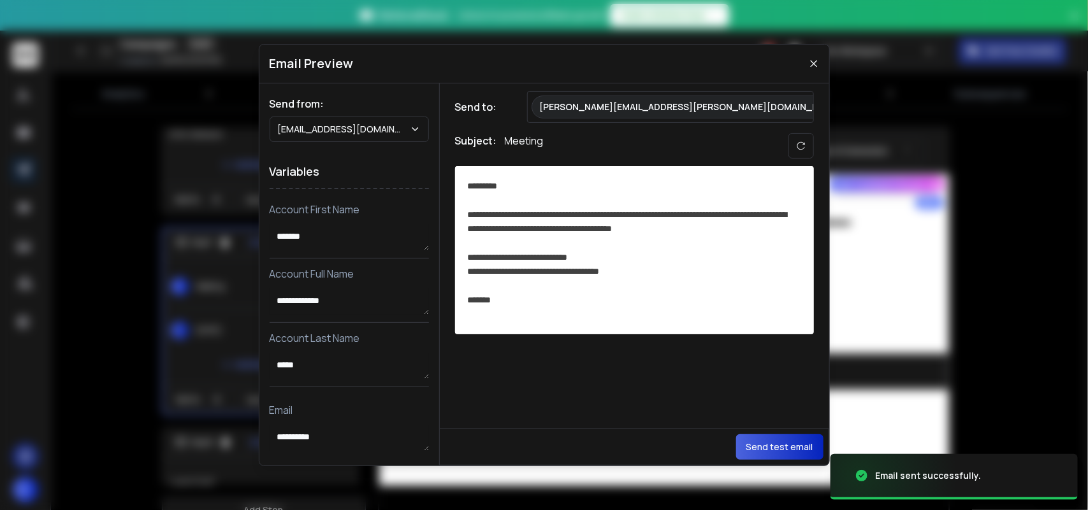
click at [684, 102] on div "[PERSON_NAME][EMAIL_ADDRESS][PERSON_NAME][DOMAIN_NAME]" at bounding box center [698, 107] width 333 height 23
click at [846, 102] on icon at bounding box center [851, 107] width 10 height 10
click at [676, 101] on input at bounding box center [671, 107] width 278 height 23
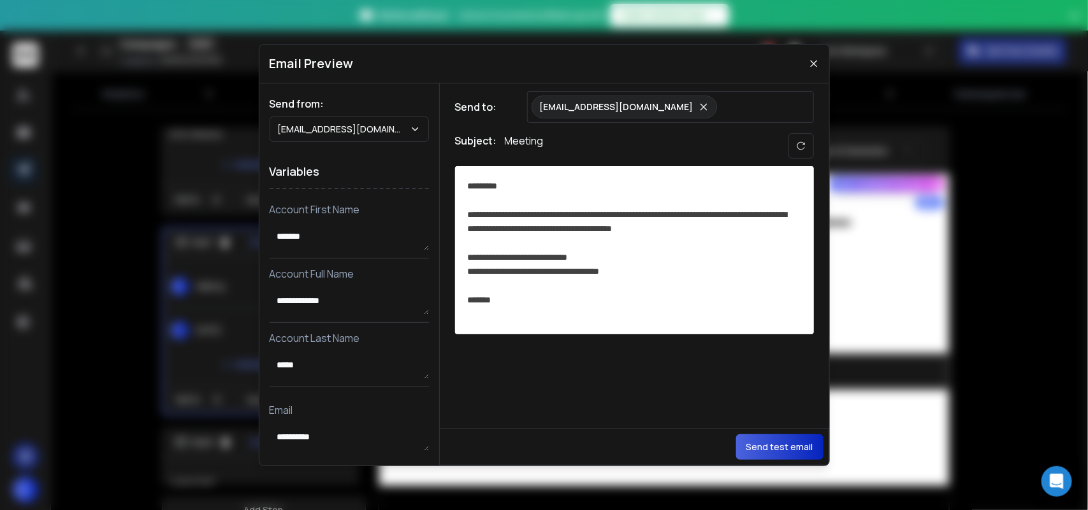
drag, startPoint x: 778, startPoint y: 435, endPoint x: 770, endPoint y: 438, distance: 8.6
click at [771, 438] on button "Send test email" at bounding box center [779, 447] width 87 height 25
click at [816, 62] on icon at bounding box center [814, 64] width 10 height 10
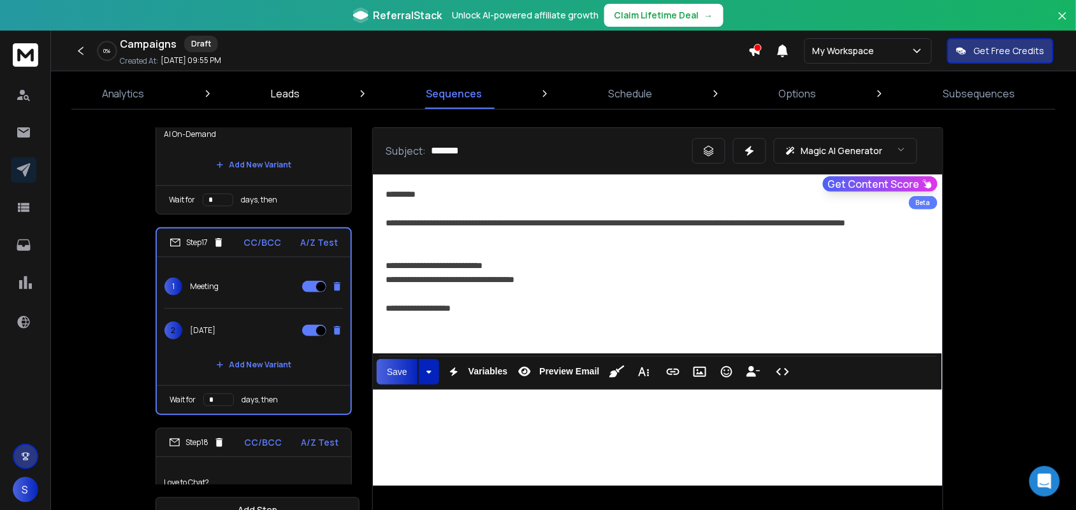
click at [297, 87] on p "Leads" at bounding box center [285, 93] width 29 height 15
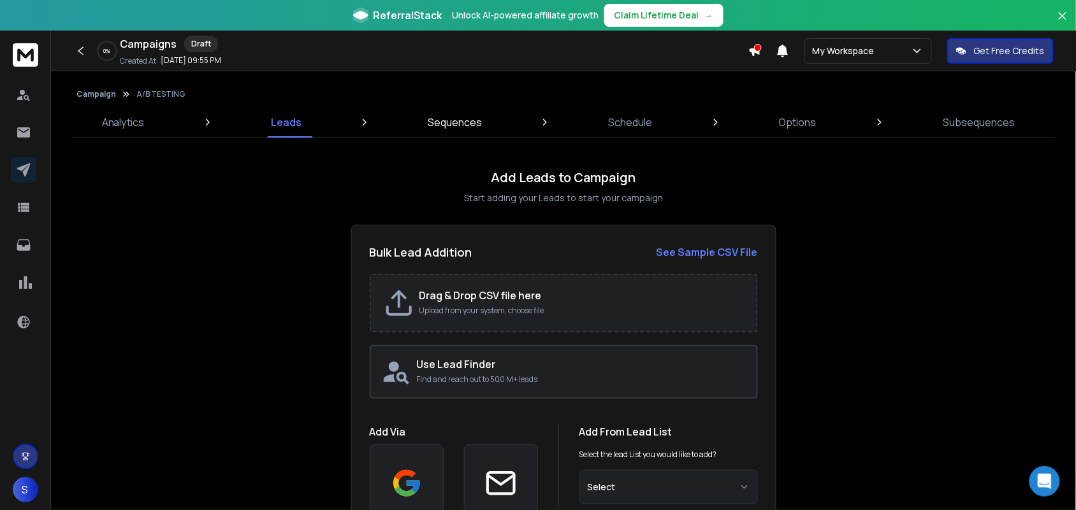
click at [448, 126] on p "Sequences" at bounding box center [455, 122] width 54 height 15
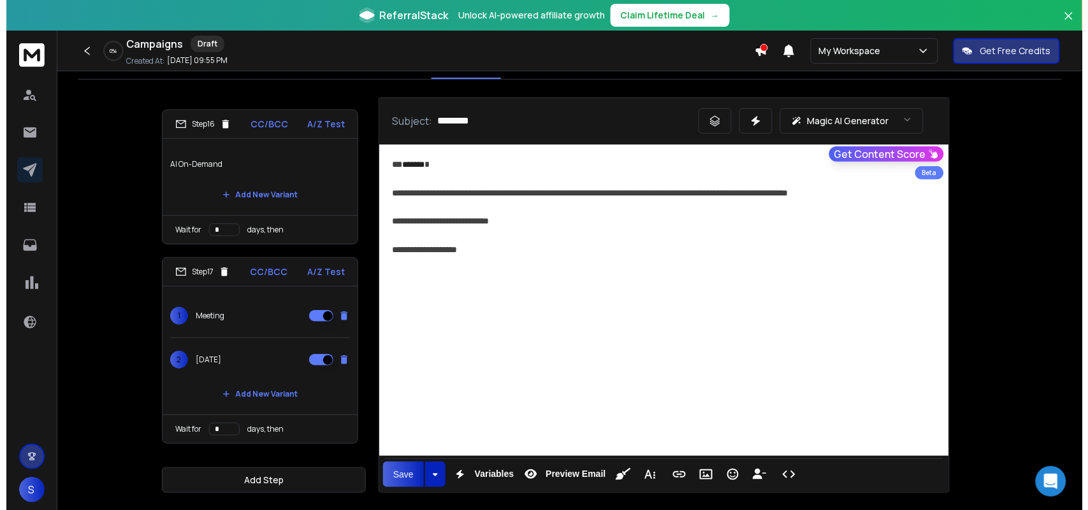
scroll to position [2428, 0]
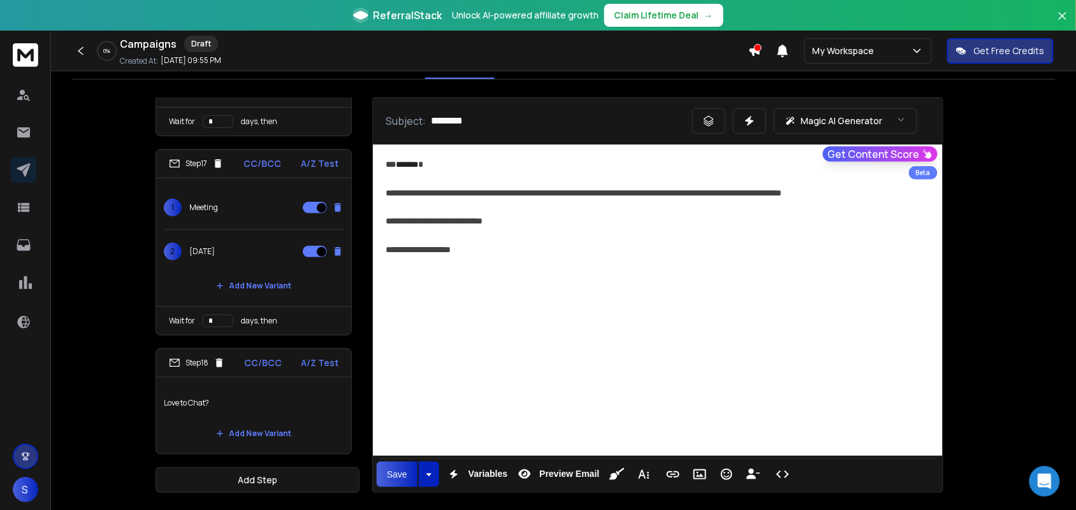
click at [240, 201] on div "1 Meeting" at bounding box center [254, 208] width 180 height 44
type input "*******"
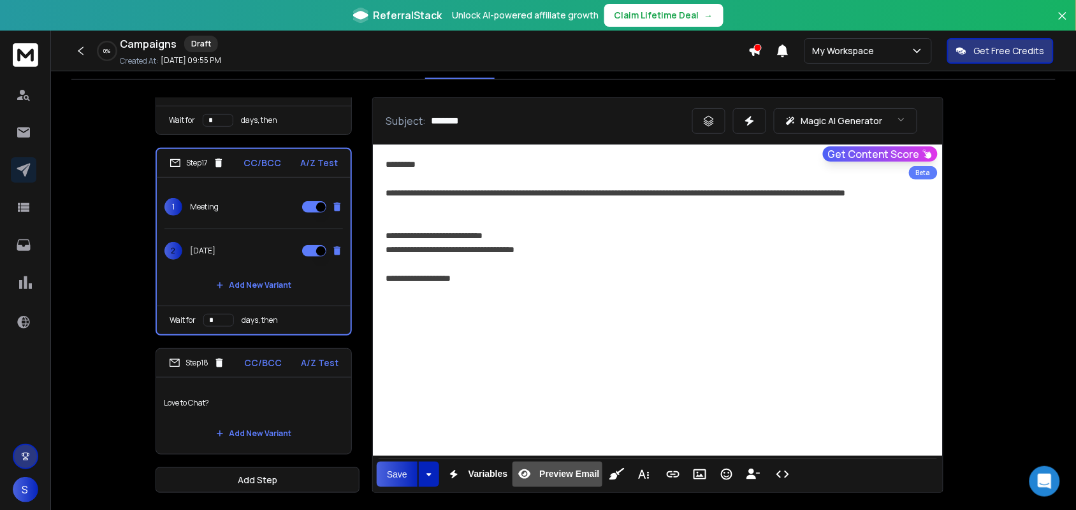
click at [568, 484] on div "Preview Email" at bounding box center [556, 474] width 89 height 21
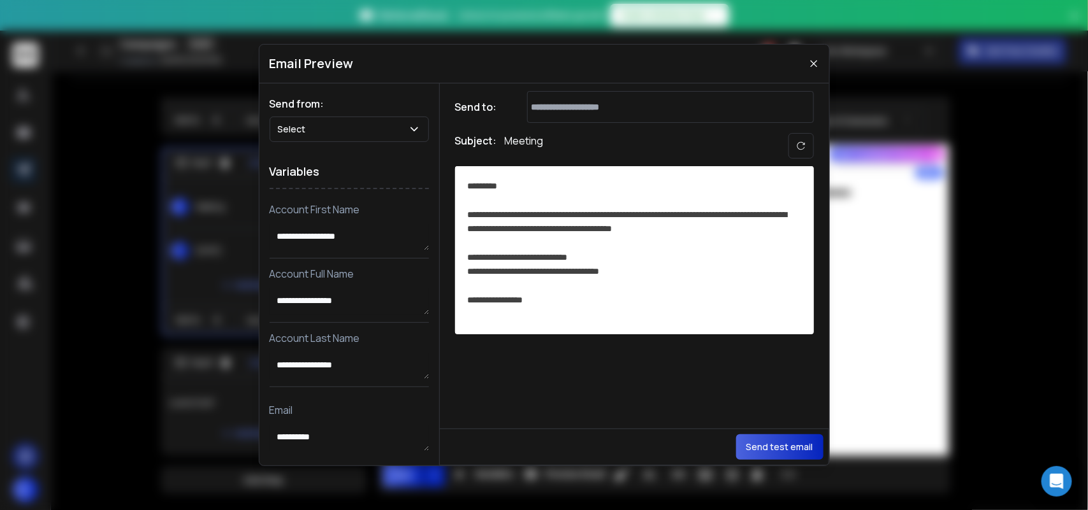
type textarea "********"
type textarea "**********"
type textarea "******"
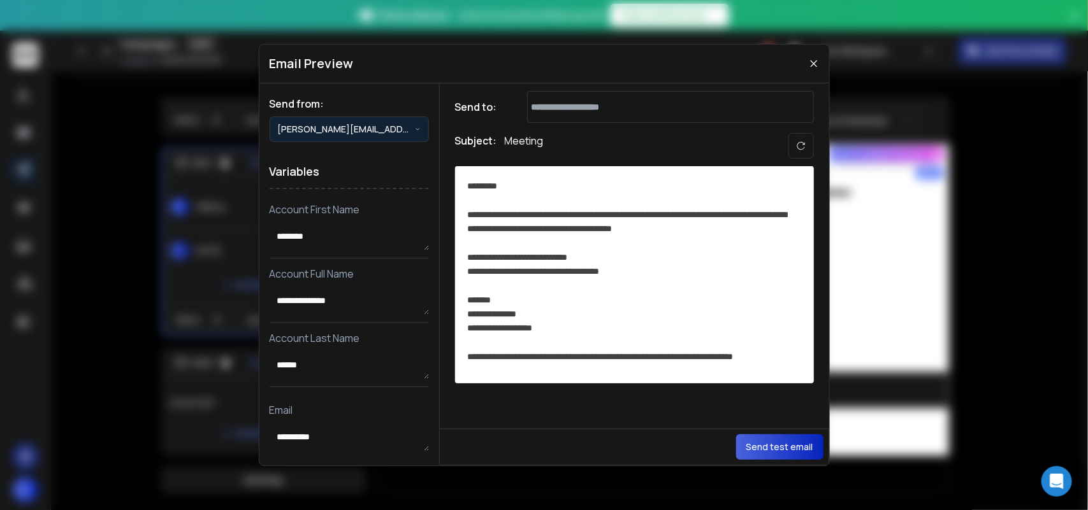
click at [349, 119] on button "[PERSON_NAME][EMAIL_ADDRESS][PERSON_NAME][DOMAIN_NAME]" at bounding box center [349, 129] width 159 height 25
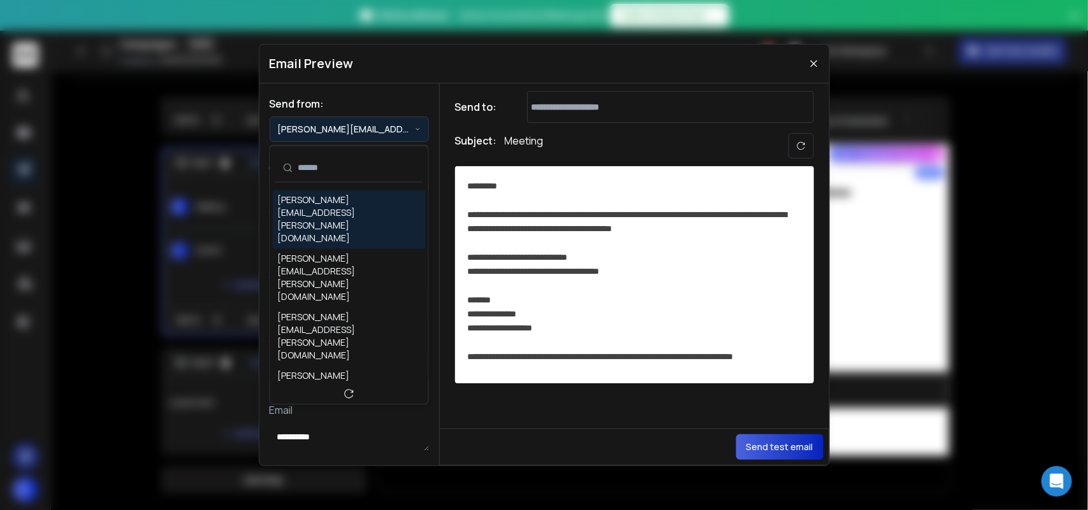
click at [352, 121] on button "[PERSON_NAME][EMAIL_ADDRESS][PERSON_NAME][DOMAIN_NAME]" at bounding box center [349, 129] width 159 height 25
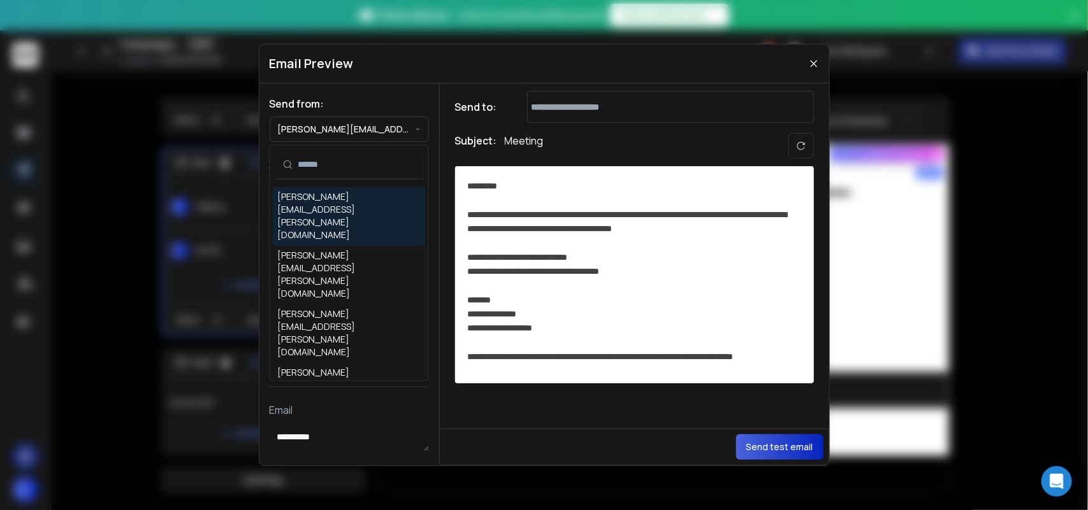
click at [365, 167] on input "text" at bounding box center [356, 165] width 117 height 28
paste input "**********"
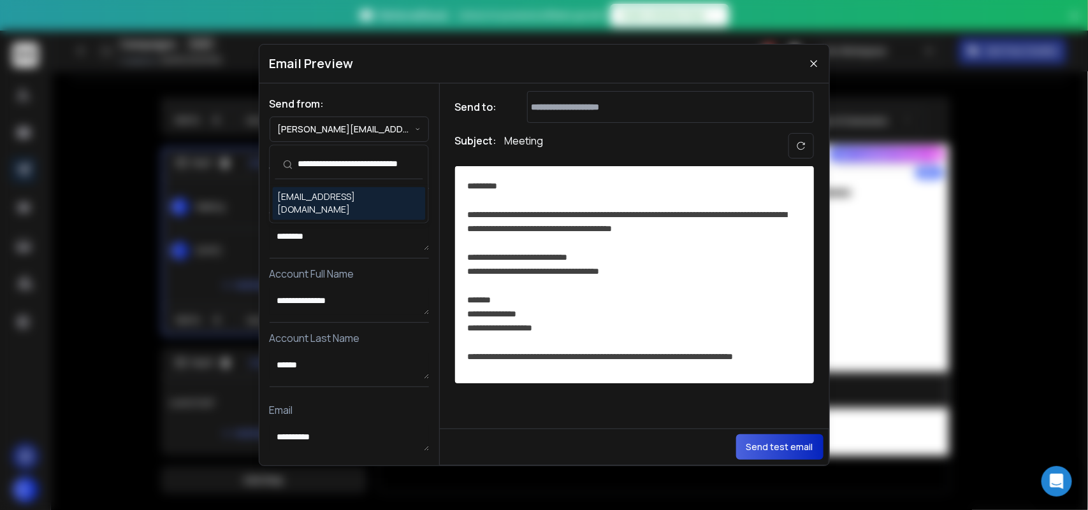
click at [365, 167] on input "**********" at bounding box center [356, 165] width 117 height 28
type input "**********"
click at [359, 199] on div "[EMAIL_ADDRESS][DOMAIN_NAME]" at bounding box center [349, 203] width 143 height 25
type textarea "*******"
type textarea "**********"
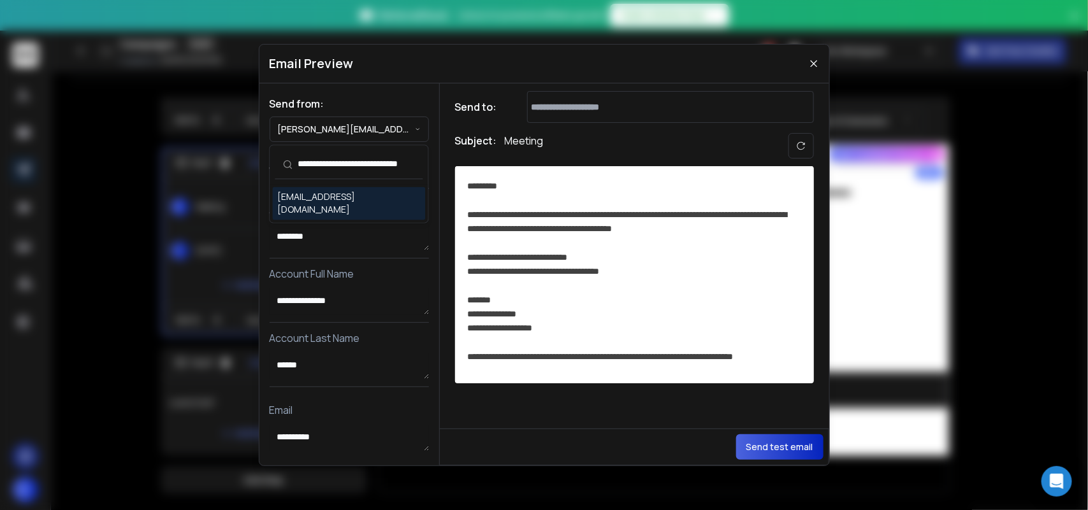
type textarea "*****"
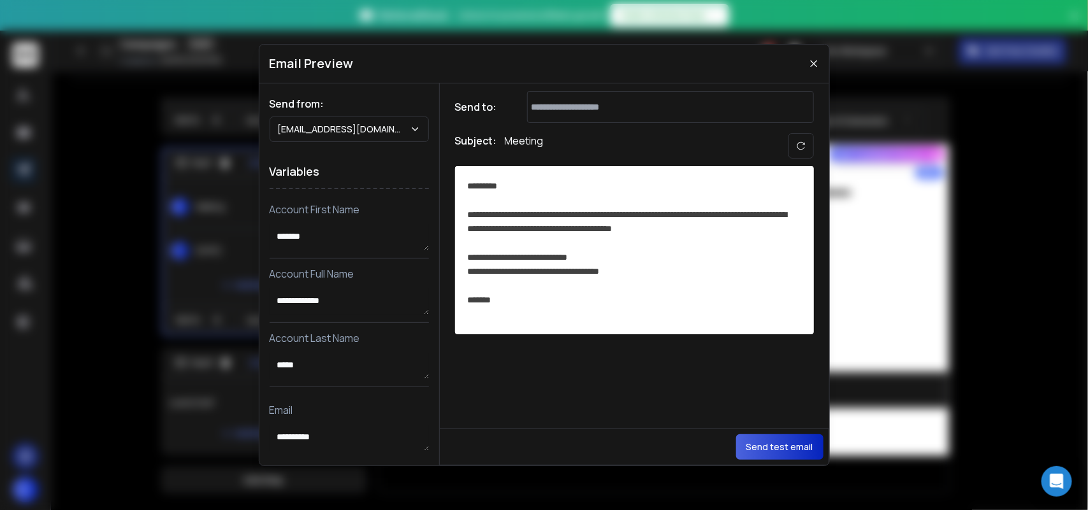
click at [631, 113] on input at bounding box center [671, 107] width 278 height 23
click at [763, 447] on button "Send test email" at bounding box center [779, 447] width 87 height 25
click at [698, 106] on icon at bounding box center [703, 107] width 10 height 10
click at [625, 106] on input at bounding box center [671, 107] width 278 height 23
drag, startPoint x: 773, startPoint y: 447, endPoint x: 769, endPoint y: 432, distance: 15.8
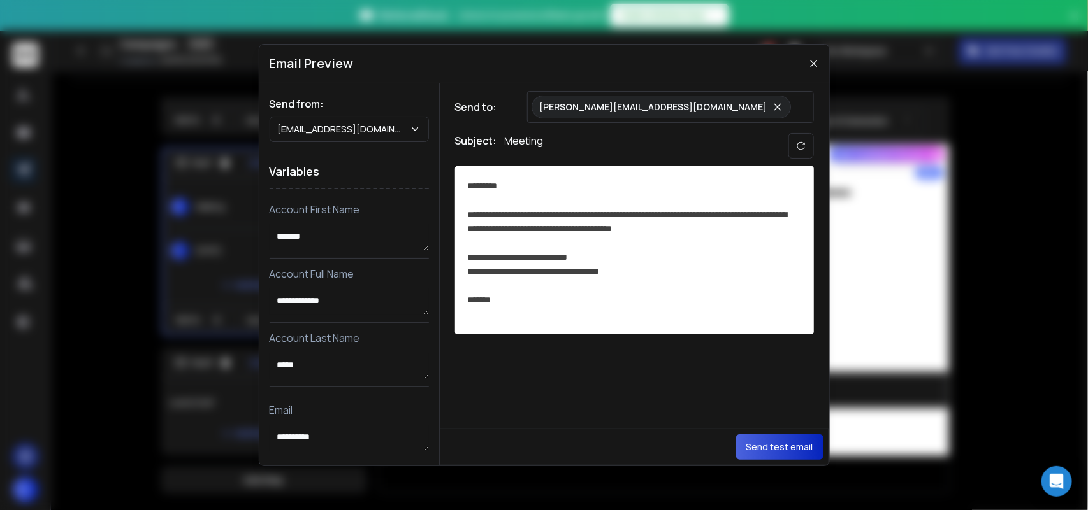
click at [772, 447] on button "Send test email" at bounding box center [779, 447] width 87 height 25
click at [708, 100] on div "[PERSON_NAME][EMAIL_ADDRESS][DOMAIN_NAME]" at bounding box center [661, 107] width 259 height 23
click at [707, 99] on div "[PERSON_NAME][EMAIL_ADDRESS][DOMAIN_NAME]" at bounding box center [661, 107] width 259 height 23
click at [708, 99] on div "[PERSON_NAME][EMAIL_ADDRESS][DOMAIN_NAME]" at bounding box center [661, 107] width 259 height 23
click at [709, 99] on div "[PERSON_NAME][EMAIL_ADDRESS][DOMAIN_NAME]" at bounding box center [661, 107] width 259 height 23
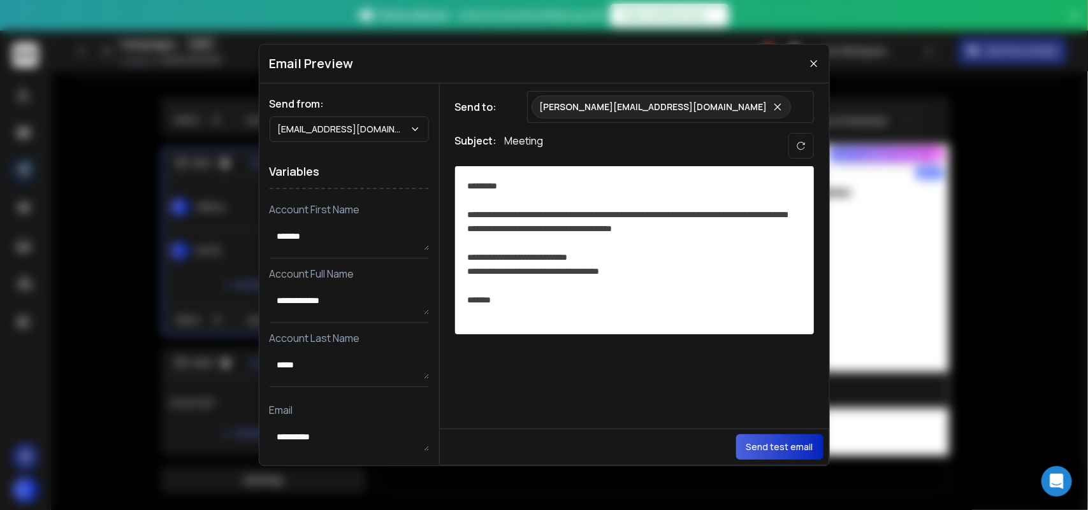
click at [772, 103] on icon at bounding box center [777, 107] width 10 height 10
click at [706, 103] on input at bounding box center [671, 107] width 278 height 23
click at [758, 445] on button "Send test email" at bounding box center [779, 447] width 87 height 25
click at [658, 101] on div "[PERSON_NAME][EMAIL_ADDRESS][DOMAIN_NAME]" at bounding box center [661, 107] width 259 height 23
click at [667, 102] on div "[PERSON_NAME][EMAIL_ADDRESS][DOMAIN_NAME]" at bounding box center [661, 107] width 259 height 23
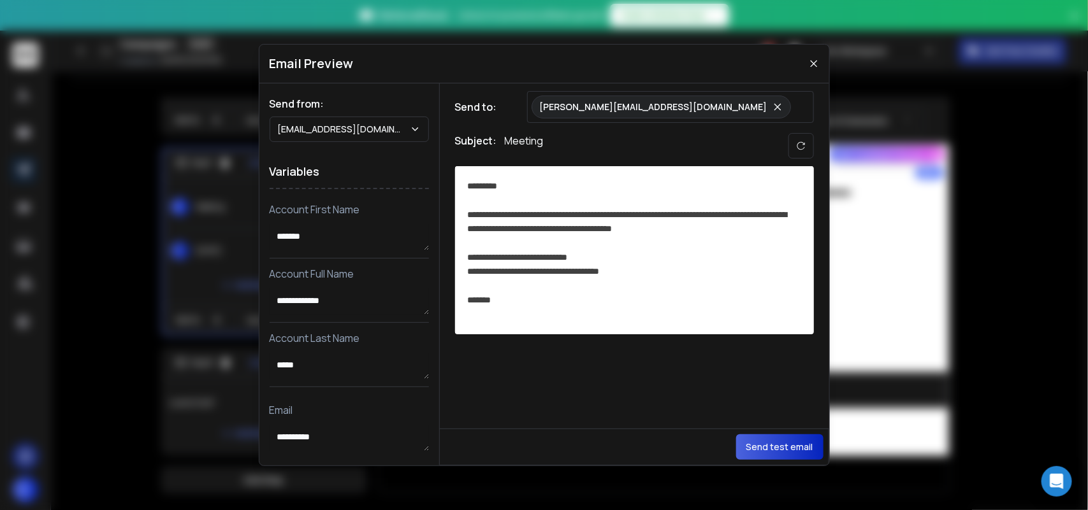
click at [772, 102] on icon at bounding box center [777, 107] width 10 height 10
click at [663, 102] on input at bounding box center [671, 107] width 278 height 23
click at [746, 446] on button "Send test email" at bounding box center [779, 447] width 87 height 25
click at [679, 99] on div "[PERSON_NAME][EMAIL_ADDRESS][PERSON_NAME][DOMAIN_NAME]" at bounding box center [698, 107] width 333 height 23
click at [848, 106] on icon at bounding box center [851, 107] width 7 height 7
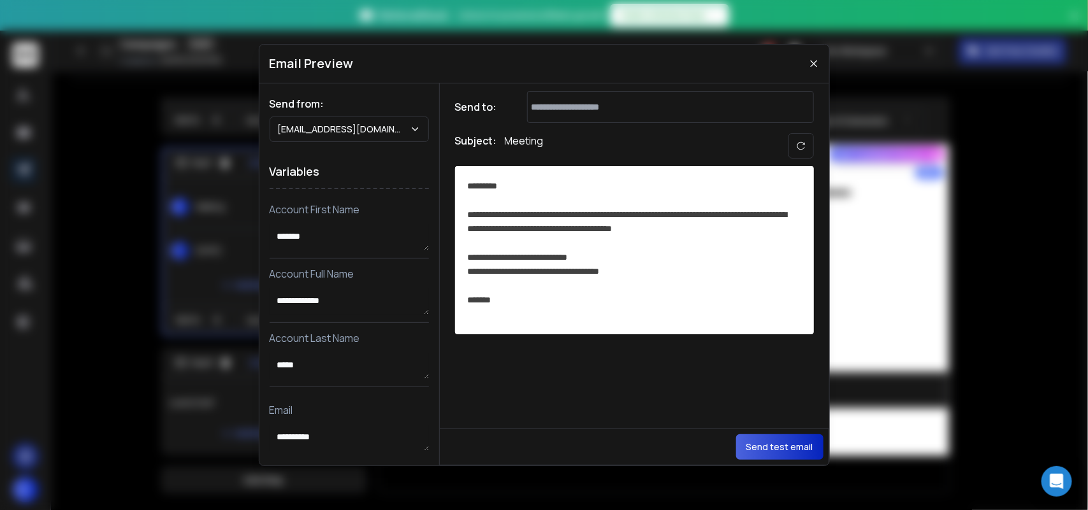
click at [679, 106] on input at bounding box center [671, 107] width 278 height 23
click at [753, 441] on button "Send test email" at bounding box center [779, 447] width 87 height 25
click at [662, 105] on div "[PERSON_NAME][EMAIL_ADDRESS][DOMAIN_NAME]" at bounding box center [661, 107] width 259 height 23
click at [772, 103] on icon at bounding box center [777, 107] width 10 height 10
click at [664, 103] on input at bounding box center [671, 107] width 278 height 23
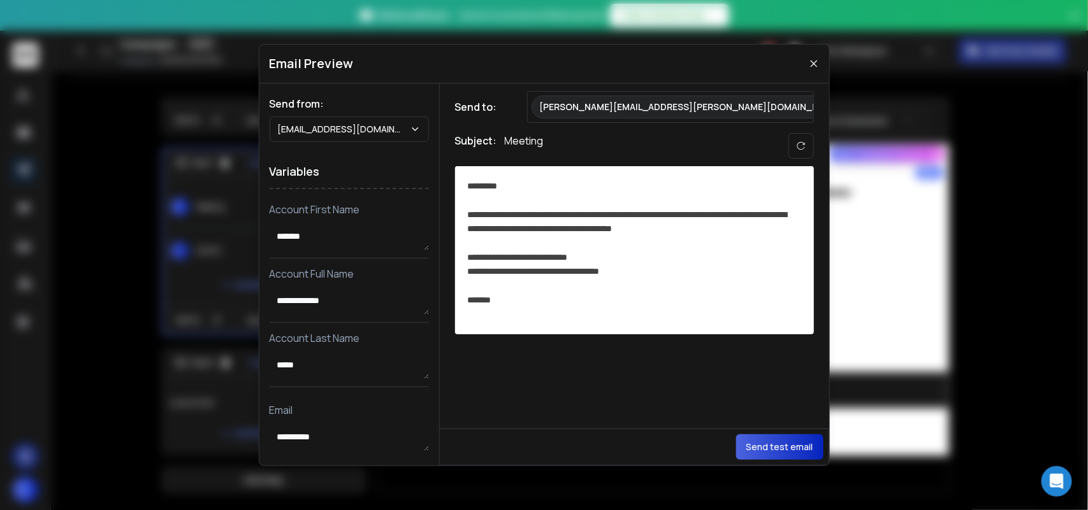
drag, startPoint x: 760, startPoint y: 456, endPoint x: 768, endPoint y: 395, distance: 61.1
click at [760, 454] on button "Send test email" at bounding box center [779, 447] width 87 height 25
click at [846, 106] on icon at bounding box center [851, 107] width 10 height 10
click at [707, 106] on input at bounding box center [671, 107] width 278 height 23
click at [768, 452] on button "Send test email" at bounding box center [779, 447] width 87 height 25
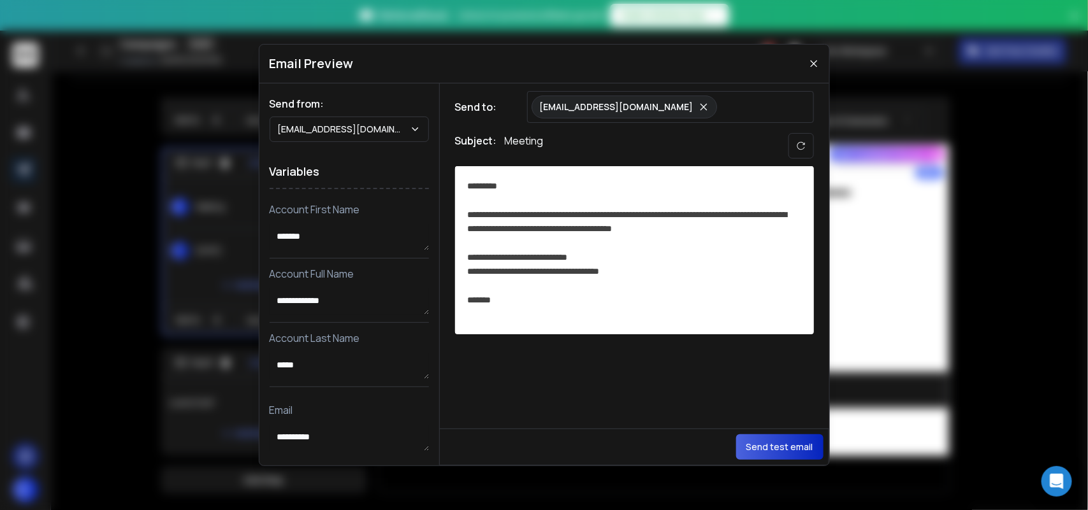
click at [698, 102] on icon at bounding box center [703, 107] width 10 height 10
click at [663, 109] on input at bounding box center [671, 107] width 278 height 23
click at [779, 450] on button "Send test email" at bounding box center [779, 447] width 87 height 25
click at [706, 99] on div "[EMAIL_ADDRESS][DOMAIN_NAME]" at bounding box center [624, 107] width 185 height 23
click at [706, 106] on icon at bounding box center [703, 107] width 10 height 10
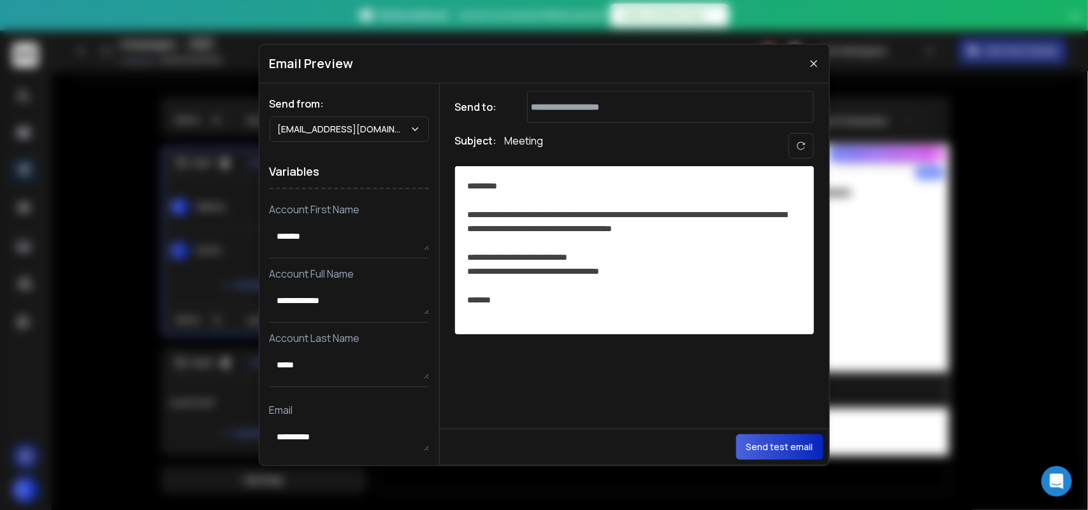
click at [708, 106] on input at bounding box center [671, 107] width 278 height 23
click at [763, 443] on button "Send test email" at bounding box center [779, 447] width 87 height 25
click at [645, 101] on div "[PERSON_NAME][EMAIL_ADDRESS][DOMAIN_NAME]" at bounding box center [661, 107] width 259 height 23
click at [646, 101] on div "[PERSON_NAME][EMAIL_ADDRESS][DOMAIN_NAME]" at bounding box center [661, 107] width 259 height 23
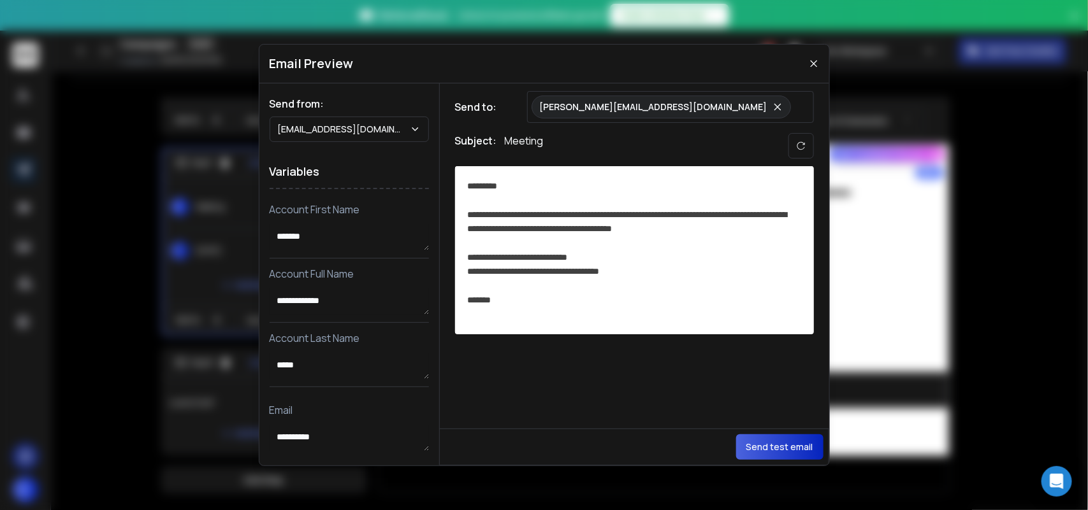
click at [774, 108] on icon at bounding box center [777, 107] width 7 height 7
click at [651, 108] on input at bounding box center [671, 107] width 278 height 23
click at [758, 440] on button "Send test email" at bounding box center [779, 447] width 87 height 25
click at [846, 103] on icon at bounding box center [851, 107] width 10 height 10
click at [713, 106] on input at bounding box center [671, 107] width 278 height 23
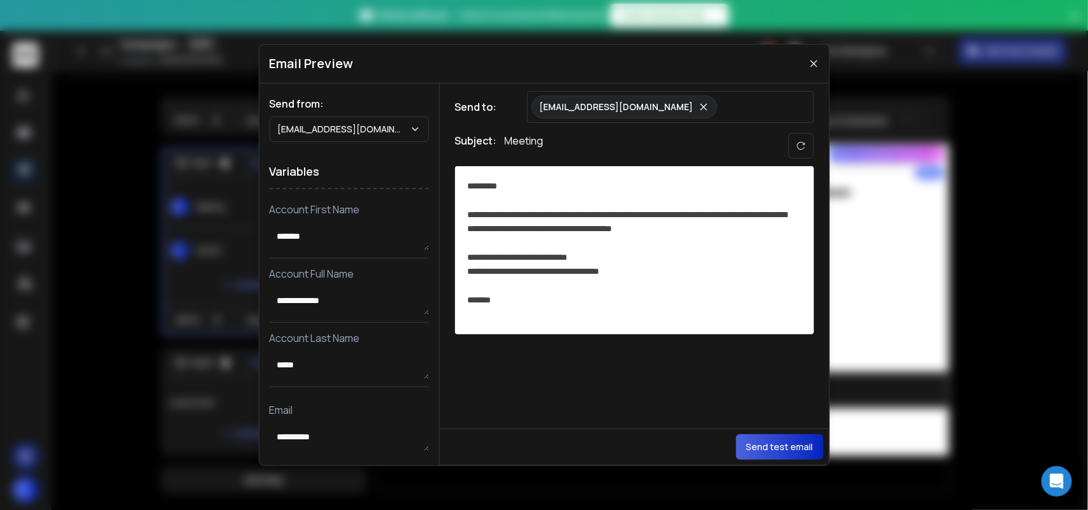
click at [756, 445] on button "Send test email" at bounding box center [779, 447] width 87 height 25
click at [676, 100] on div "[EMAIL_ADDRESS][DOMAIN_NAME]" at bounding box center [624, 107] width 185 height 23
click at [698, 103] on icon at bounding box center [703, 107] width 10 height 10
click at [670, 104] on input at bounding box center [671, 107] width 278 height 23
click at [768, 453] on button "Send test email" at bounding box center [779, 447] width 87 height 25
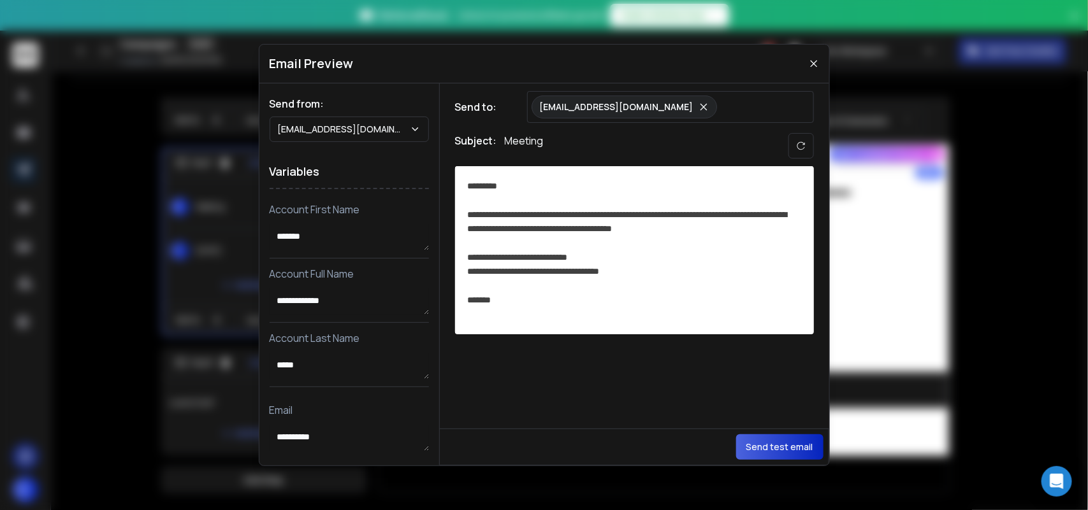
click at [709, 103] on icon at bounding box center [703, 107] width 10 height 10
click at [709, 103] on input at bounding box center [671, 107] width 278 height 23
click at [756, 446] on button "Send test email" at bounding box center [779, 447] width 87 height 25
click at [772, 104] on icon at bounding box center [777, 107] width 10 height 10
click at [649, 104] on input at bounding box center [671, 107] width 278 height 23
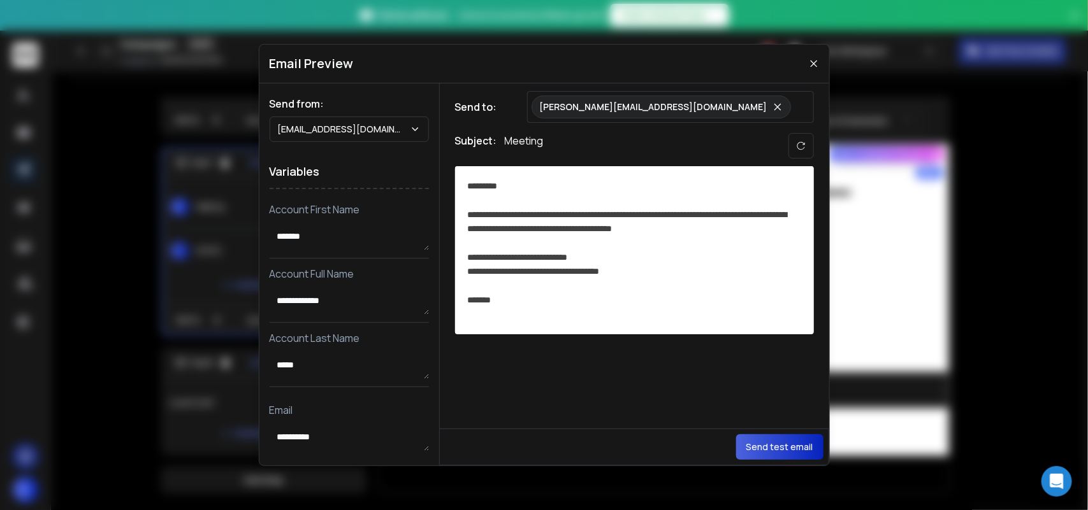
click at [759, 438] on button "Send test email" at bounding box center [779, 447] width 87 height 25
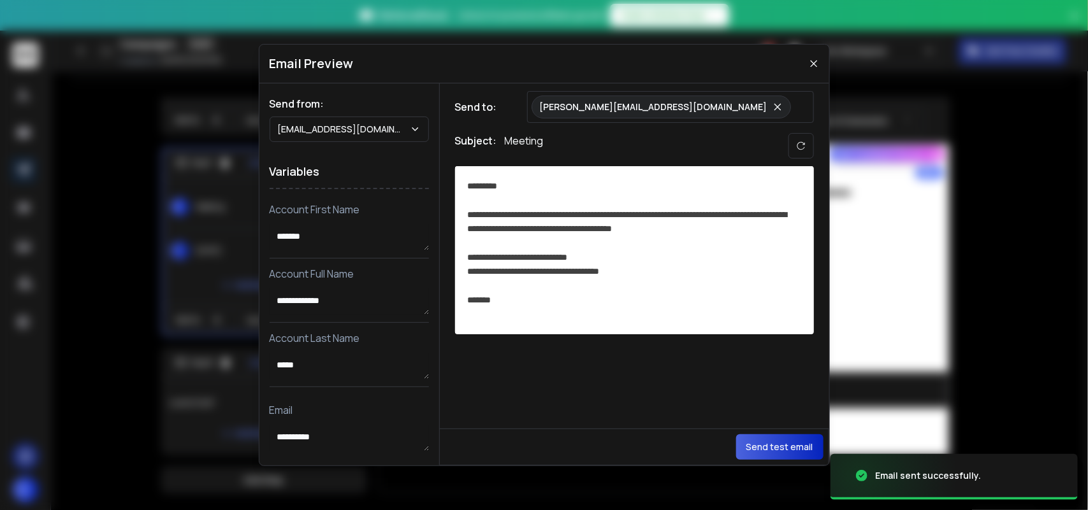
click at [628, 110] on div "[PERSON_NAME][EMAIL_ADDRESS][DOMAIN_NAME]" at bounding box center [661, 107] width 259 height 23
click at [626, 109] on div "[PERSON_NAME][EMAIL_ADDRESS][DOMAIN_NAME]" at bounding box center [661, 107] width 259 height 23
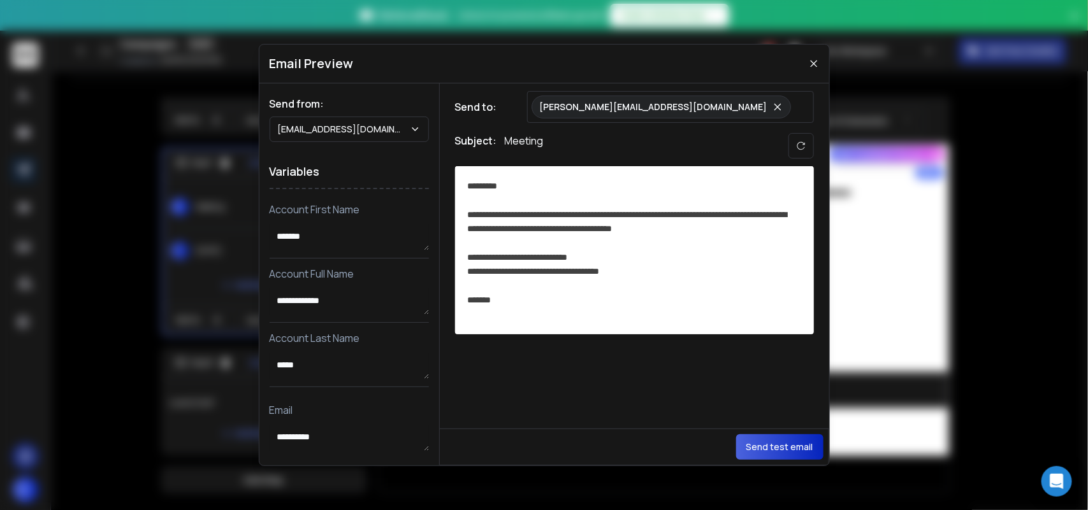
click at [772, 112] on icon at bounding box center [777, 107] width 10 height 10
click at [626, 112] on input at bounding box center [671, 107] width 278 height 23
click at [754, 456] on button "Send test email" at bounding box center [779, 447] width 87 height 25
drag, startPoint x: 756, startPoint y: 441, endPoint x: 767, endPoint y: 448, distance: 12.9
click at [767, 448] on button "Send test email" at bounding box center [779, 447] width 87 height 25
